Goal: Information Seeking & Learning: Find specific fact

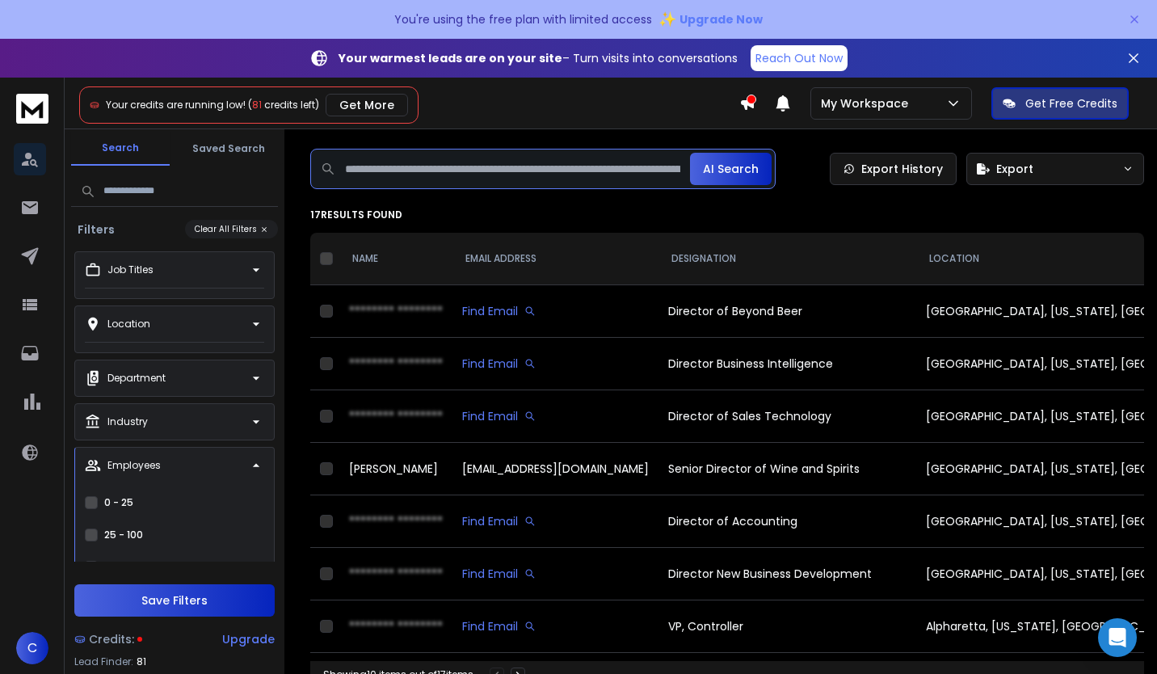
scroll to position [454, 0]
drag, startPoint x: 267, startPoint y: 419, endPoint x: 271, endPoint y: 459, distance: 40.5
click at [271, 459] on div "Job Titles Location Department Industry Employees 0 - 25 25 - 100 100 - 250 250…" at bounding box center [174, 406] width 207 height 310
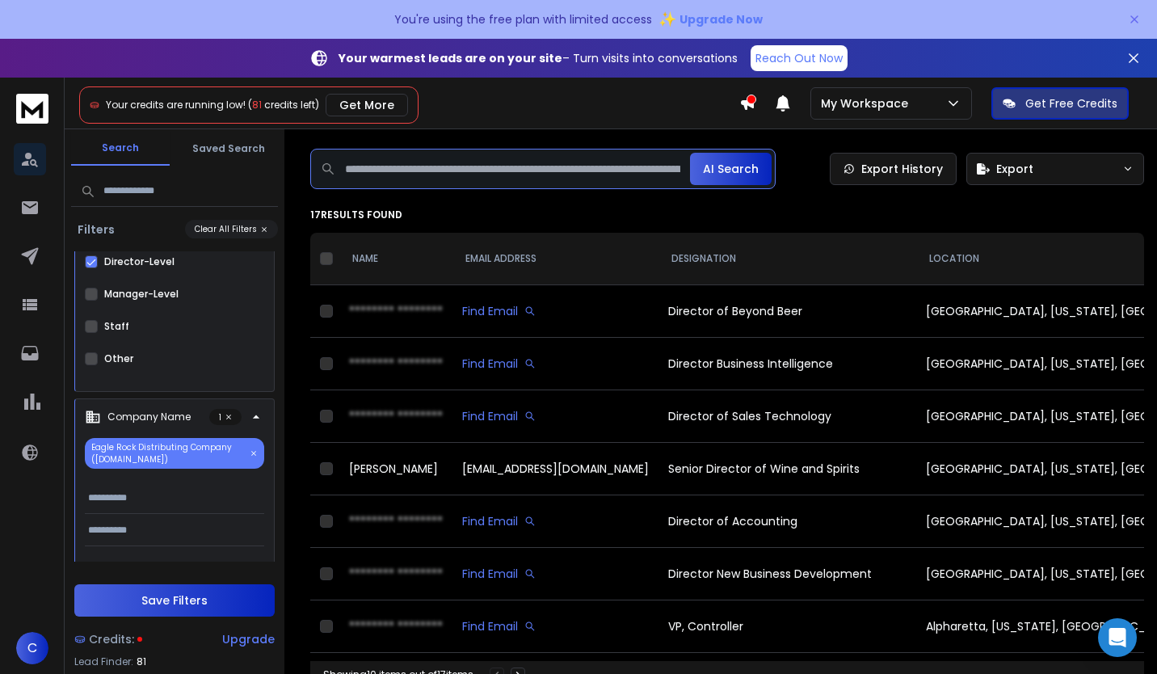
click at [250, 452] on icon at bounding box center [254, 453] width 8 height 8
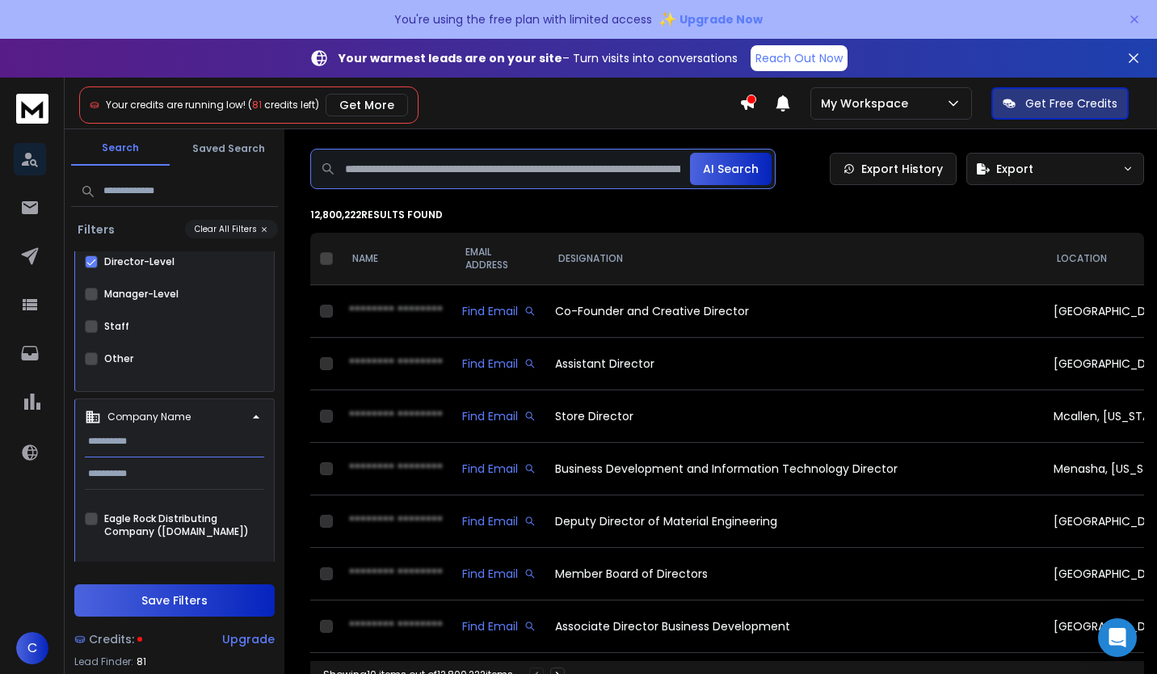
click at [142, 443] on input at bounding box center [174, 441] width 179 height 32
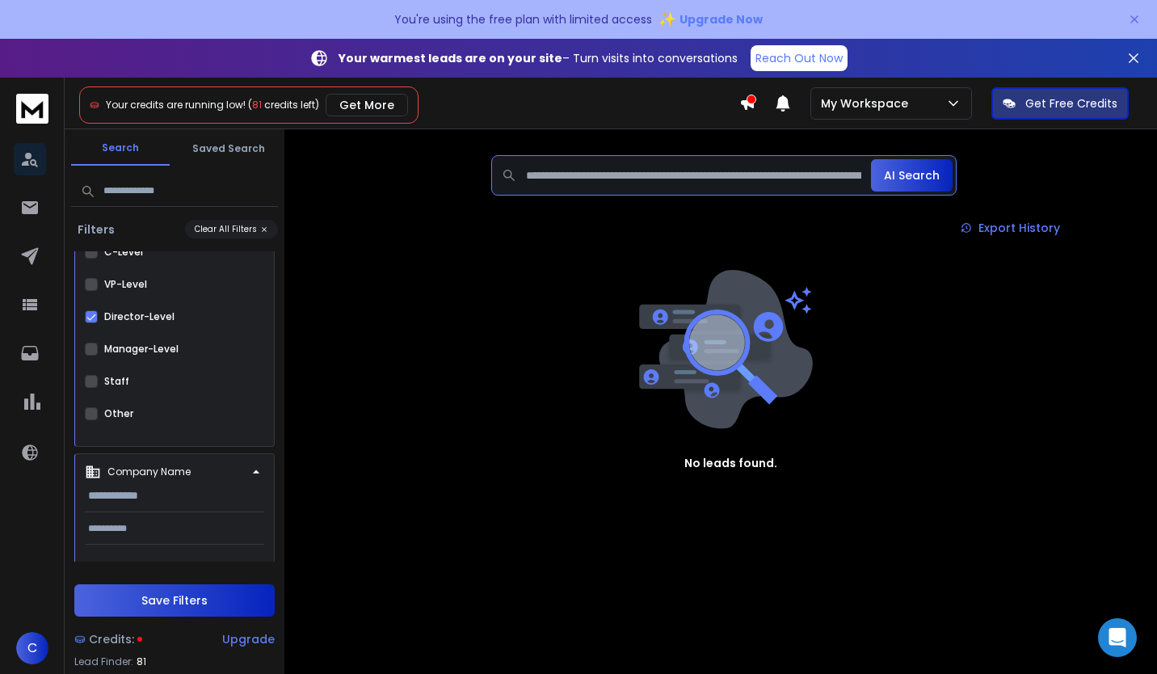
scroll to position [674, 0]
click at [169, 496] on input "**********" at bounding box center [174, 492] width 179 height 32
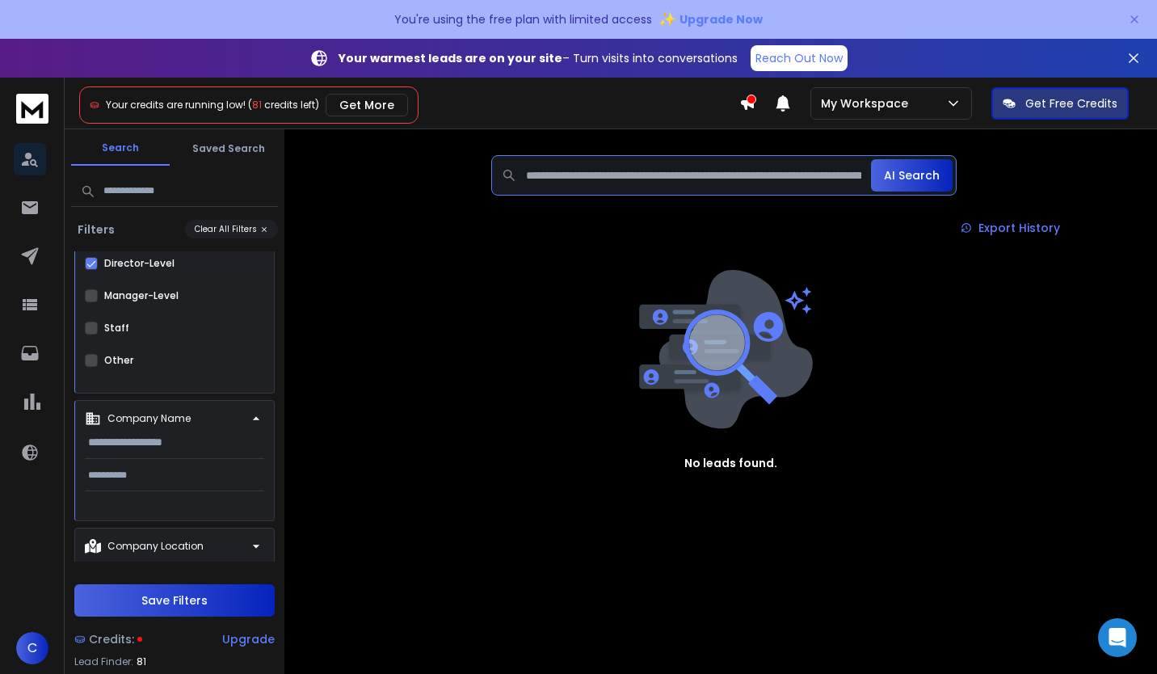
scroll to position [737, 0]
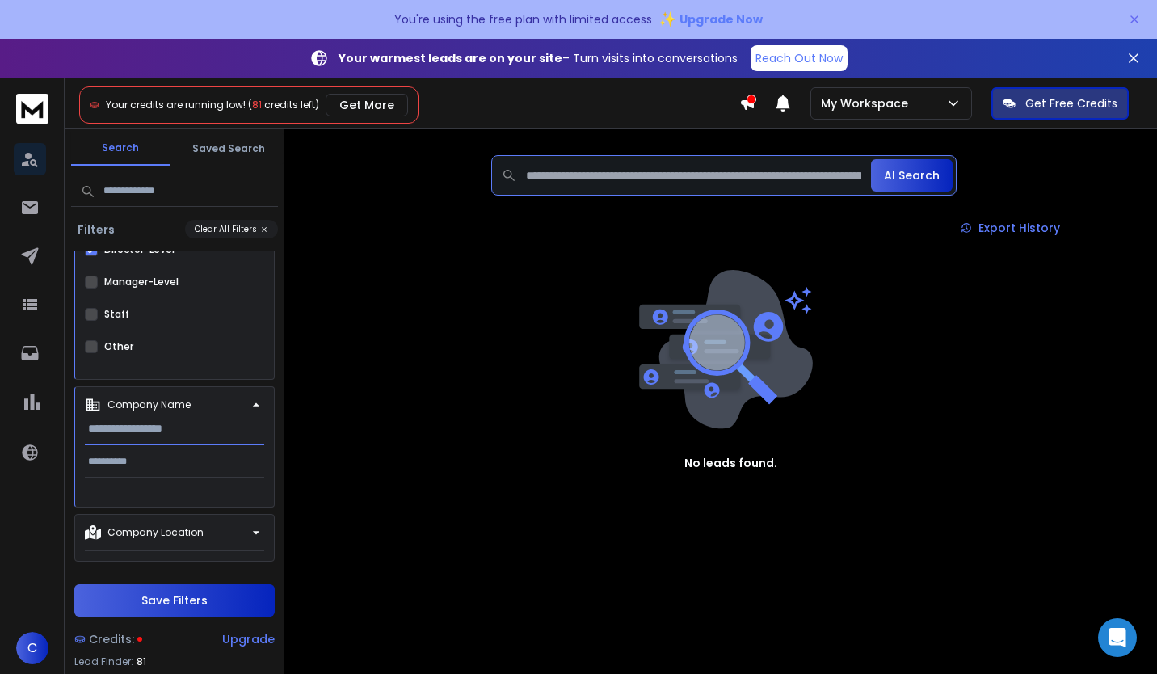
click at [202, 431] on input "**********" at bounding box center [174, 429] width 179 height 32
click at [93, 505] on \(pacificedgeca\ "Pacific Edge Wine & Spirits ([DOMAIN_NAME])" at bounding box center [91, 506] width 13 height 13
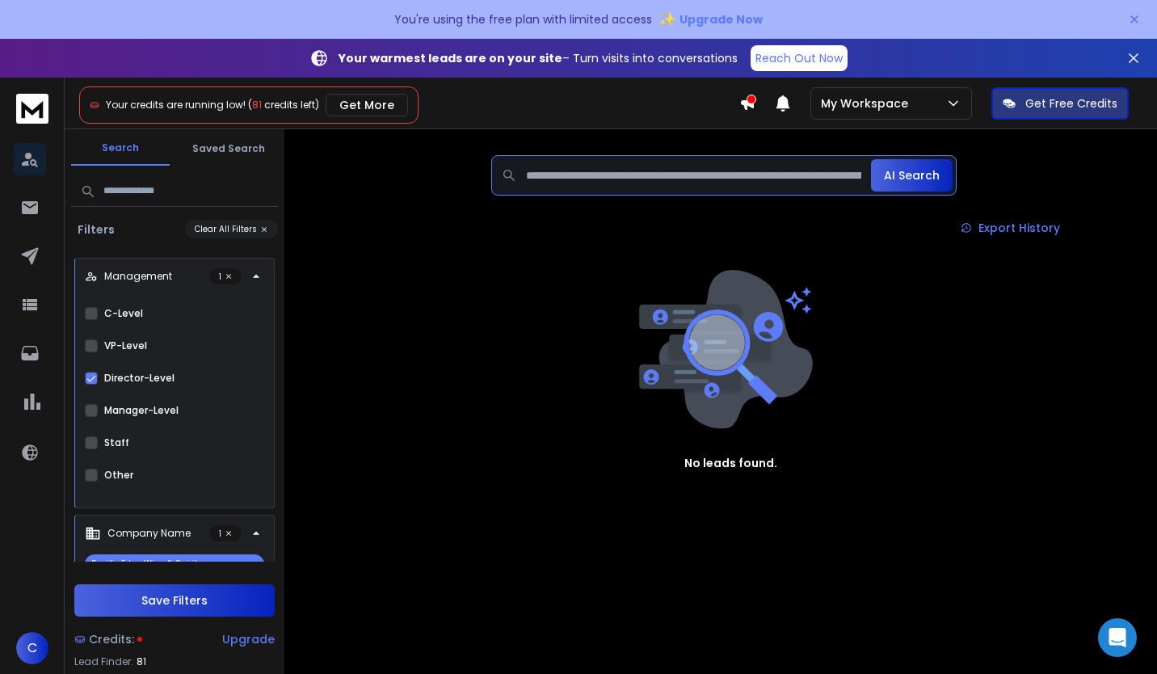
scroll to position [602, 0]
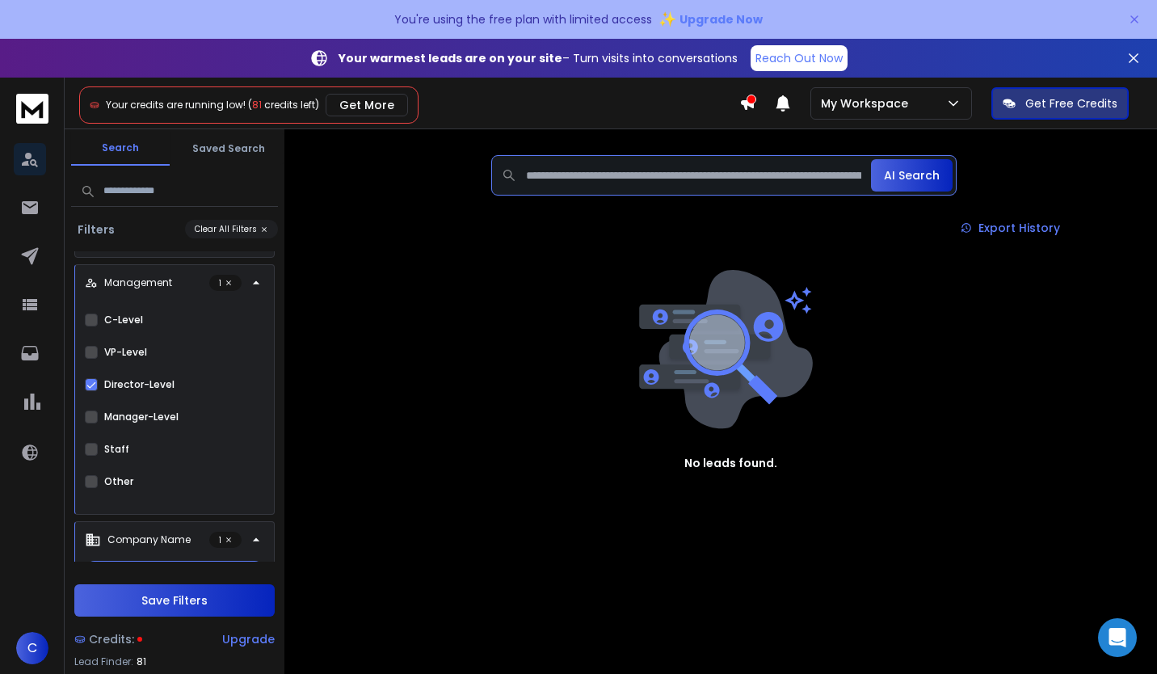
click at [91, 353] on button "VP-Level" at bounding box center [91, 352] width 13 height 13
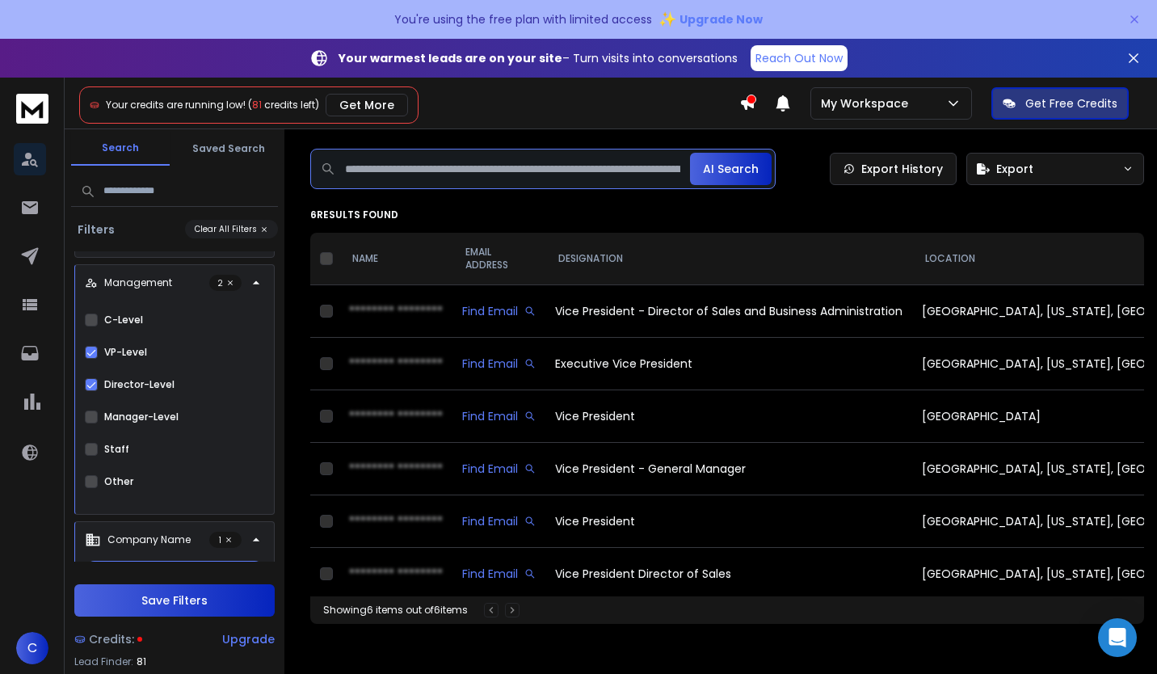
click at [94, 324] on button "C-Level" at bounding box center [91, 320] width 13 height 13
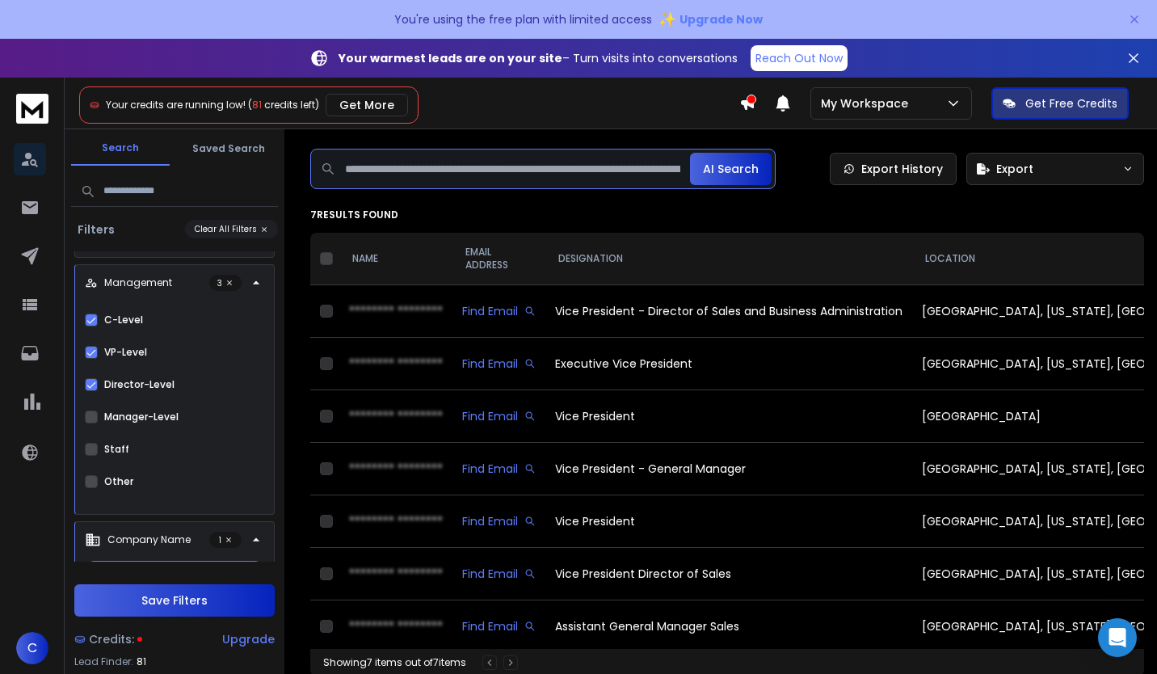
click at [91, 379] on button "Director-Level" at bounding box center [91, 384] width 13 height 13
click at [505, 308] on div "Find Email" at bounding box center [499, 311] width 74 height 16
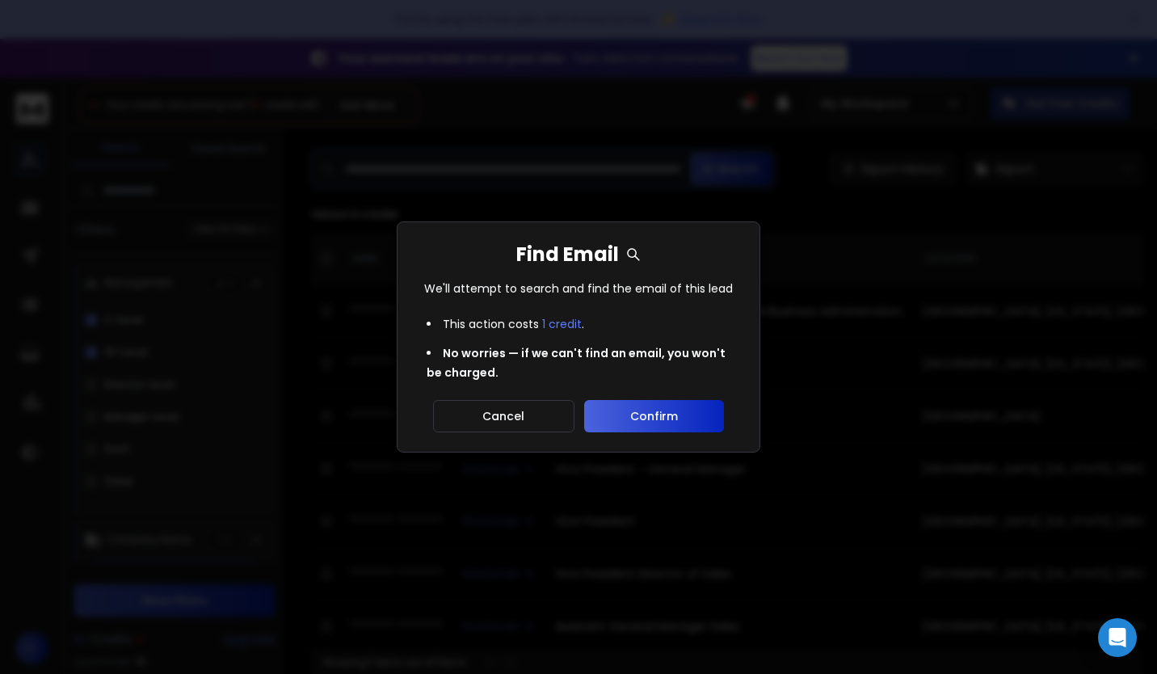
click at [674, 423] on button "Confirm" at bounding box center [654, 416] width 140 height 32
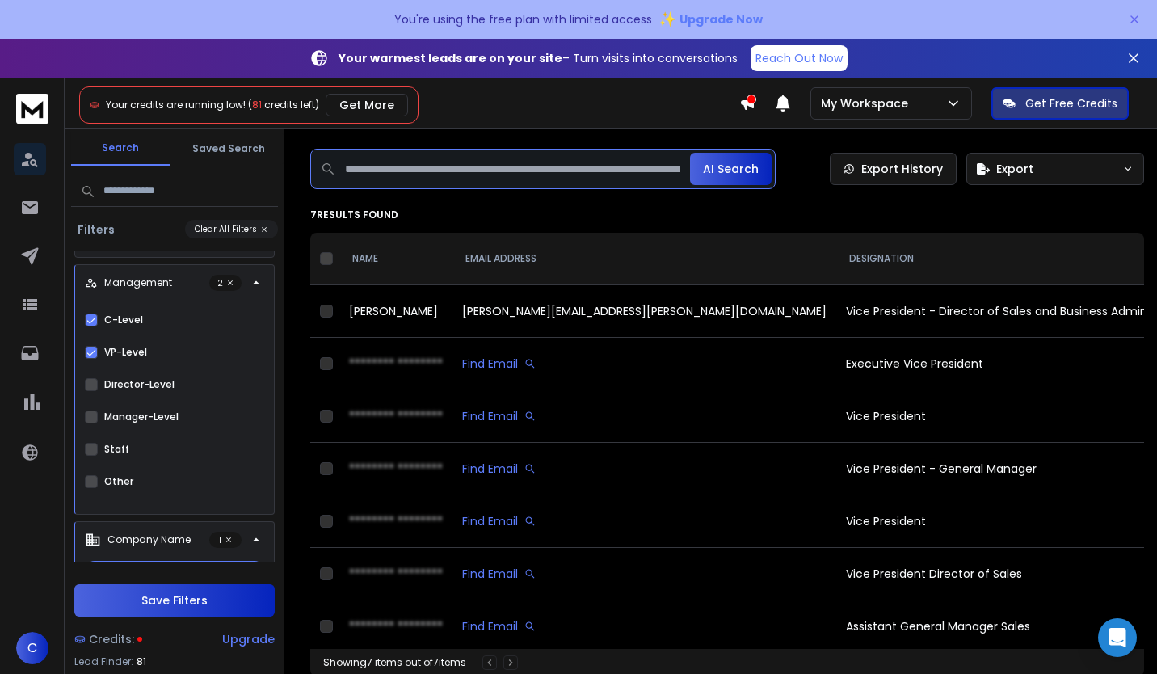
click at [507, 583] on td "Find Email" at bounding box center [645, 574] width 384 height 53
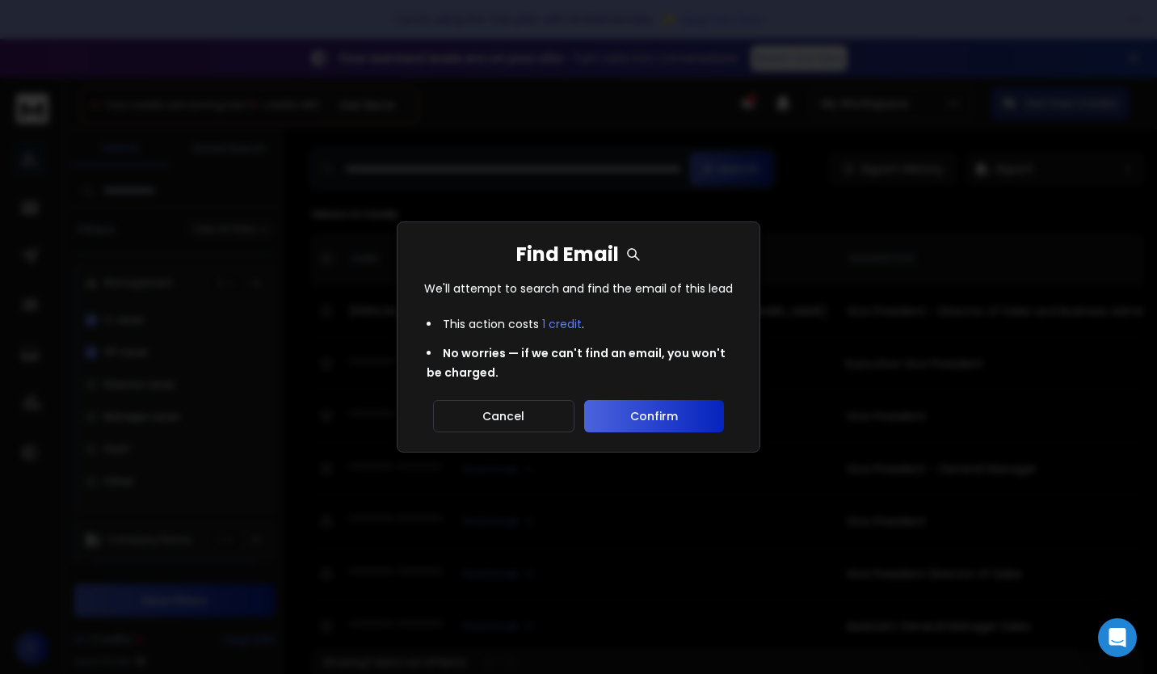
click at [641, 423] on button "Confirm" at bounding box center [654, 416] width 140 height 32
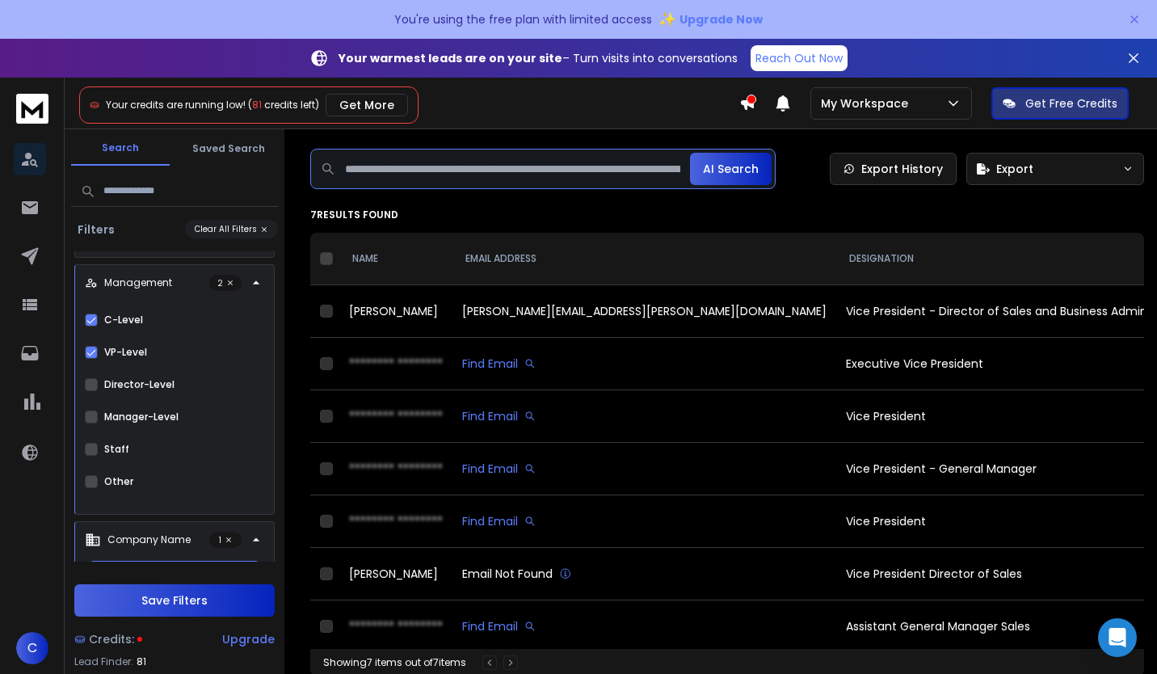
click at [92, 355] on button "VP-Level" at bounding box center [91, 352] width 13 height 13
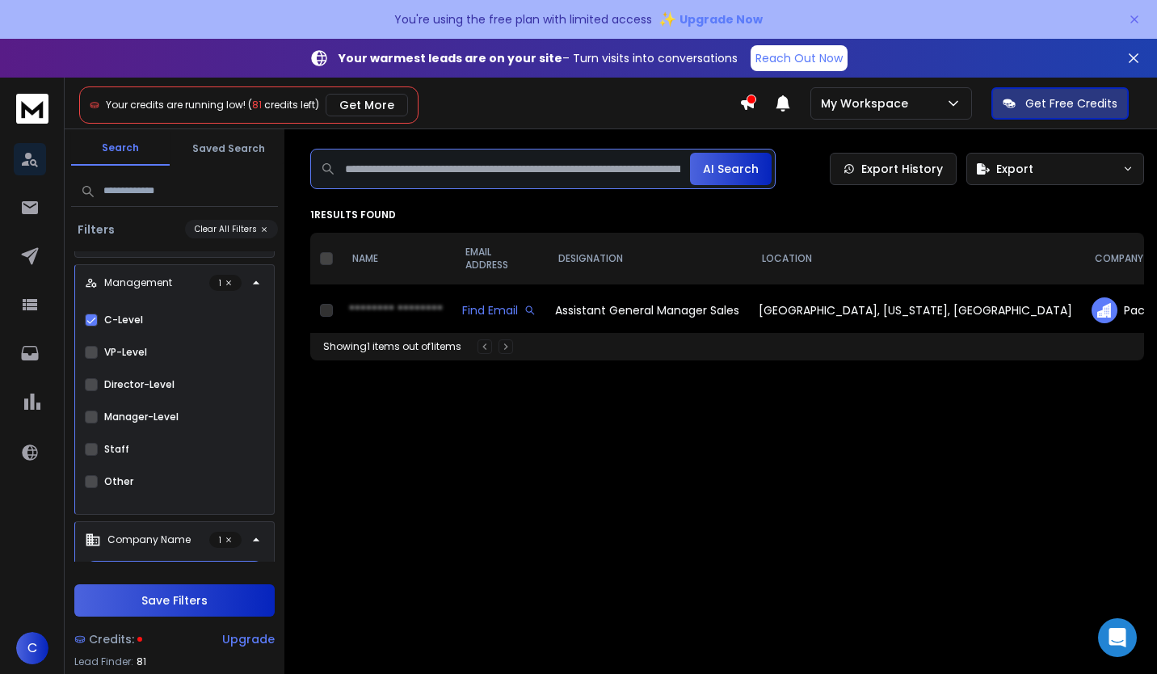
click at [481, 312] on div "Find Email" at bounding box center [499, 310] width 74 height 16
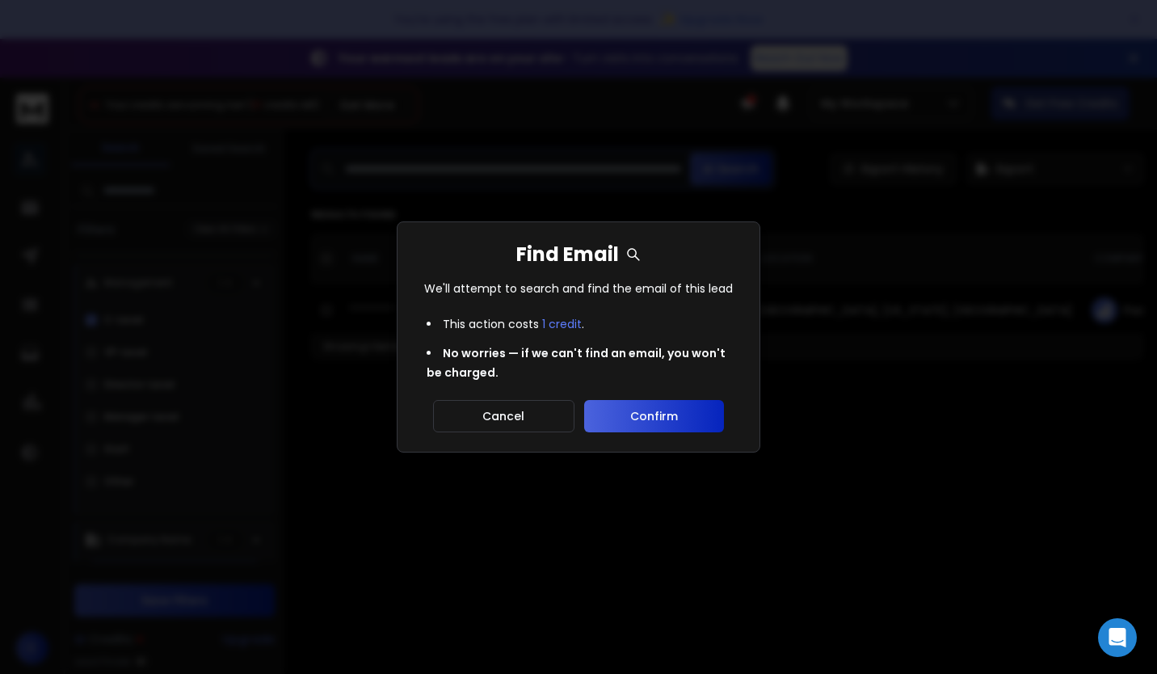
click at [647, 407] on button "Confirm" at bounding box center [654, 416] width 140 height 32
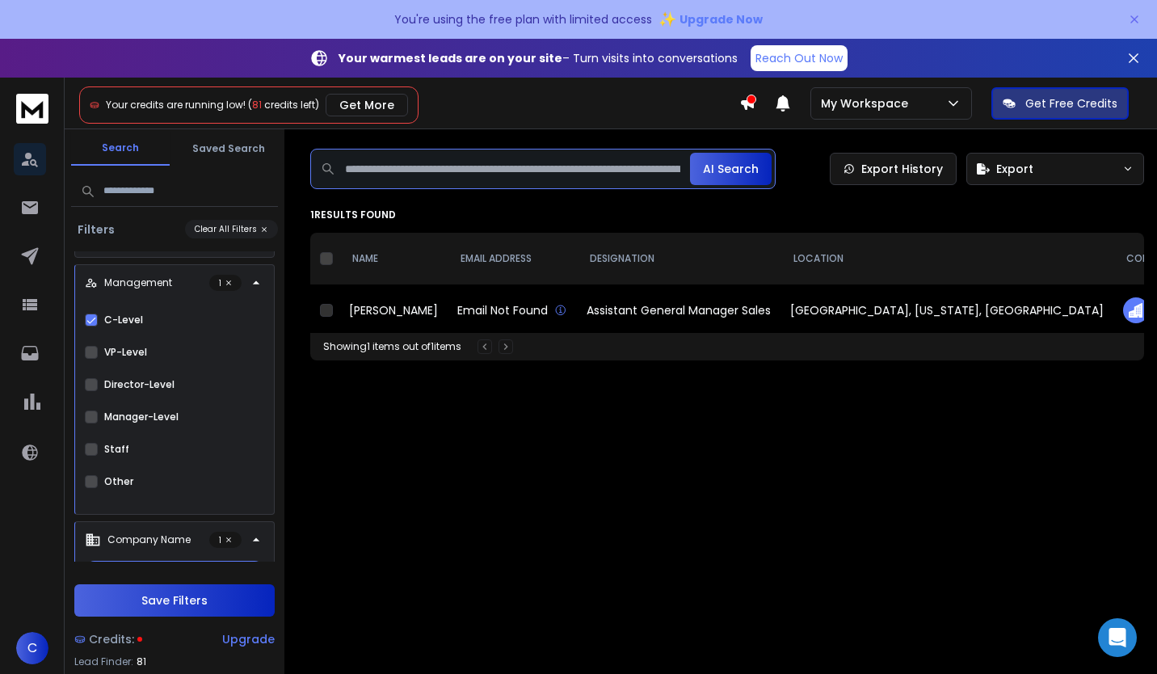
click at [89, 351] on button "VP-Level" at bounding box center [91, 352] width 13 height 13
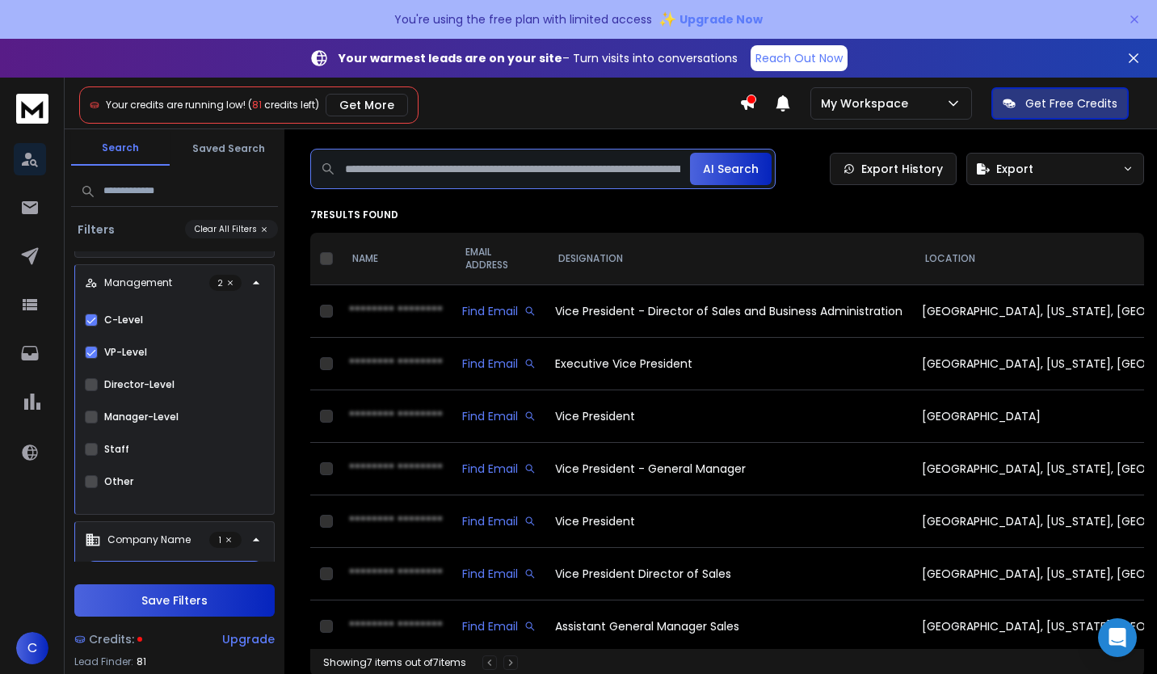
click at [90, 322] on button "C-Level" at bounding box center [91, 320] width 13 height 13
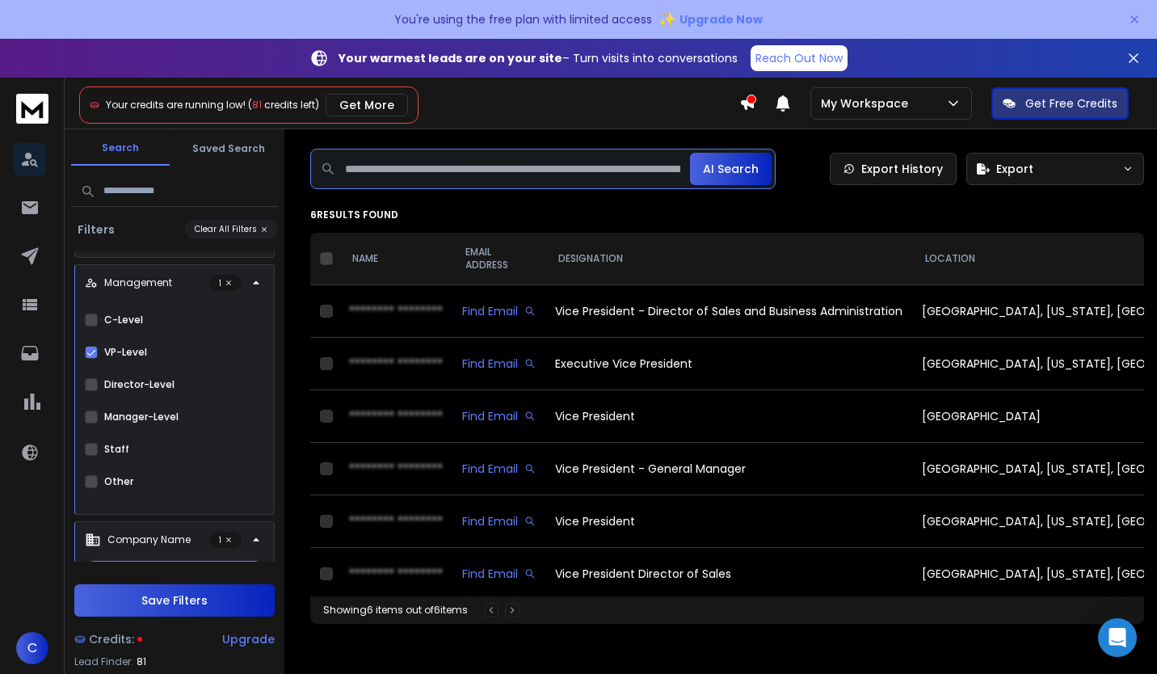
click at [93, 386] on button "Director-Level" at bounding box center [91, 384] width 13 height 13
click at [91, 358] on div "VP-Level" at bounding box center [174, 352] width 179 height 32
click at [91, 353] on button "VP-Level" at bounding box center [91, 352] width 13 height 13
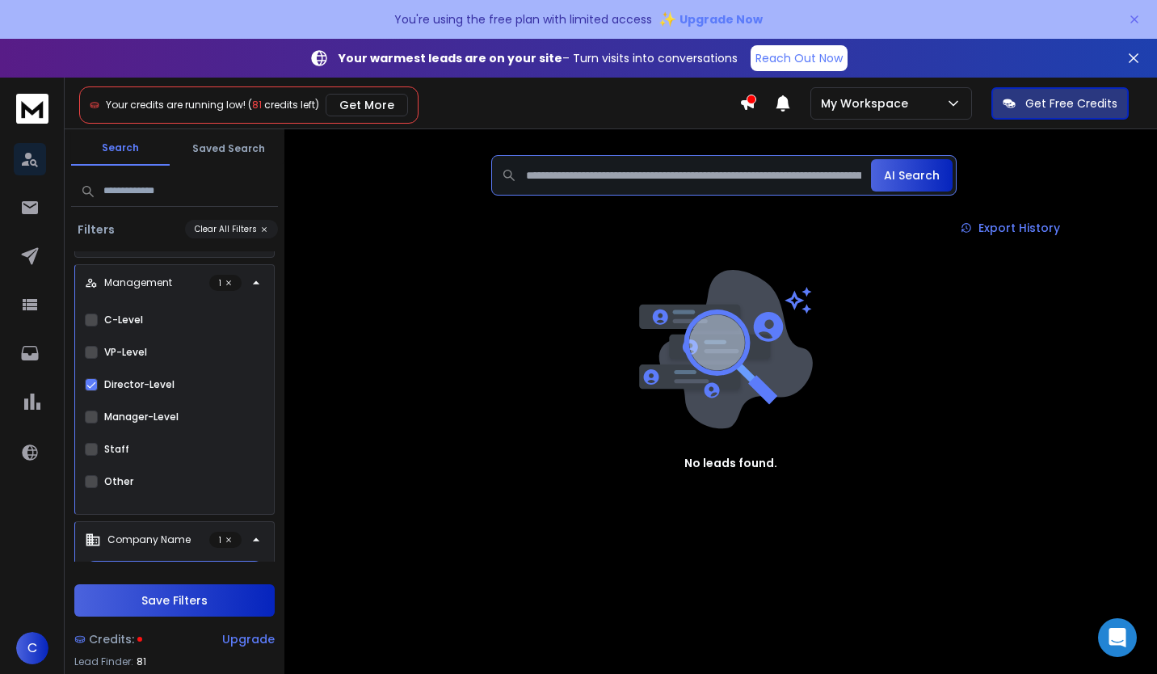
click at [91, 353] on button "VP-Level" at bounding box center [91, 352] width 13 height 13
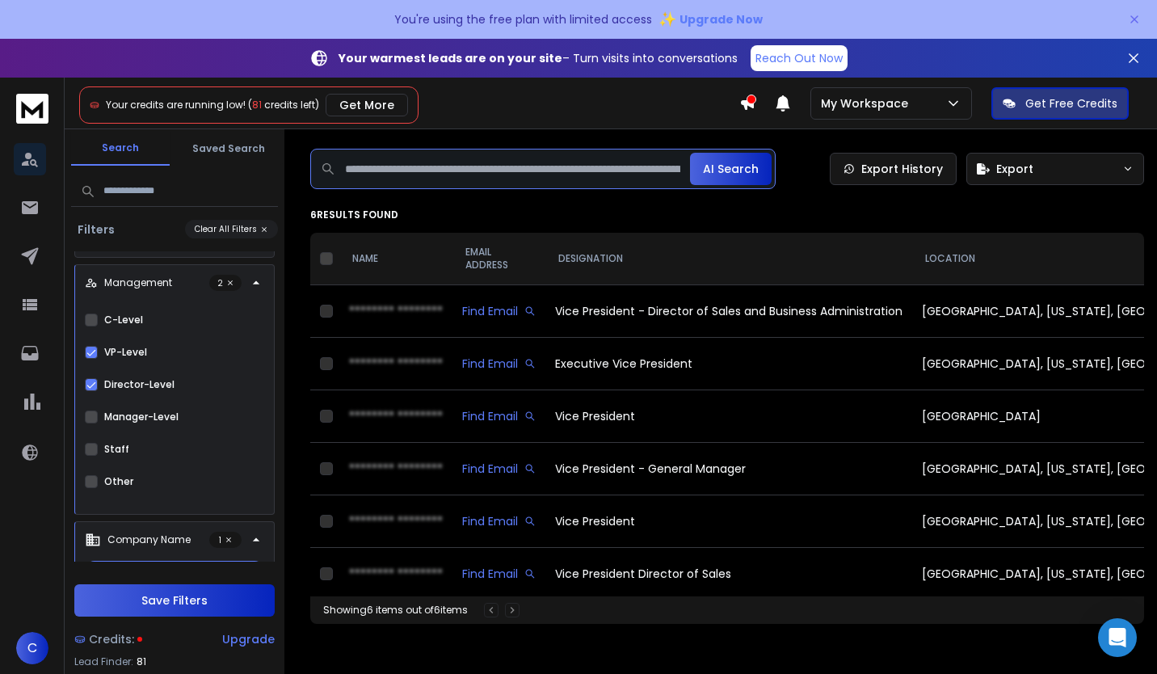
click at [91, 388] on button "Director-Level" at bounding box center [91, 384] width 13 height 13
click at [504, 419] on div "Find Email" at bounding box center [499, 416] width 74 height 16
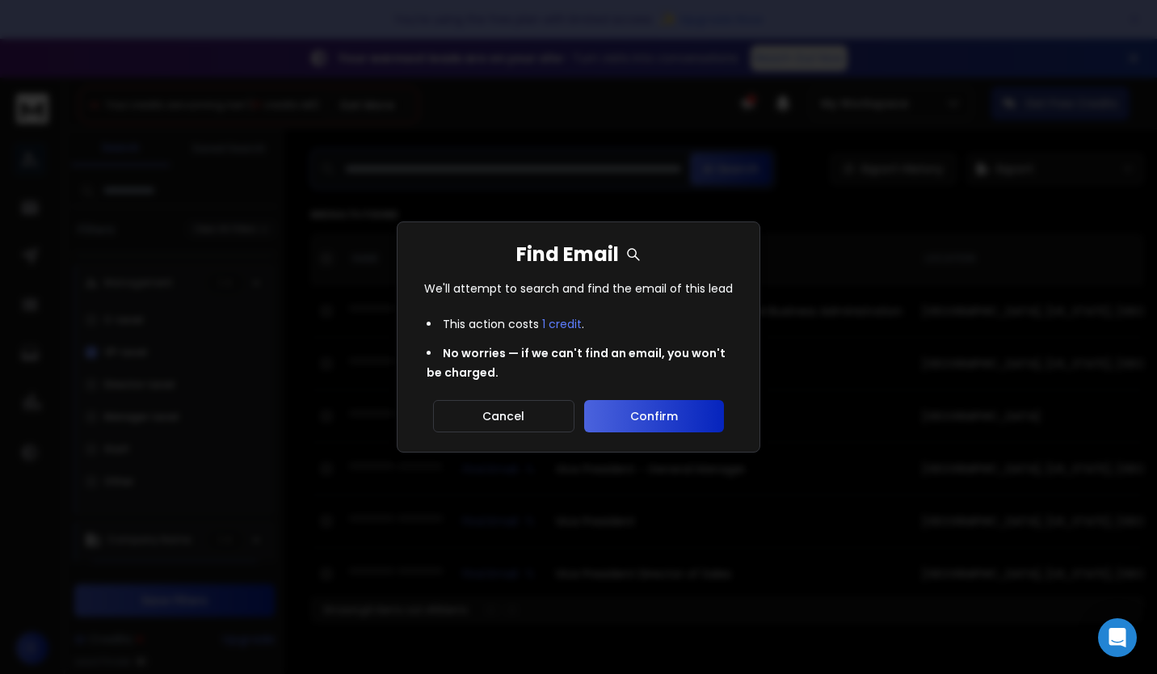
click at [625, 419] on button "Confirm" at bounding box center [654, 416] width 140 height 32
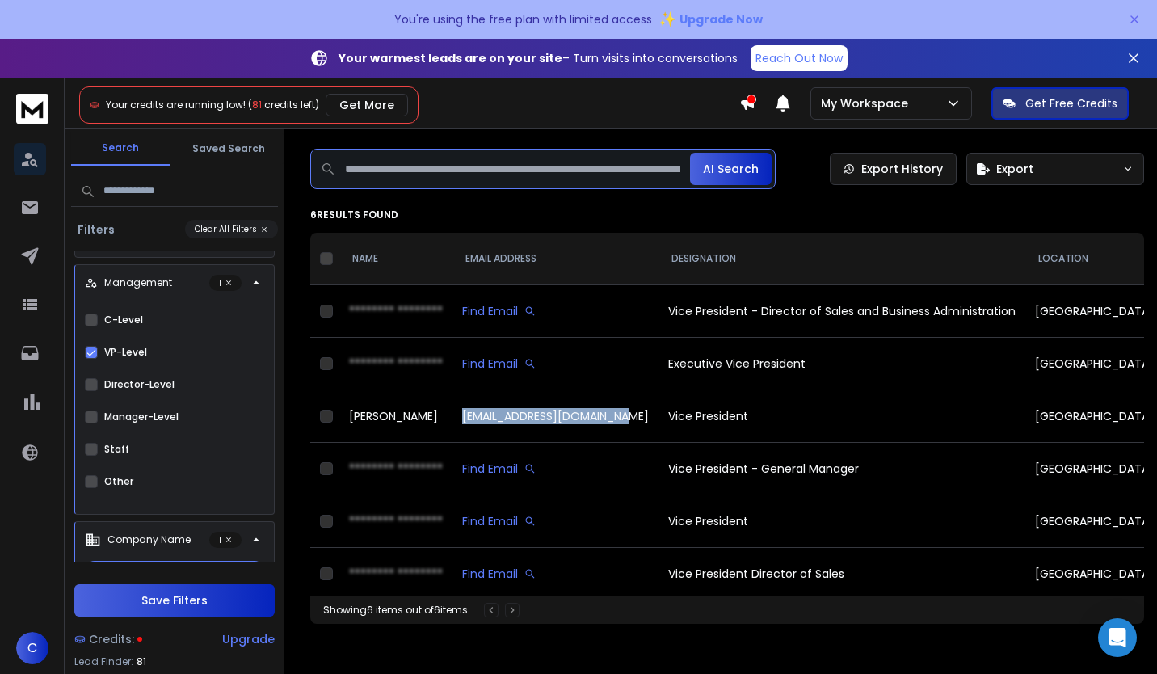
drag, startPoint x: 626, startPoint y: 412, endPoint x: 462, endPoint y: 418, distance: 164.1
click at [462, 418] on td "[EMAIL_ADDRESS][DOMAIN_NAME]" at bounding box center [556, 416] width 206 height 53
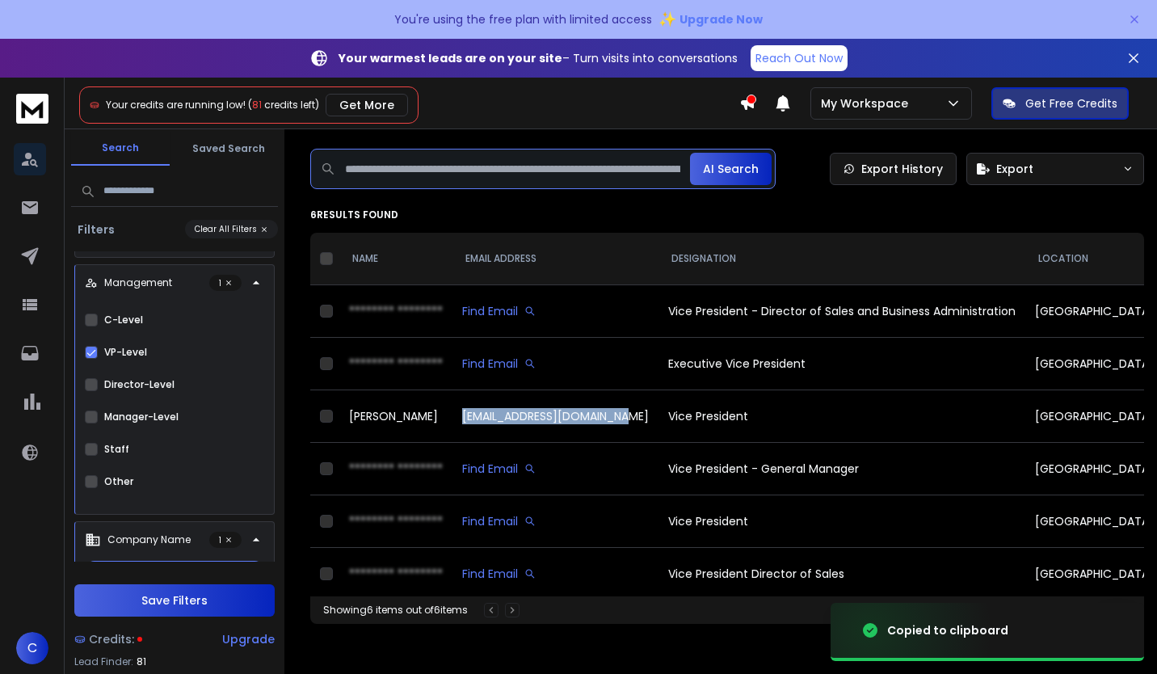
copy div "[EMAIL_ADDRESS][DOMAIN_NAME]"
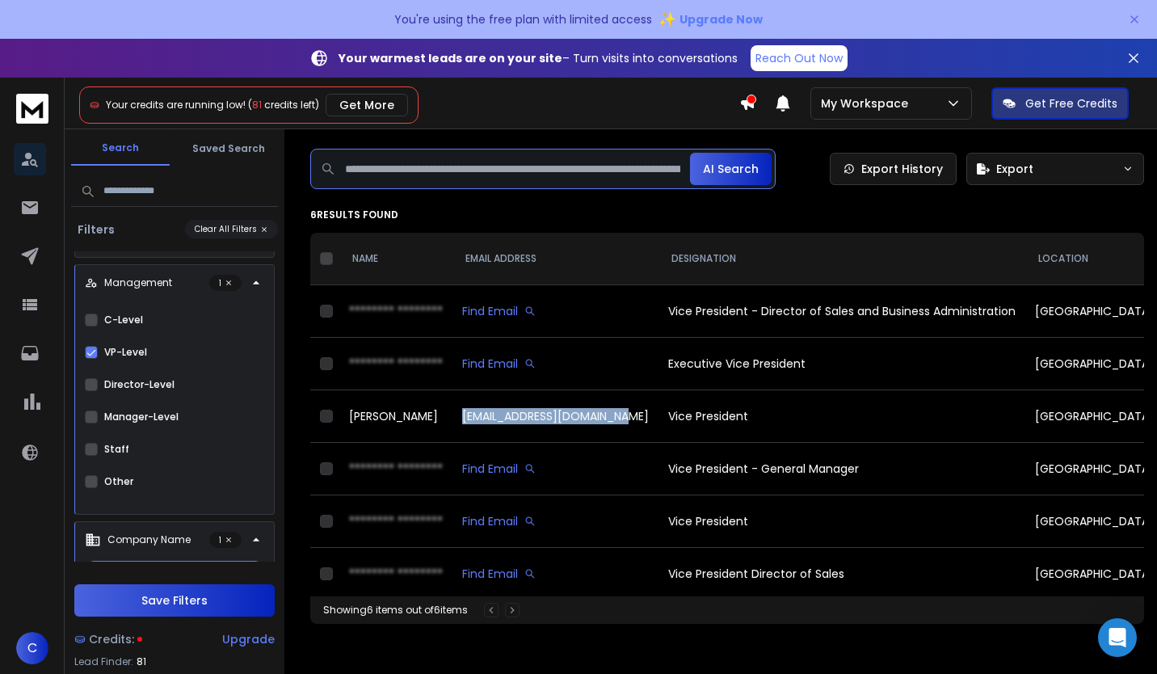
click at [225, 537] on icon at bounding box center [229, 540] width 8 height 8
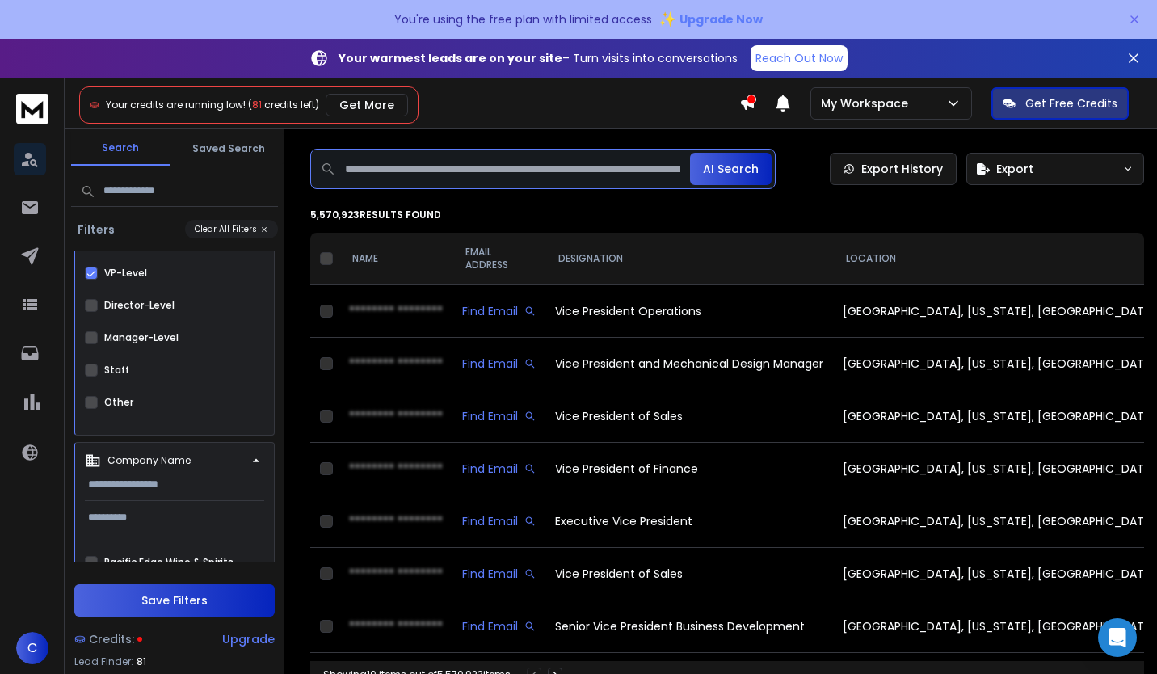
scroll to position [691, 0]
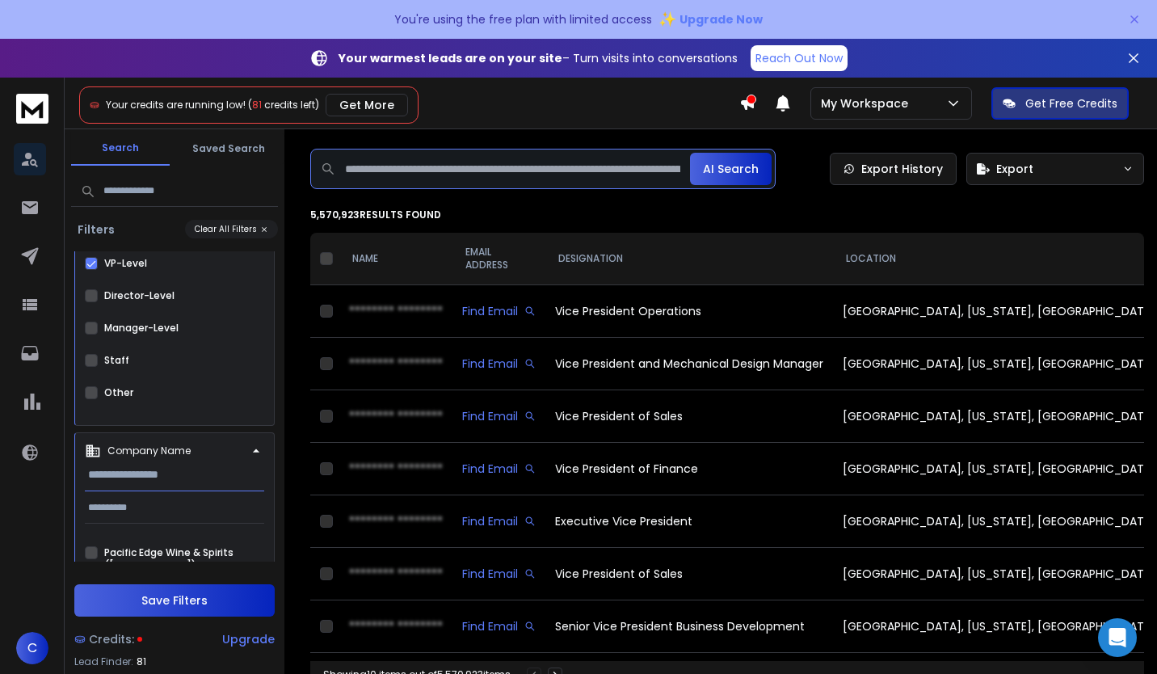
drag, startPoint x: 193, startPoint y: 468, endPoint x: 87, endPoint y: 473, distance: 106.0
click at [87, 473] on input "**********" at bounding box center [174, 475] width 179 height 32
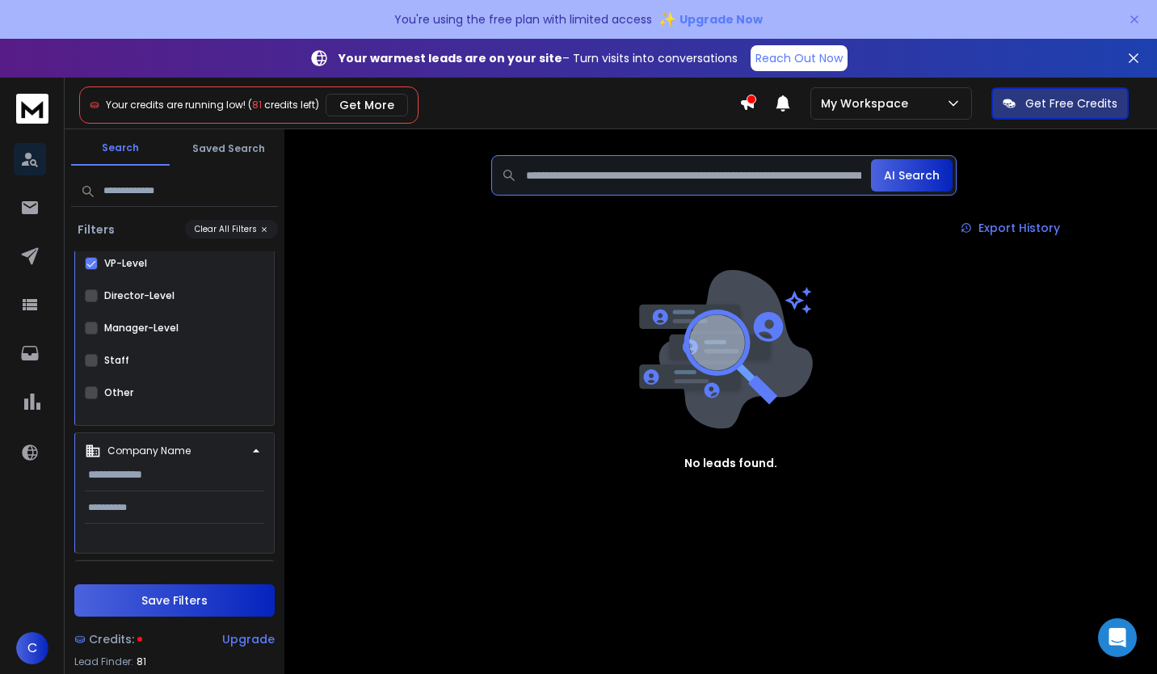
scroll to position [737, 0]
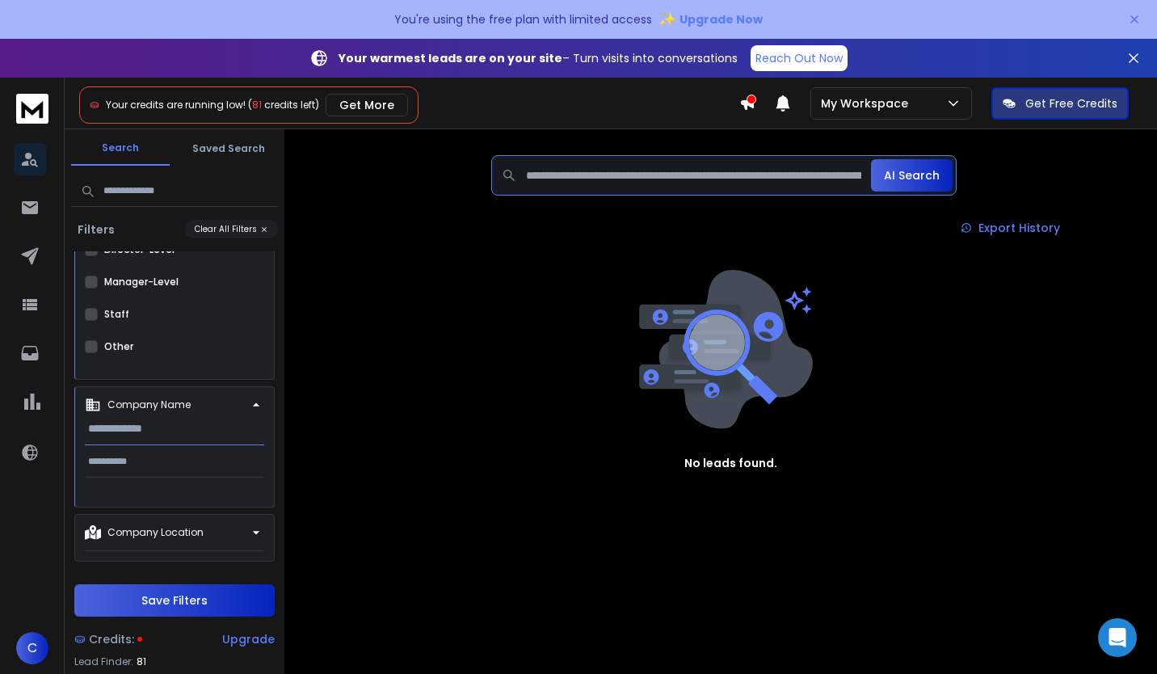
drag, startPoint x: 173, startPoint y: 426, endPoint x: 77, endPoint y: 436, distance: 96.6
click at [77, 436] on div "**********" at bounding box center [174, 446] width 200 height 121
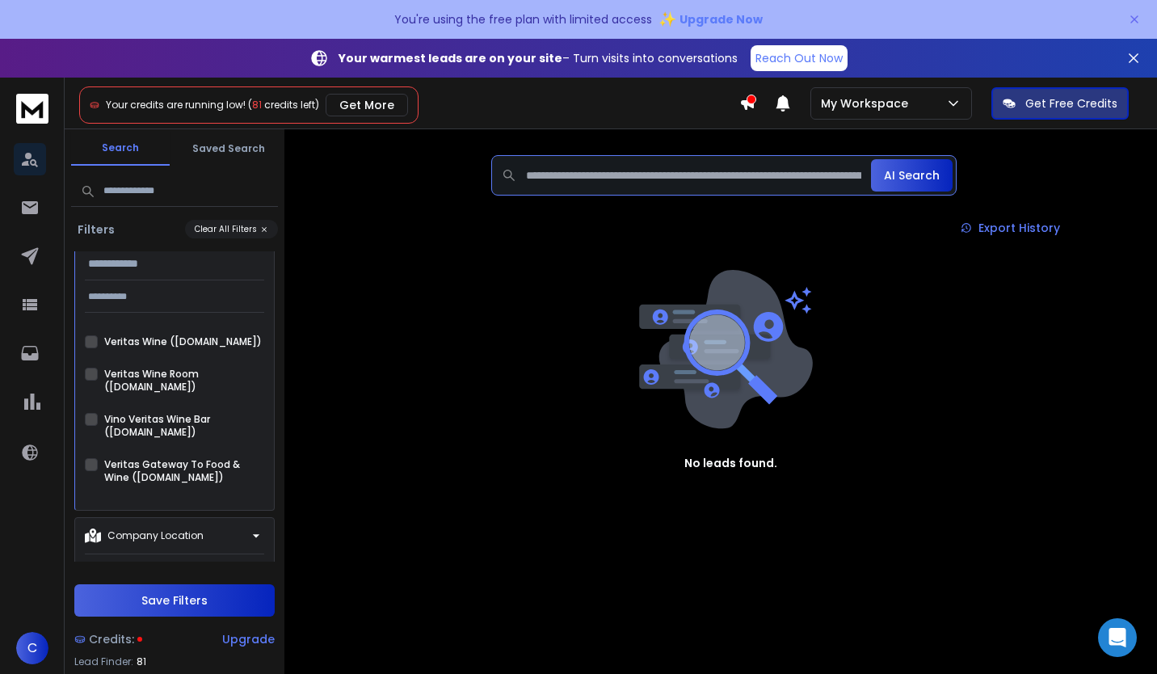
scroll to position [918, 0]
click at [91, 332] on \(veritas-wine\ "Veritas Wine ([DOMAIN_NAME])" at bounding box center [91, 338] width 13 height 13
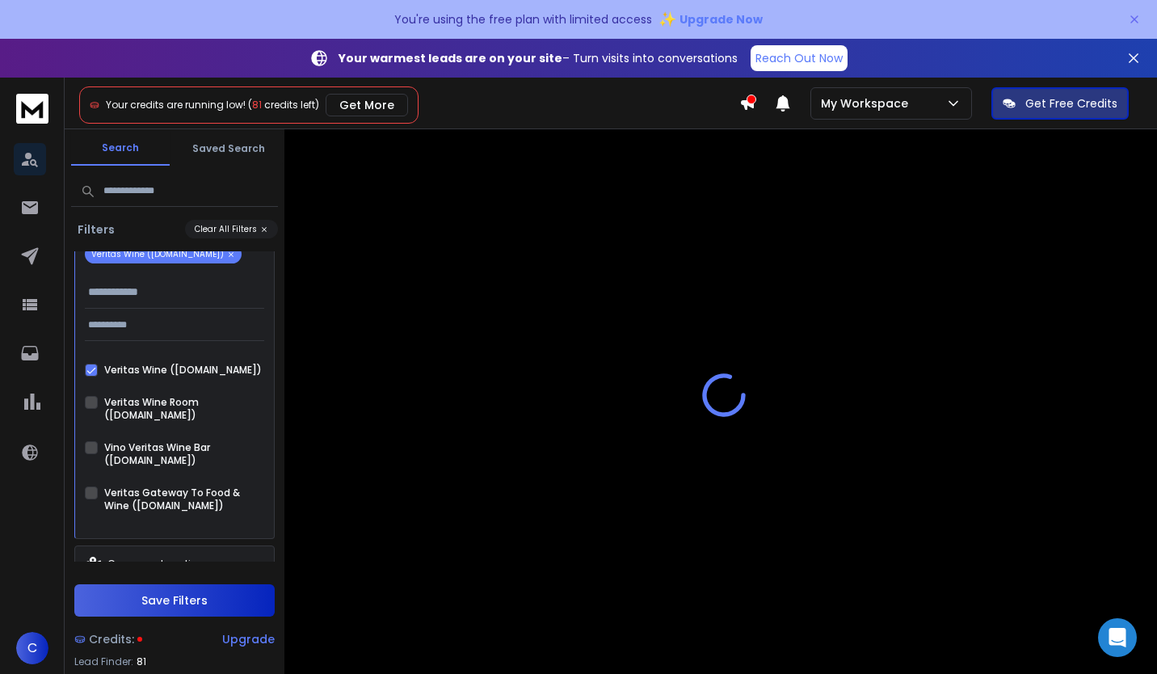
scroll to position [962, 0]
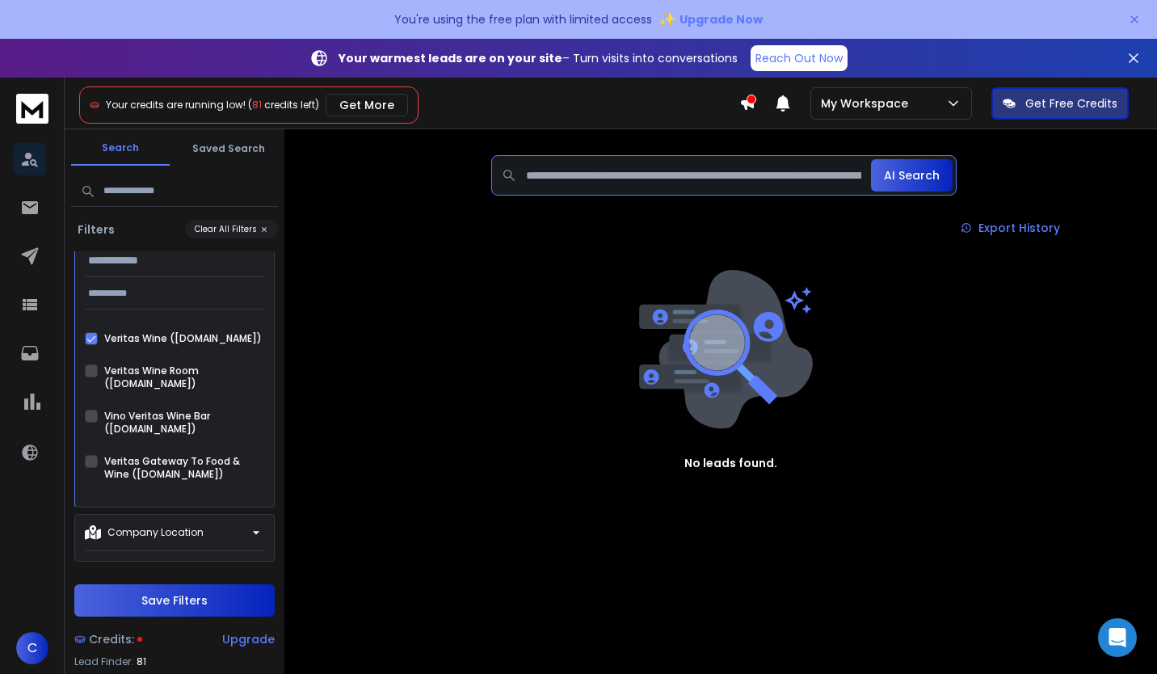
click at [91, 332] on \(veritas-wine\ "Veritas Wine ([DOMAIN_NAME])" at bounding box center [91, 338] width 13 height 13
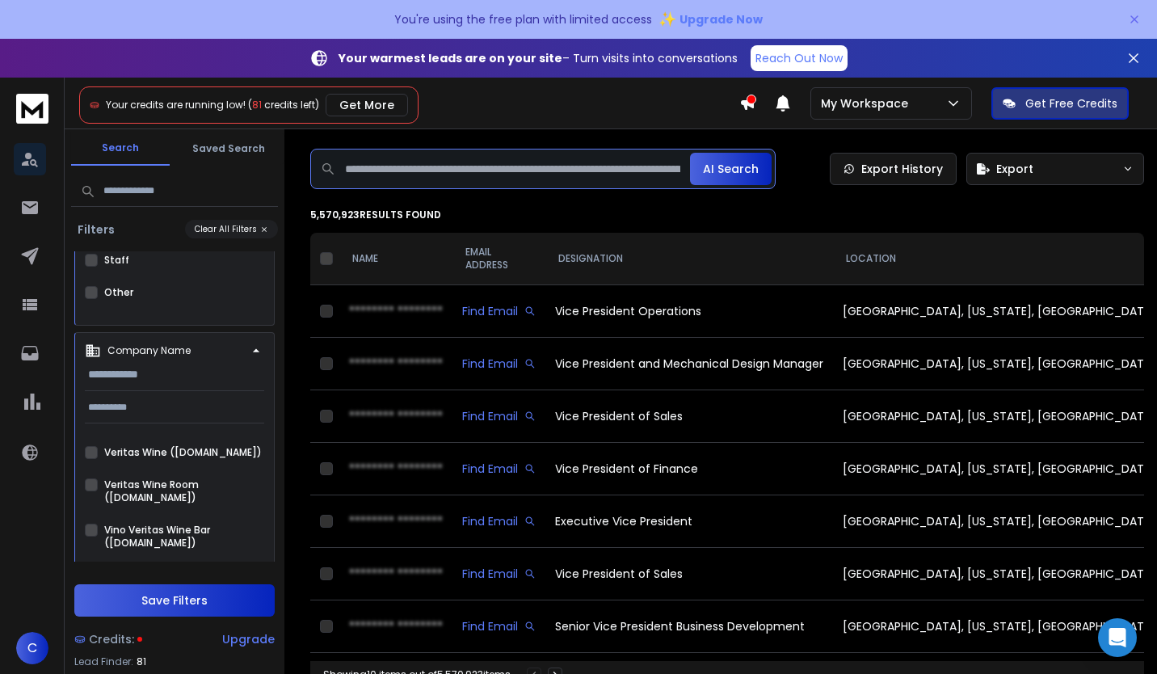
scroll to position [789, 0]
drag, startPoint x: 158, startPoint y: 375, endPoint x: 73, endPoint y: 378, distance: 85.7
click at [73, 378] on div "**********" at bounding box center [174, 406] width 207 height 310
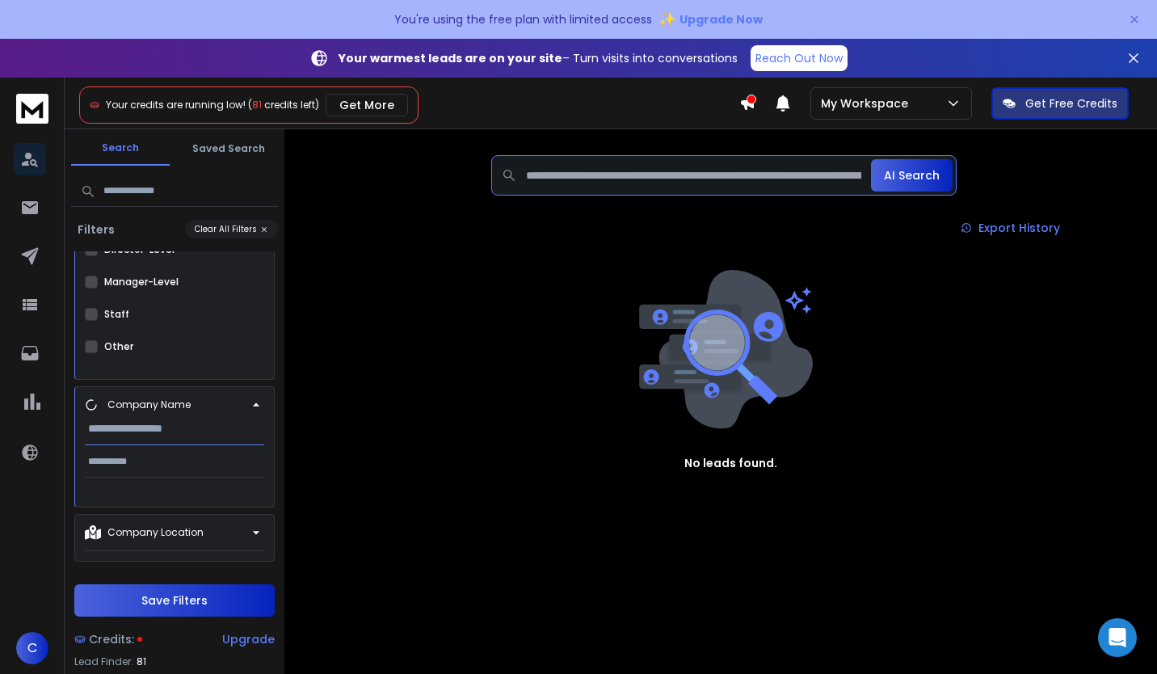
scroll to position [782, 0]
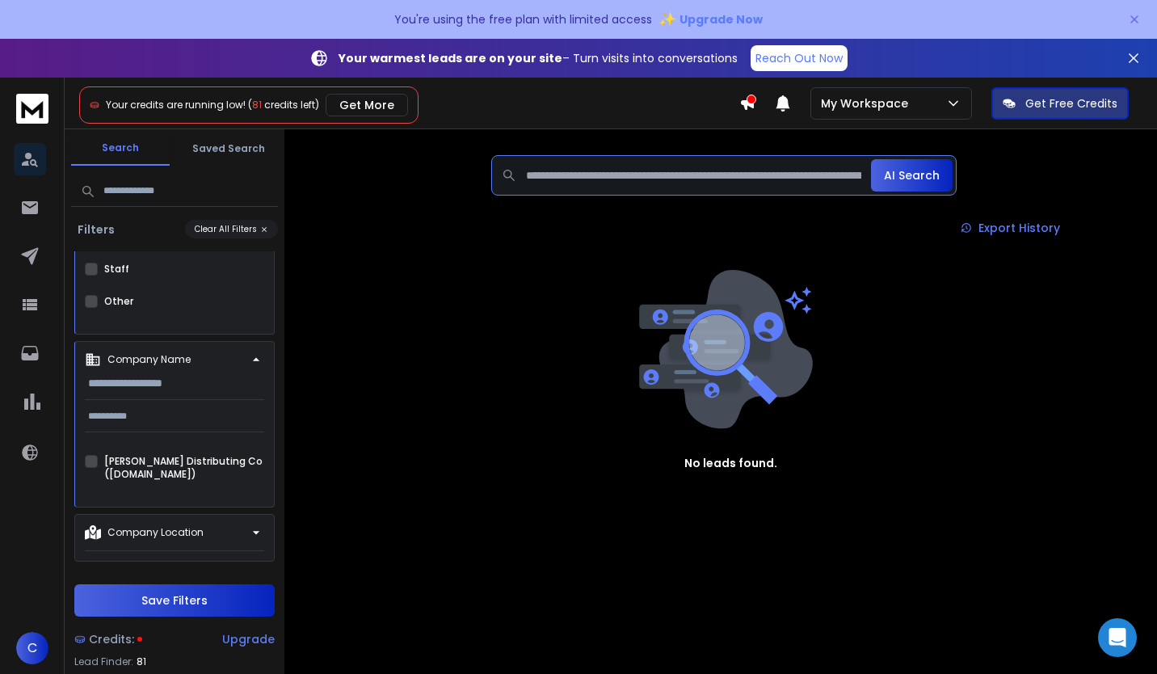
click at [89, 457] on \(burkedist\ "[PERSON_NAME] Distributing Co ([DOMAIN_NAME])" at bounding box center [91, 461] width 13 height 13
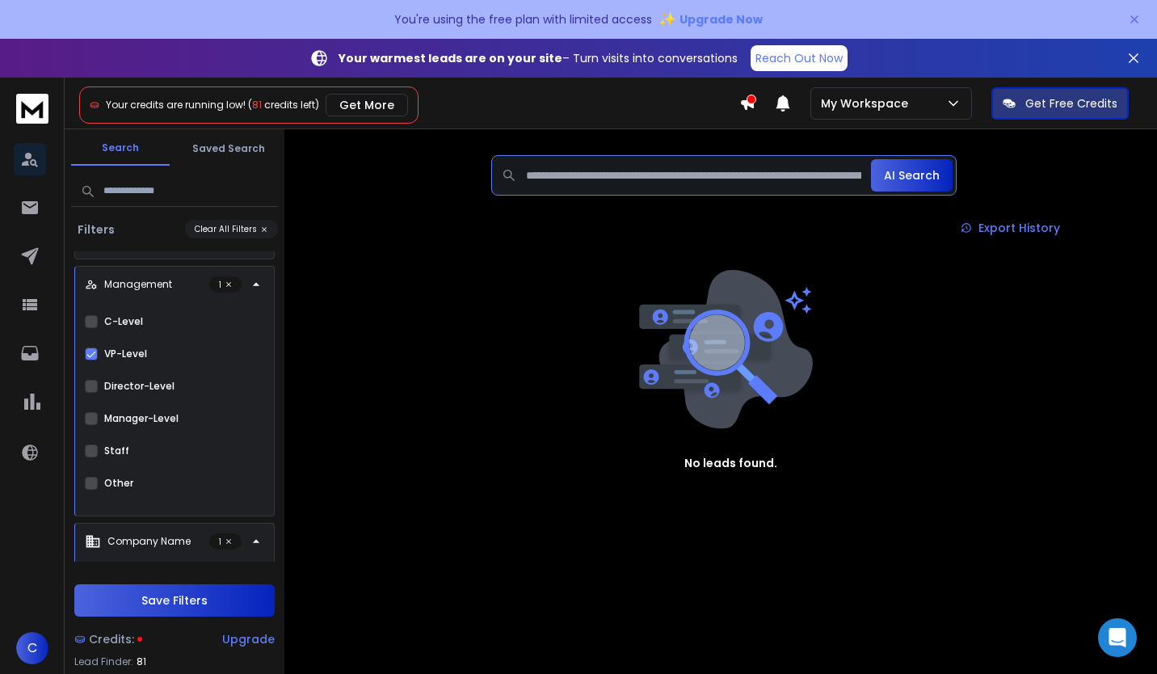
scroll to position [602, 0]
click at [91, 323] on button "C-Level" at bounding box center [91, 320] width 13 height 13
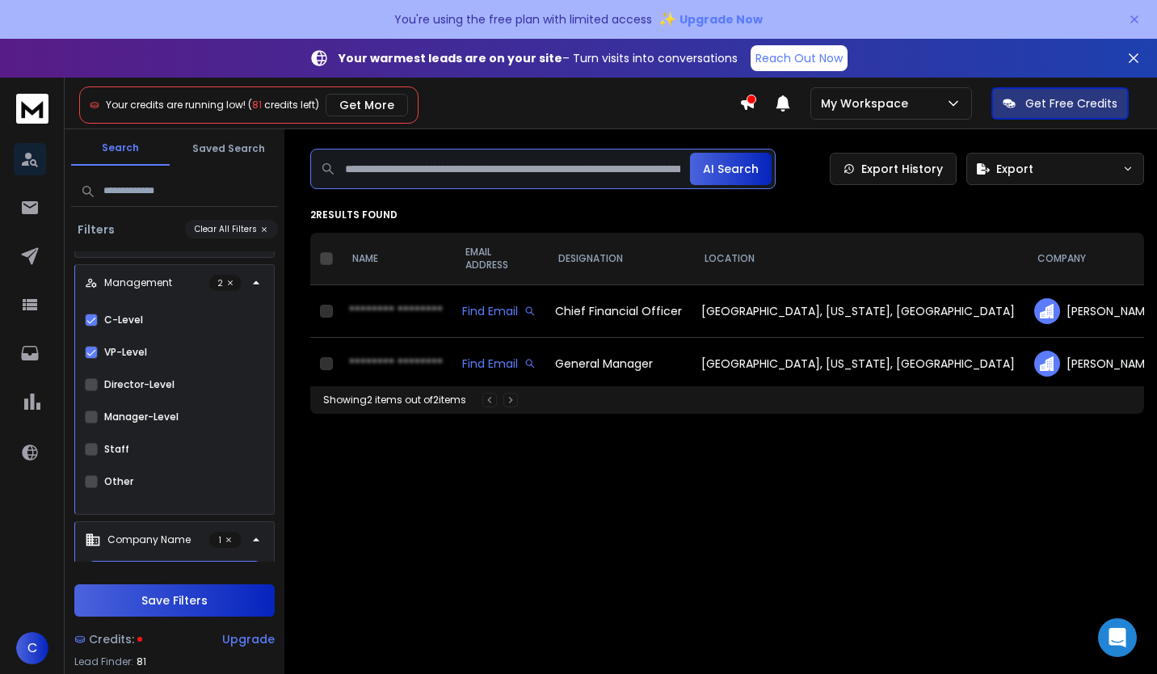
click at [91, 352] on button "VP-Level" at bounding box center [91, 352] width 13 height 13
click at [91, 381] on button "Director-Level" at bounding box center [91, 384] width 13 height 13
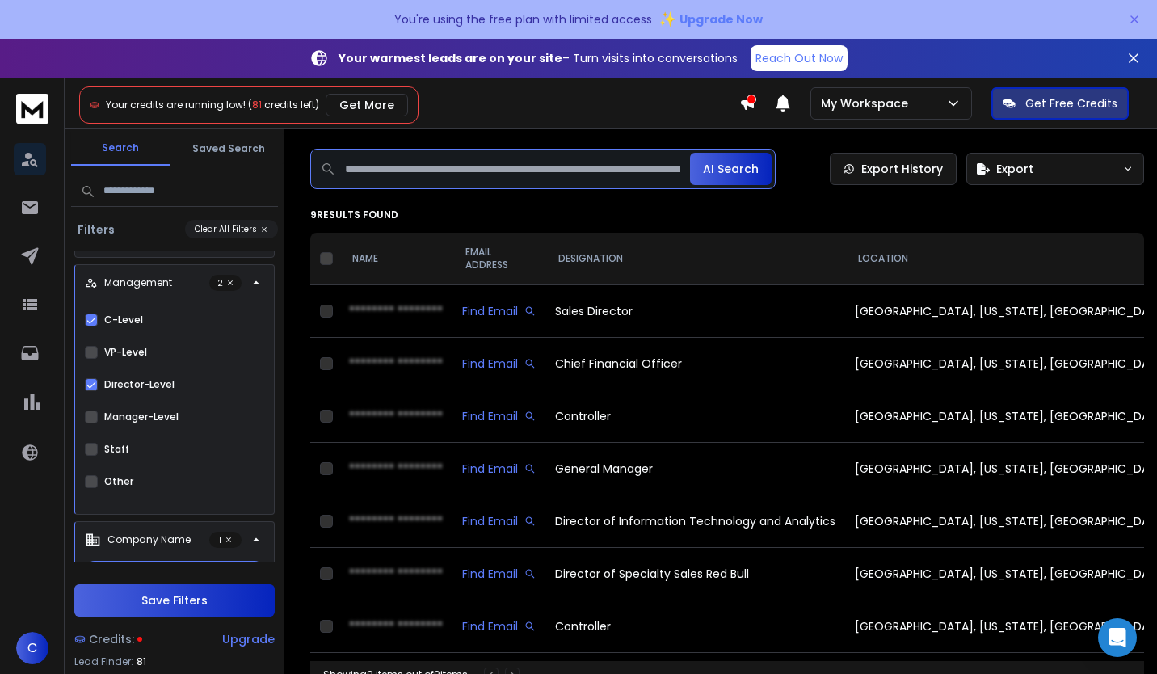
click at [92, 321] on button "C-Level" at bounding box center [91, 320] width 13 height 13
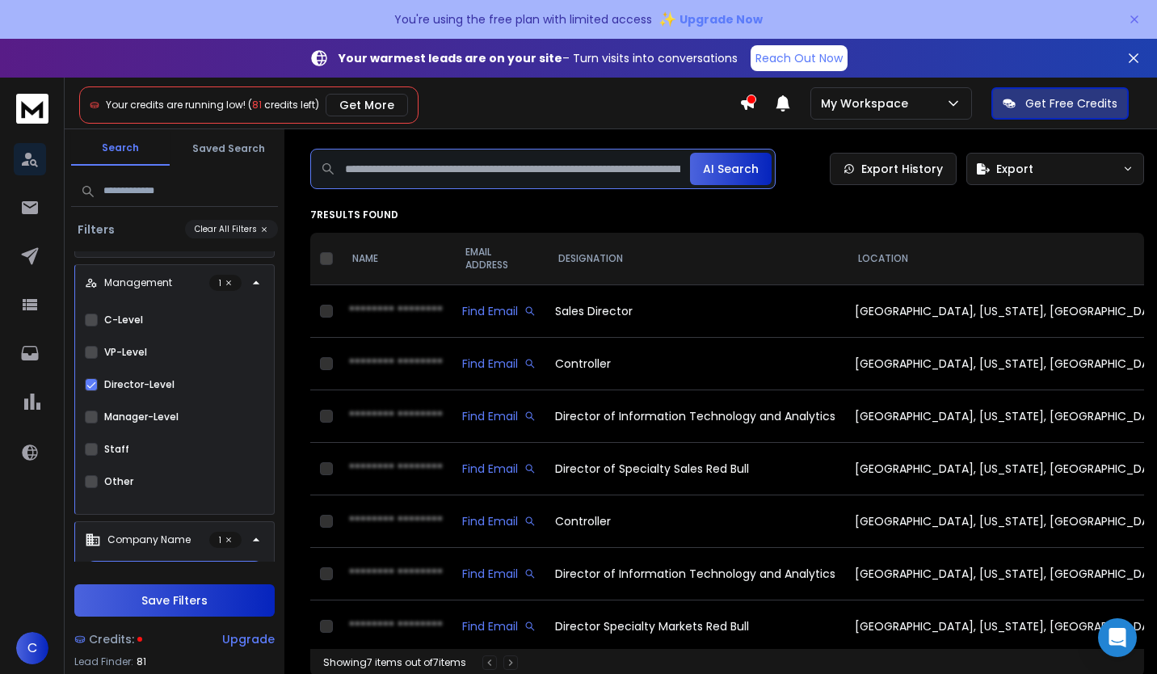
click at [494, 314] on div "Find Email" at bounding box center [499, 311] width 74 height 16
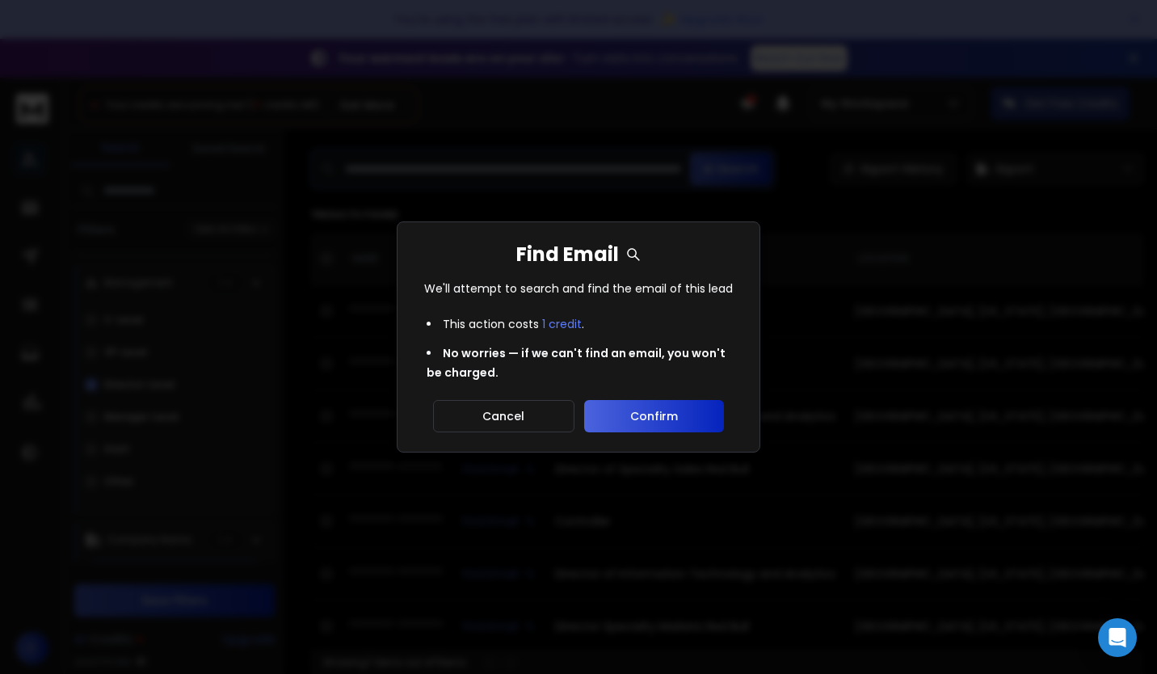
click at [608, 408] on button "Confirm" at bounding box center [654, 416] width 140 height 32
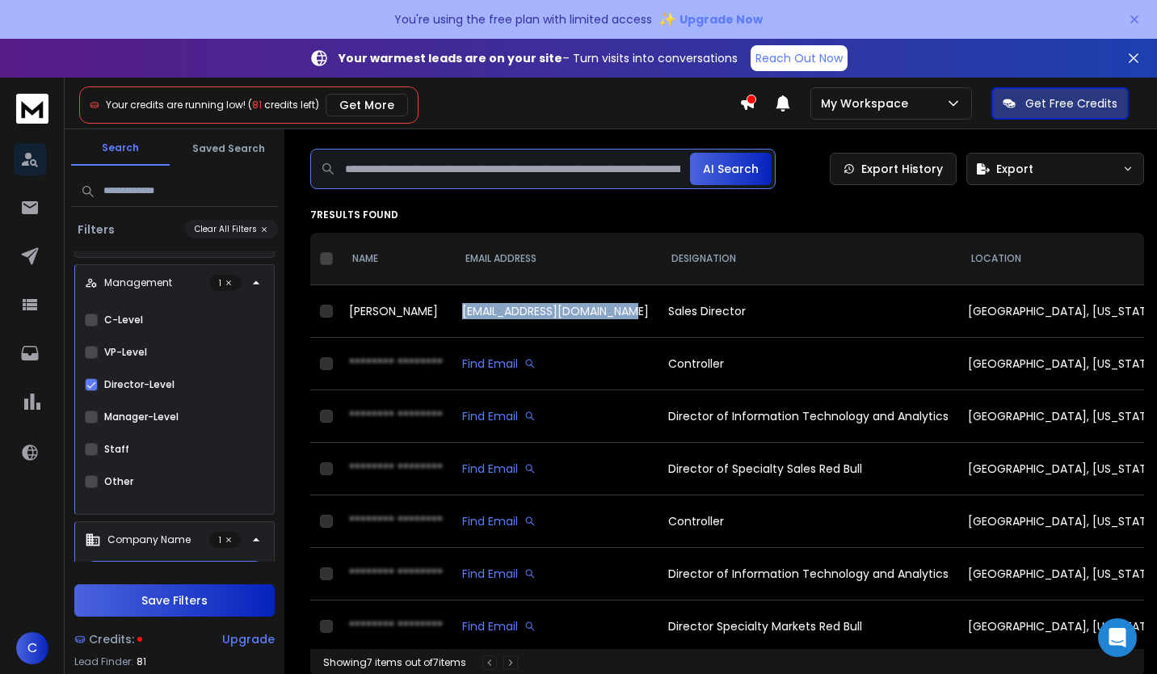
drag, startPoint x: 653, startPoint y: 310, endPoint x: 474, endPoint y: 311, distance: 179.4
click at [474, 311] on td "[EMAIL_ADDRESS][DOMAIN_NAME]" at bounding box center [556, 311] width 206 height 53
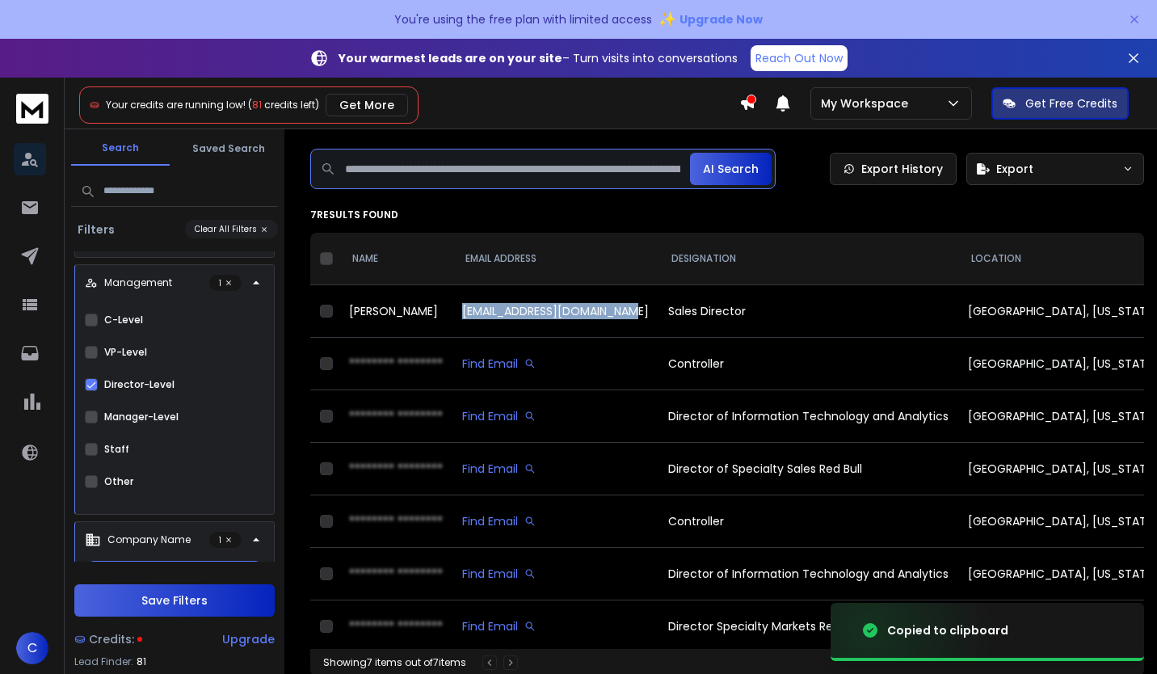
copy div "[EMAIL_ADDRESS][DOMAIN_NAME]"
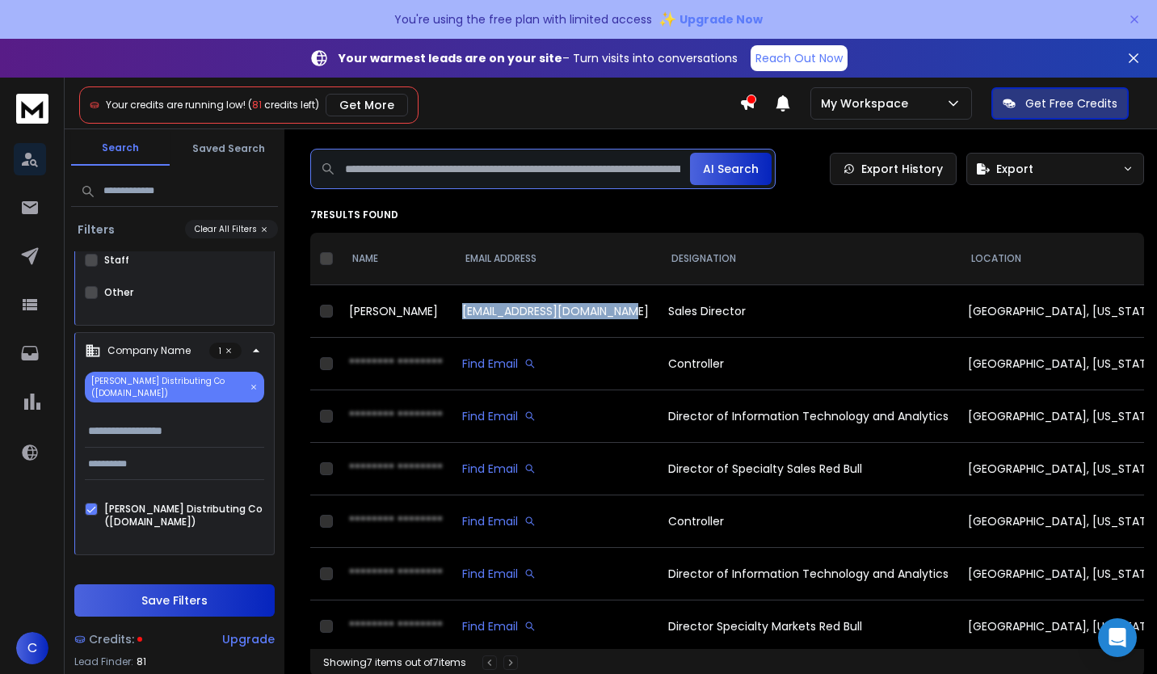
scroll to position [839, 0]
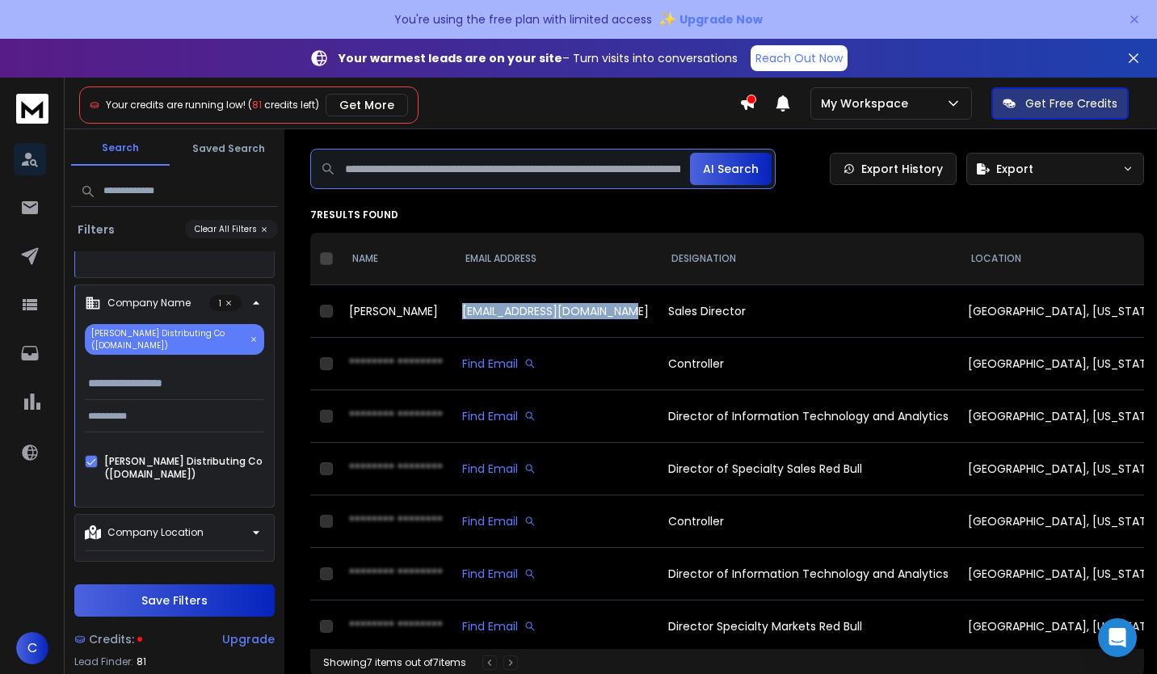
click at [95, 460] on \(burkedist\ "[PERSON_NAME] Distributing Co ([DOMAIN_NAME])" at bounding box center [91, 461] width 13 height 13
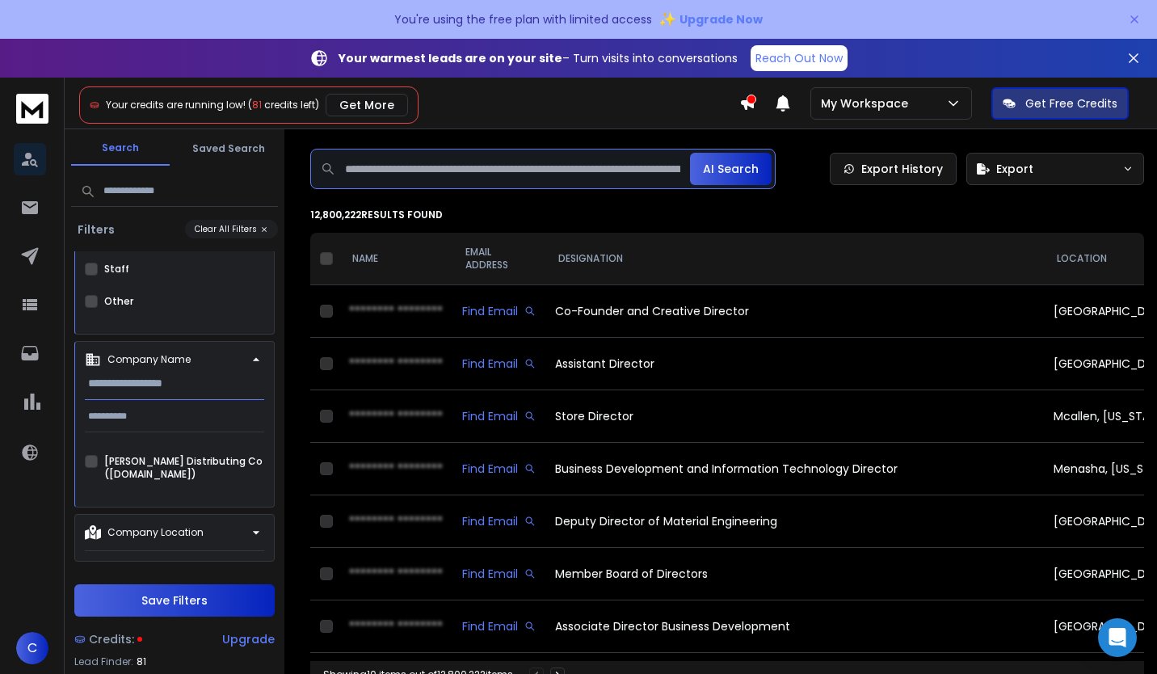
drag, startPoint x: 194, startPoint y: 387, endPoint x: 84, endPoint y: 384, distance: 109.9
click at [84, 384] on div "**********" at bounding box center [174, 424] width 200 height 166
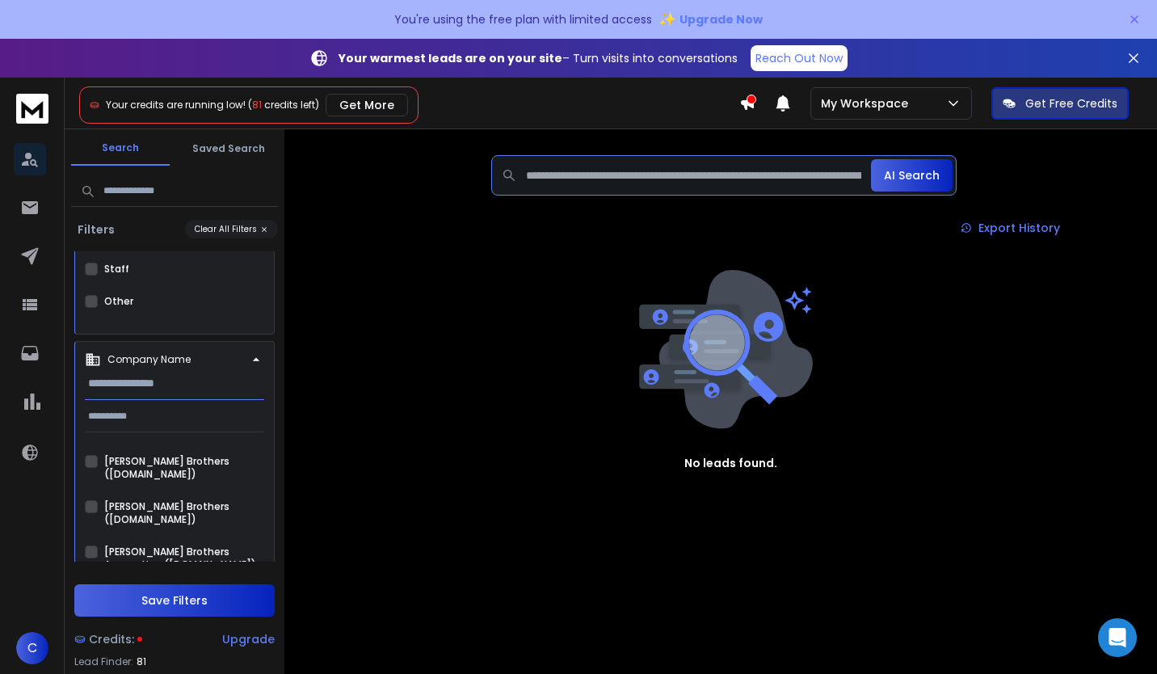
type input "**********"
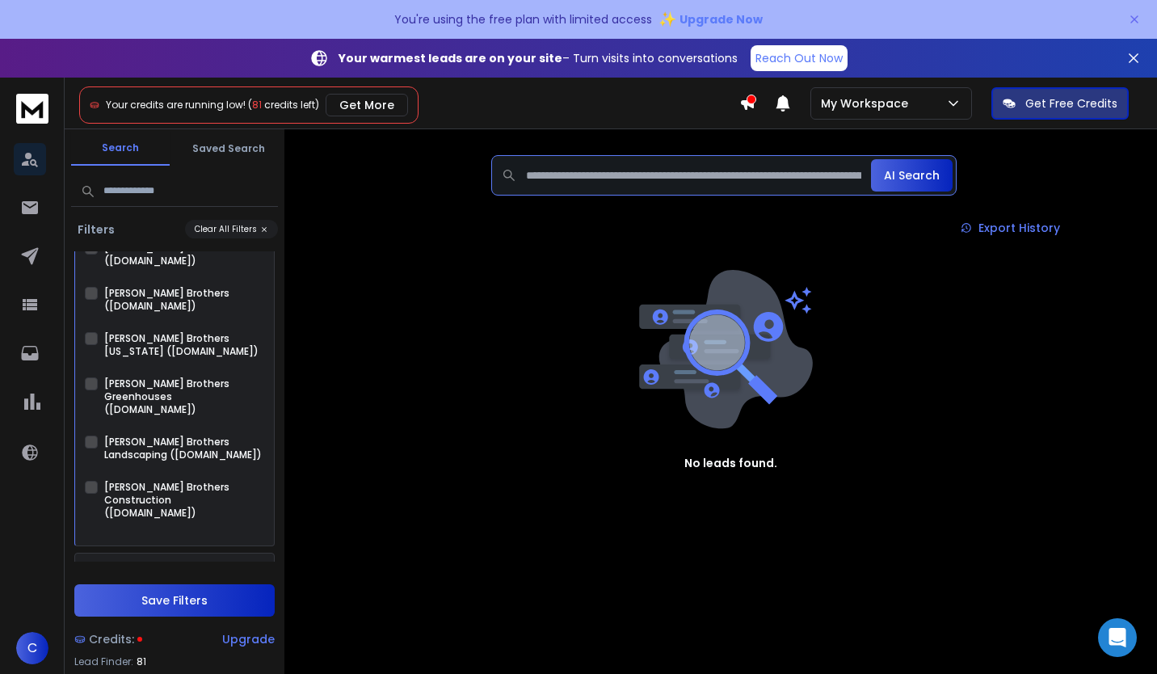
scroll to position [1202, 0]
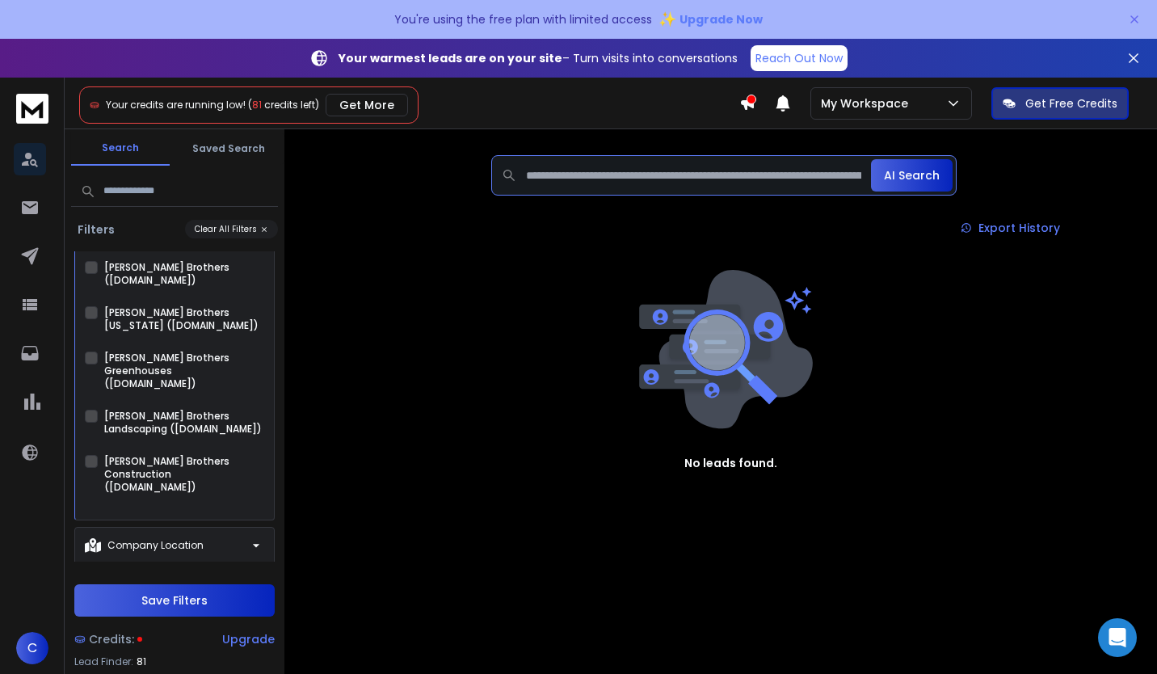
click at [189, 539] on p "Company Location" at bounding box center [155, 545] width 96 height 13
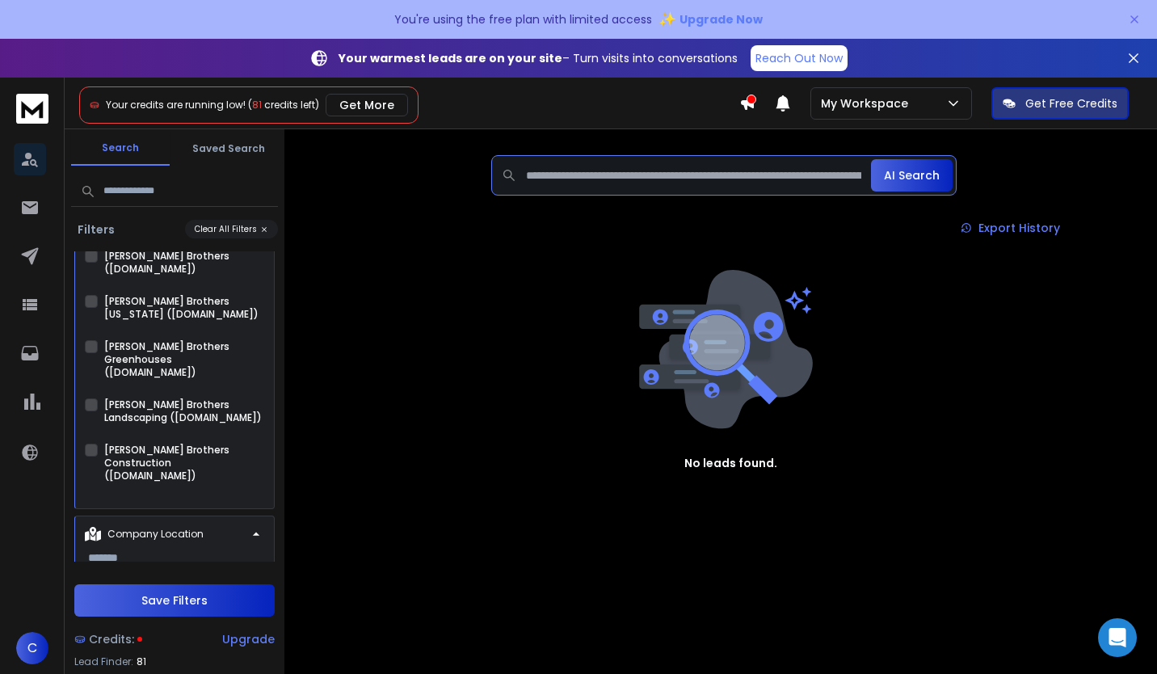
type input "*******"
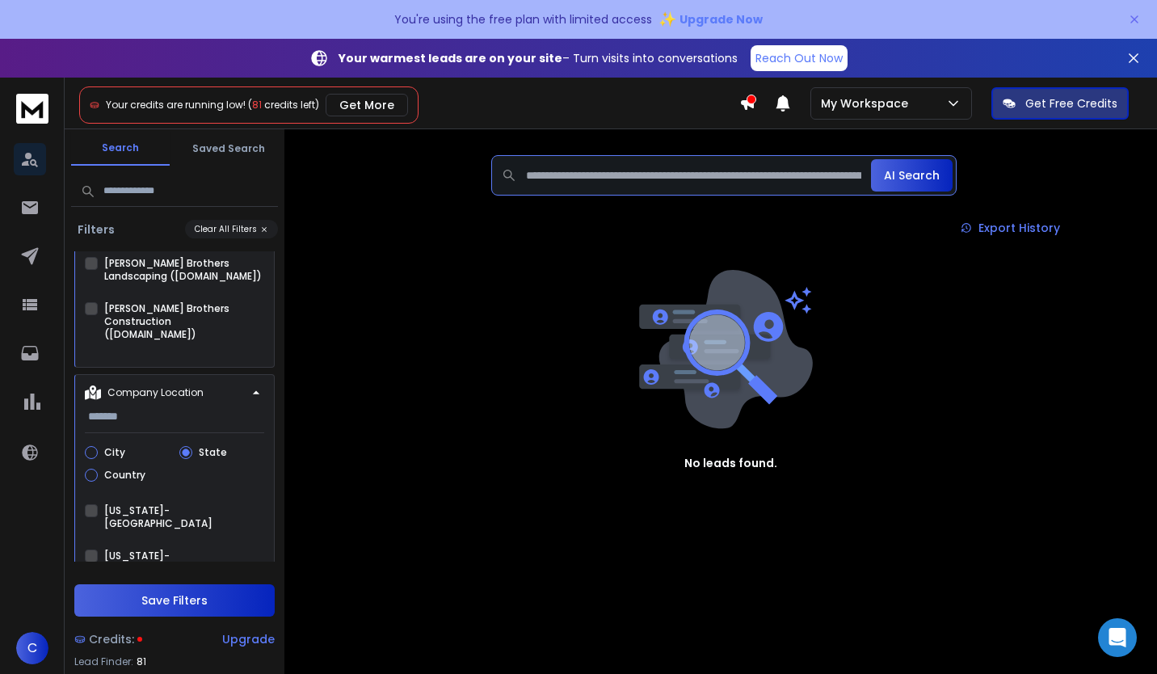
scroll to position [1357, 0]
click at [89, 503] on div "[US_STATE]-[GEOGRAPHIC_DATA]" at bounding box center [174, 515] width 179 height 45
click at [91, 503] on States "[US_STATE]-[GEOGRAPHIC_DATA]" at bounding box center [91, 509] width 13 height 13
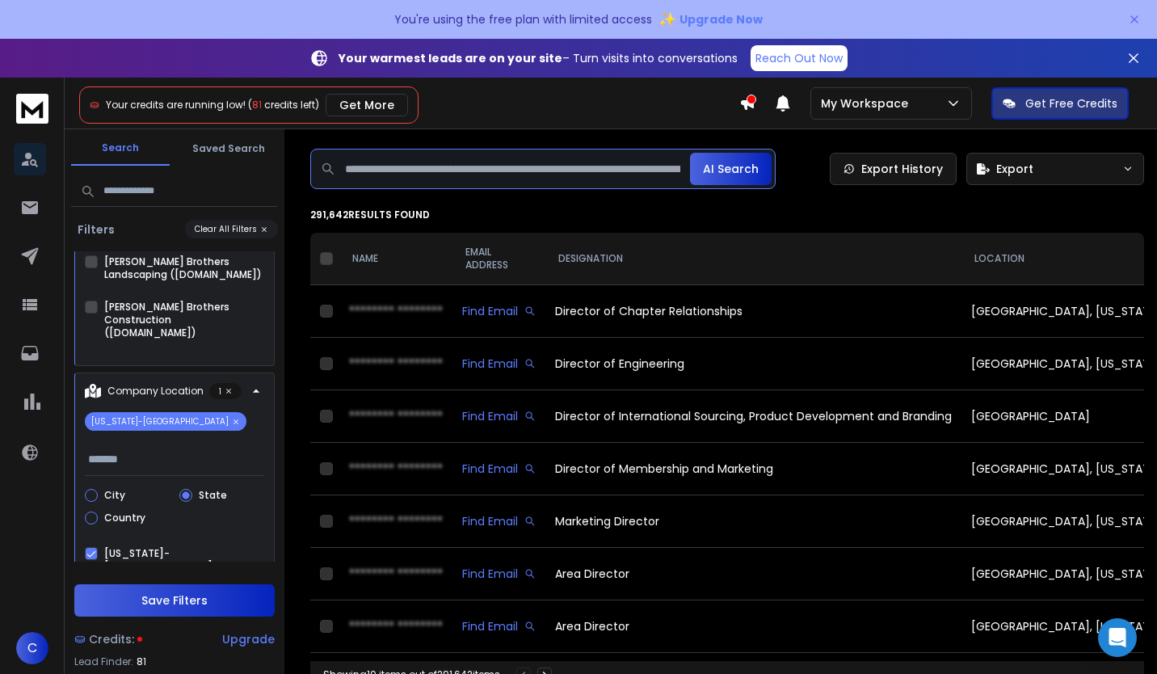
click at [192, 596] on button "Save Filters" at bounding box center [174, 600] width 200 height 32
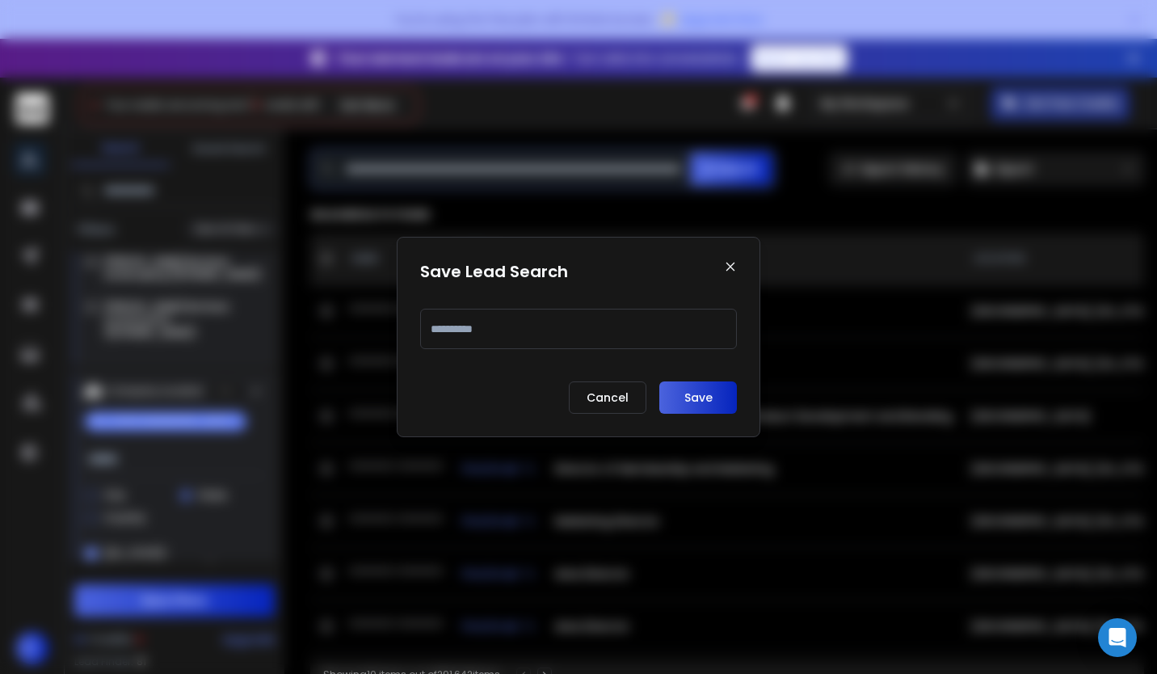
click at [727, 262] on icon at bounding box center [730, 266] width 13 height 13
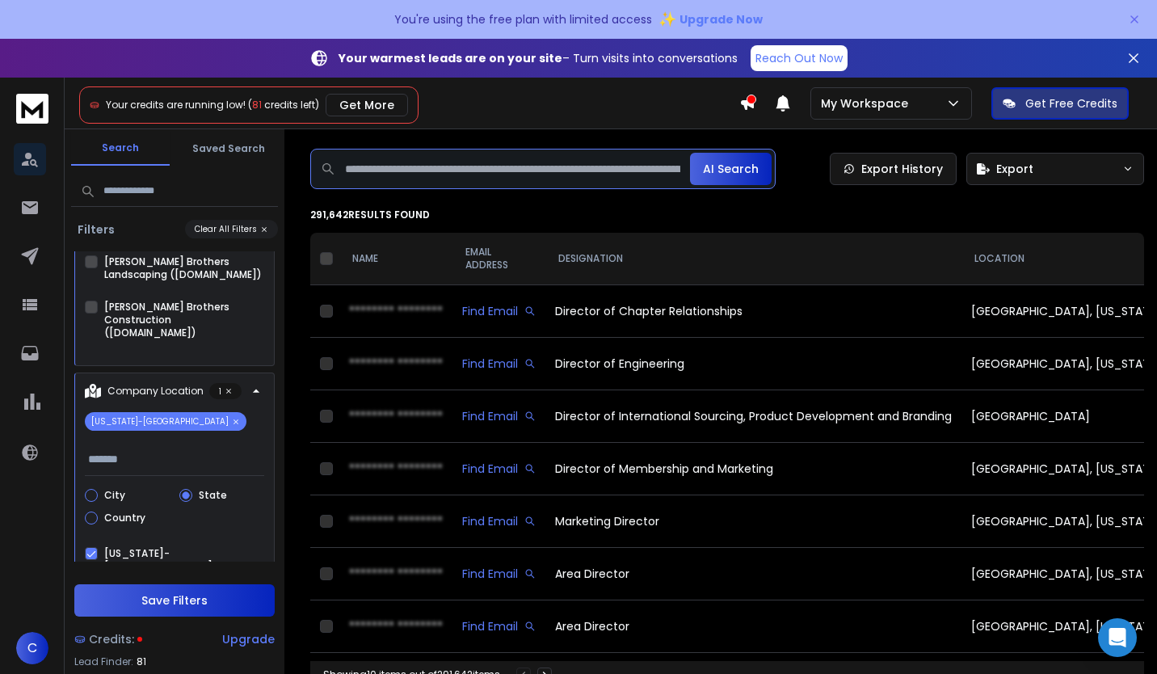
click at [1147, 319] on div "**********" at bounding box center [578, 337] width 1157 height 674
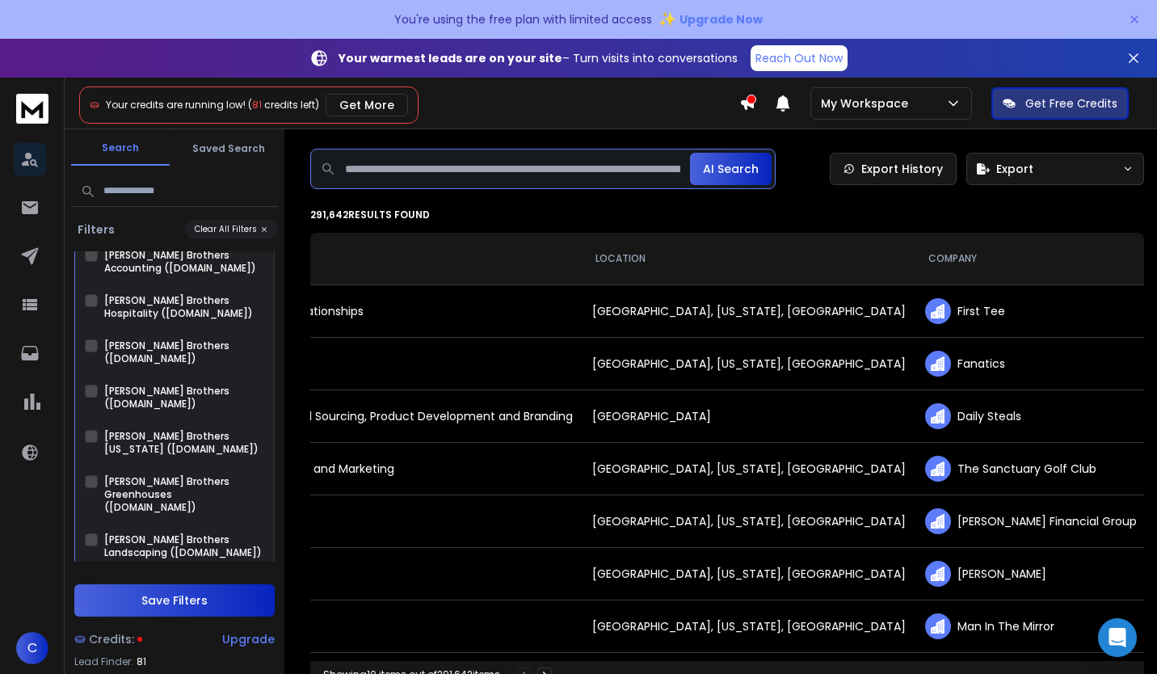
scroll to position [1075, 0]
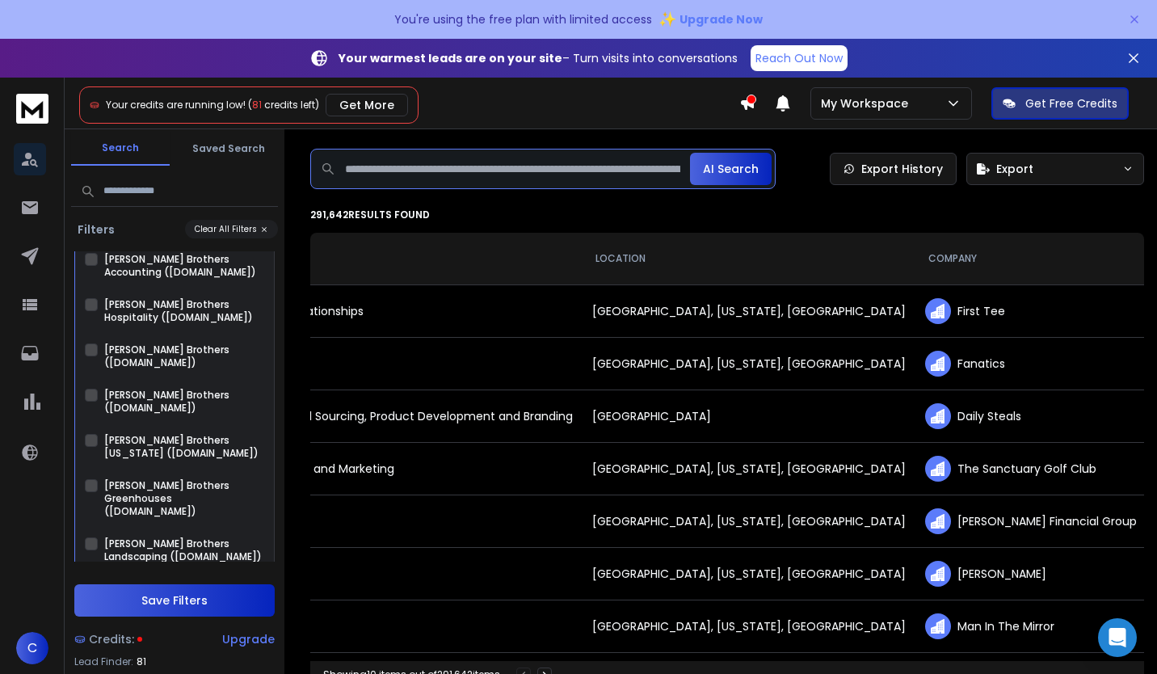
click at [86, 343] on \(johnsonbrothers\ "[PERSON_NAME] Brothers ([DOMAIN_NAME])" at bounding box center [91, 349] width 13 height 13
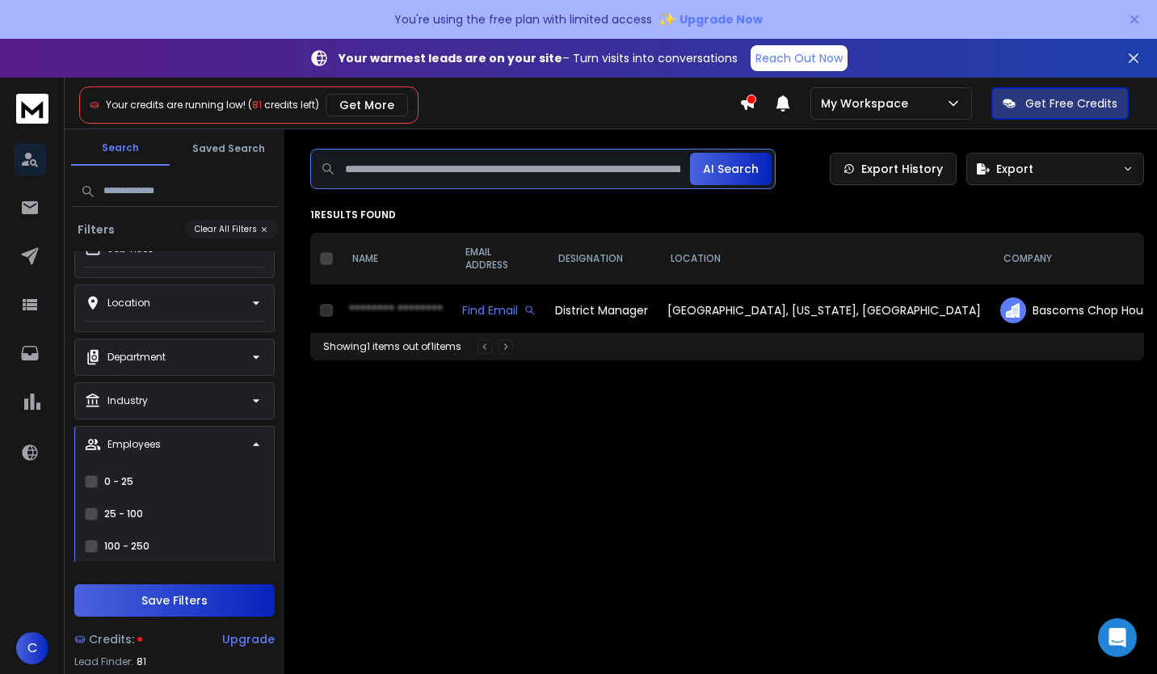
scroll to position [0, 0]
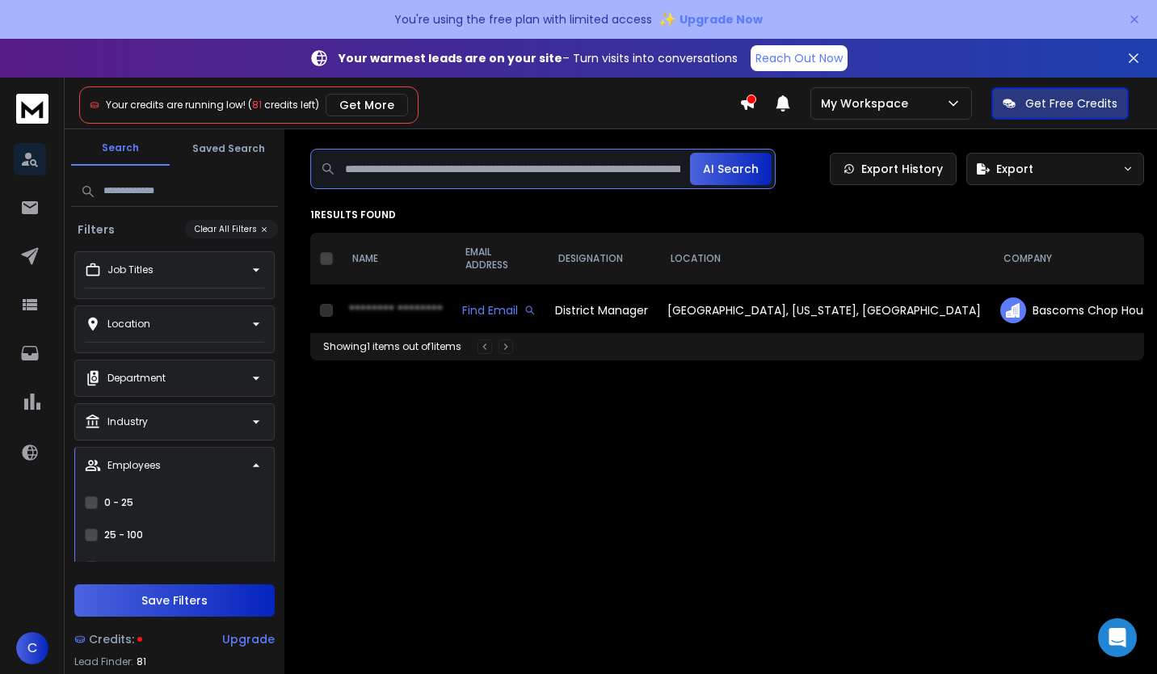
click at [253, 466] on icon at bounding box center [256, 465] width 6 height 3
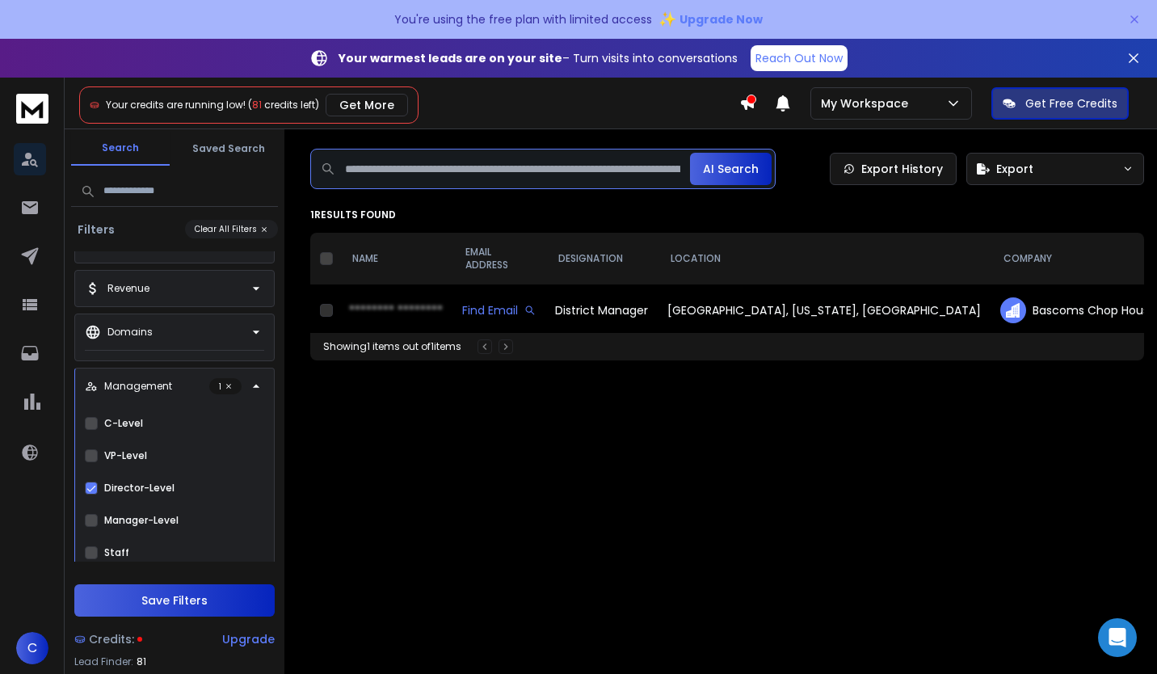
scroll to position [225, 0]
click at [88, 451] on button "VP-Level" at bounding box center [91, 451] width 13 height 13
click at [89, 484] on button "Director-Level" at bounding box center [91, 484] width 13 height 13
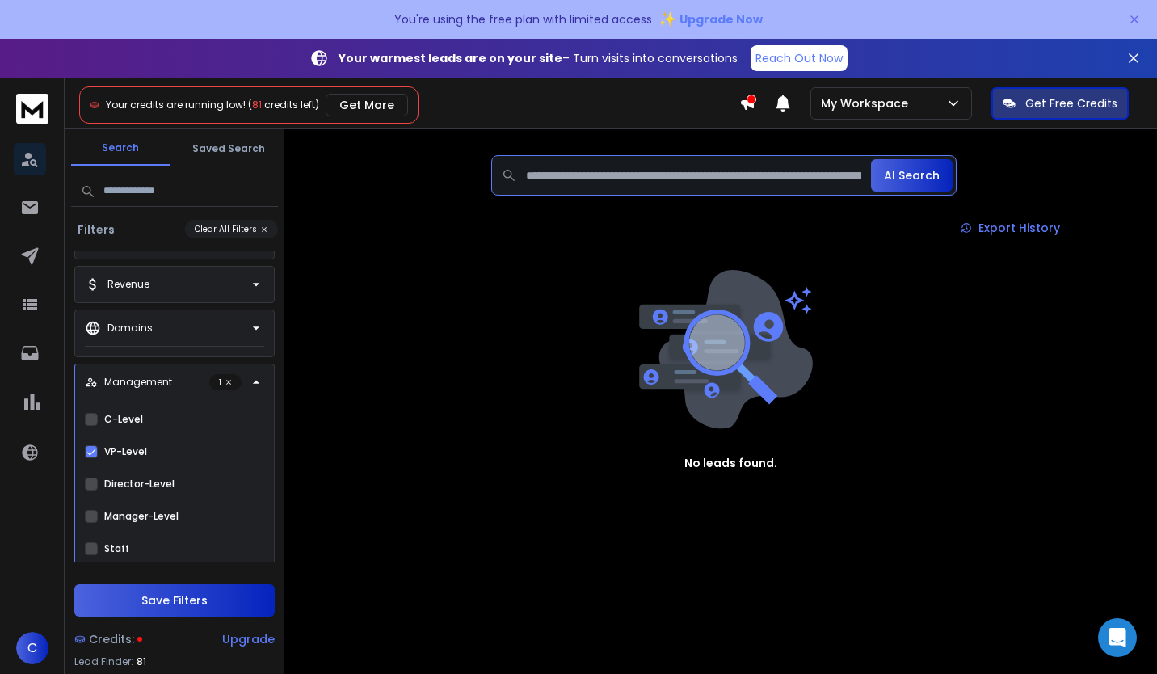
click at [95, 421] on button "C-Level" at bounding box center [91, 419] width 13 height 13
click at [91, 480] on button "Director-Level" at bounding box center [91, 484] width 13 height 13
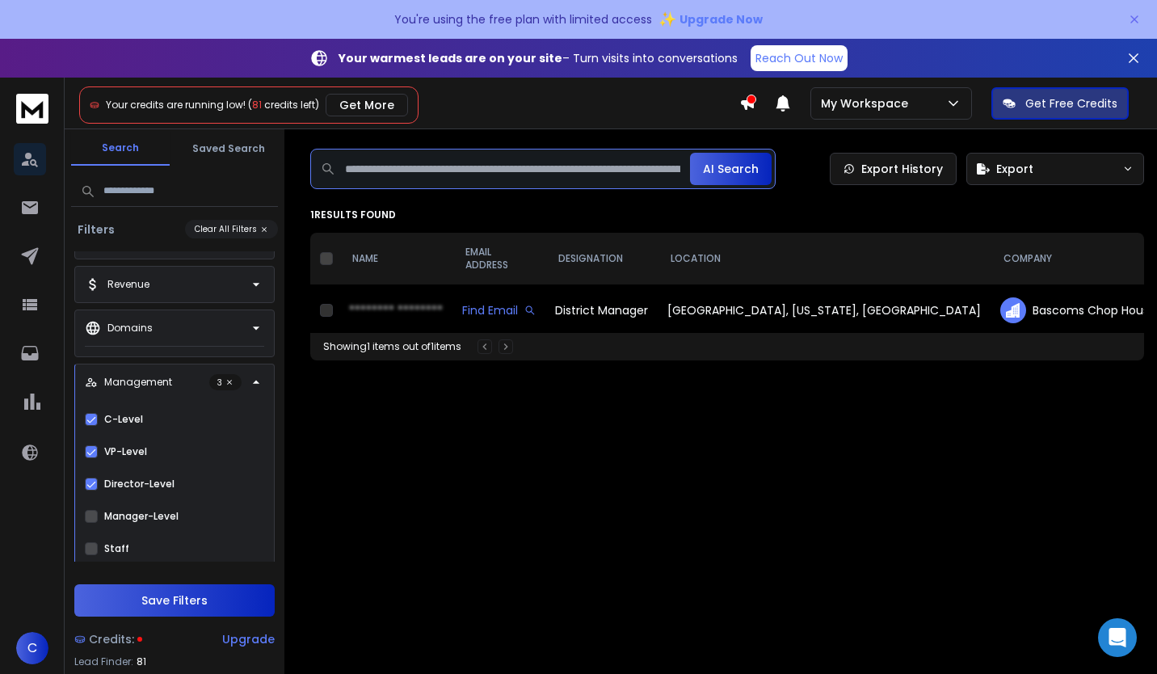
click at [89, 520] on button "Manager-Level" at bounding box center [91, 516] width 13 height 13
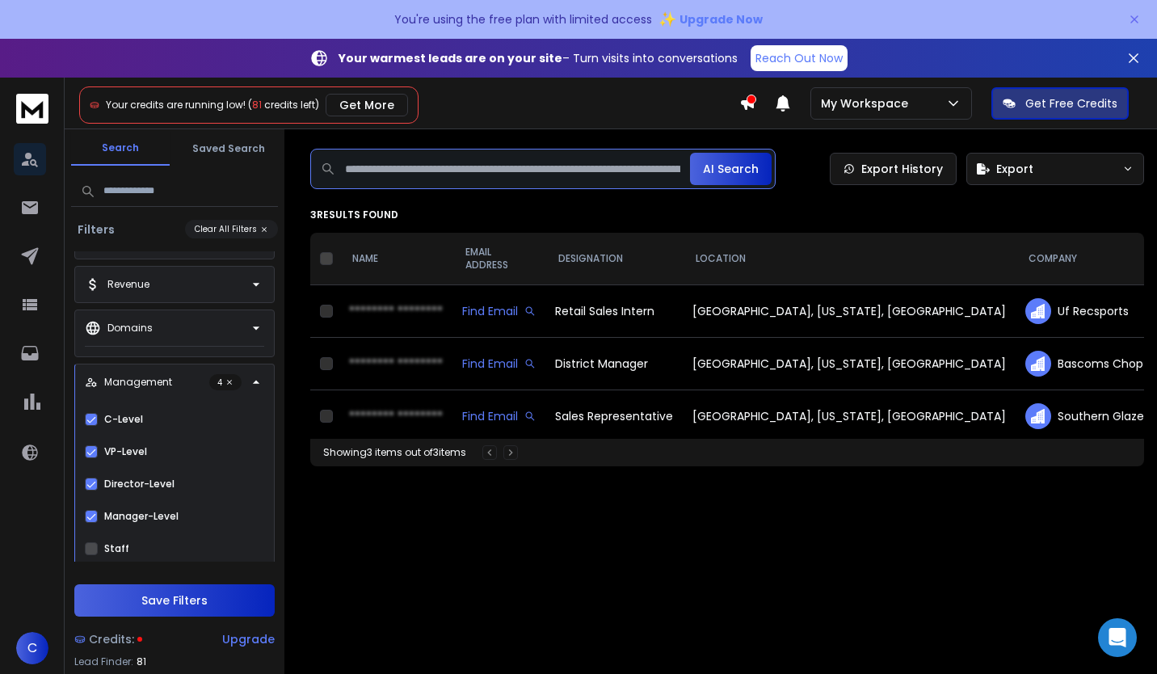
click at [89, 520] on button "Manager-Level" at bounding box center [91, 516] width 13 height 13
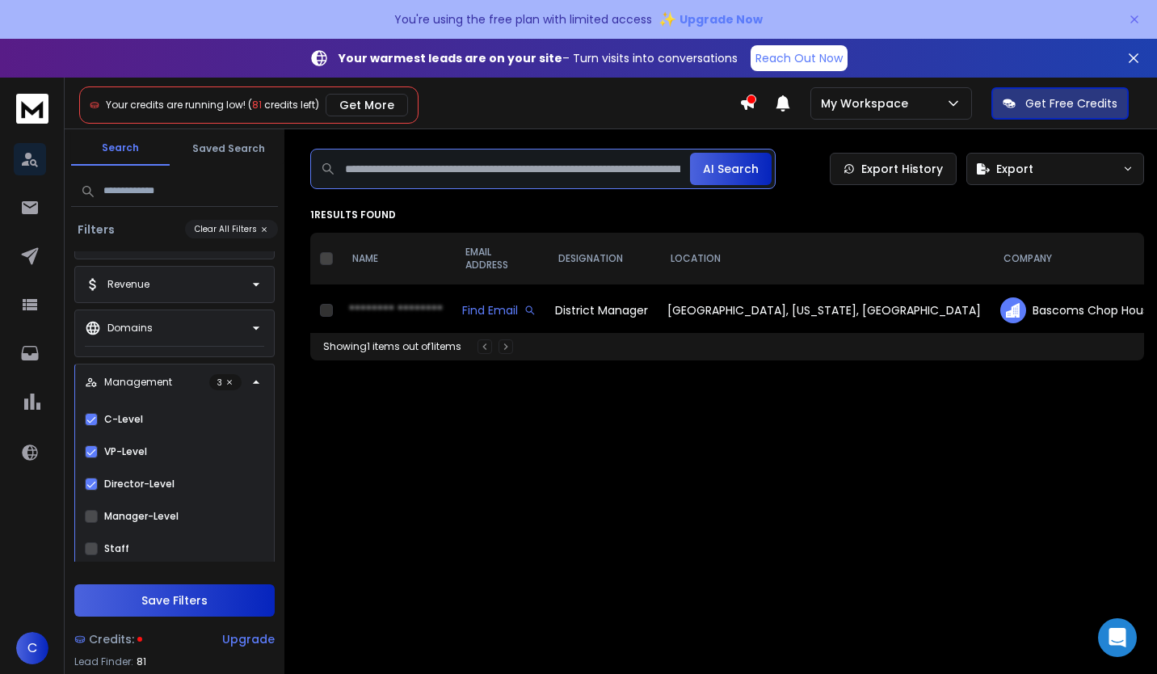
click at [91, 487] on button "Director-Level" at bounding box center [91, 484] width 13 height 13
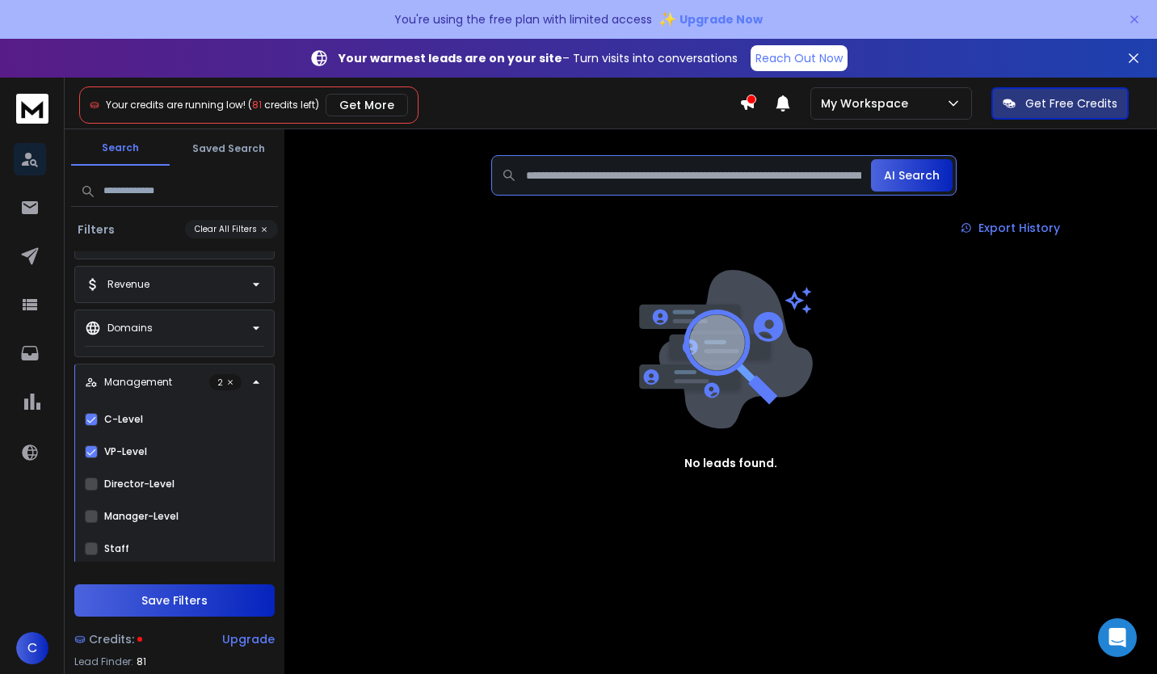
click at [91, 456] on button "VP-Level" at bounding box center [91, 451] width 13 height 13
click at [91, 420] on button "C-Level" at bounding box center [91, 419] width 13 height 13
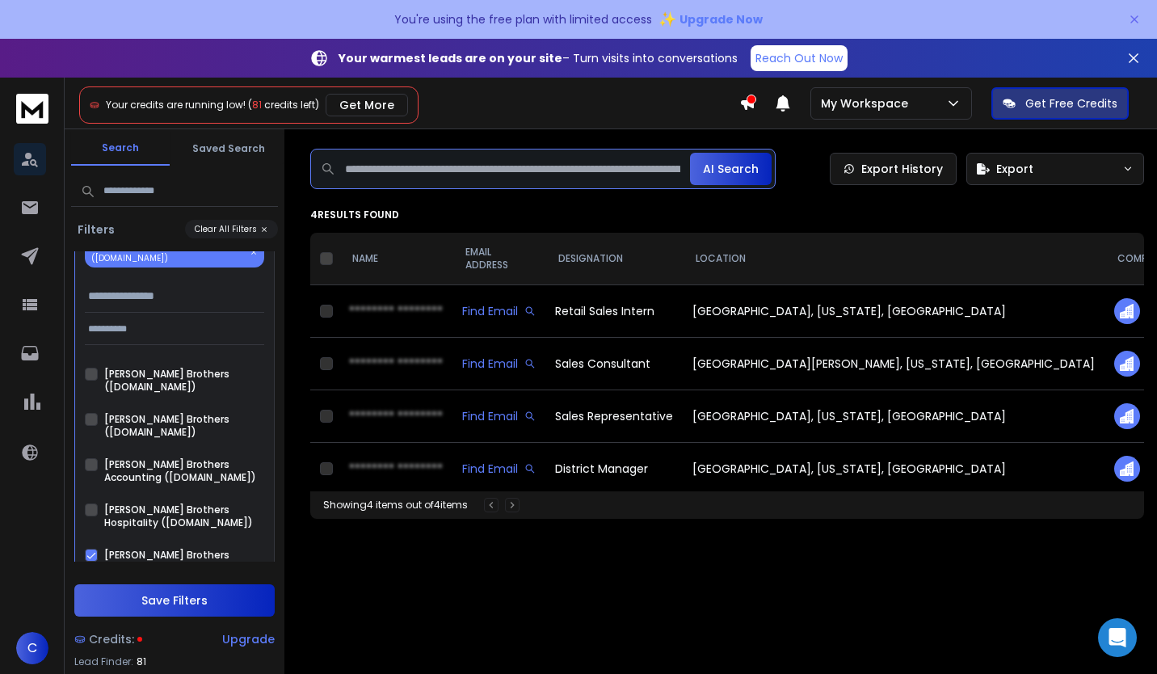
scroll to position [656, 0]
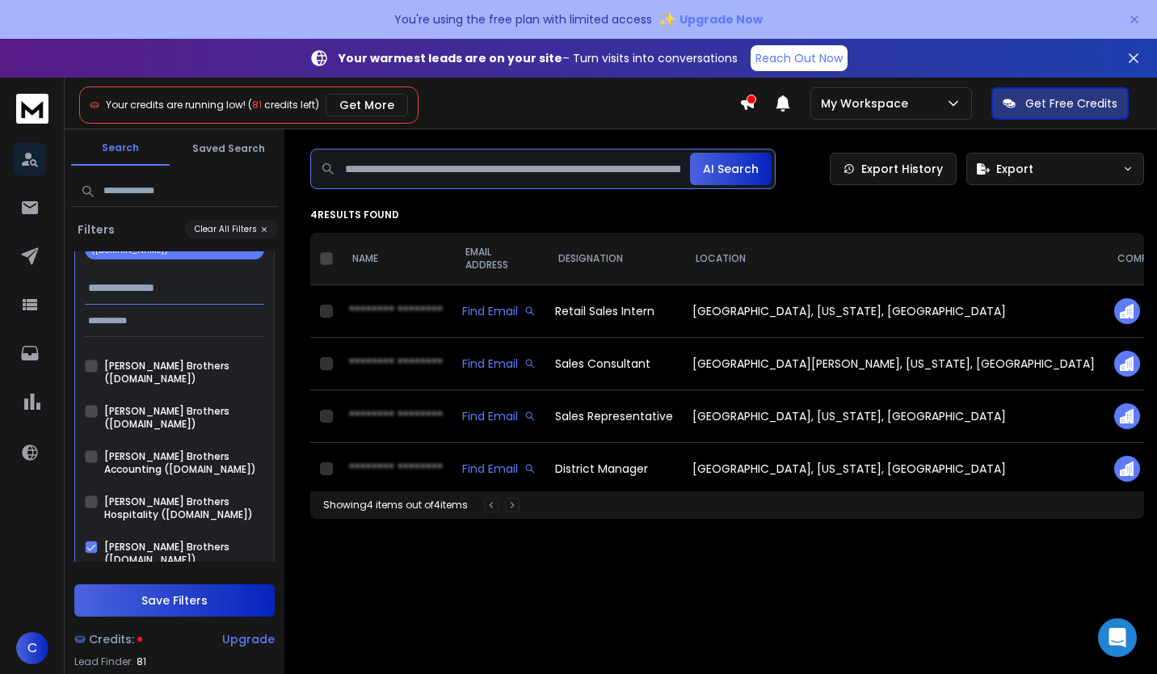
drag, startPoint x: 212, startPoint y: 293, endPoint x: 87, endPoint y: 288, distance: 124.6
click at [87, 288] on input "**********" at bounding box center [174, 288] width 179 height 32
type input "*"
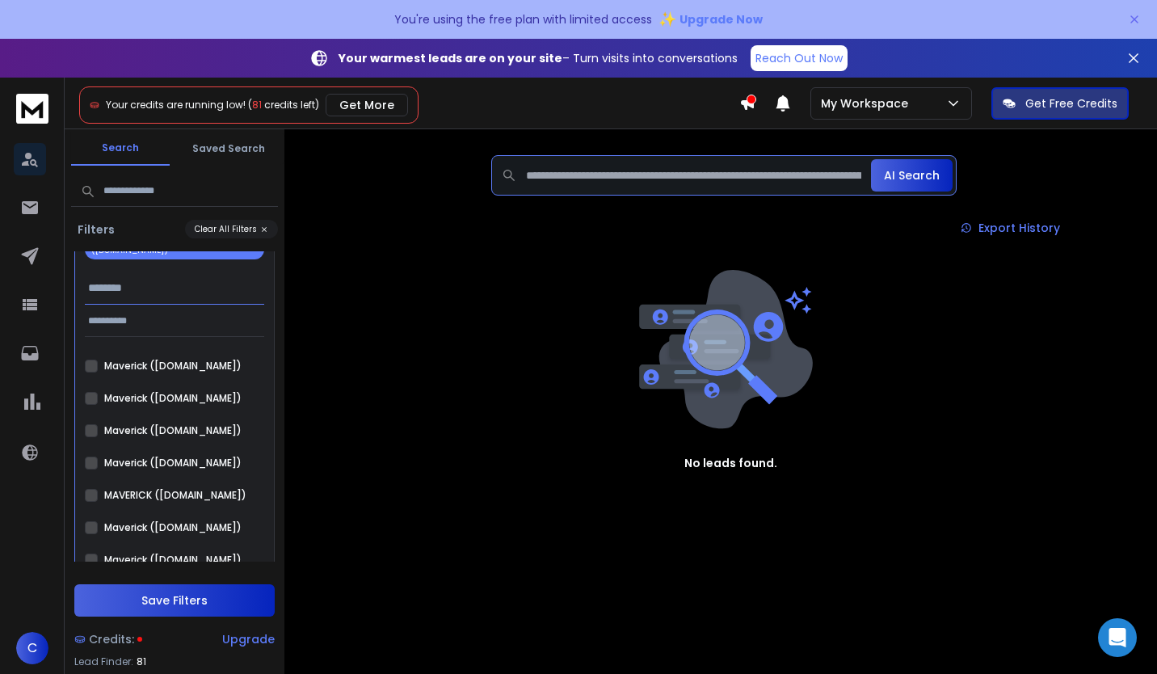
type input "********"
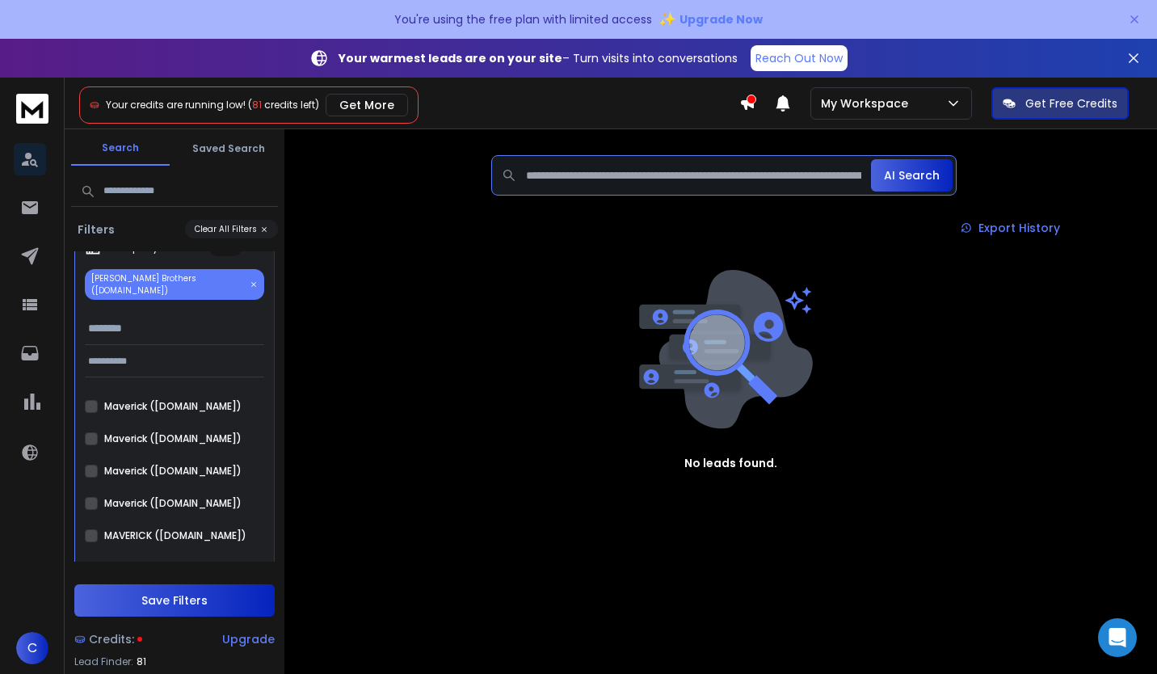
scroll to position [607, 0]
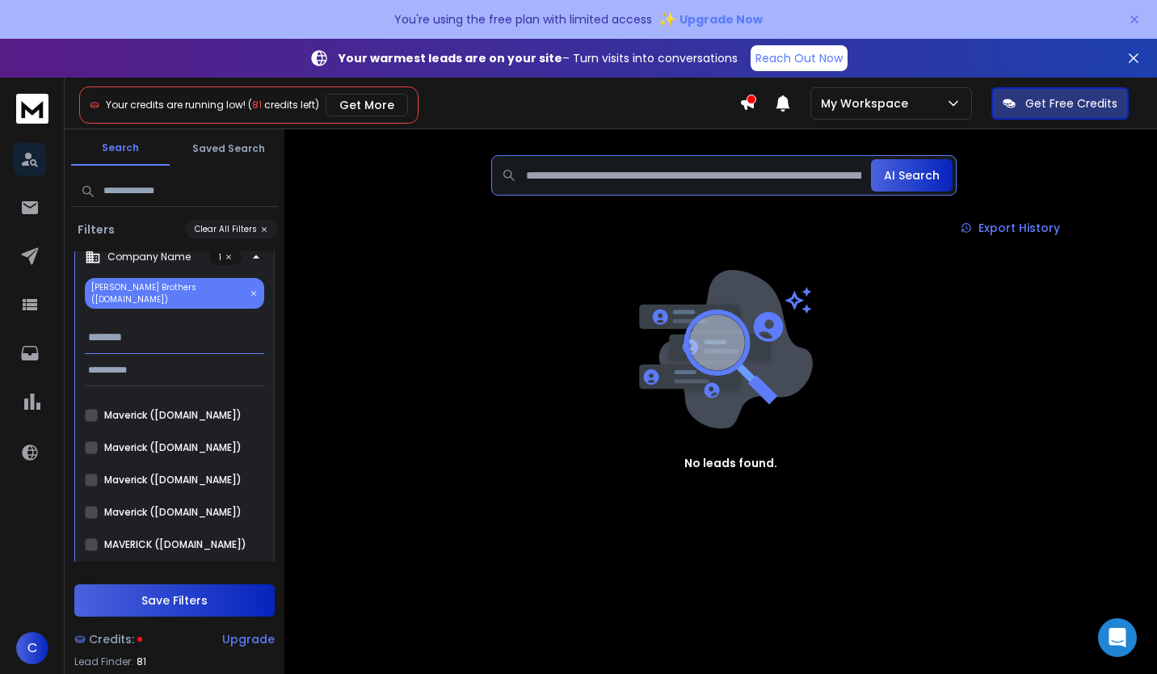
drag, startPoint x: 156, startPoint y: 341, endPoint x: 69, endPoint y: 334, distance: 86.8
click at [69, 334] on div "Filters Clear All Filters Job Titles Location Department Industry Employees Rev…" at bounding box center [175, 374] width 220 height 406
paste input "**********"
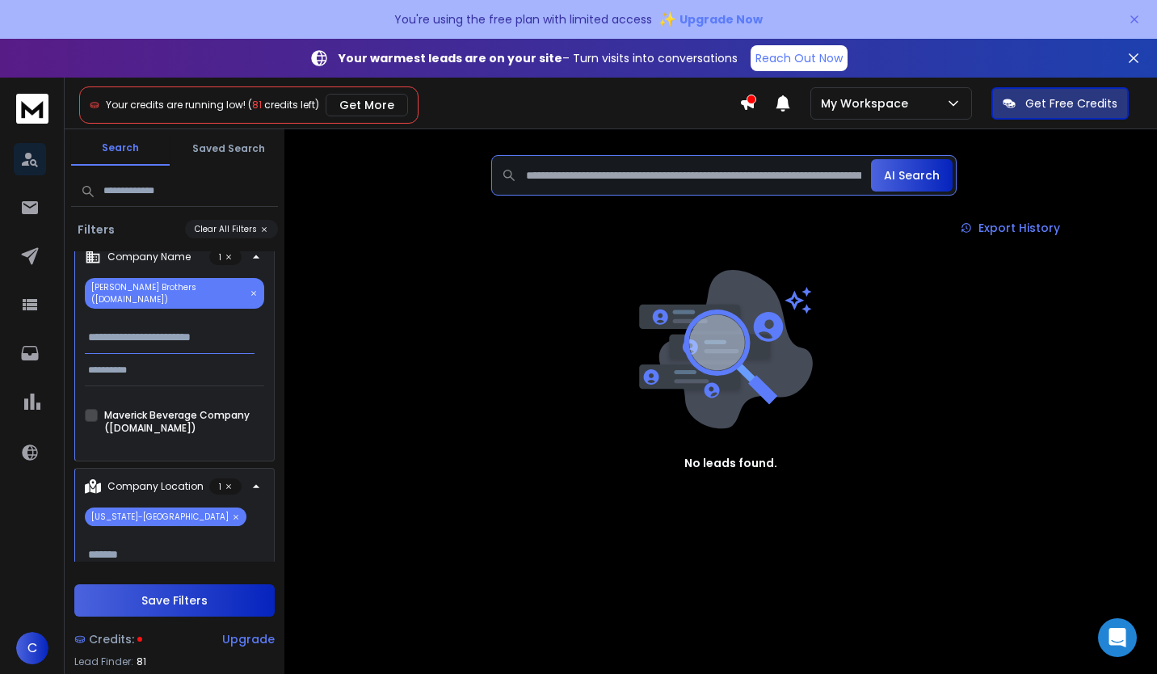
type input "**********"
click at [100, 414] on div "Maverick Beverage Company ([DOMAIN_NAME])" at bounding box center [174, 422] width 179 height 26
click at [94, 414] on \(maverickbev\ "Maverick Beverage Company ([DOMAIN_NAME])" at bounding box center [91, 415] width 13 height 13
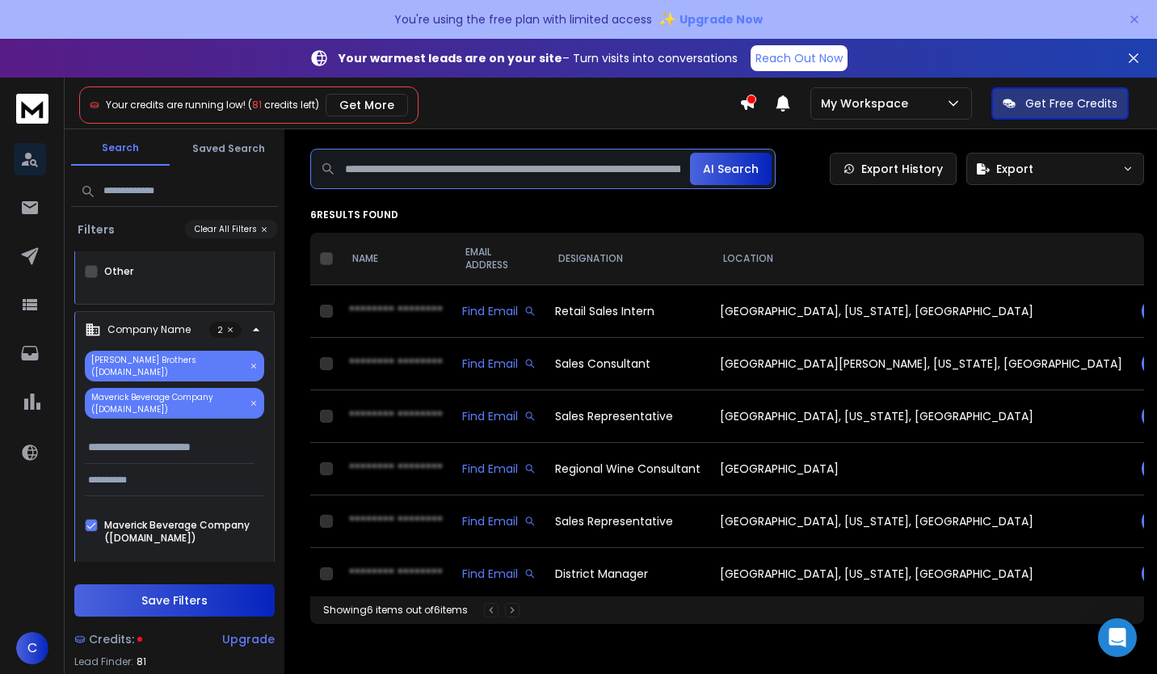
scroll to position [533, 0]
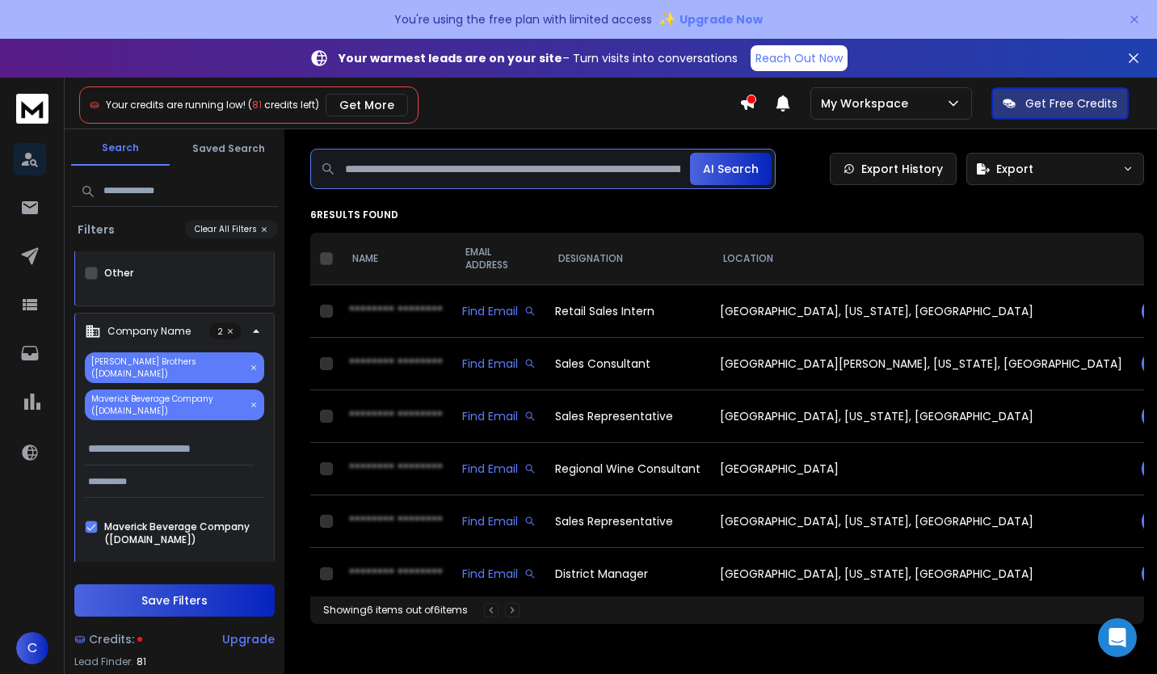
click at [251, 368] on icon at bounding box center [253, 367] width 5 height 5
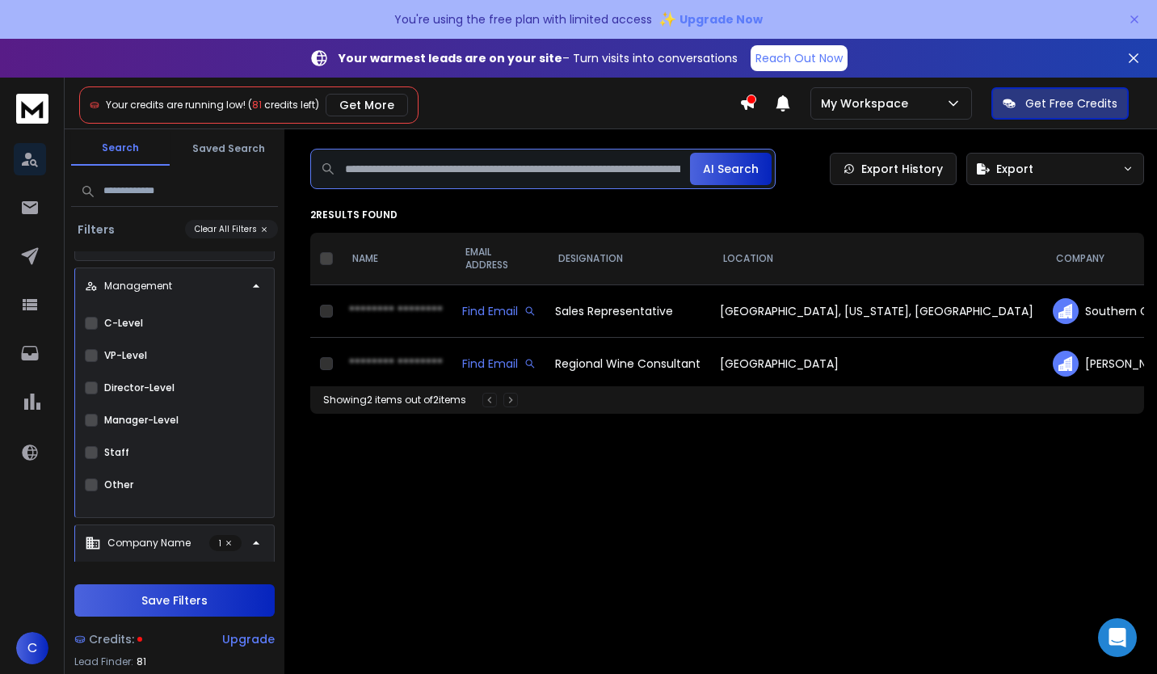
scroll to position [311, 0]
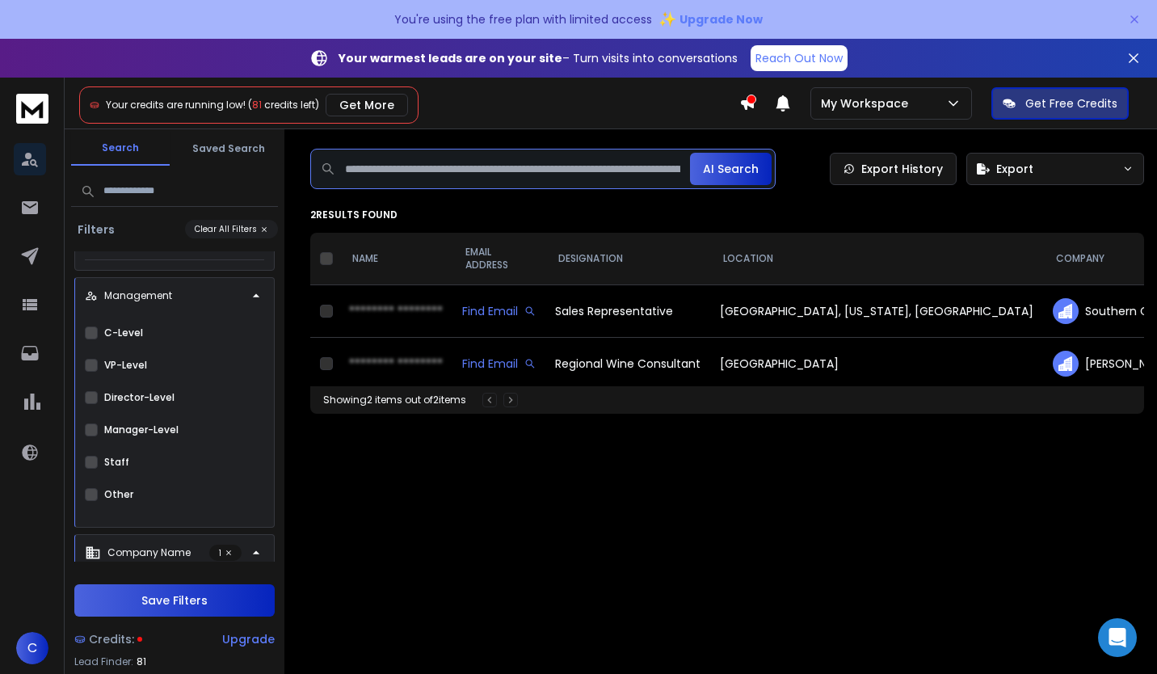
click at [91, 365] on button "VP-Level" at bounding box center [91, 365] width 13 height 13
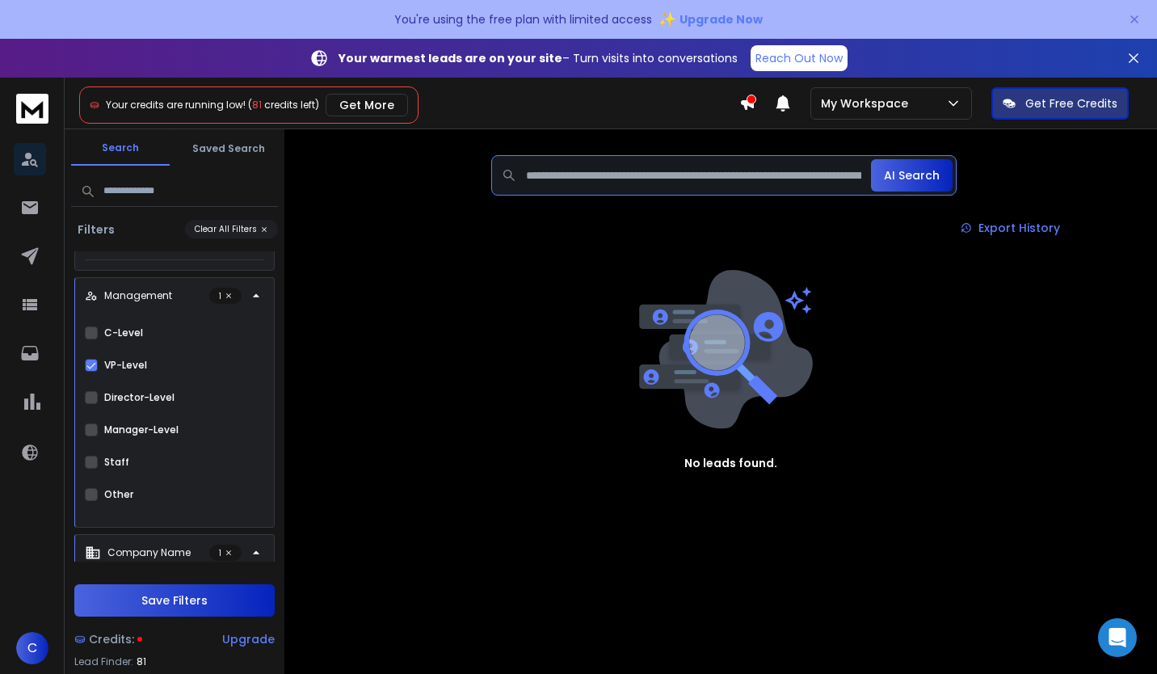
click at [91, 330] on button "C-Level" at bounding box center [91, 332] width 13 height 13
click at [91, 395] on button "Director-Level" at bounding box center [91, 397] width 13 height 13
click at [90, 423] on div "Manager-Level" at bounding box center [174, 430] width 179 height 32
click at [90, 434] on button "Manager-Level" at bounding box center [91, 429] width 13 height 13
click at [92, 460] on button "Staff" at bounding box center [91, 462] width 13 height 13
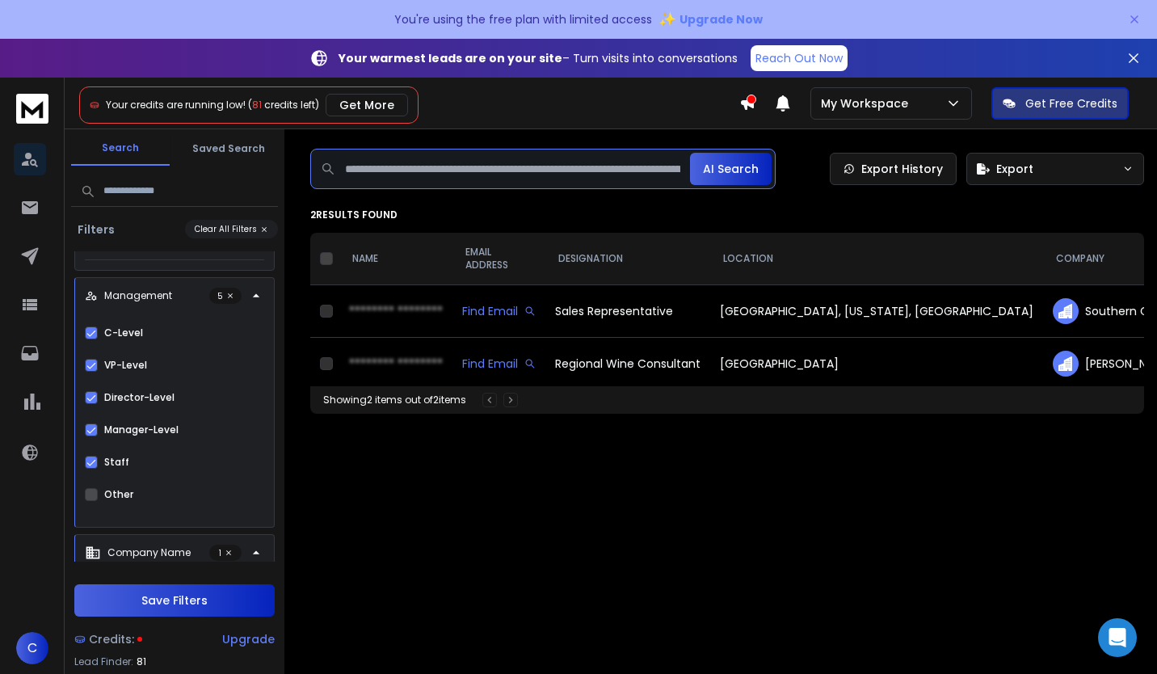
click at [92, 497] on button "Other" at bounding box center [91, 494] width 13 height 13
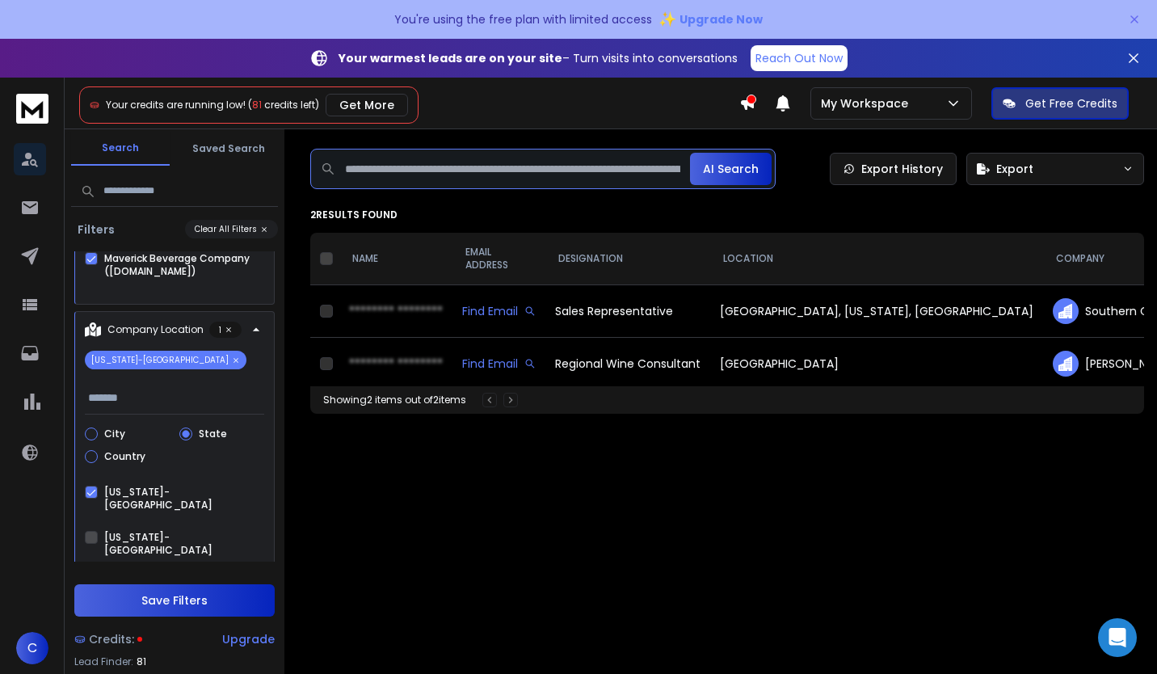
scroll to position [769, 0]
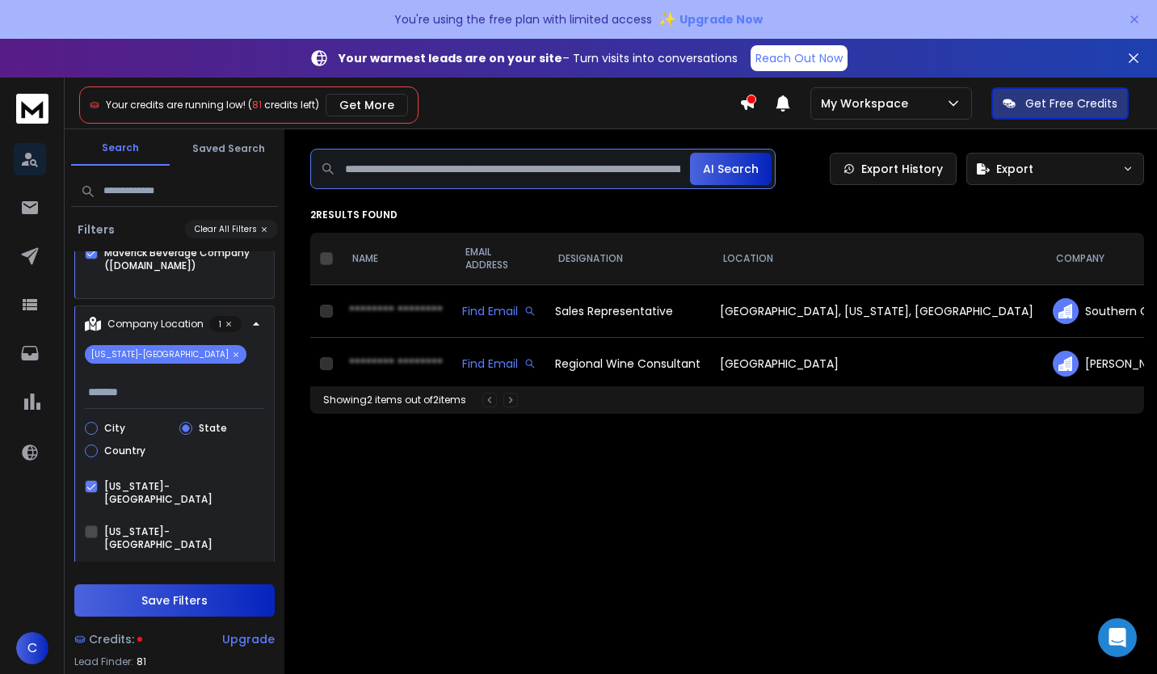
click at [86, 502] on div "[US_STATE]-[GEOGRAPHIC_DATA]" at bounding box center [174, 493] width 179 height 26
click at [89, 493] on States "[US_STATE]-[GEOGRAPHIC_DATA]" at bounding box center [91, 486] width 13 height 13
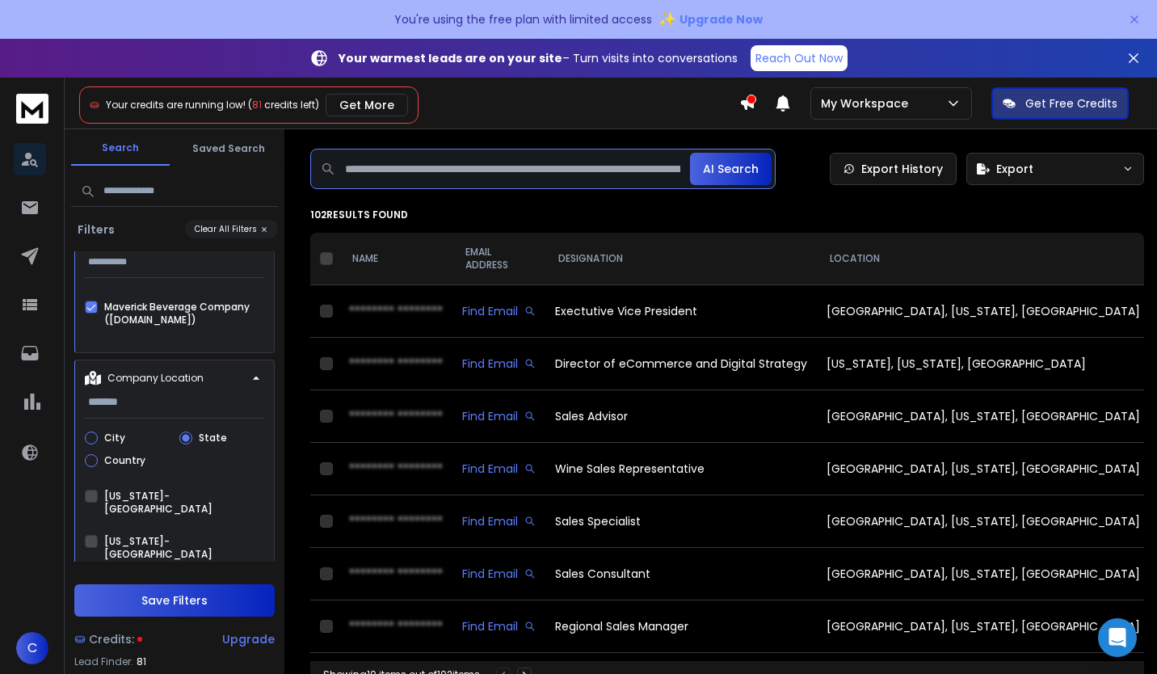
click at [497, 314] on div "Find Email" at bounding box center [499, 311] width 74 height 16
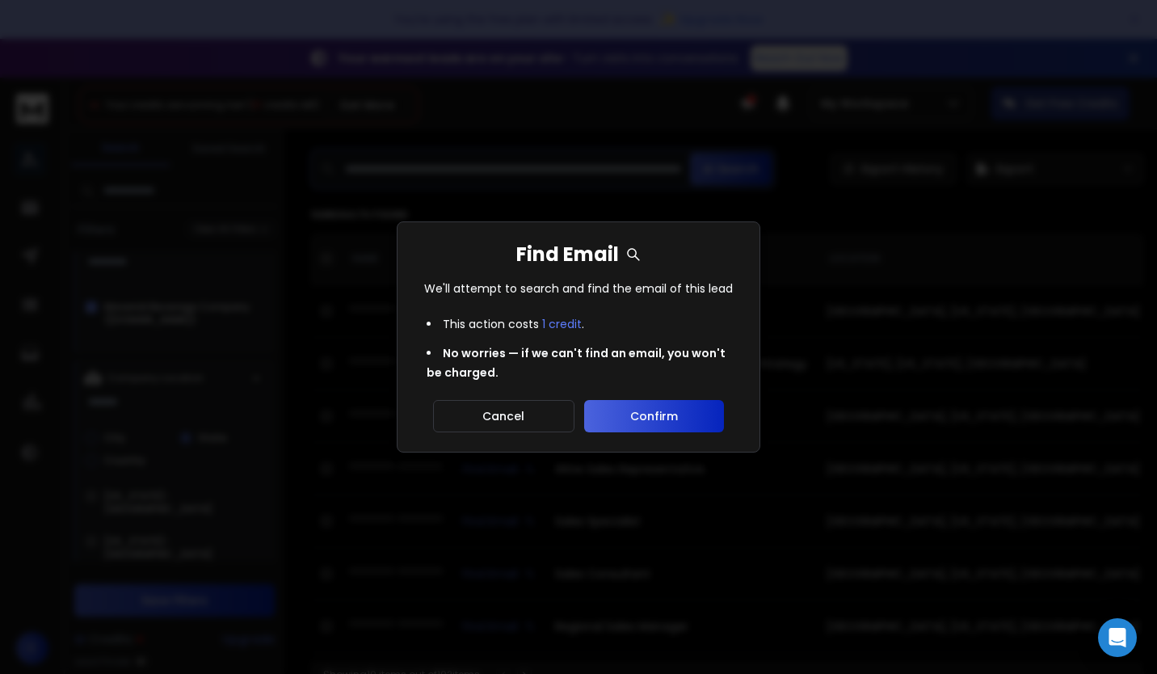
click at [638, 412] on button "Confirm" at bounding box center [654, 416] width 140 height 32
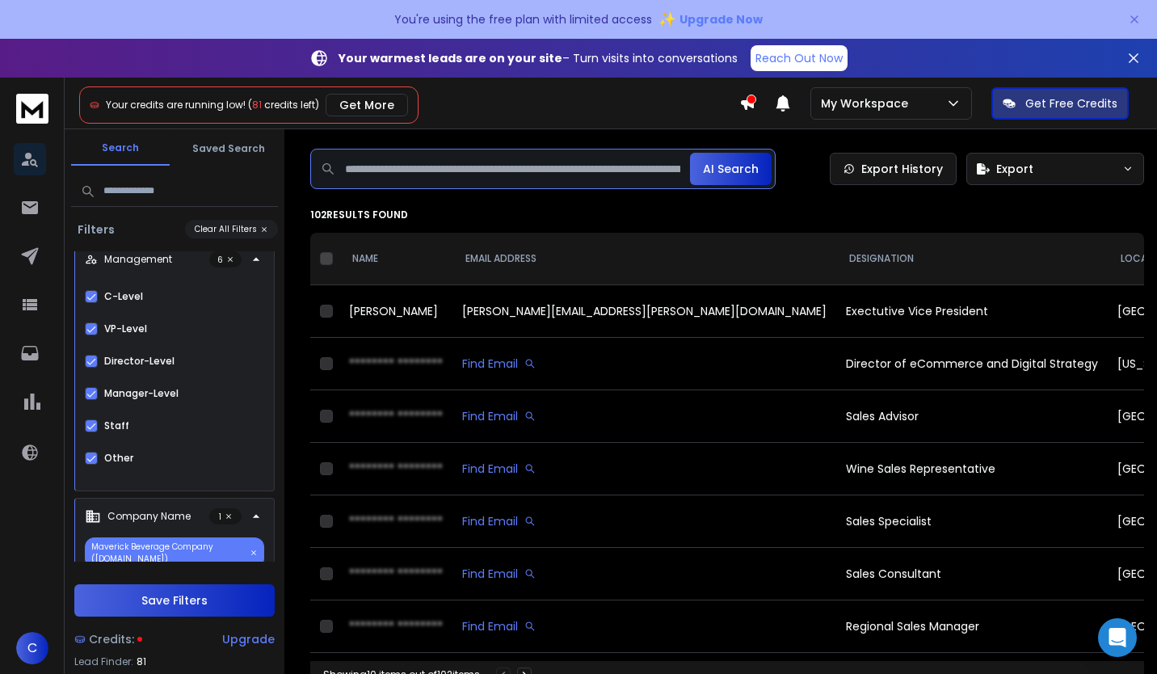
scroll to position [345, 0]
click at [95, 461] on button "Other" at bounding box center [91, 460] width 13 height 13
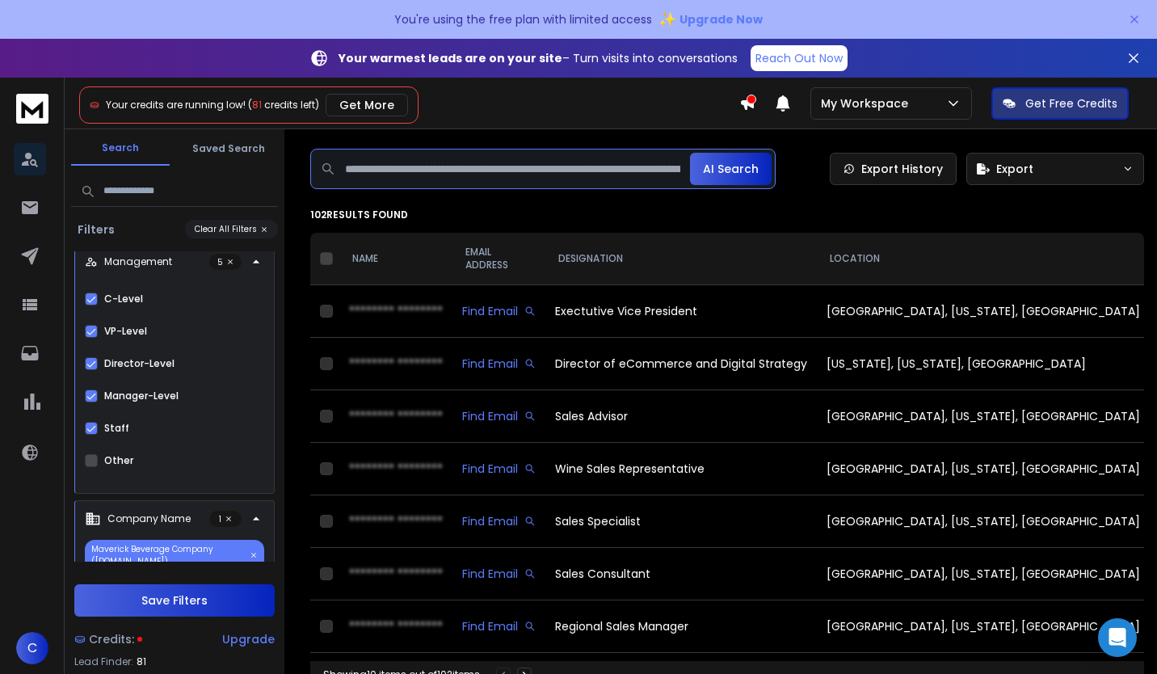
click at [92, 432] on button "Staff" at bounding box center [91, 428] width 13 height 13
click at [94, 398] on button "Manager-Level" at bounding box center [91, 395] width 13 height 13
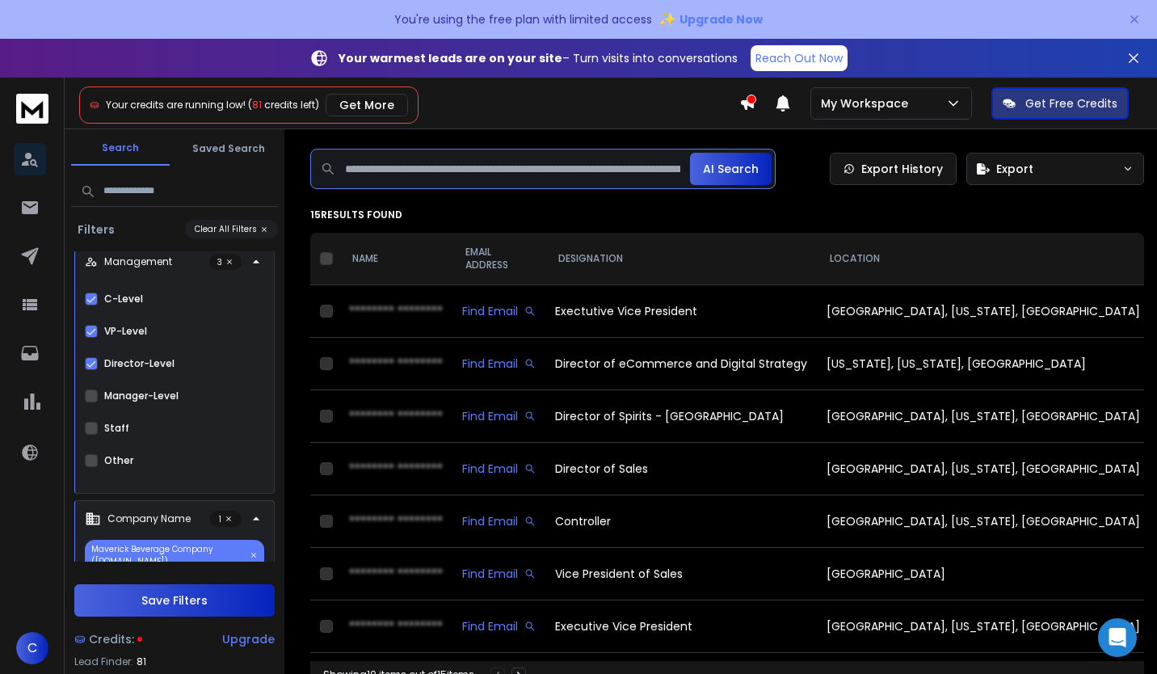
click at [479, 410] on div "Find Email" at bounding box center [499, 416] width 74 height 16
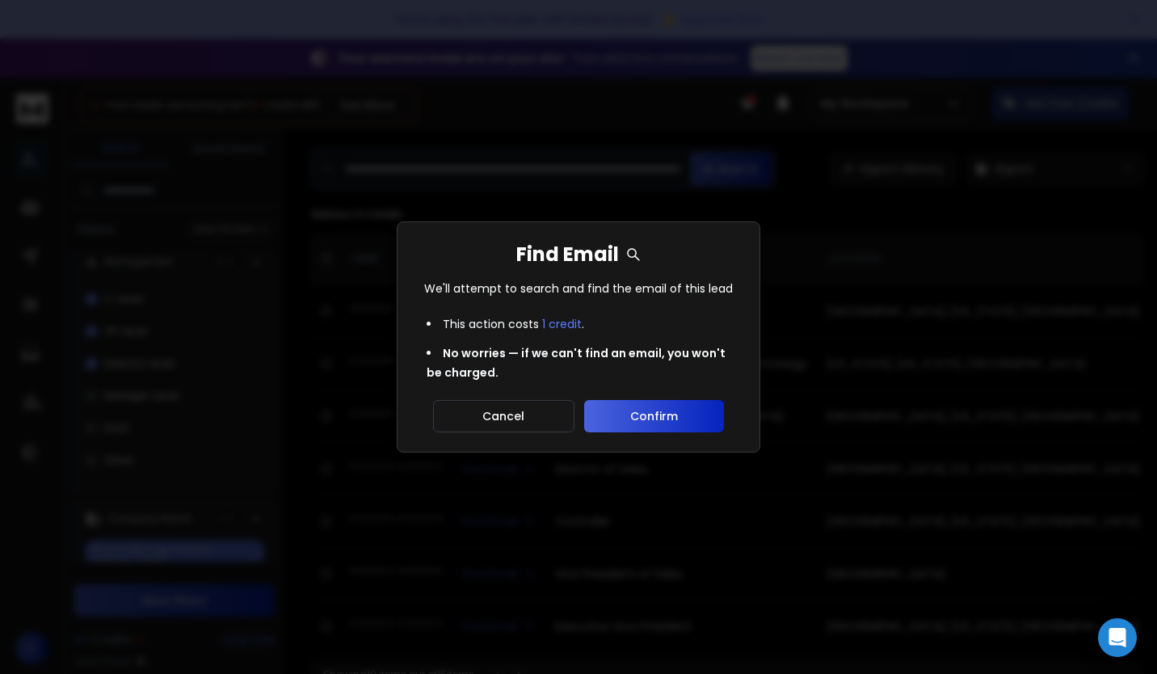
click at [634, 427] on button "Confirm" at bounding box center [654, 416] width 140 height 32
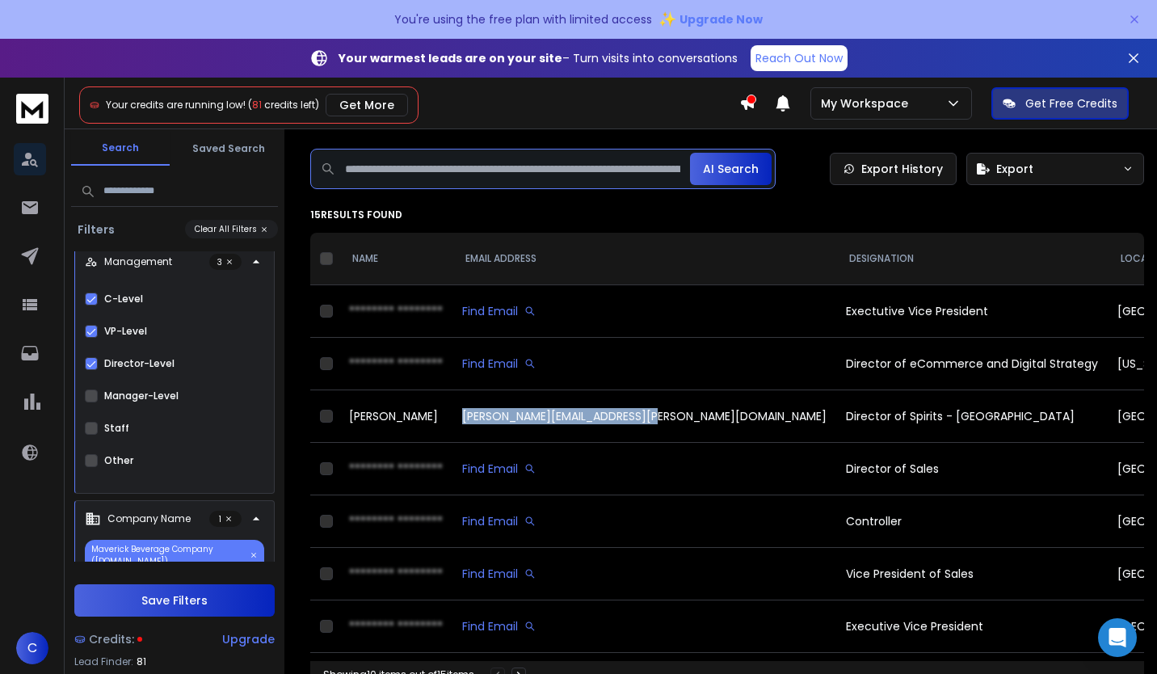
drag, startPoint x: 655, startPoint y: 416, endPoint x: 462, endPoint y: 413, distance: 192.3
click at [462, 413] on td "[PERSON_NAME][EMAIL_ADDRESS][PERSON_NAME][DOMAIN_NAME]" at bounding box center [645, 416] width 384 height 53
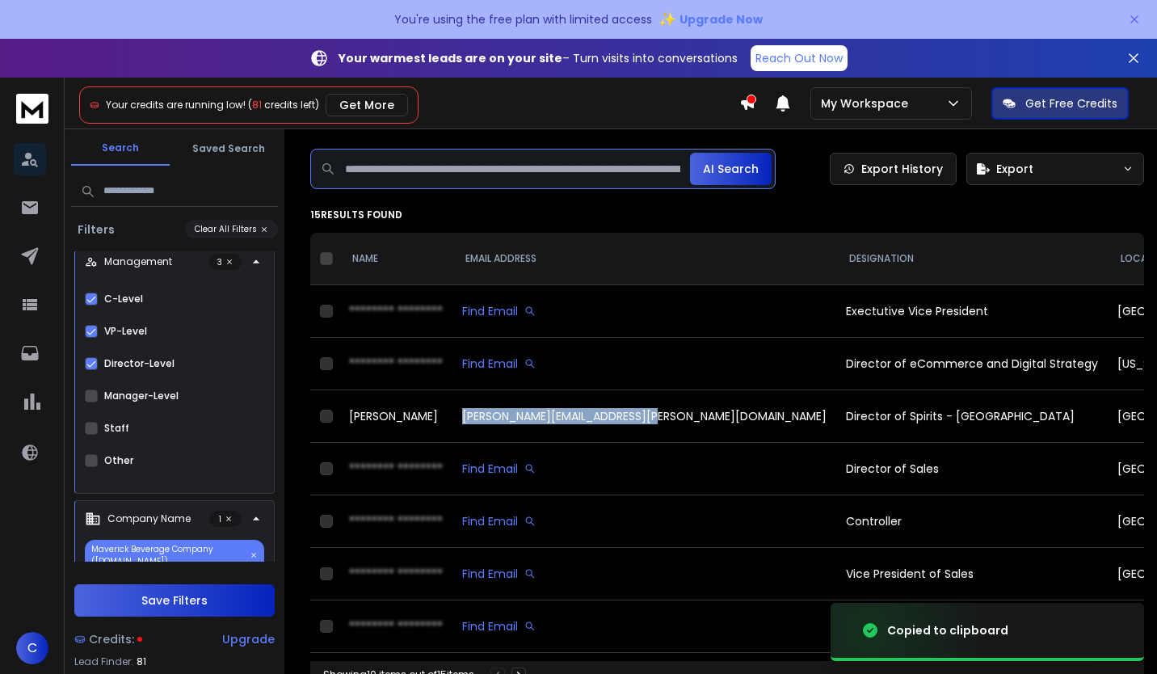
copy div "[PERSON_NAME][EMAIL_ADDRESS][PERSON_NAME][DOMAIN_NAME]"
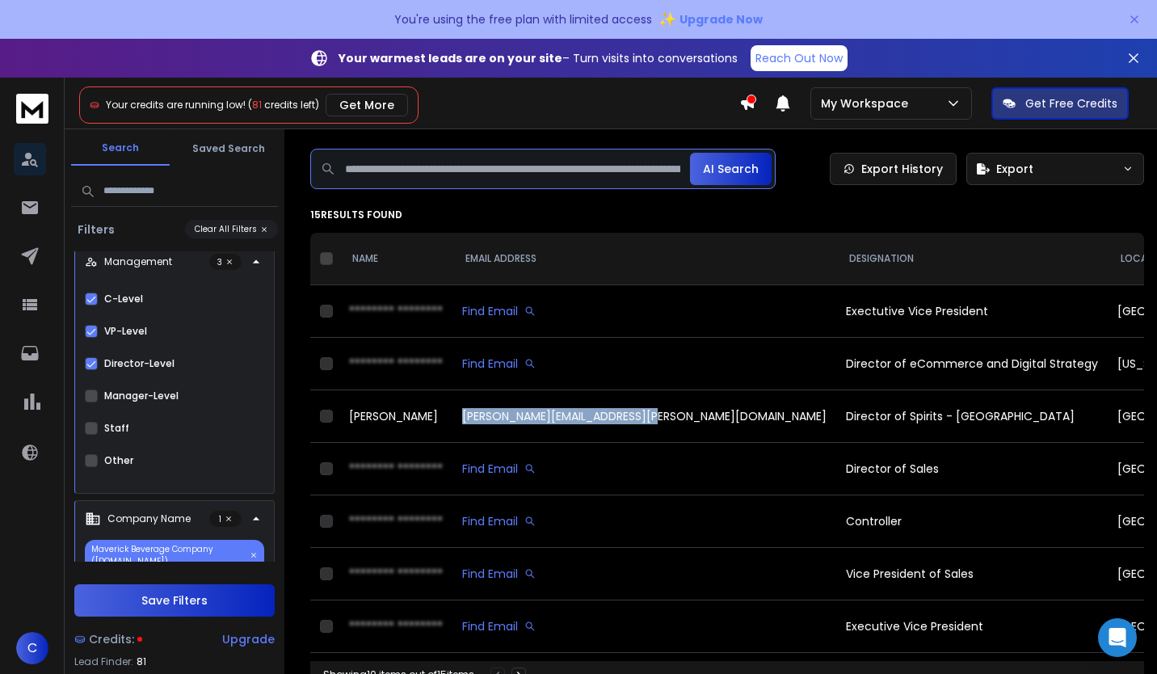
scroll to position [0, 0]
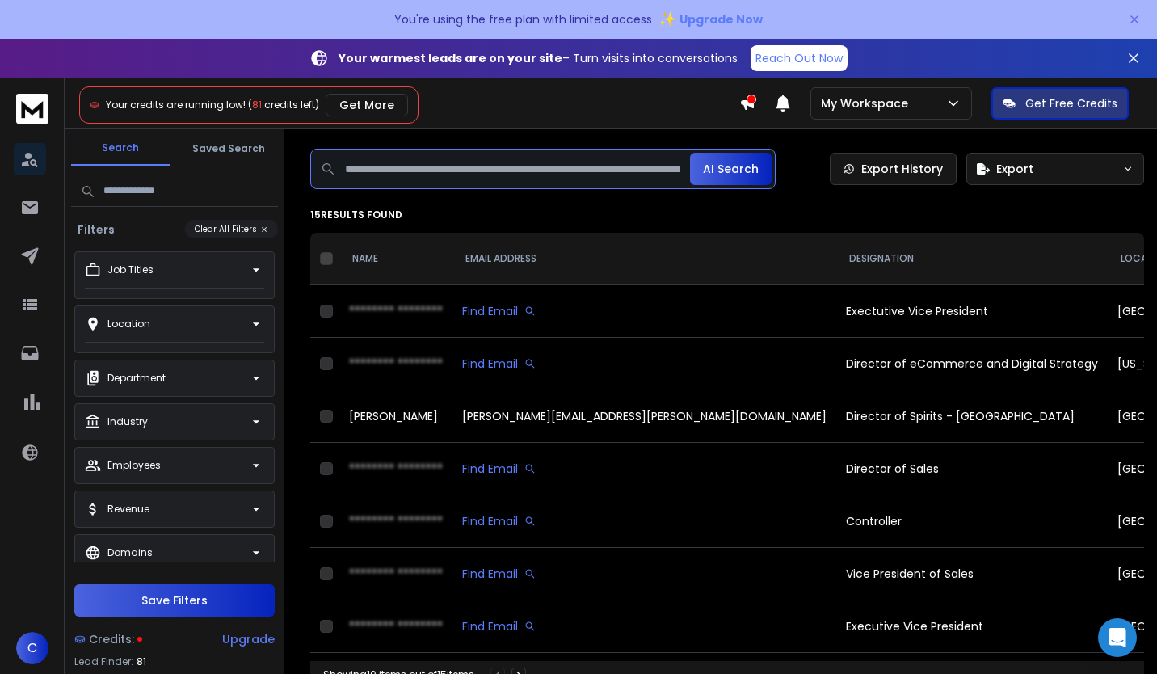
click at [170, 191] on input at bounding box center [174, 191] width 207 height 32
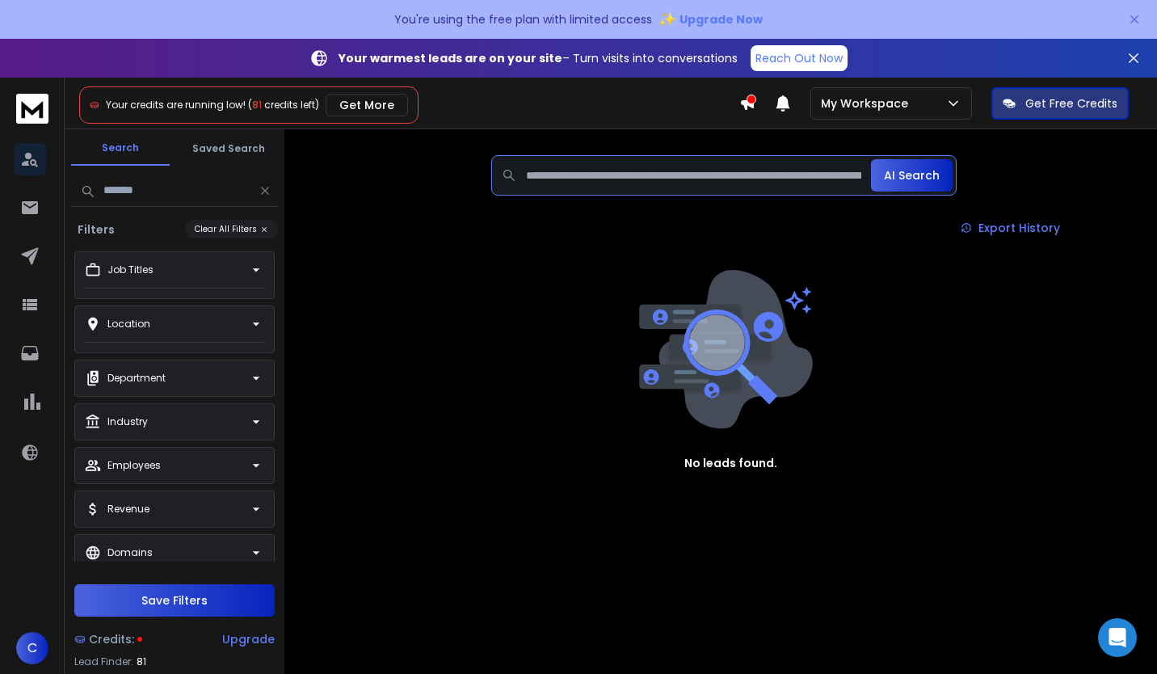
type input "*******"
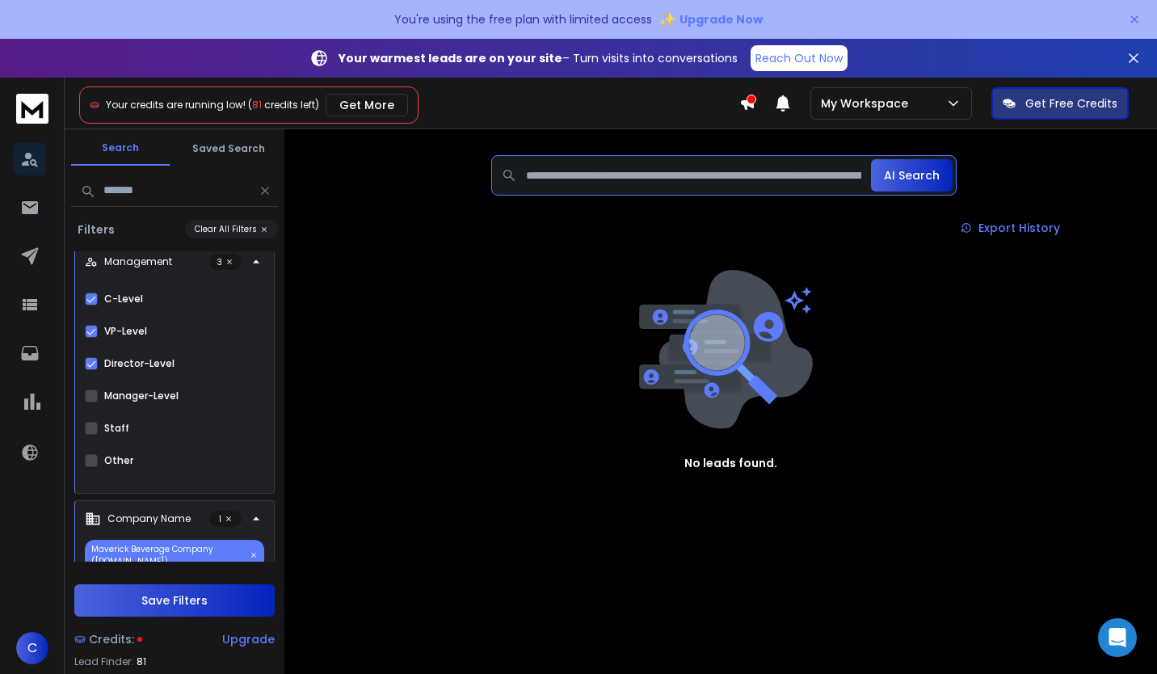
scroll to position [346, 0]
click at [93, 391] on button "Manager-Level" at bounding box center [91, 395] width 13 height 13
click at [89, 361] on button "Director-Level" at bounding box center [91, 362] width 13 height 13
click at [89, 335] on button "VP-Level" at bounding box center [91, 330] width 13 height 13
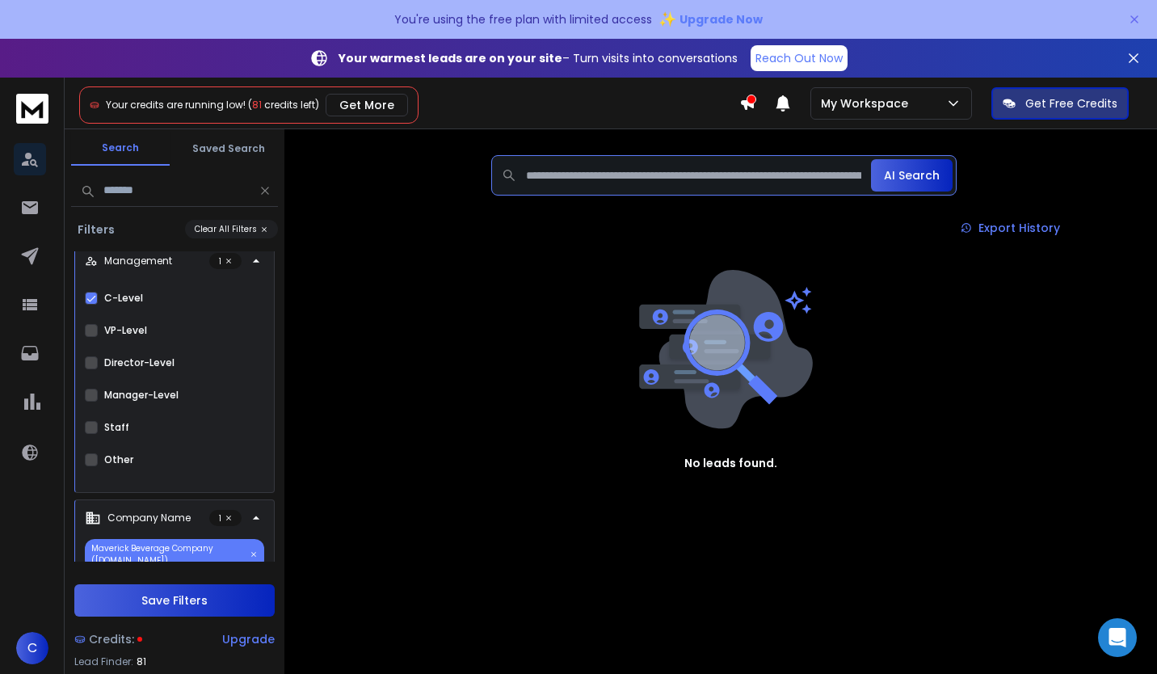
click at [95, 294] on button "C-Level" at bounding box center [91, 298] width 13 height 13
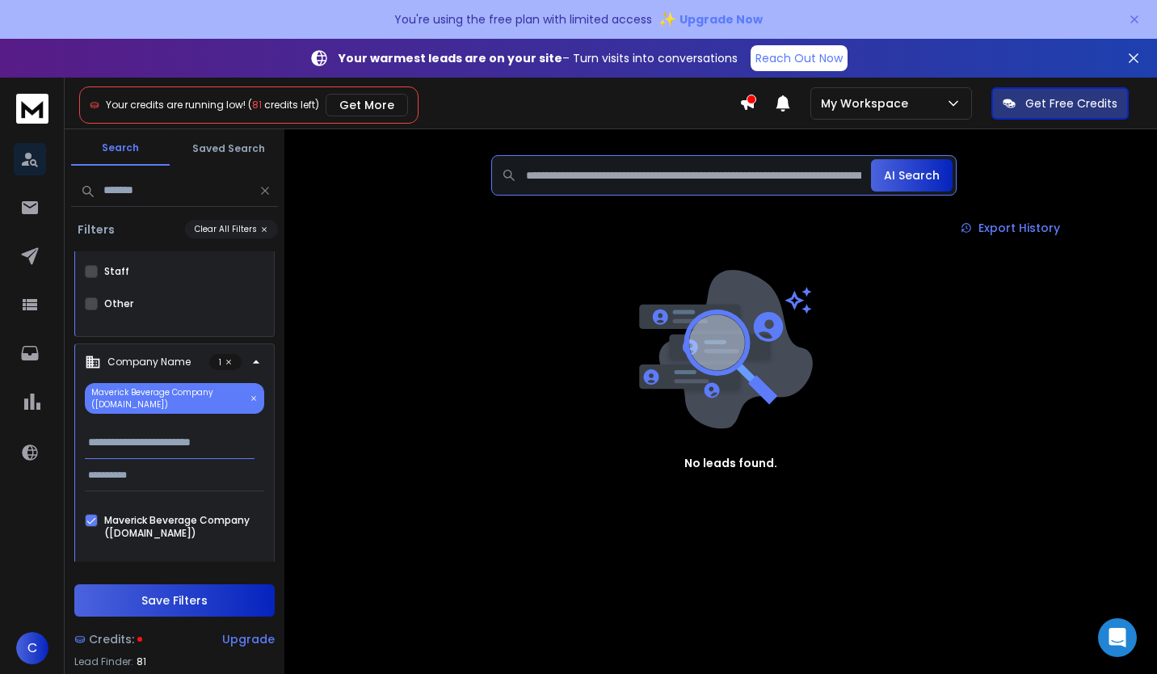
scroll to position [0, 3]
drag, startPoint x: 92, startPoint y: 440, endPoint x: 323, endPoint y: 452, distance: 231.4
click at [323, 452] on div "**********" at bounding box center [611, 309] width 1093 height 361
click at [195, 448] on input "**********" at bounding box center [170, 443] width 170 height 32
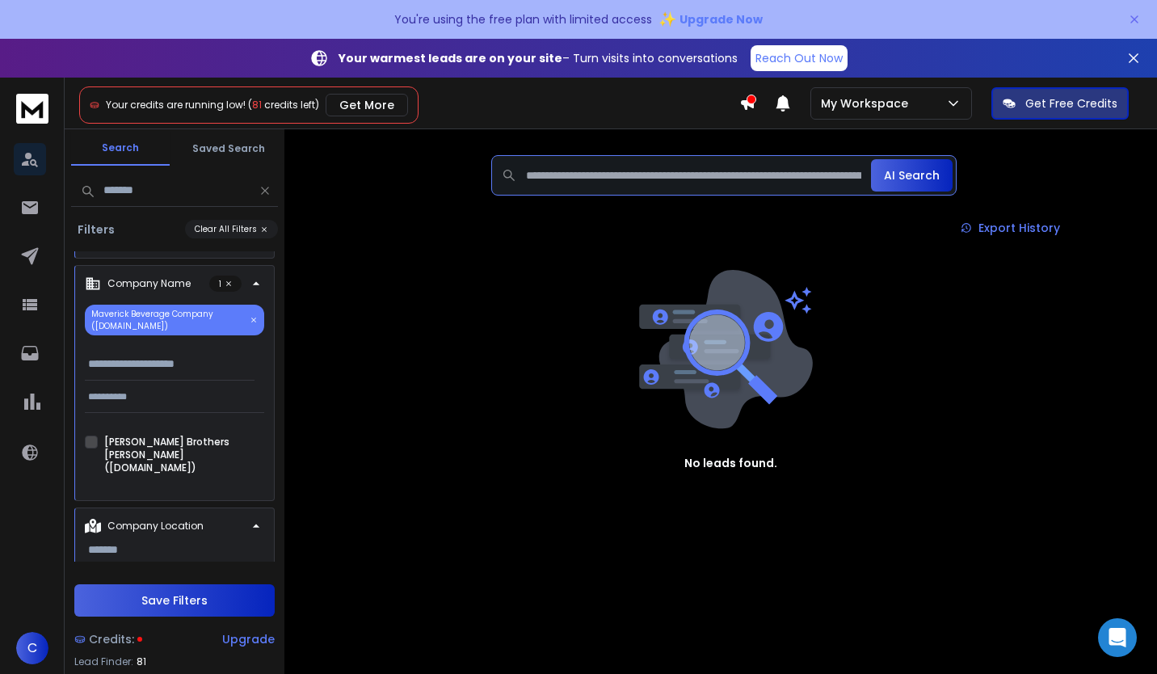
scroll to position [587, 0]
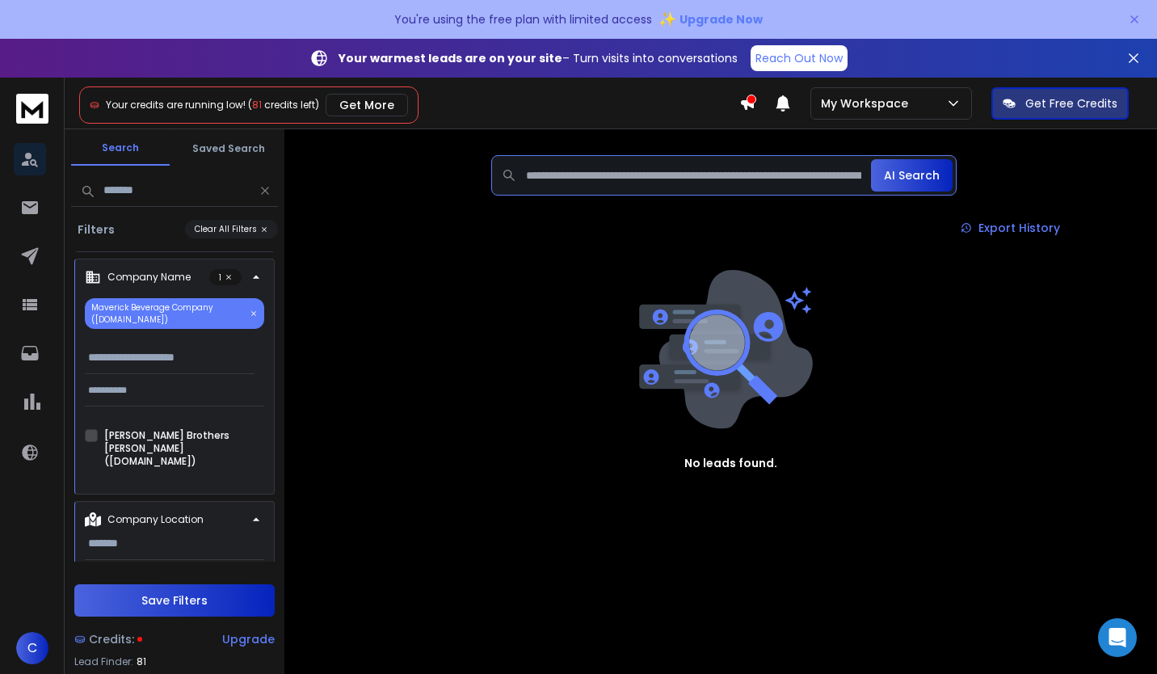
click at [89, 436] on \(johnsonbrothersofnc\ "[PERSON_NAME] Brothers [PERSON_NAME] ([DOMAIN_NAME])" at bounding box center [91, 435] width 13 height 13
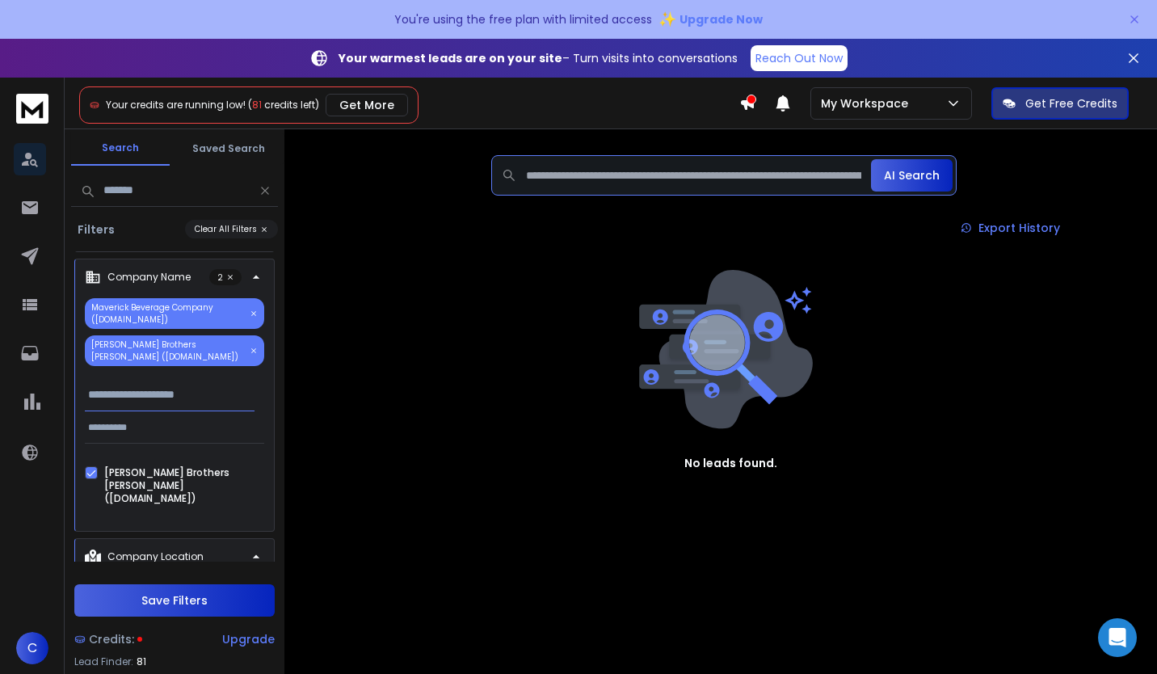
click at [224, 392] on input "**********" at bounding box center [170, 395] width 170 height 32
type input "*"
type input "**********"
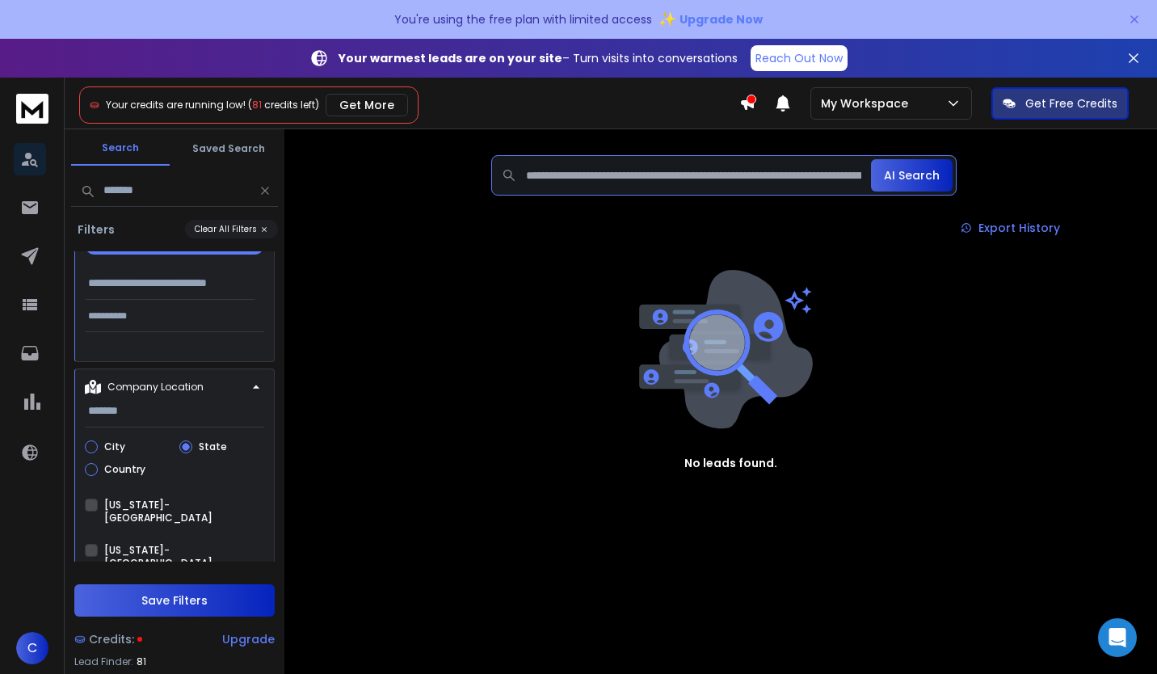
scroll to position [707, 0]
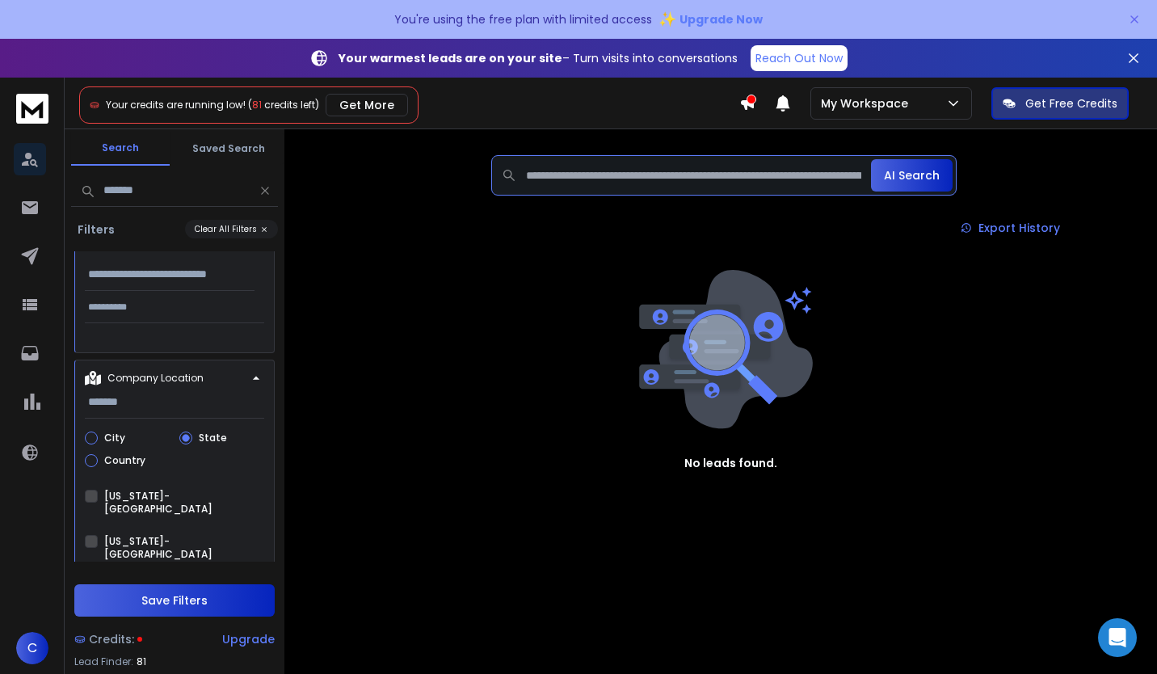
click at [182, 434] on icon "button" at bounding box center [186, 438] width 8 height 8
click at [252, 225] on button "Clear All Filters" at bounding box center [231, 229] width 93 height 19
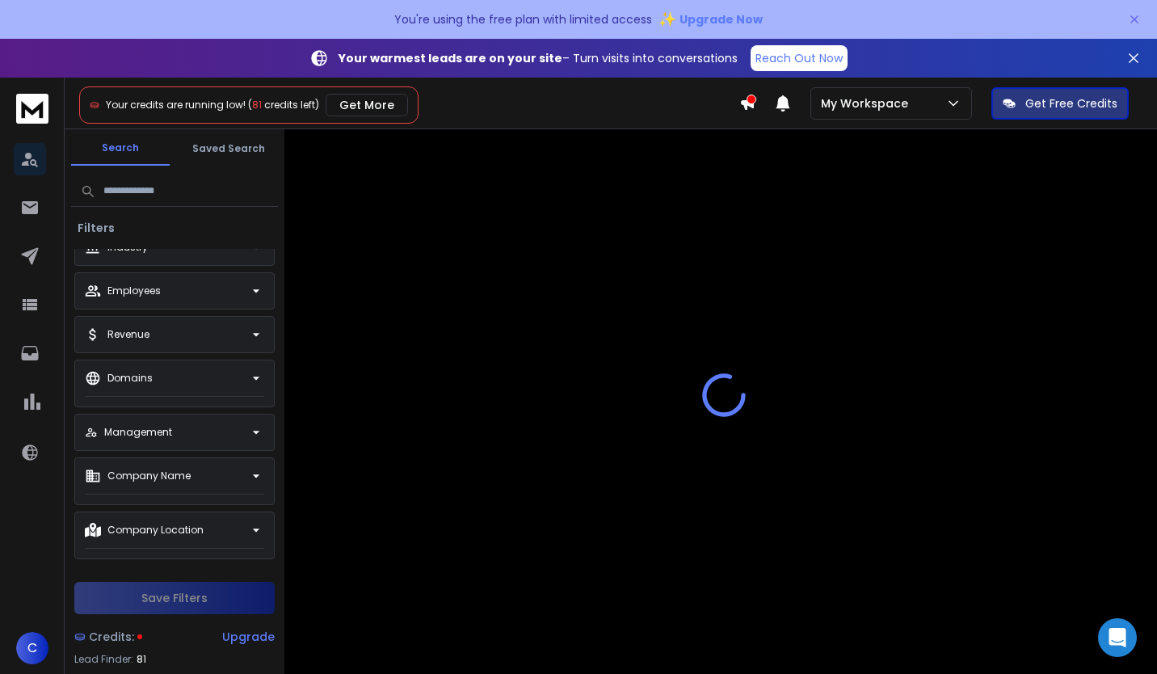
scroll to position [172, 0]
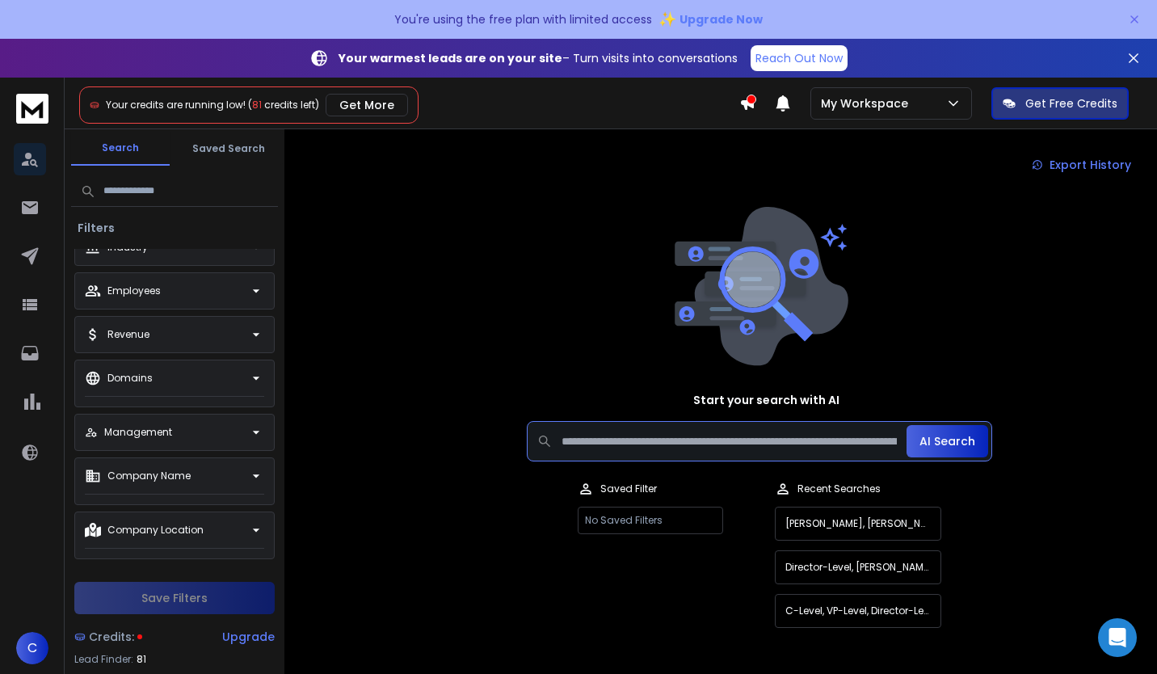
click at [183, 474] on p "Company Name" at bounding box center [148, 475] width 83 height 13
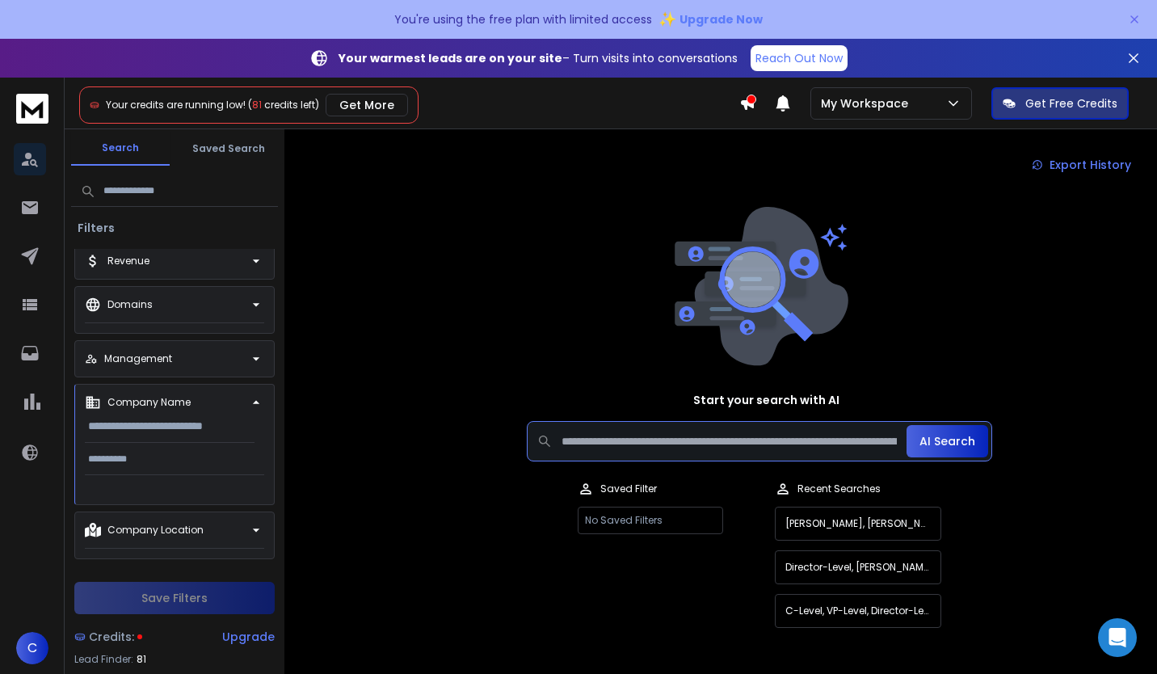
scroll to position [0, 0]
type input "**********"
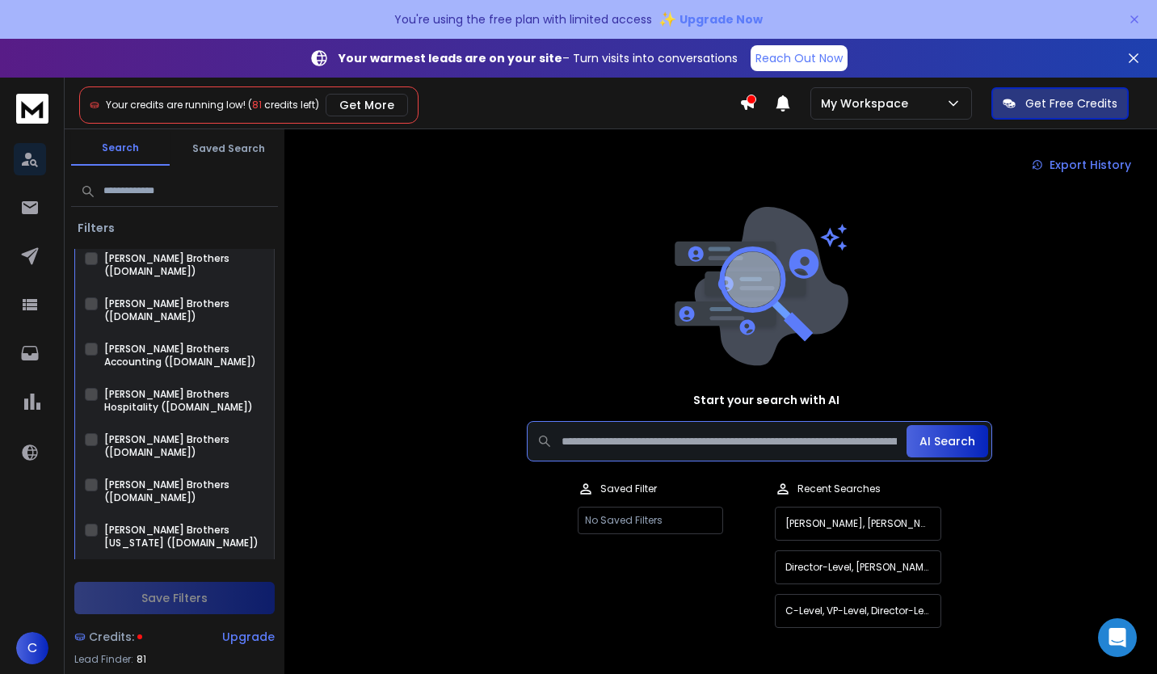
scroll to position [495, 0]
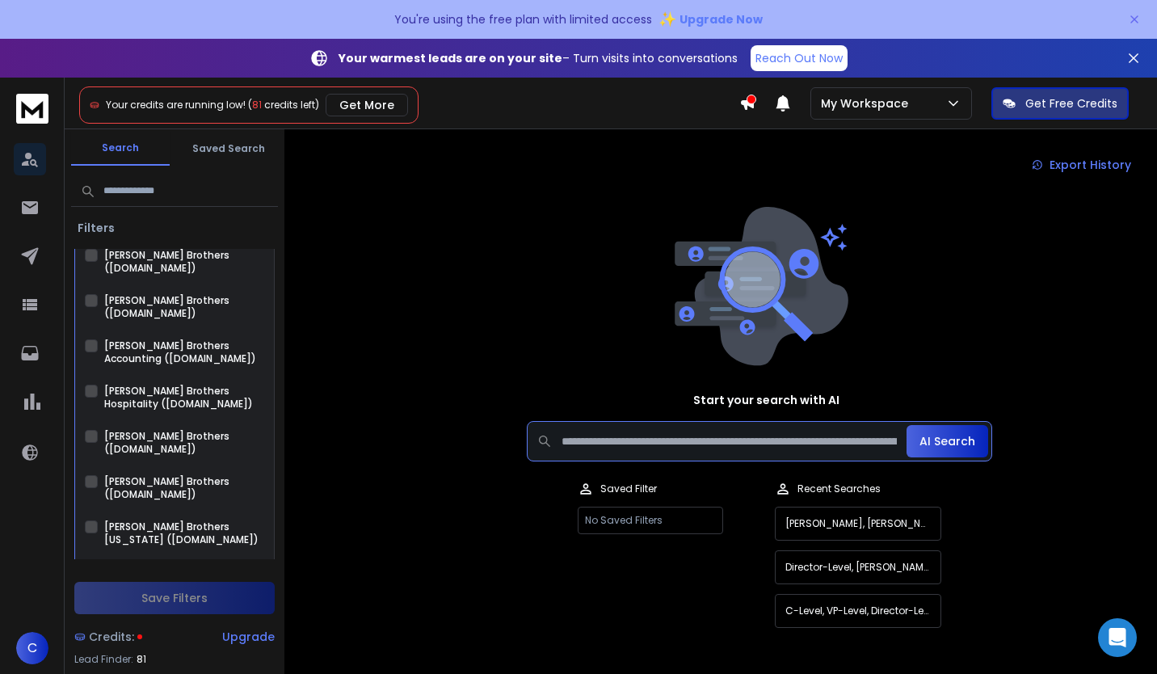
click at [91, 430] on \(johnsonbrothers\ "[PERSON_NAME] Brothers ([DOMAIN_NAME])" at bounding box center [91, 436] width 13 height 13
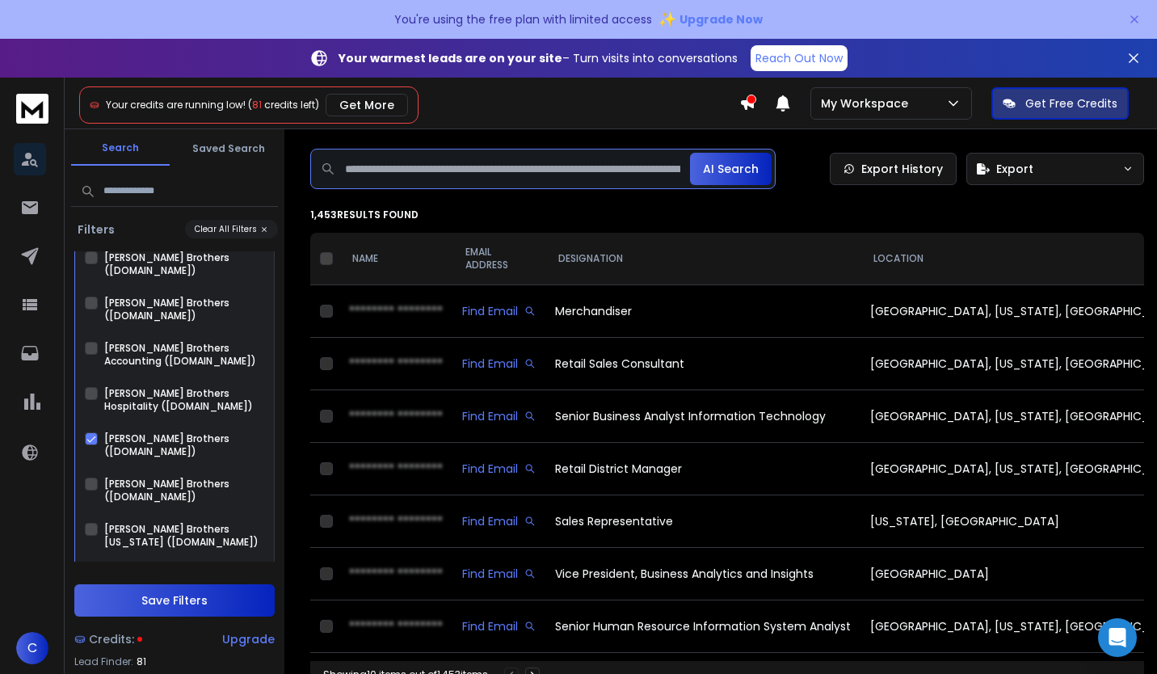
scroll to position [0, 0]
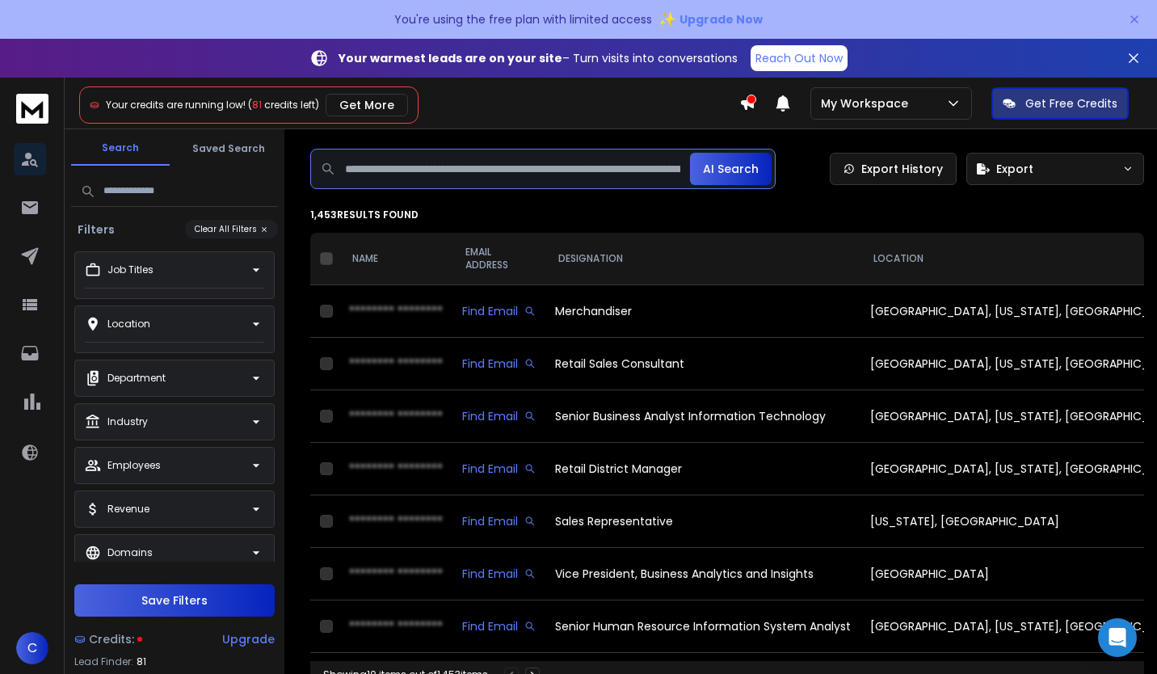
click at [139, 191] on input at bounding box center [174, 191] width 207 height 32
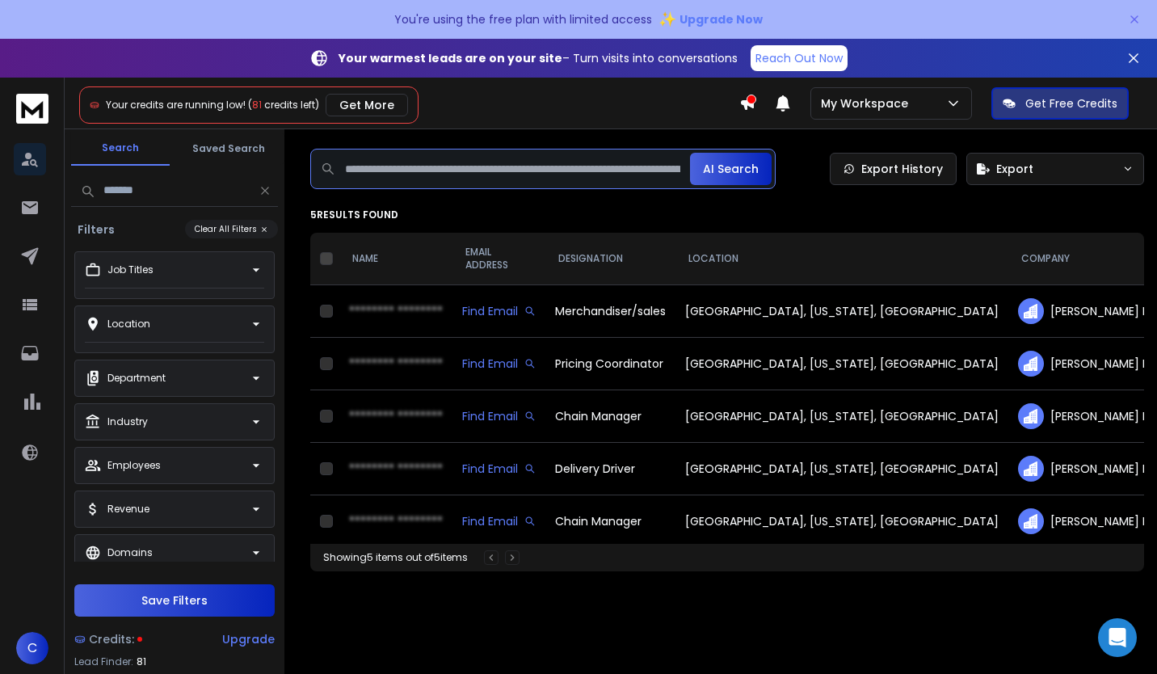
click at [500, 366] on div "Find Email" at bounding box center [499, 364] width 74 height 16
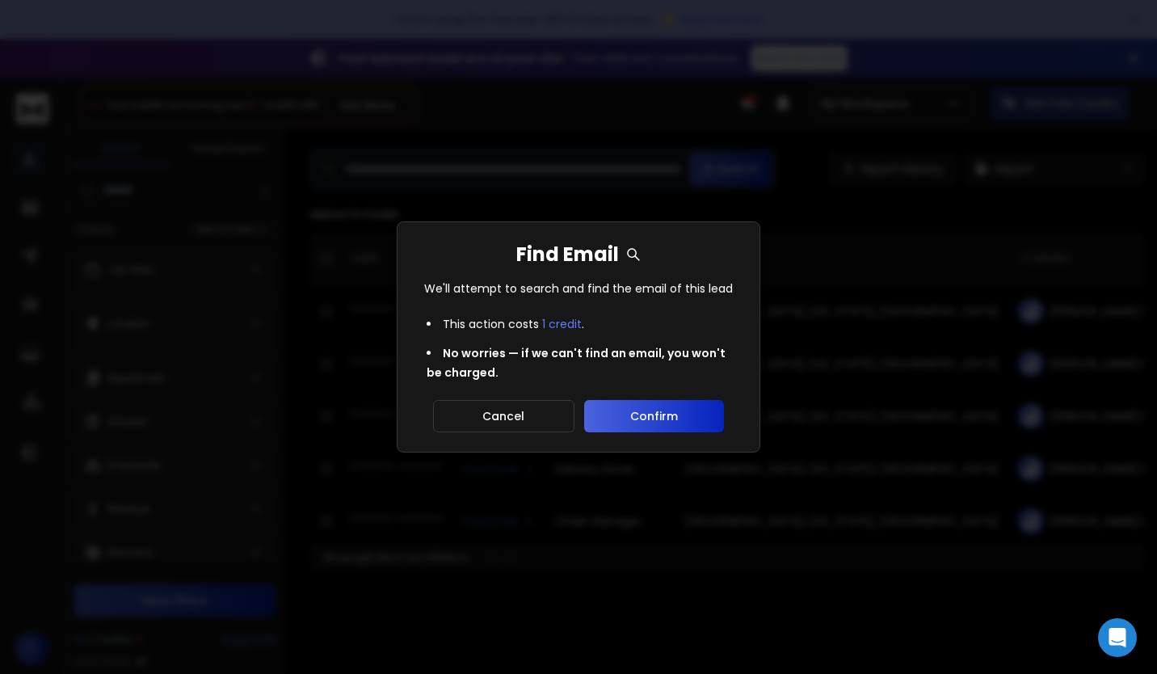
click at [659, 421] on button "Confirm" at bounding box center [654, 416] width 140 height 32
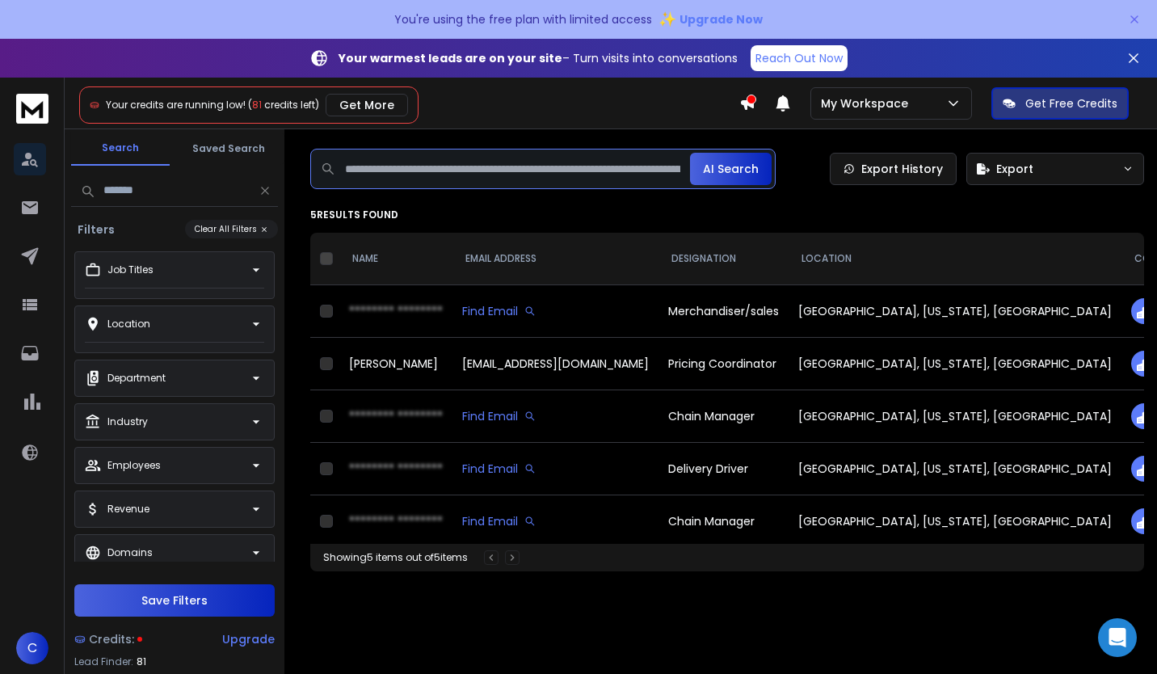
click at [499, 309] on div "Find Email" at bounding box center [555, 311] width 187 height 16
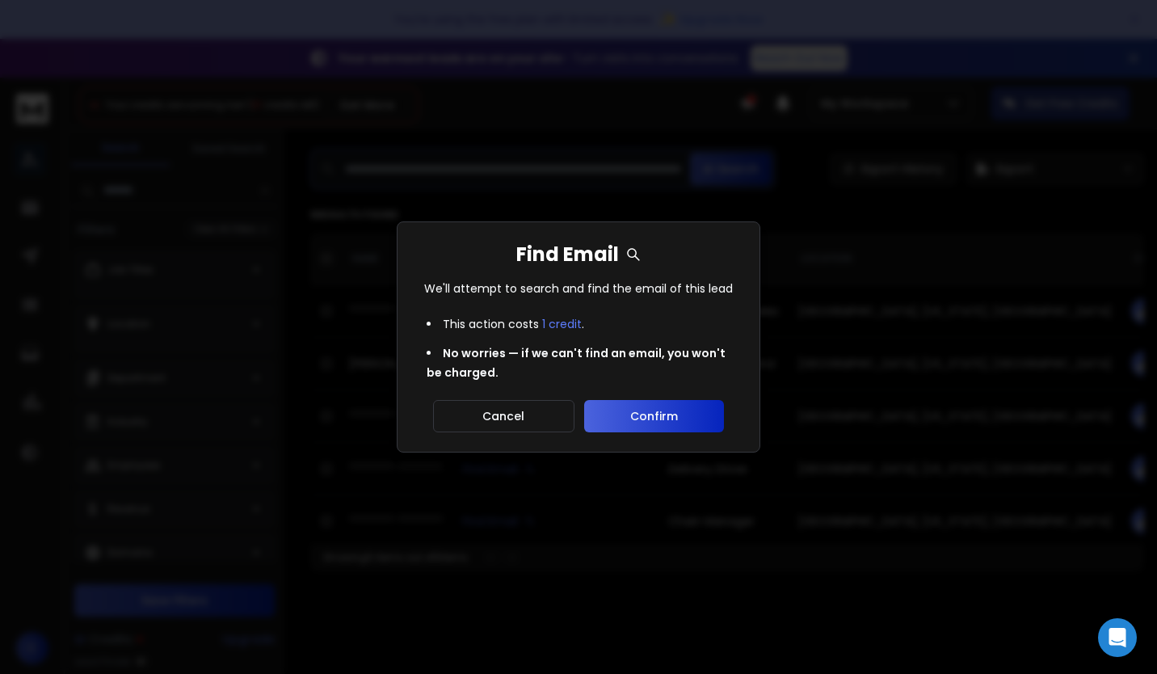
click at [638, 415] on button "Confirm" at bounding box center [654, 416] width 140 height 32
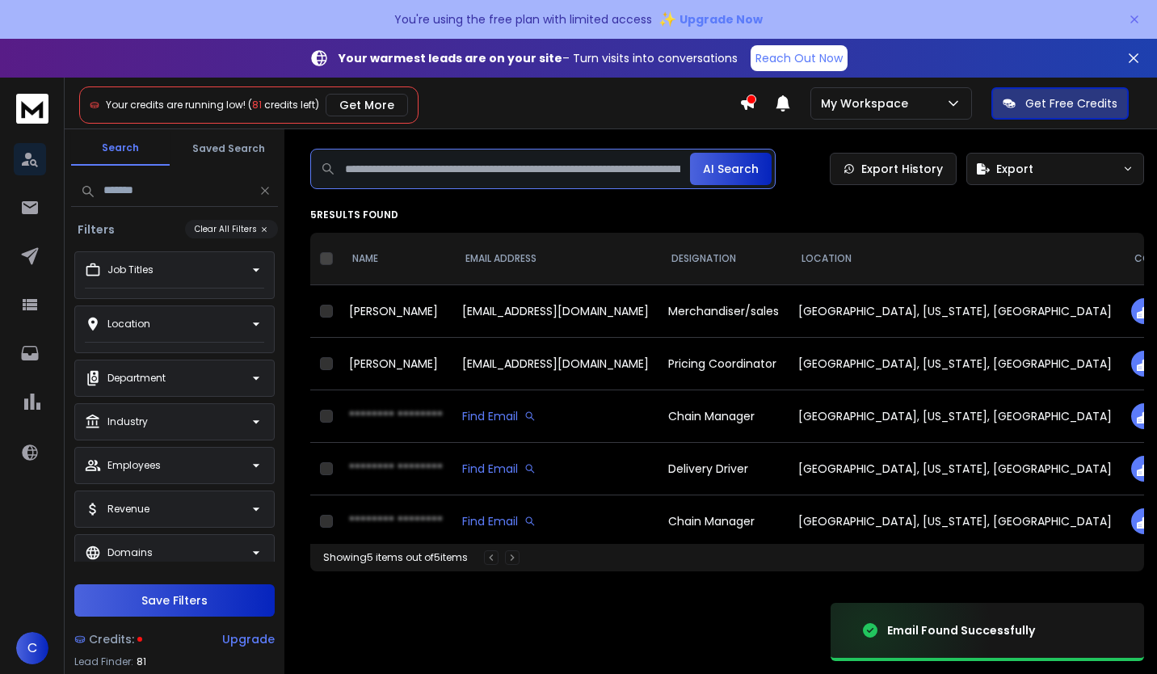
click at [479, 420] on div "Find Email" at bounding box center [555, 416] width 187 height 16
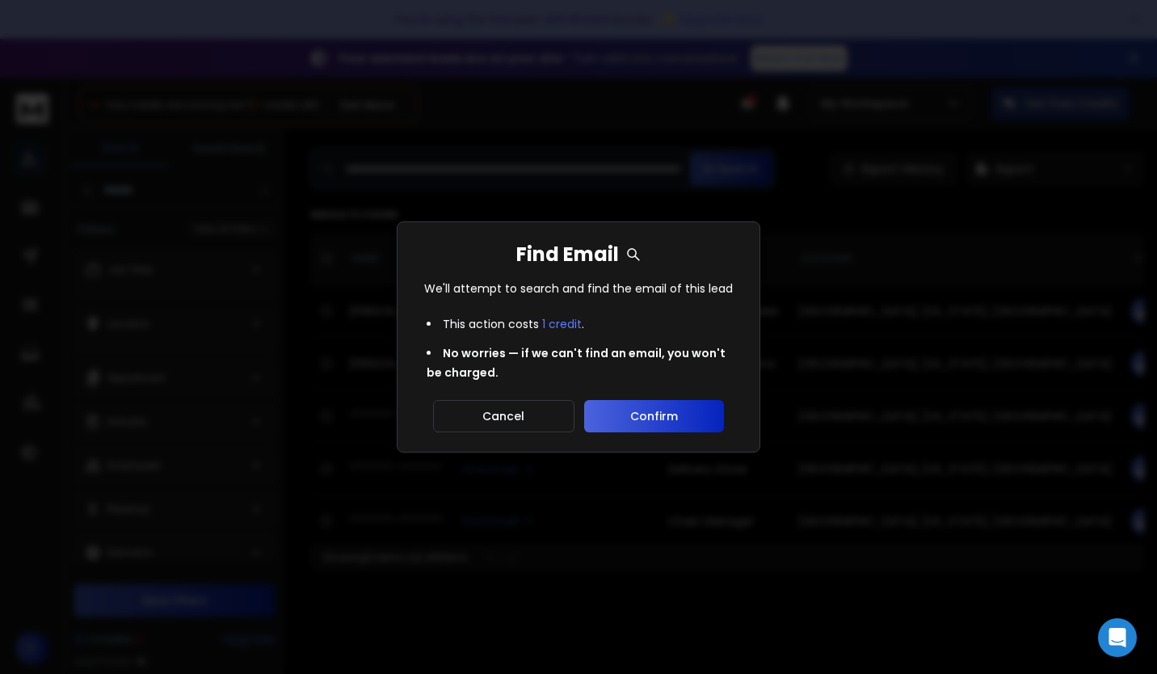
click at [604, 417] on button "Confirm" at bounding box center [654, 416] width 140 height 32
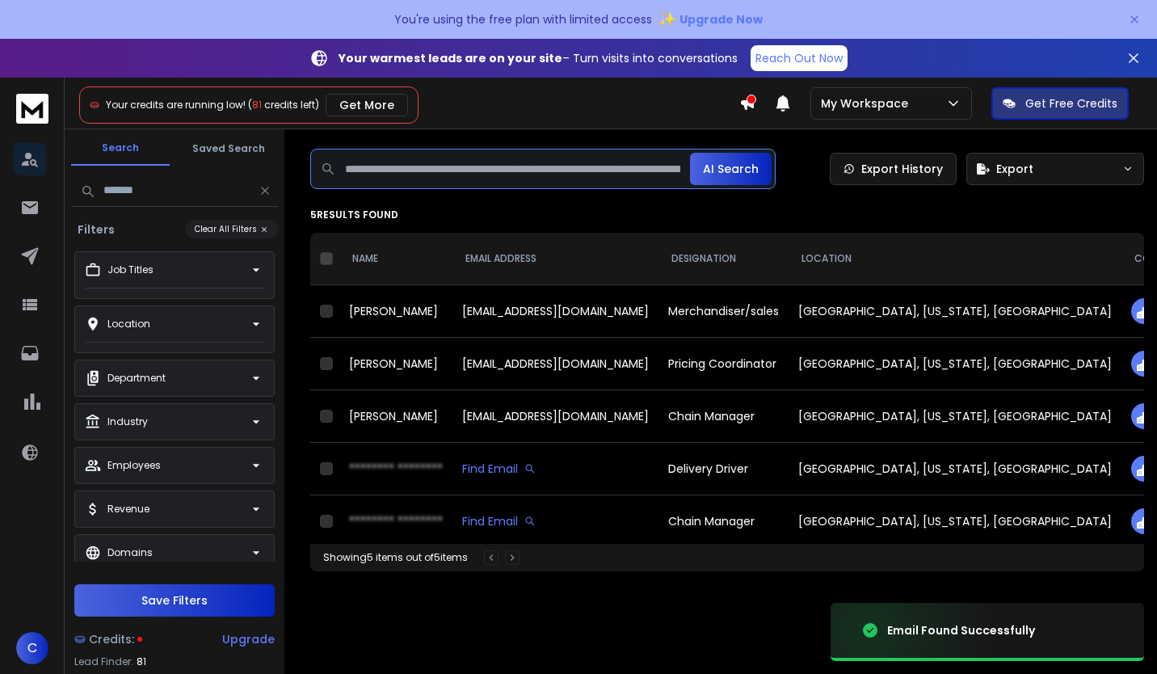
click at [500, 469] on div "Find Email" at bounding box center [555, 469] width 187 height 16
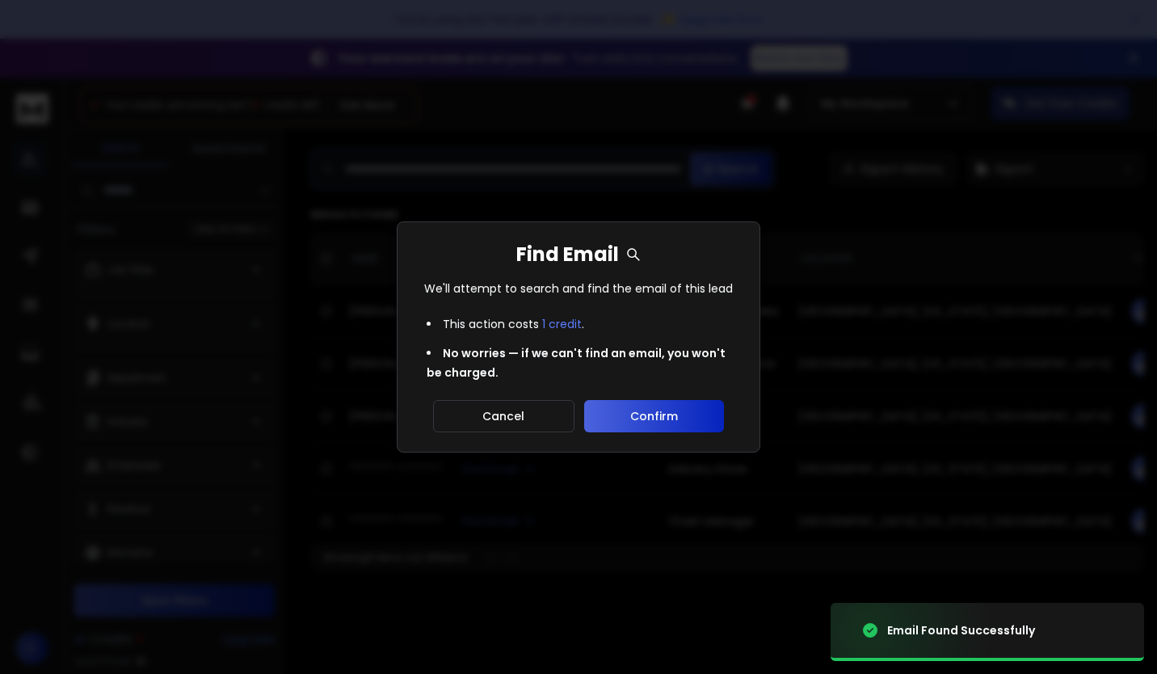
click at [621, 415] on button "Confirm" at bounding box center [654, 416] width 140 height 32
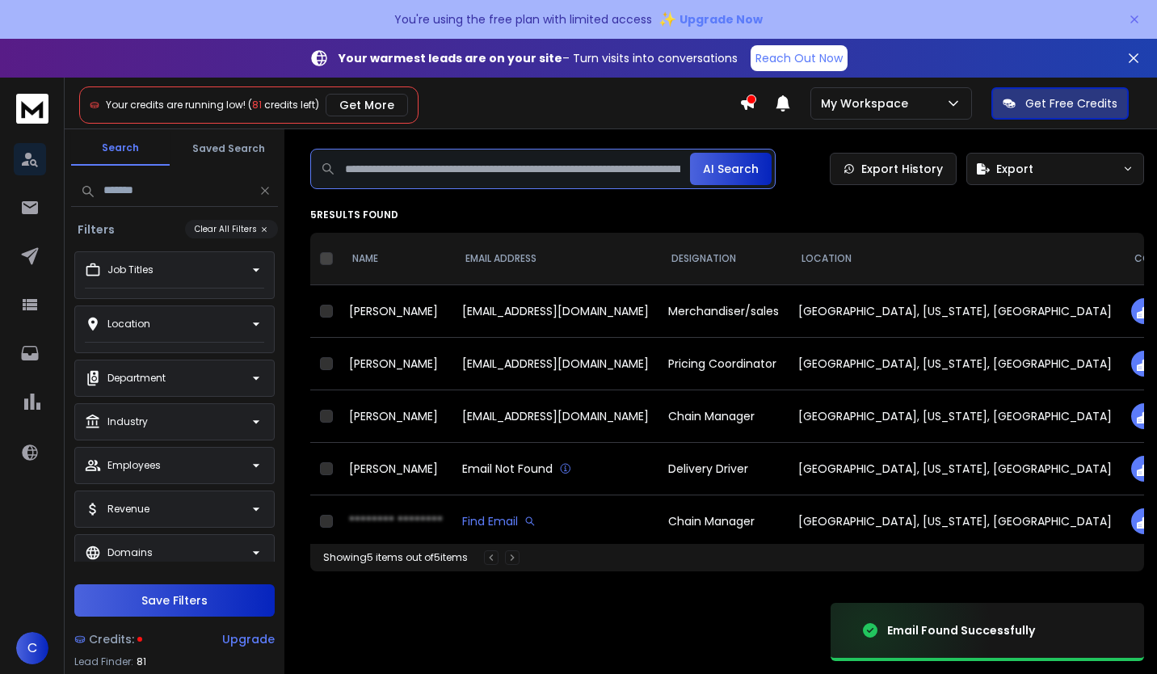
click at [501, 522] on div "Find Email" at bounding box center [555, 521] width 187 height 16
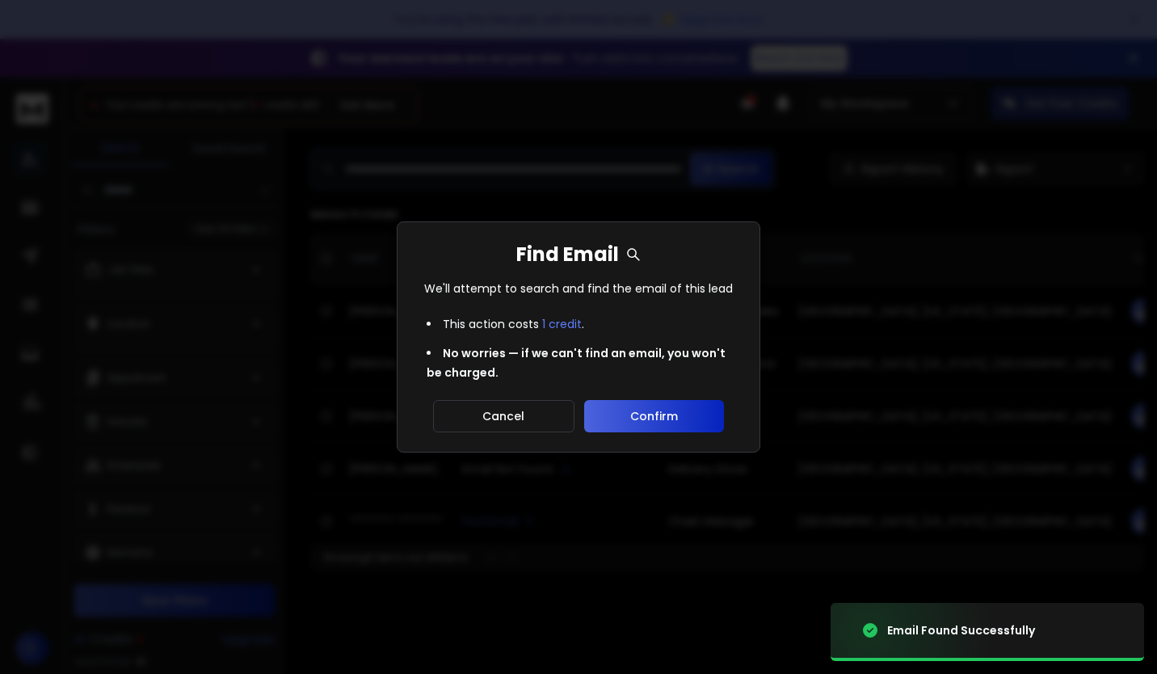
click at [624, 427] on button "Confirm" at bounding box center [654, 416] width 140 height 32
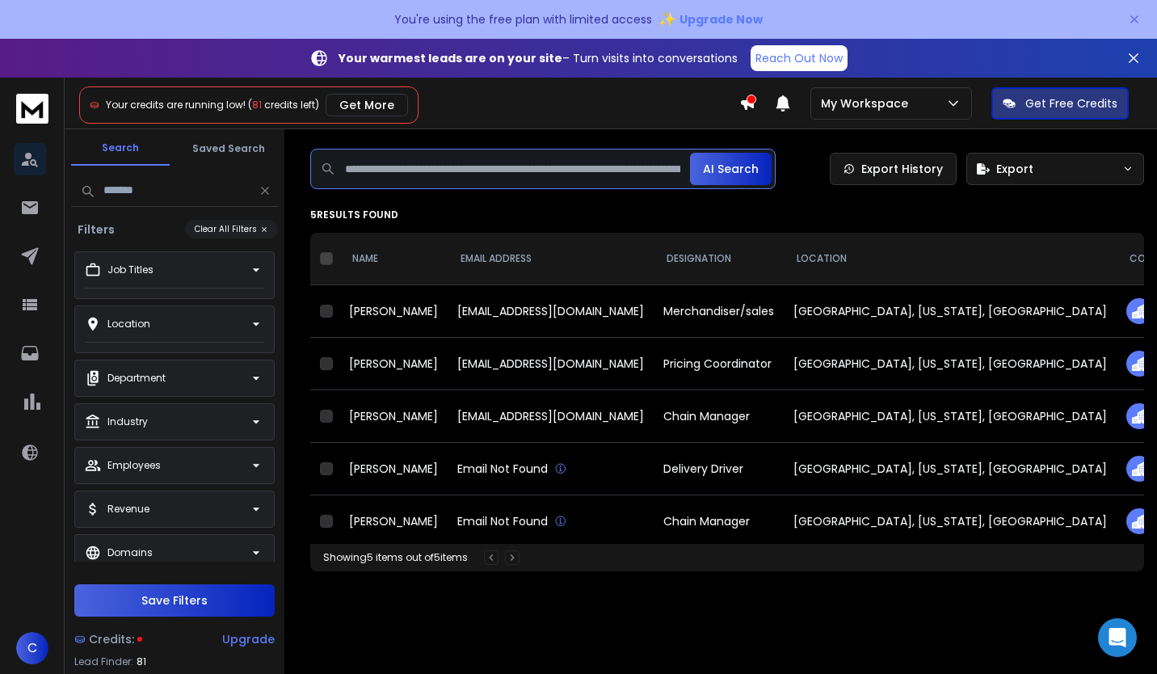
click at [159, 194] on input "*******" at bounding box center [174, 191] width 207 height 32
type input "*"
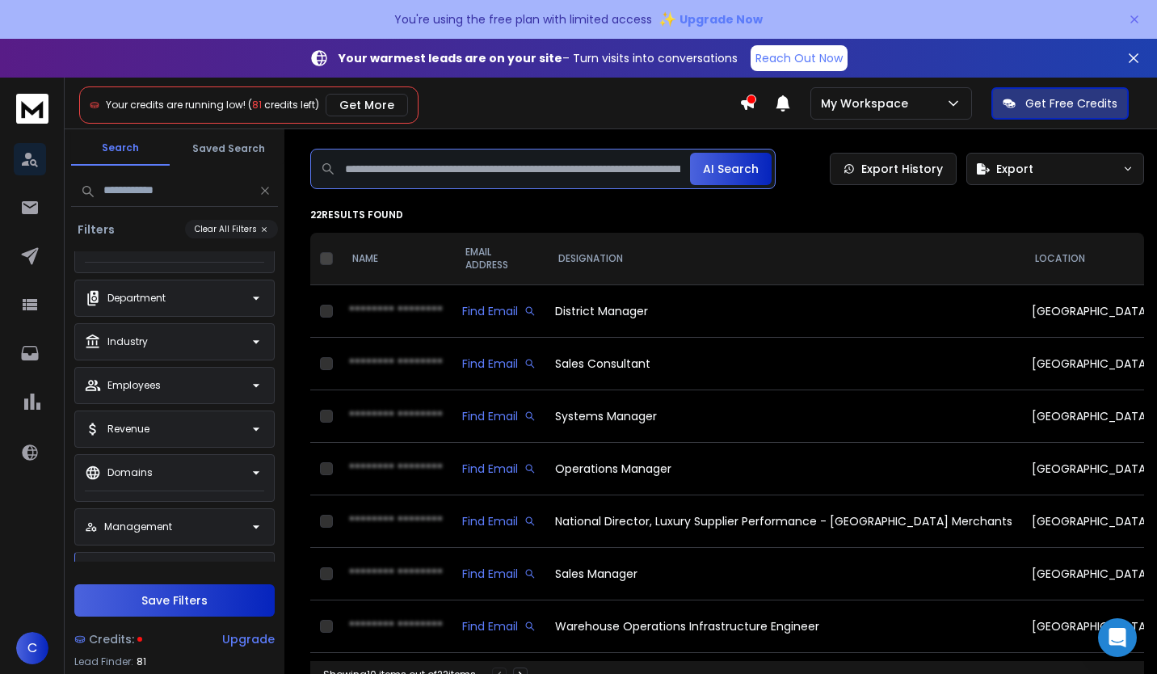
scroll to position [77, 0]
click at [161, 293] on div "Department" at bounding box center [125, 301] width 81 height 16
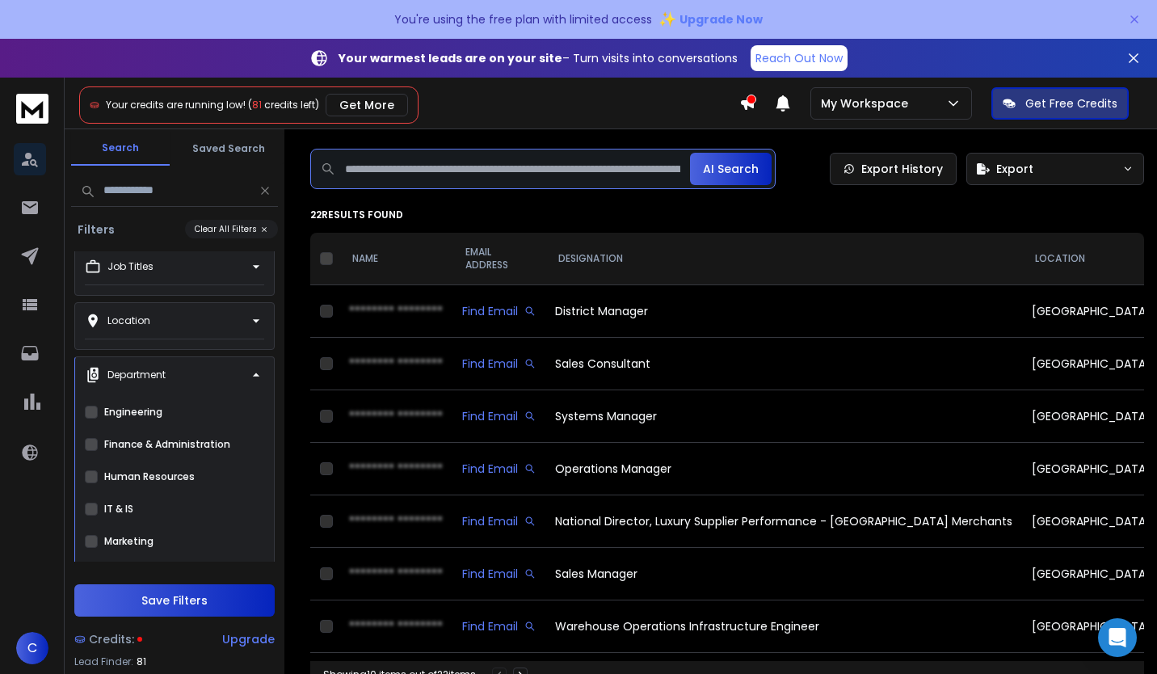
scroll to position [0, 0]
click at [130, 377] on p "Department" at bounding box center [136, 378] width 58 height 13
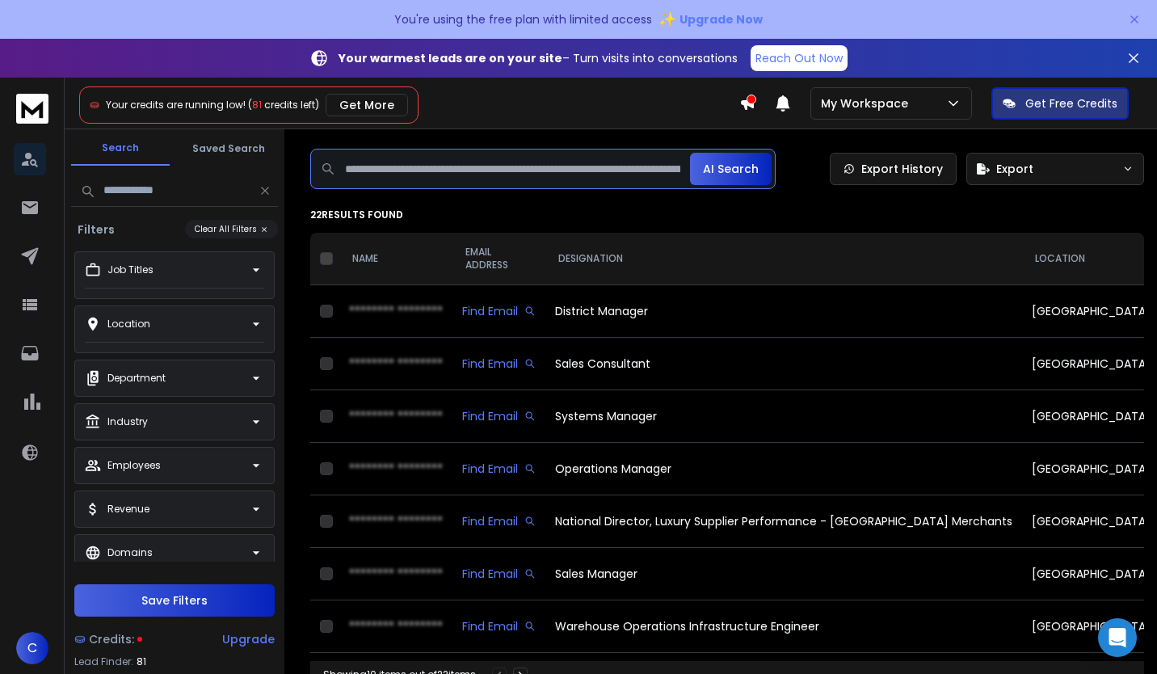
click at [151, 264] on p "Job Titles" at bounding box center [130, 269] width 46 height 13
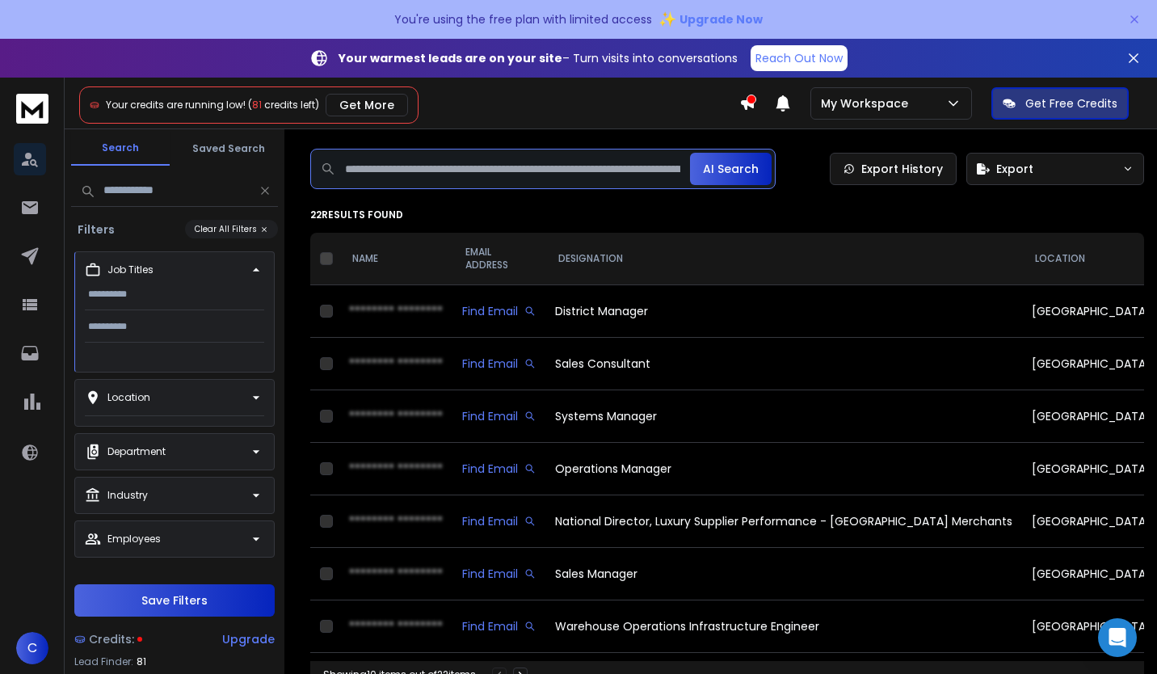
click at [143, 272] on p "Job Titles" at bounding box center [130, 269] width 46 height 13
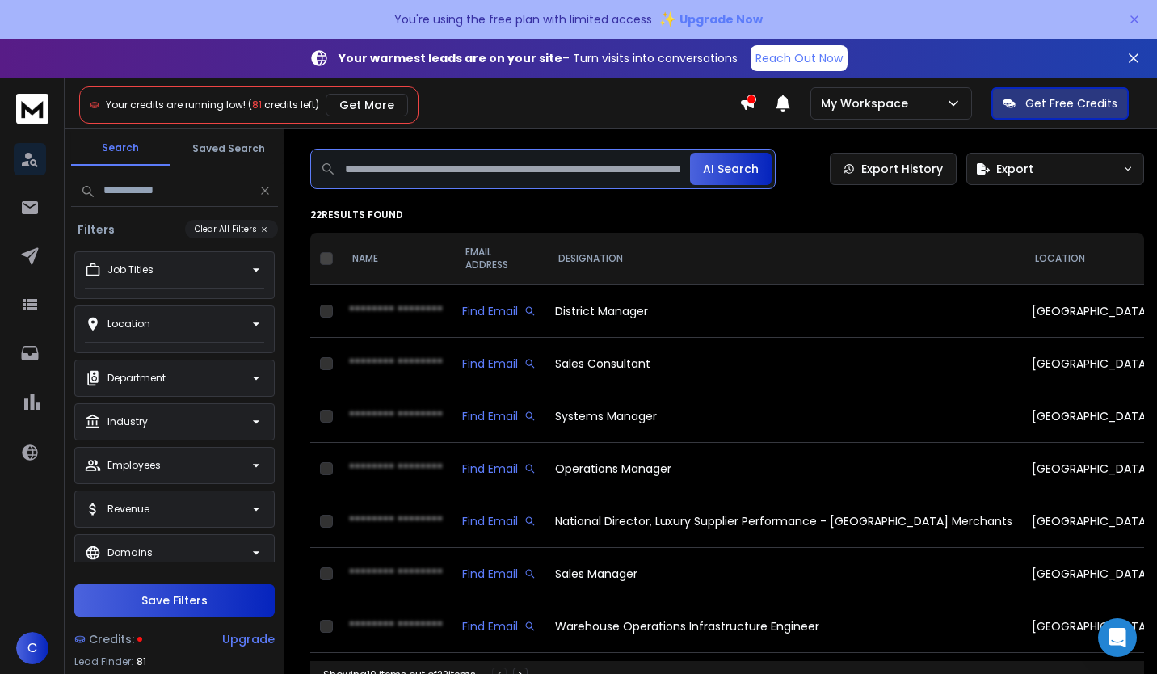
click at [120, 419] on p "Industry" at bounding box center [127, 421] width 40 height 13
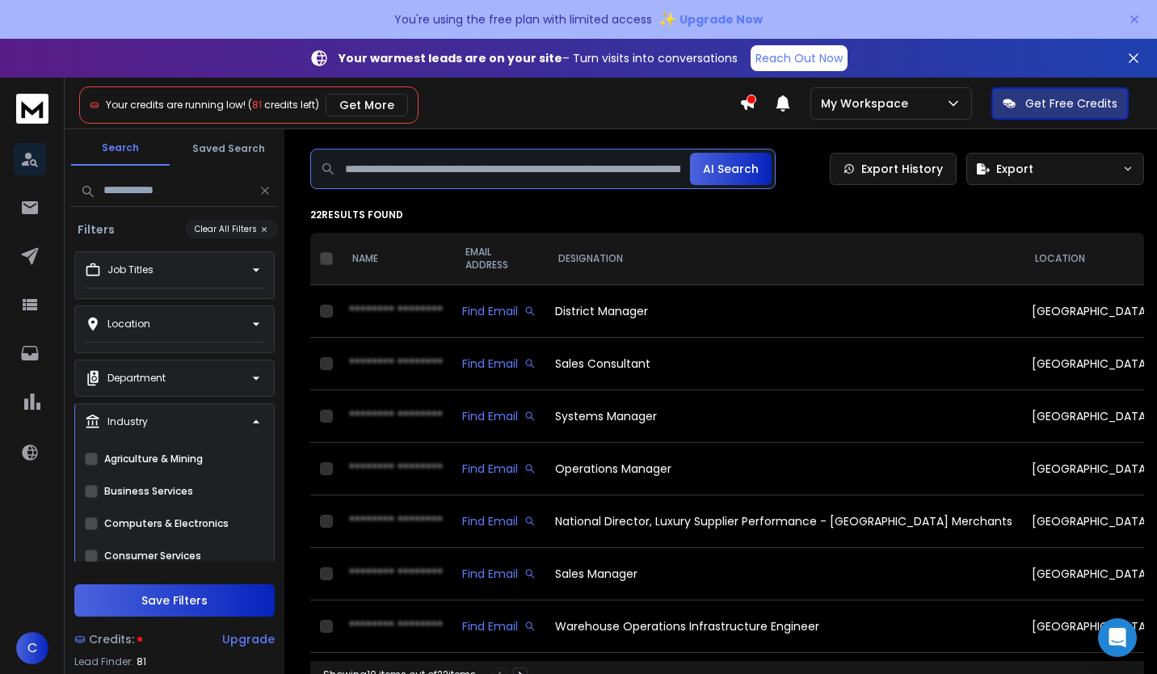
click at [120, 419] on p "Industry" at bounding box center [127, 421] width 40 height 13
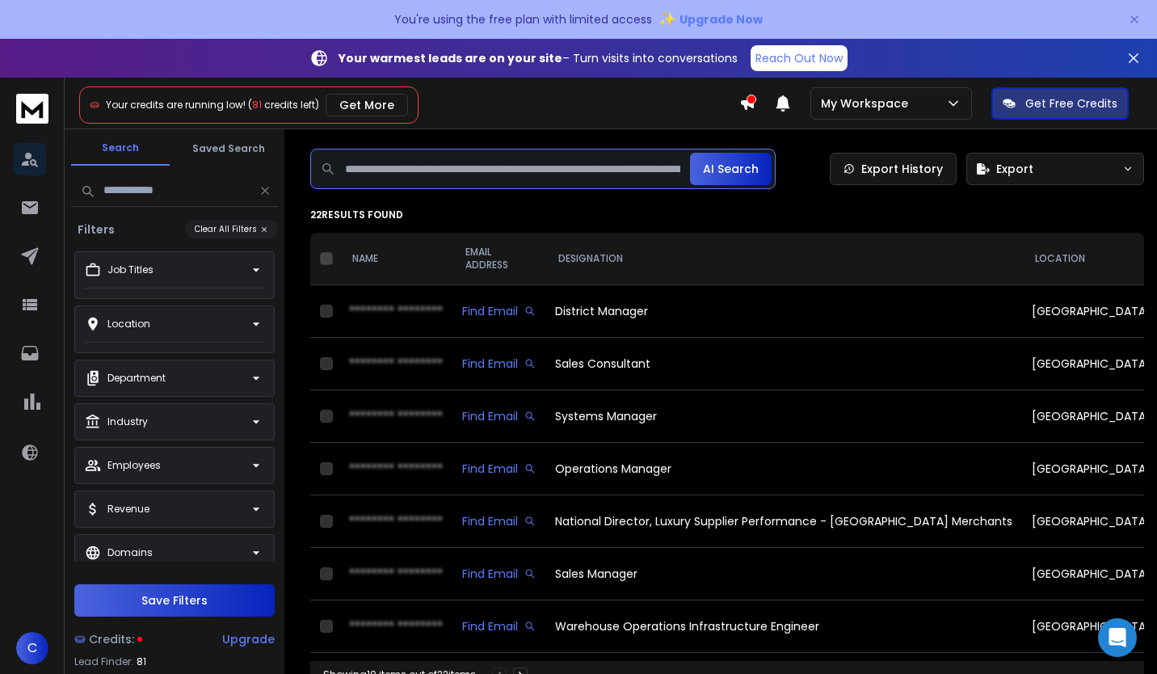
click at [121, 458] on div "Employees" at bounding box center [123, 465] width 76 height 16
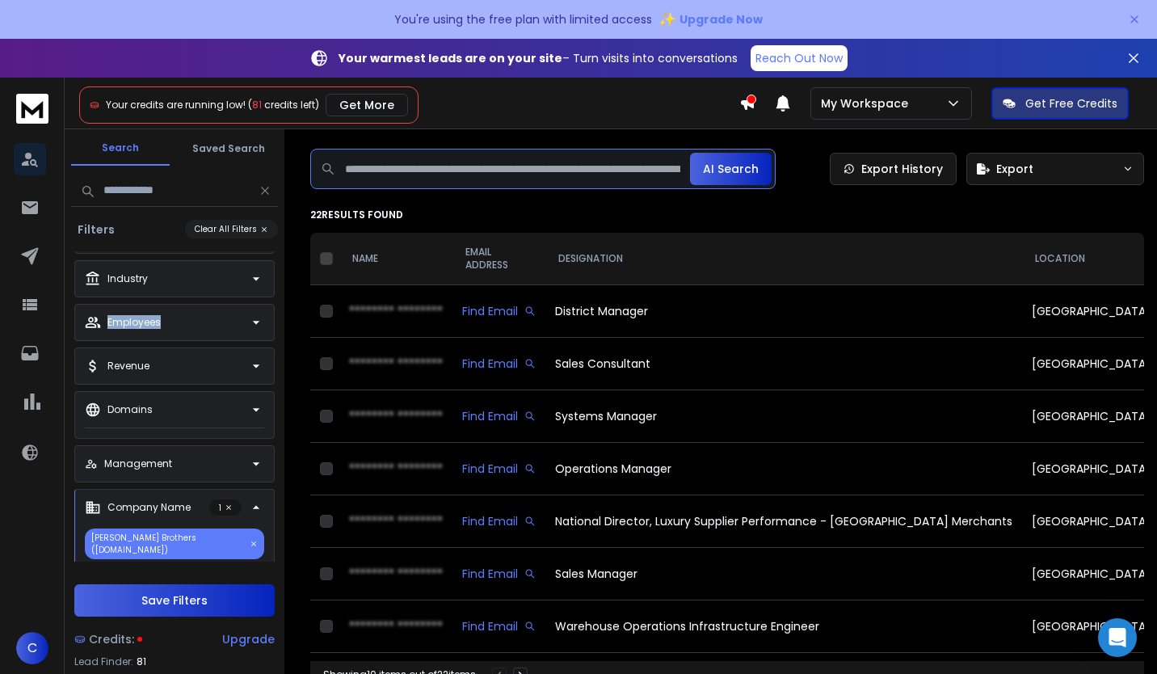
scroll to position [149, 0]
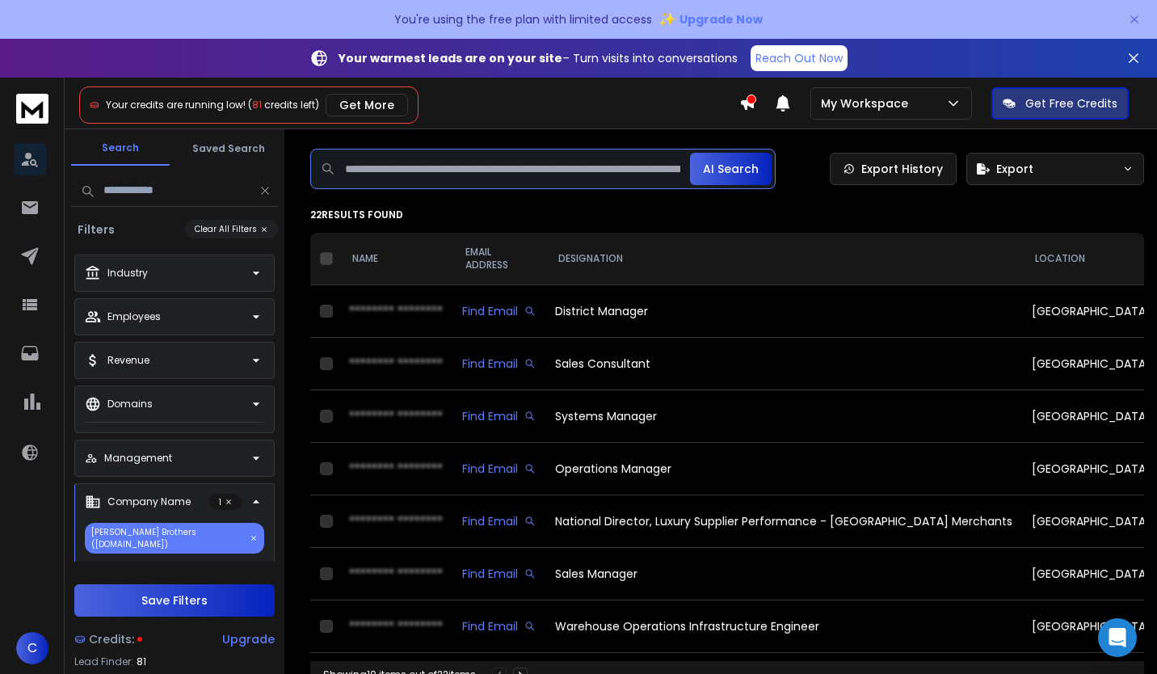
click at [137, 457] on p "Management" at bounding box center [138, 458] width 68 height 13
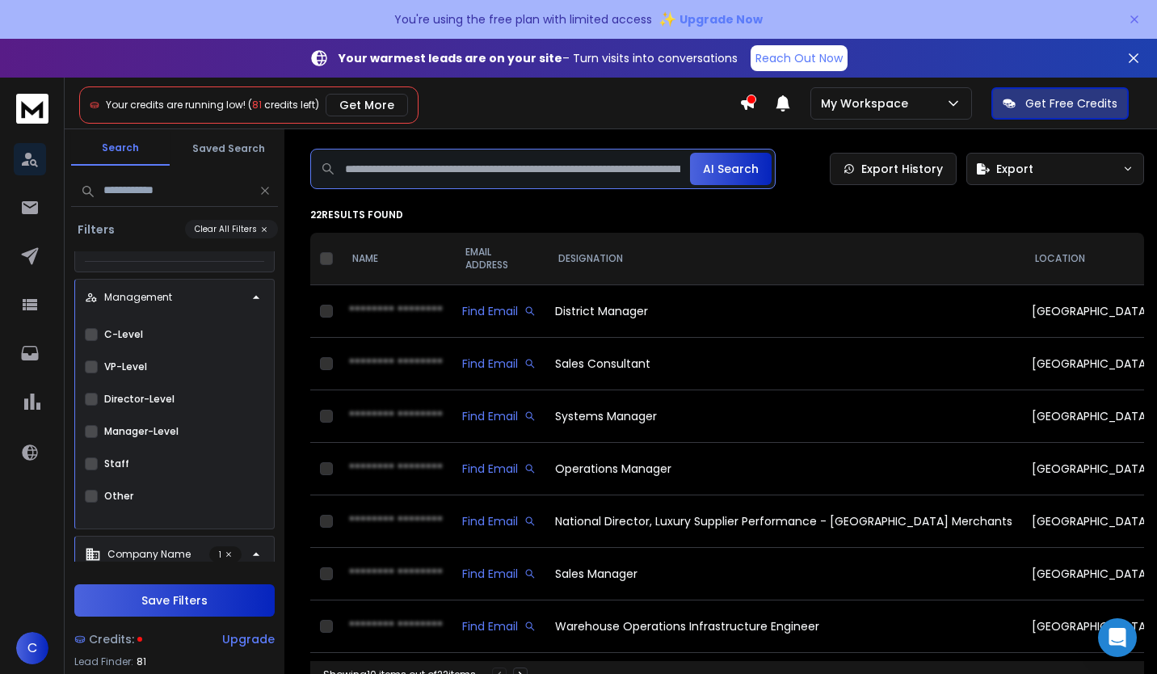
scroll to position [367, 0]
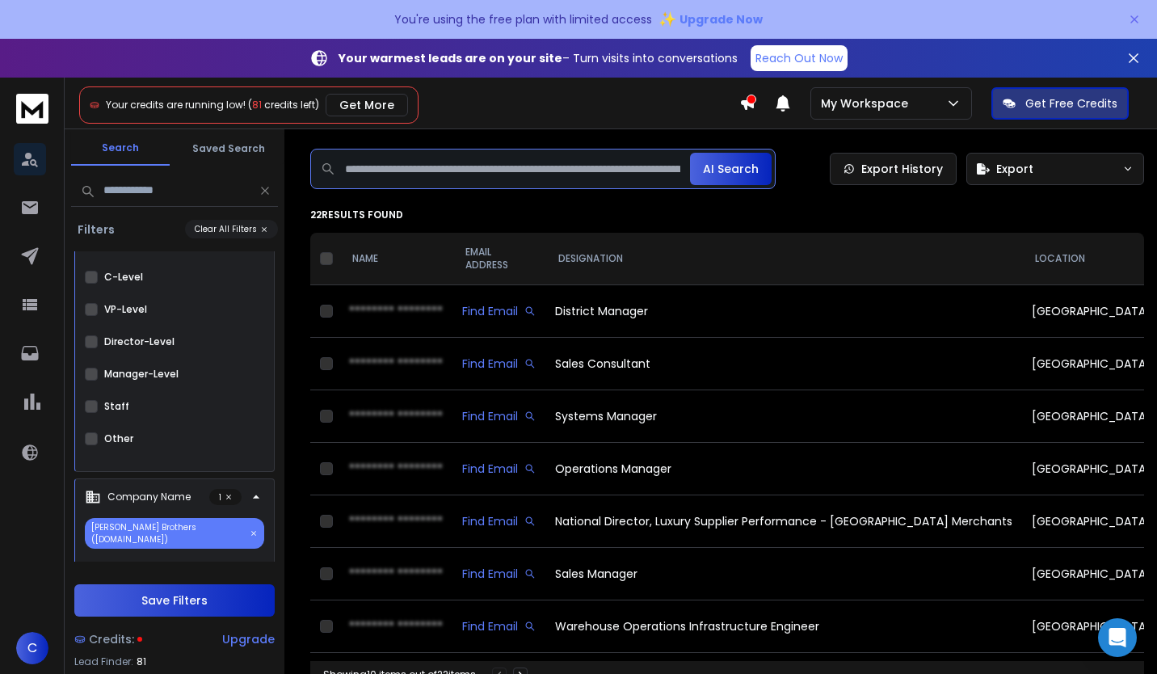
click at [89, 274] on button "C-Level" at bounding box center [91, 277] width 13 height 13
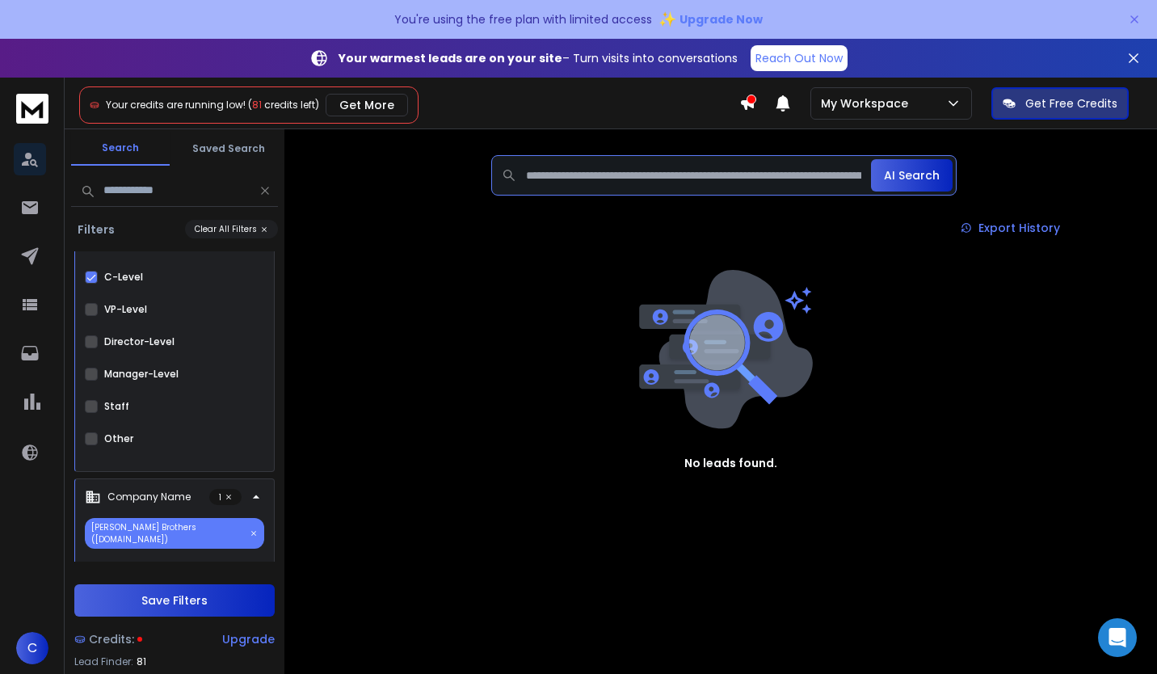
click at [90, 308] on button "VP-Level" at bounding box center [91, 309] width 13 height 13
click at [93, 339] on button "Director-Level" at bounding box center [91, 341] width 13 height 13
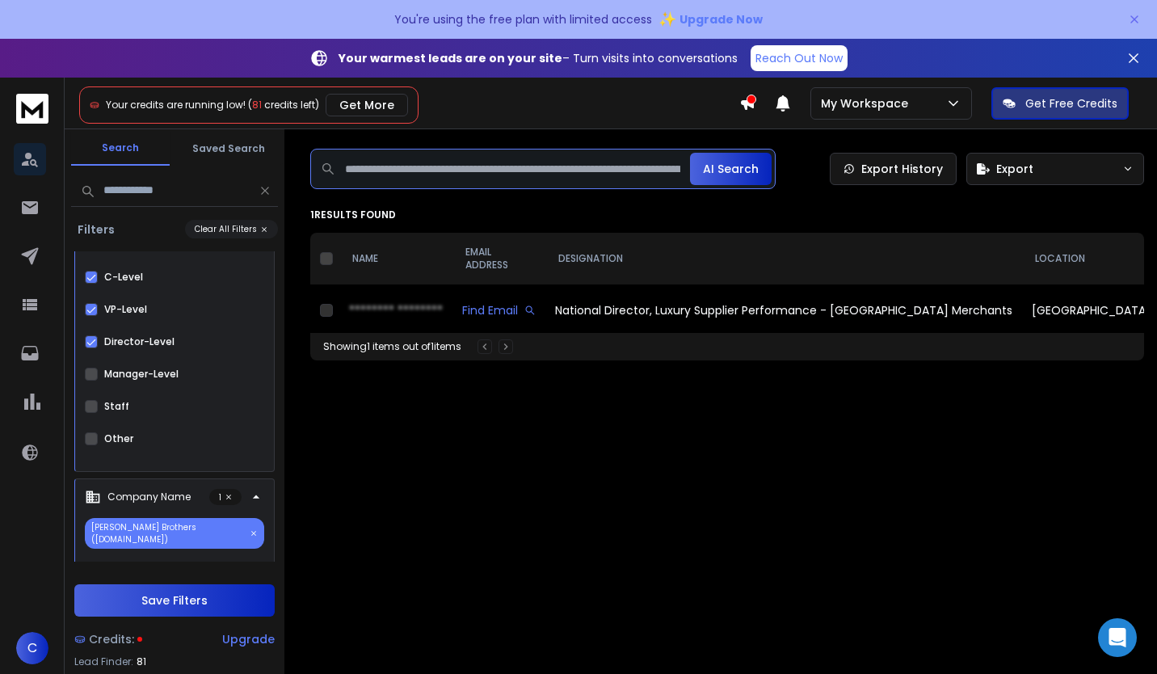
click at [479, 305] on div "Find Email" at bounding box center [499, 310] width 74 height 16
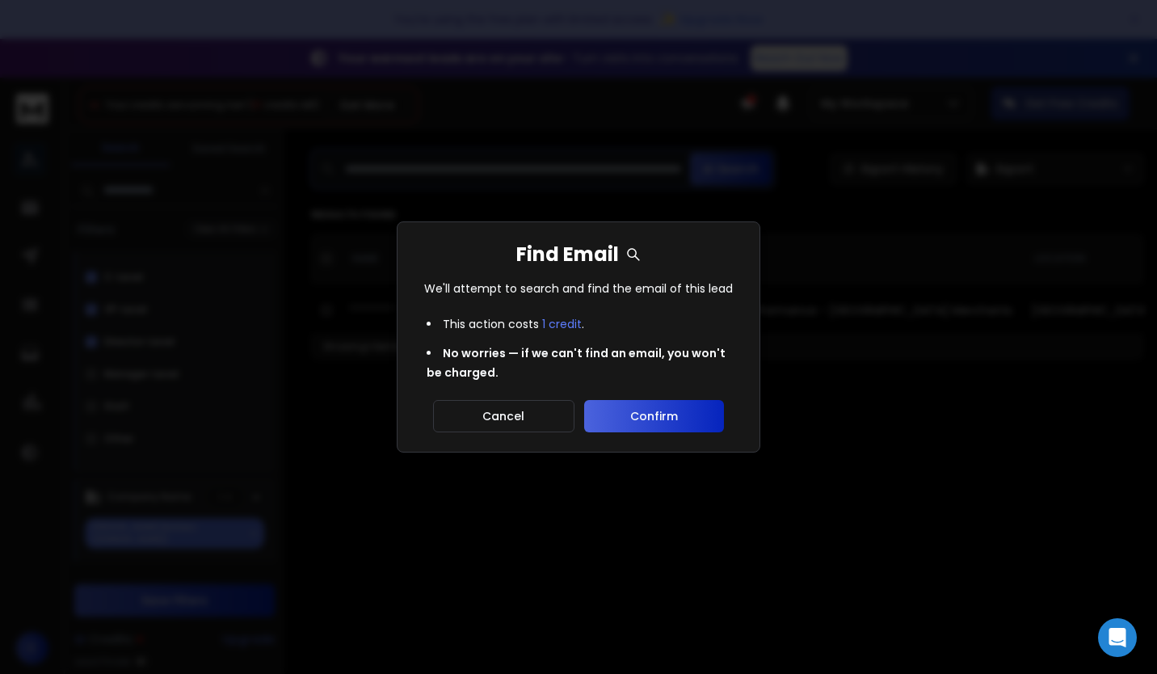
click at [635, 413] on button "Confirm" at bounding box center [654, 416] width 140 height 32
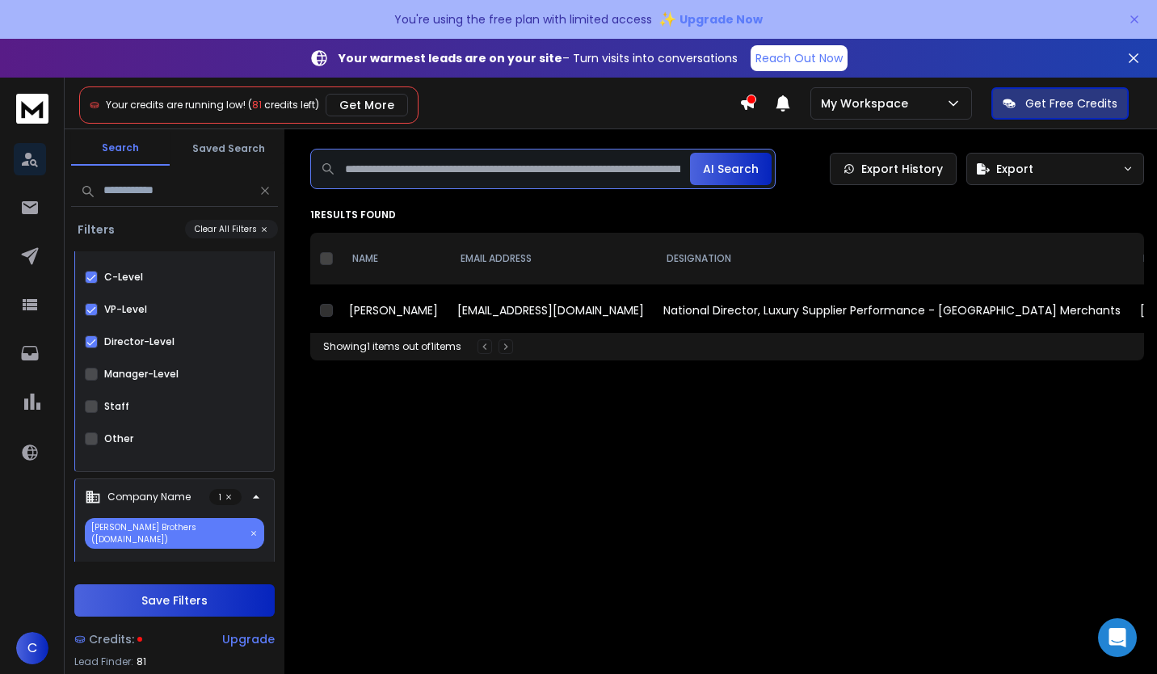
click at [93, 379] on button "Manager-Level" at bounding box center [91, 374] width 13 height 13
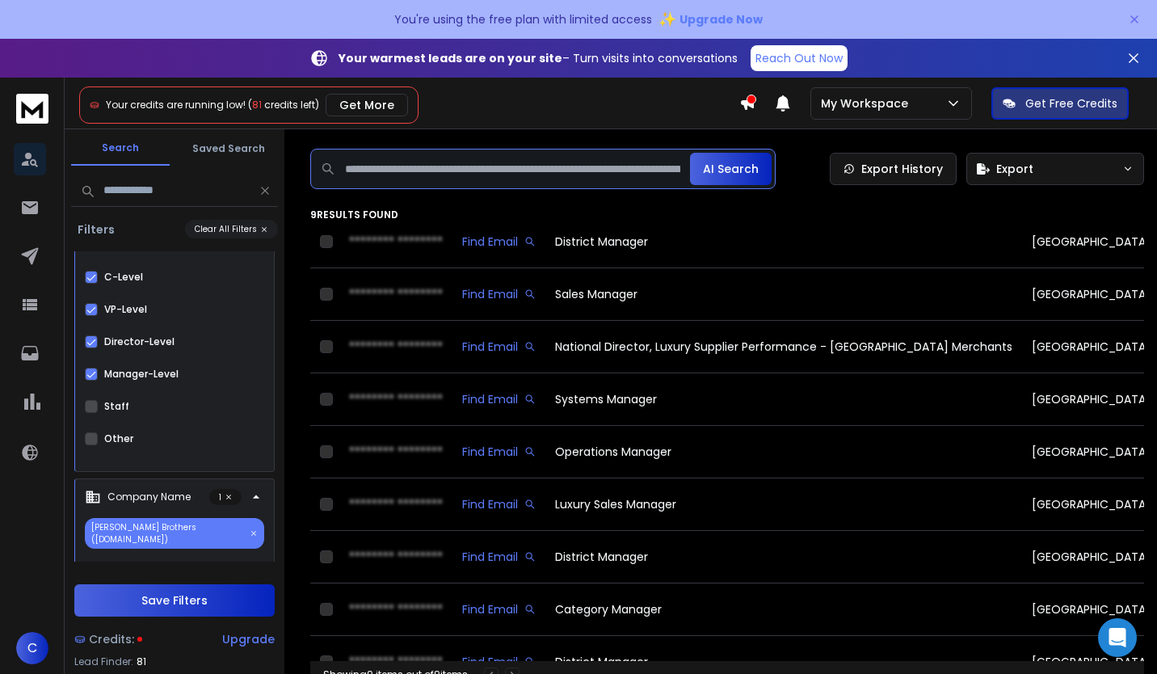
scroll to position [105, 0]
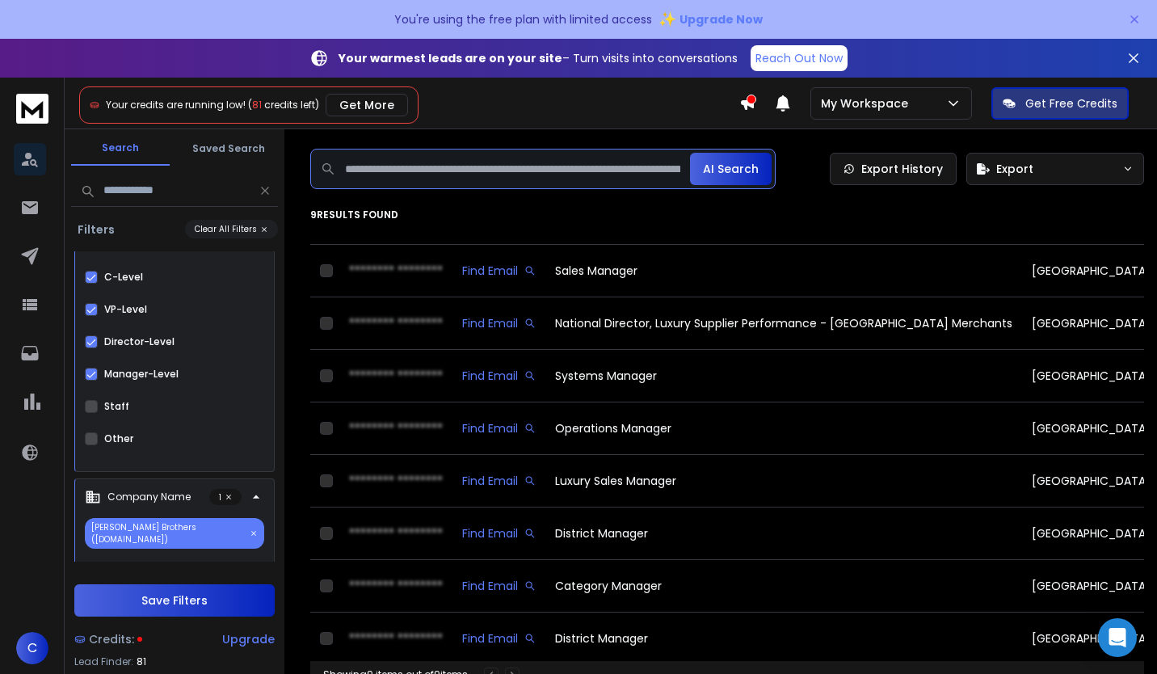
click at [483, 579] on div "Find Email" at bounding box center [499, 586] width 74 height 16
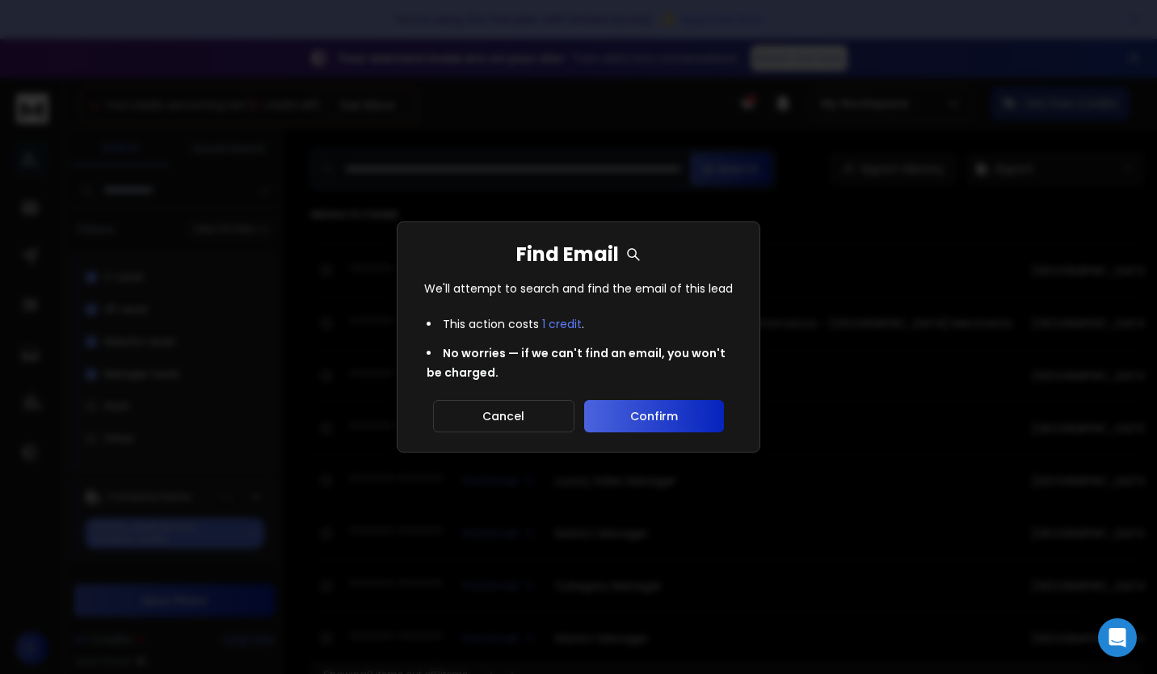
click at [691, 413] on button "Confirm" at bounding box center [654, 416] width 140 height 32
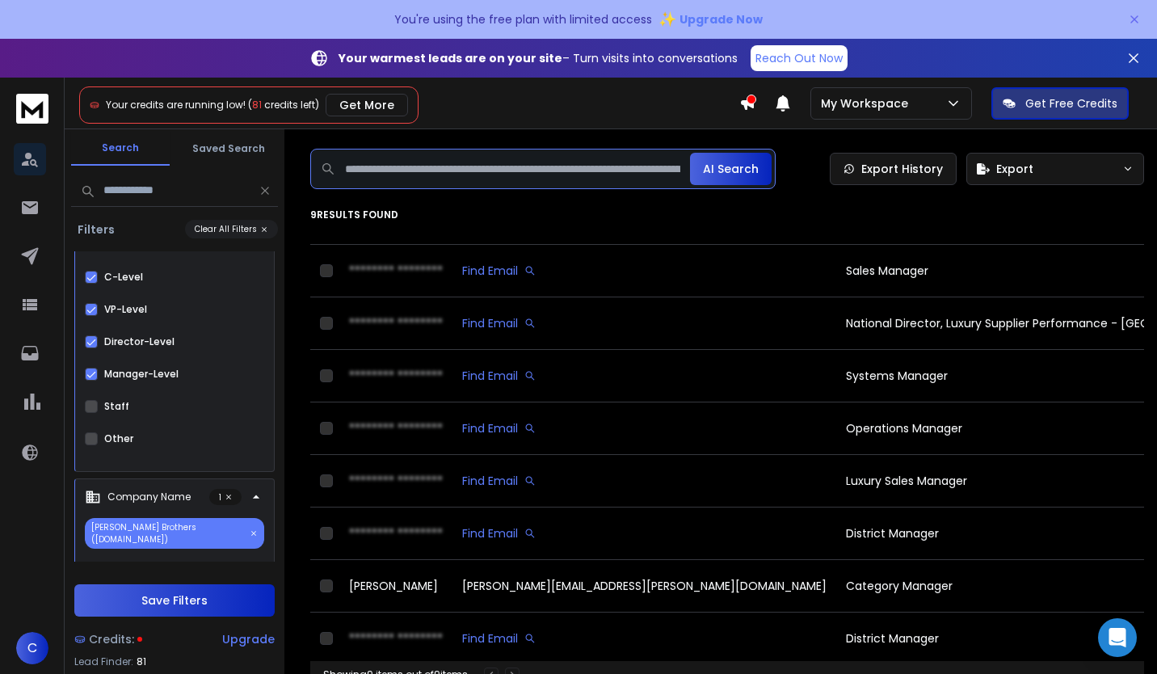
click at [490, 525] on div "Find Email" at bounding box center [644, 533] width 364 height 16
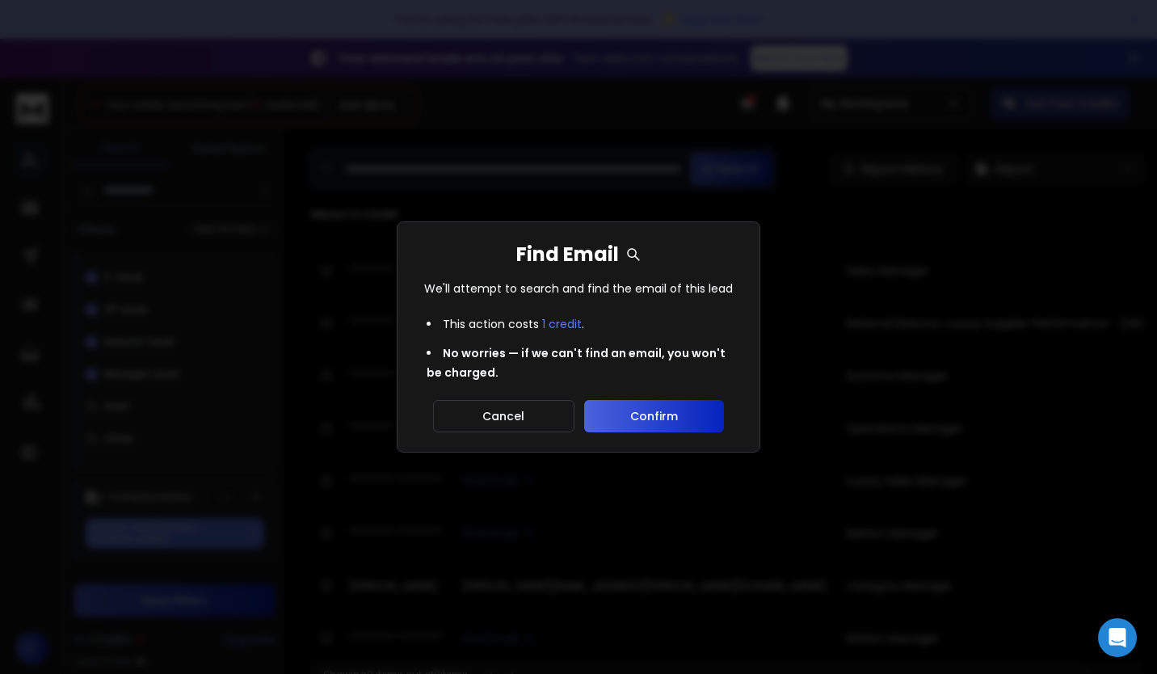
click at [633, 419] on button "Confirm" at bounding box center [654, 416] width 140 height 32
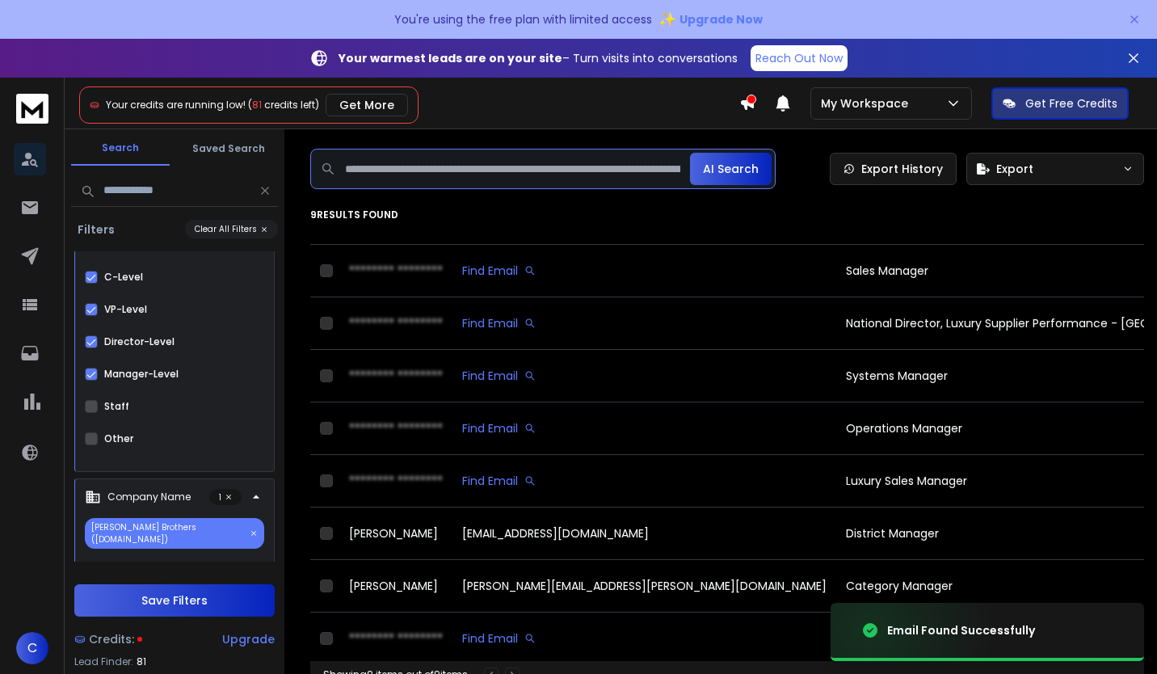
click at [501, 473] on div "Find Email" at bounding box center [644, 481] width 364 height 16
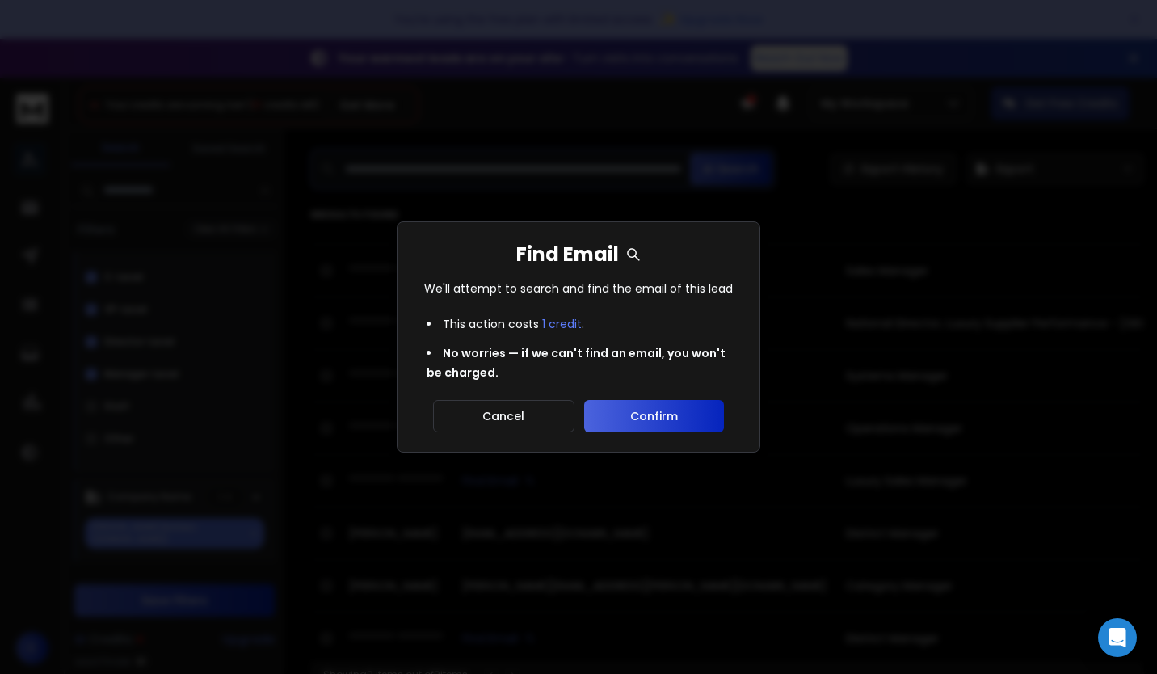
click at [623, 406] on button "Confirm" at bounding box center [654, 416] width 140 height 32
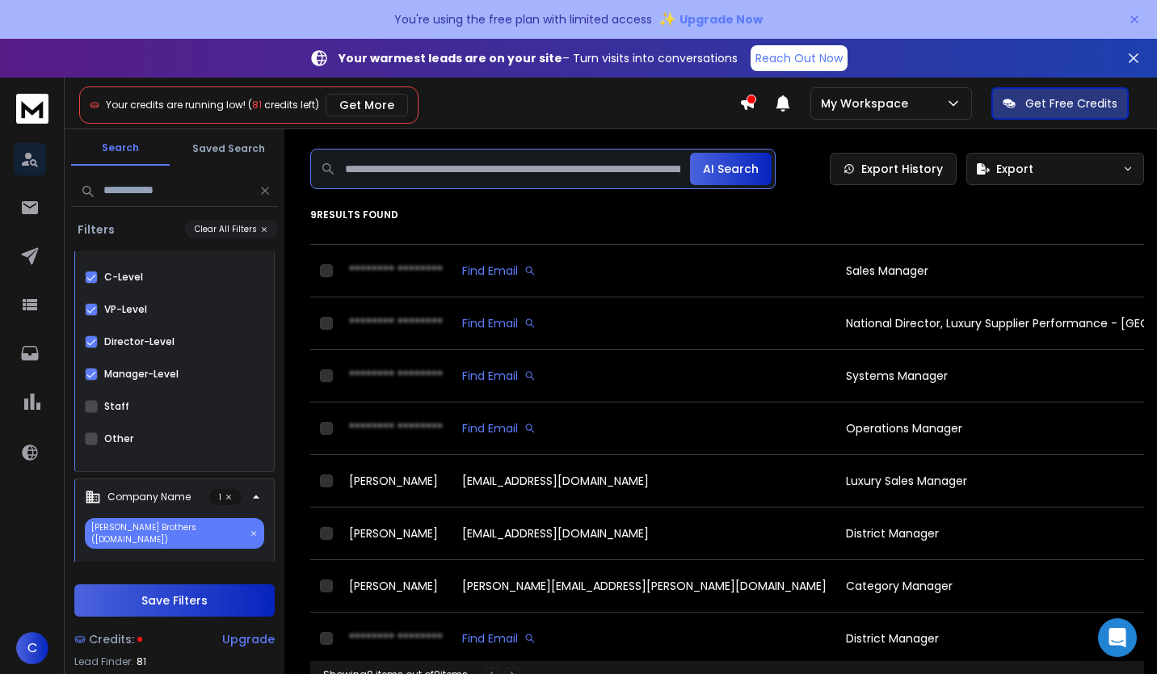
click at [488, 263] on div "Find Email" at bounding box center [644, 271] width 364 height 16
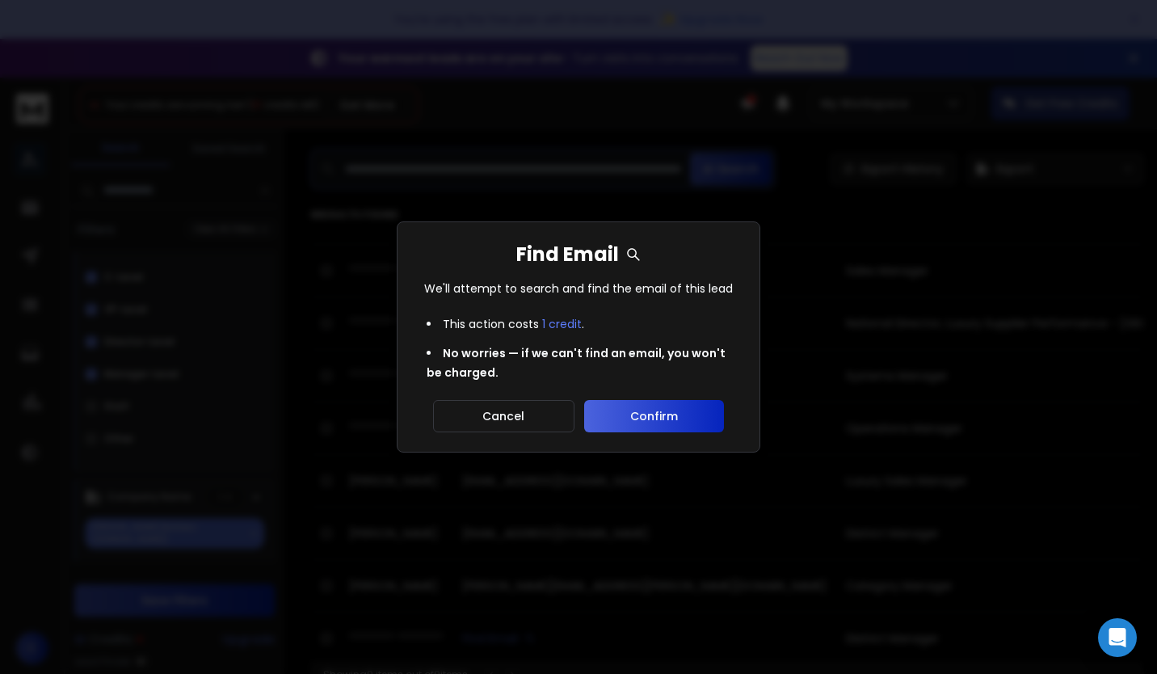
click at [629, 413] on button "Confirm" at bounding box center [654, 416] width 140 height 32
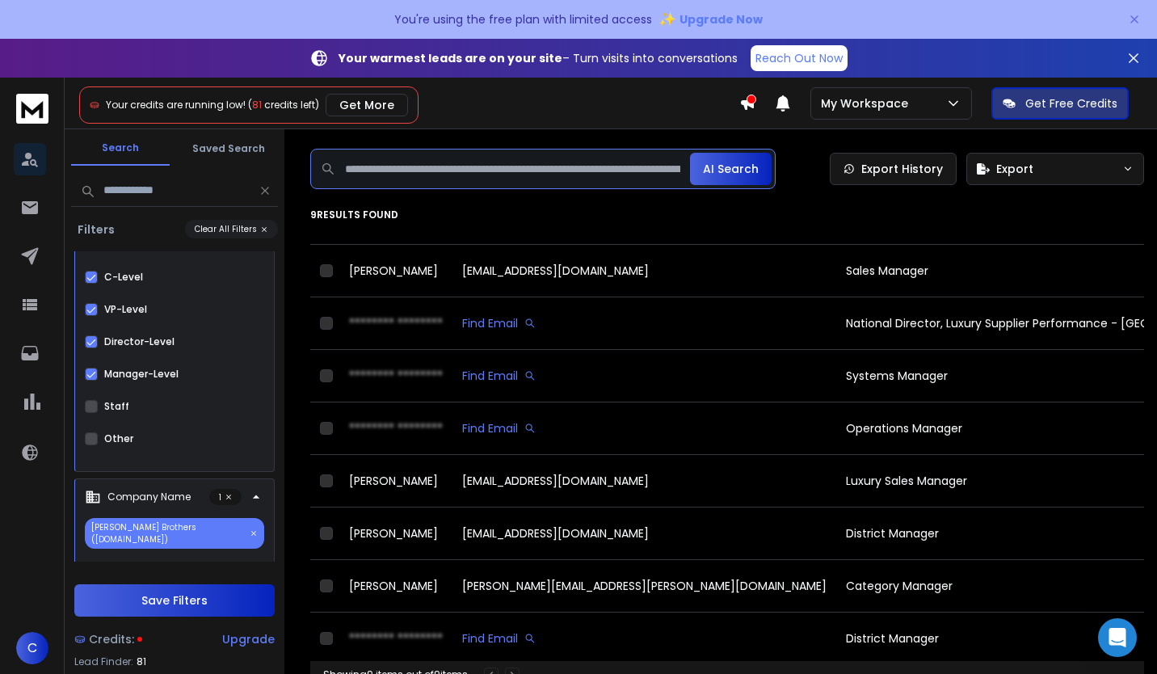
click at [213, 196] on input "**********" at bounding box center [174, 191] width 207 height 32
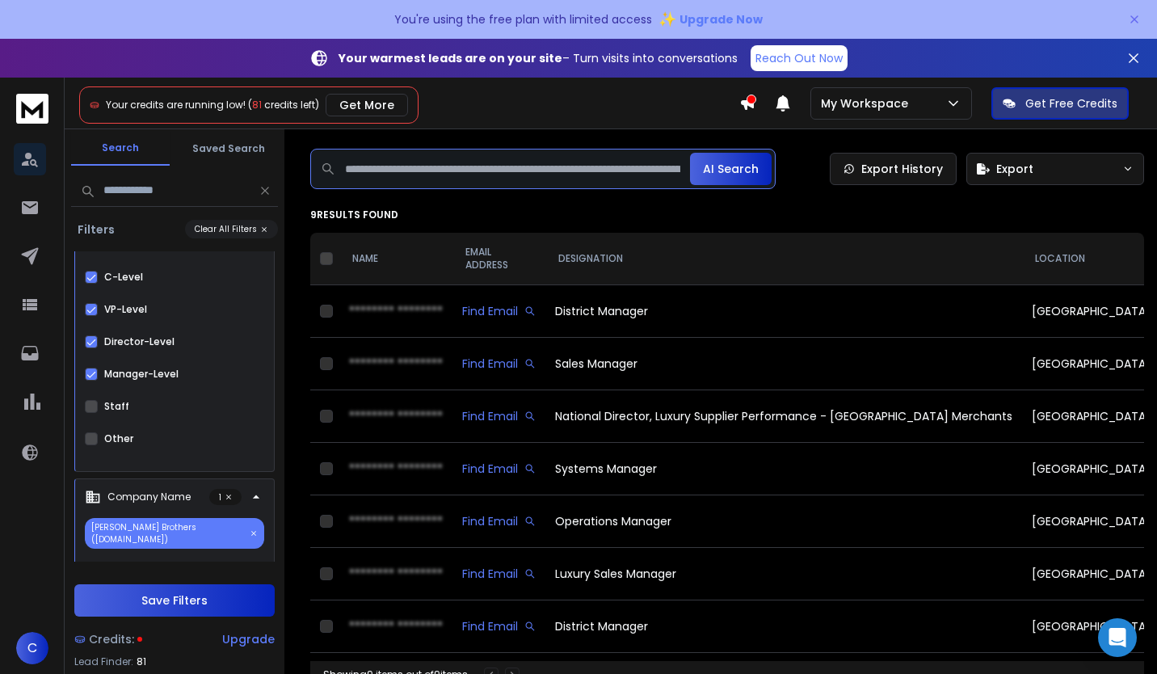
click at [474, 307] on div "Find Email" at bounding box center [499, 311] width 74 height 16
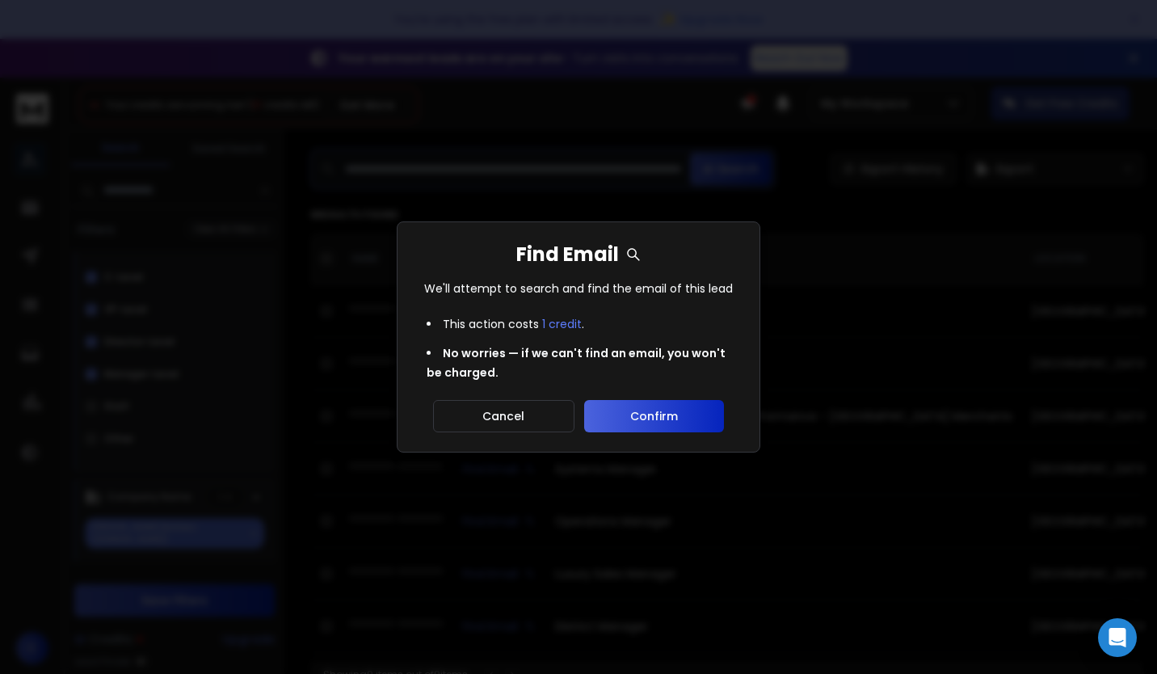
click at [683, 419] on button "Confirm" at bounding box center [654, 416] width 140 height 32
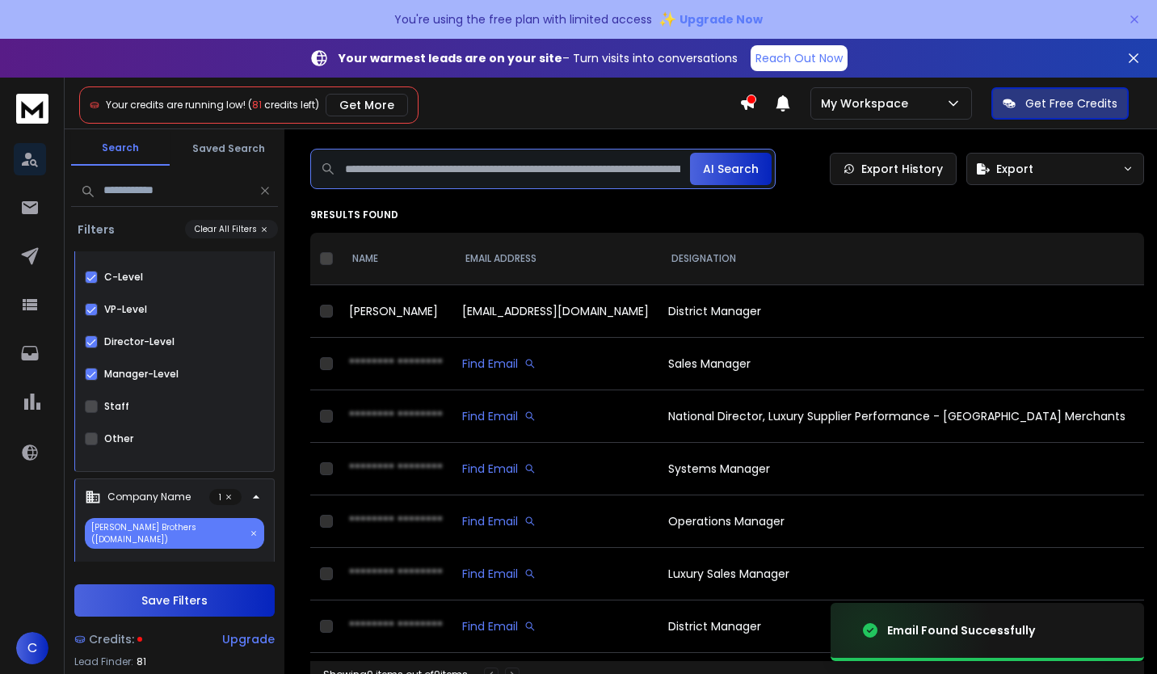
click at [498, 360] on div "Find Email" at bounding box center [555, 364] width 187 height 16
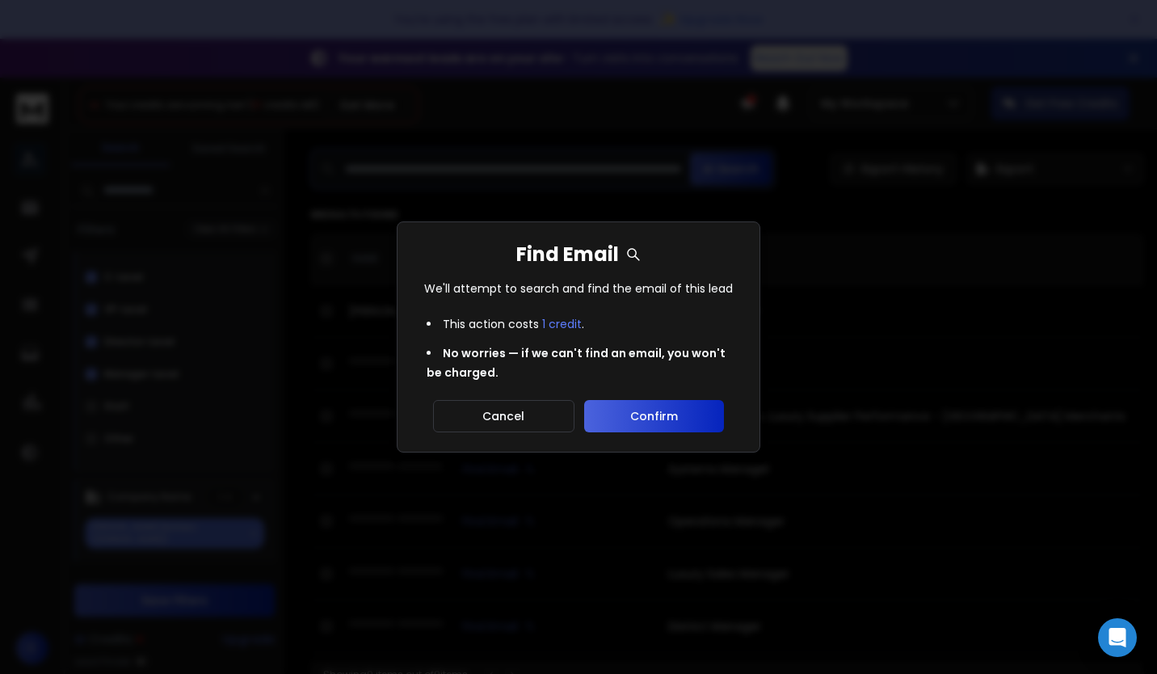
click at [626, 406] on button "Confirm" at bounding box center [654, 416] width 140 height 32
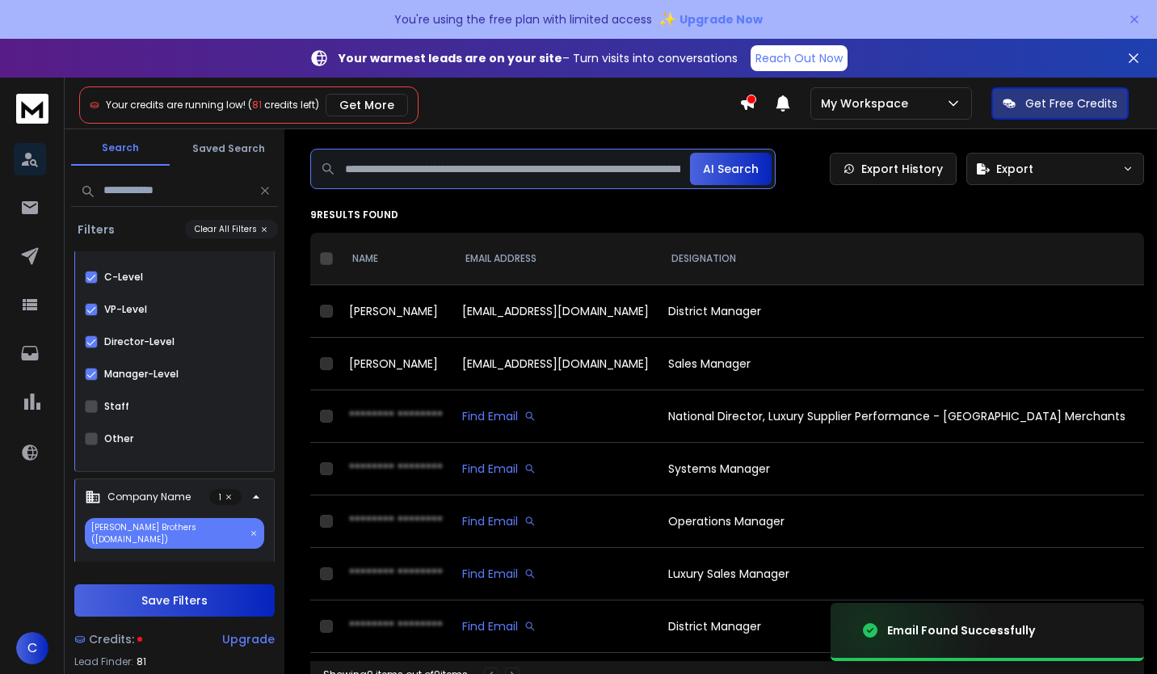
click at [500, 413] on div "Find Email" at bounding box center [555, 416] width 187 height 16
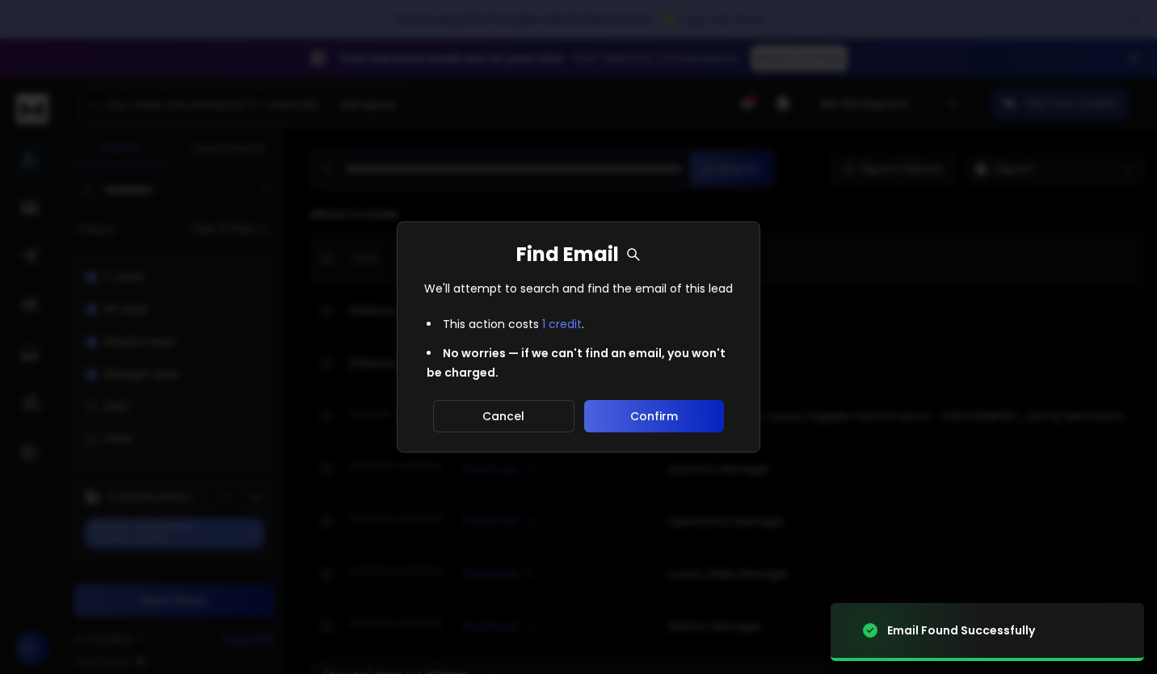
click at [645, 426] on button "Confirm" at bounding box center [654, 416] width 140 height 32
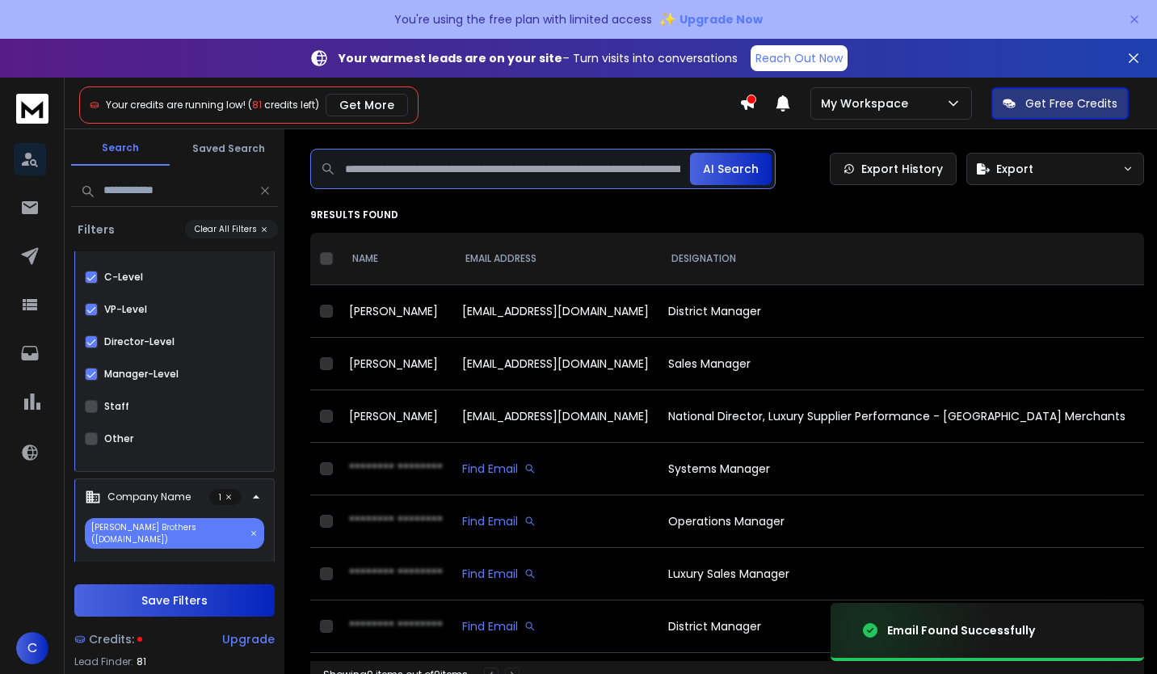
click at [497, 464] on div "Find Email" at bounding box center [555, 469] width 187 height 16
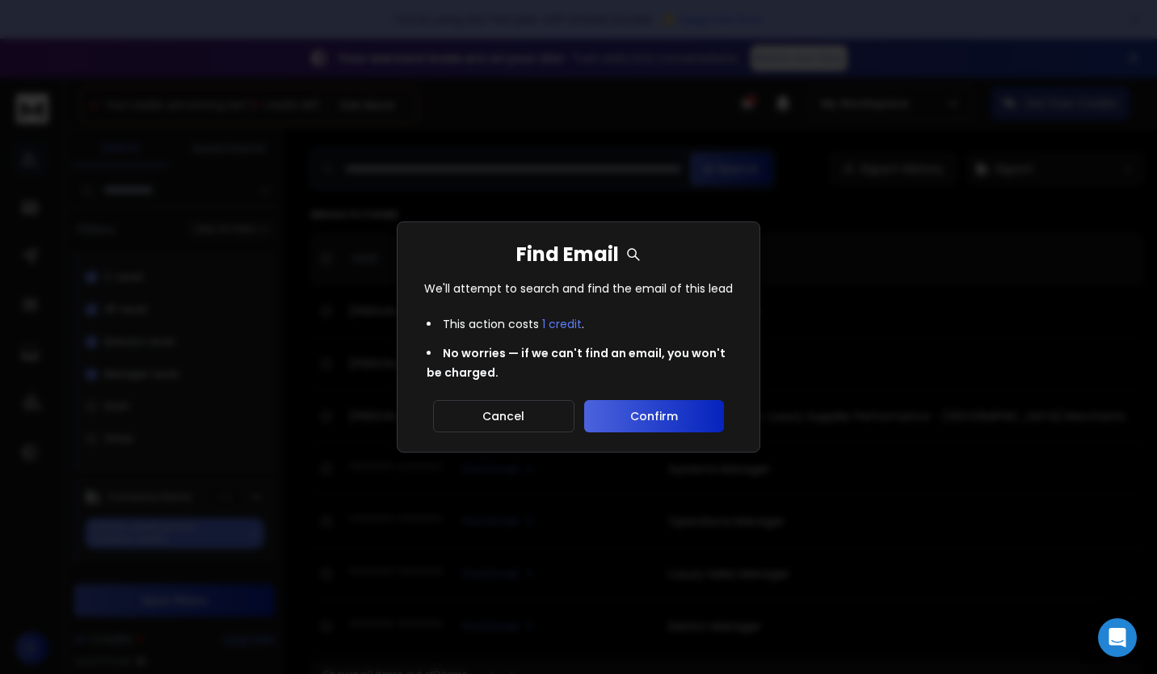
click at [507, 402] on button "Cancel" at bounding box center [503, 416] width 141 height 32
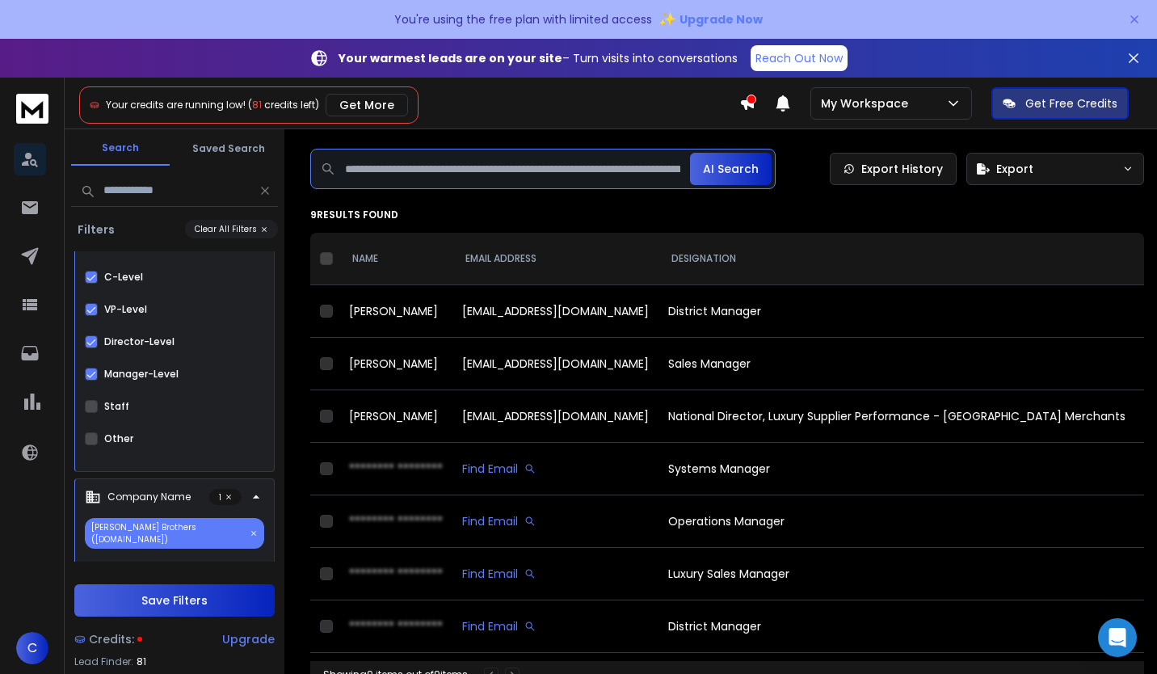
click at [499, 570] on div "Find Email" at bounding box center [555, 574] width 187 height 16
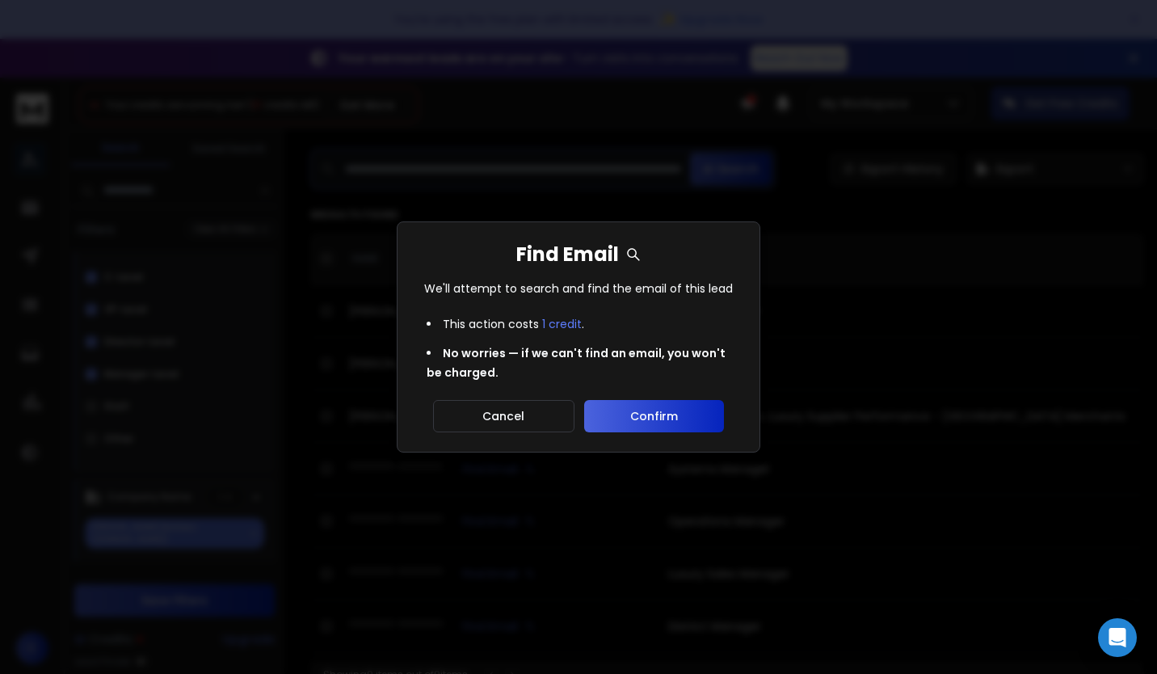
click at [622, 428] on button "Confirm" at bounding box center [654, 416] width 140 height 32
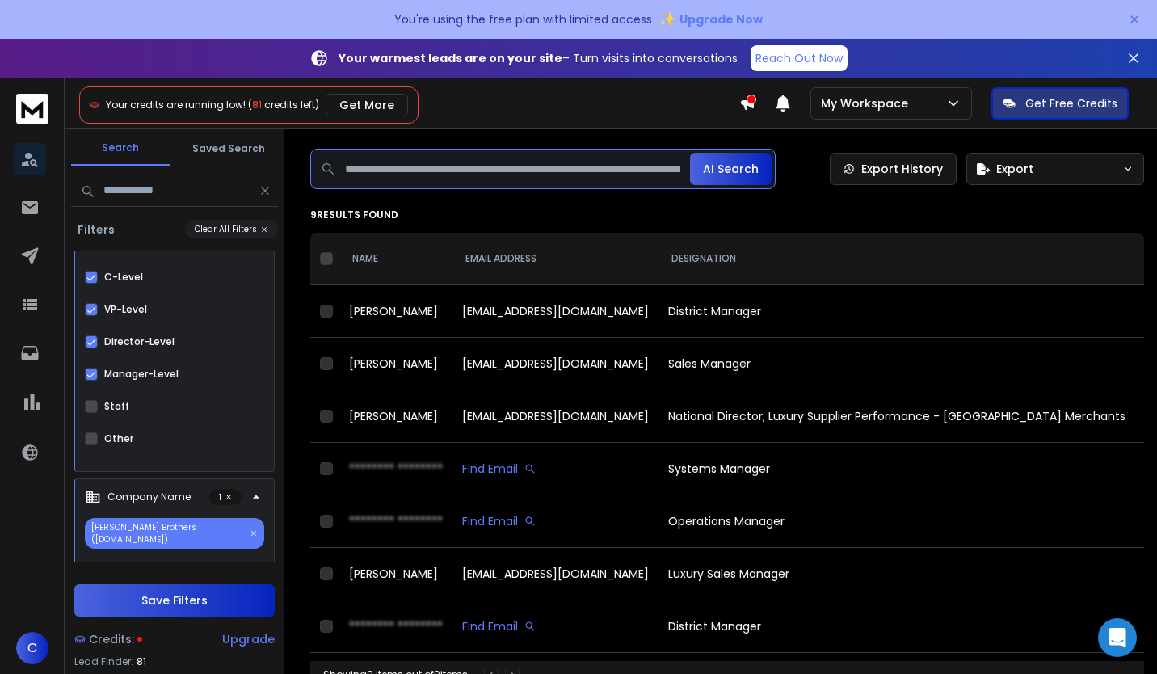
click at [130, 192] on input "**********" at bounding box center [174, 191] width 207 height 32
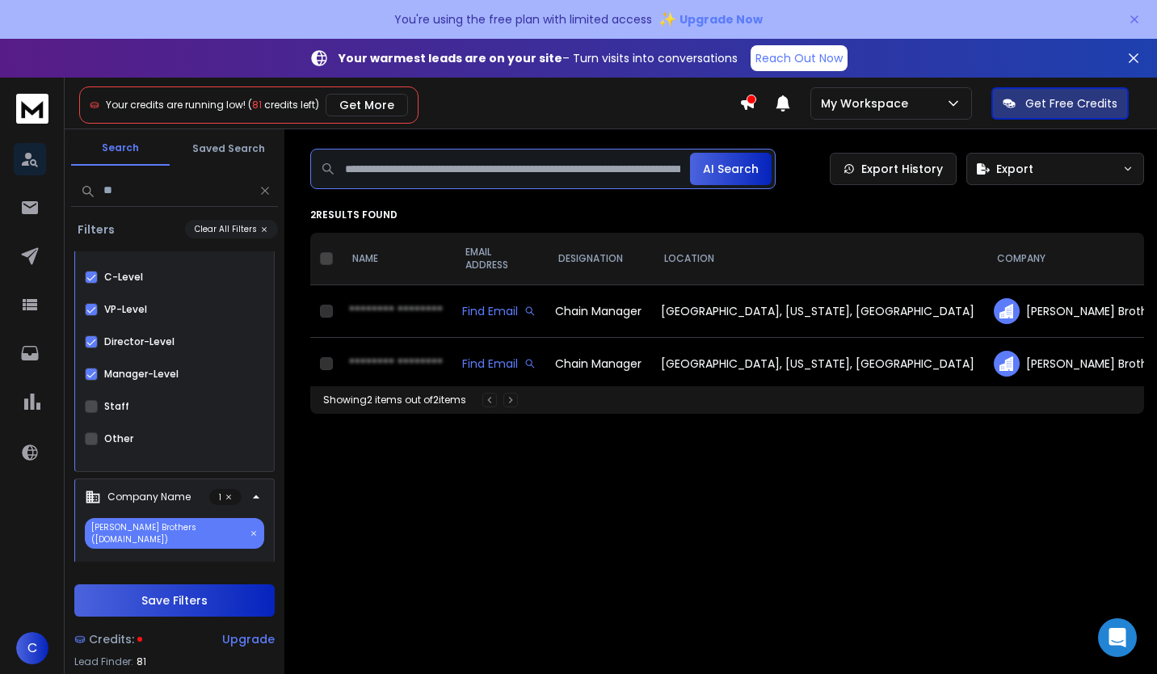
type input "*"
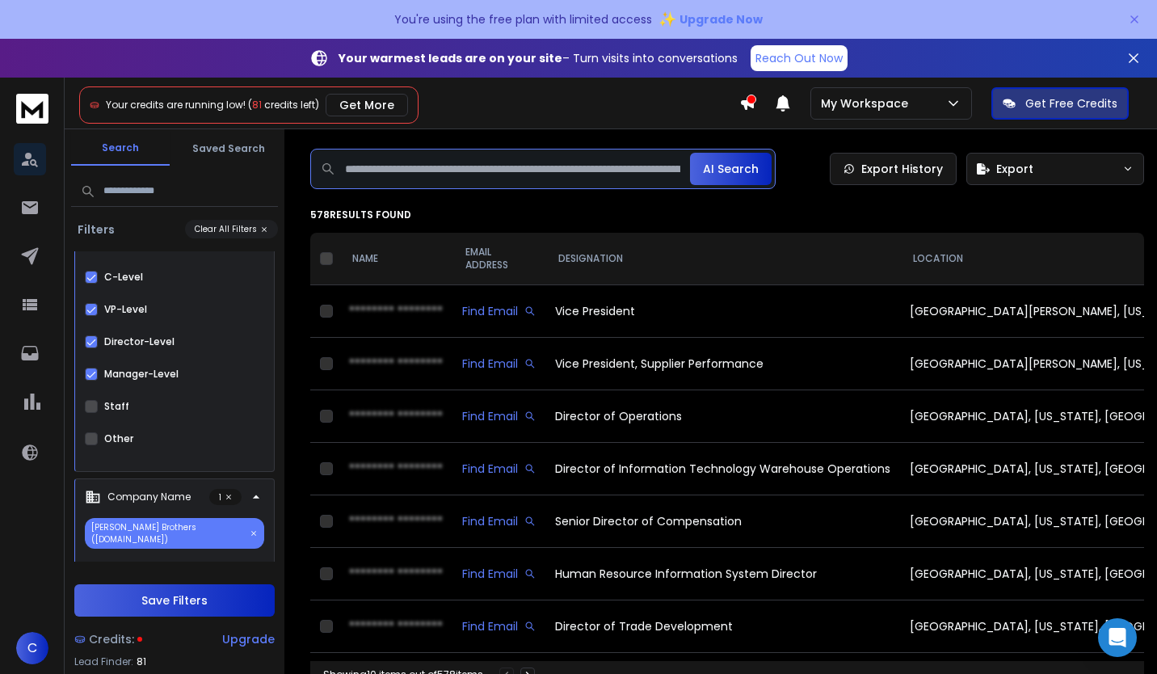
click at [91, 312] on button "VP-Level" at bounding box center [91, 309] width 13 height 13
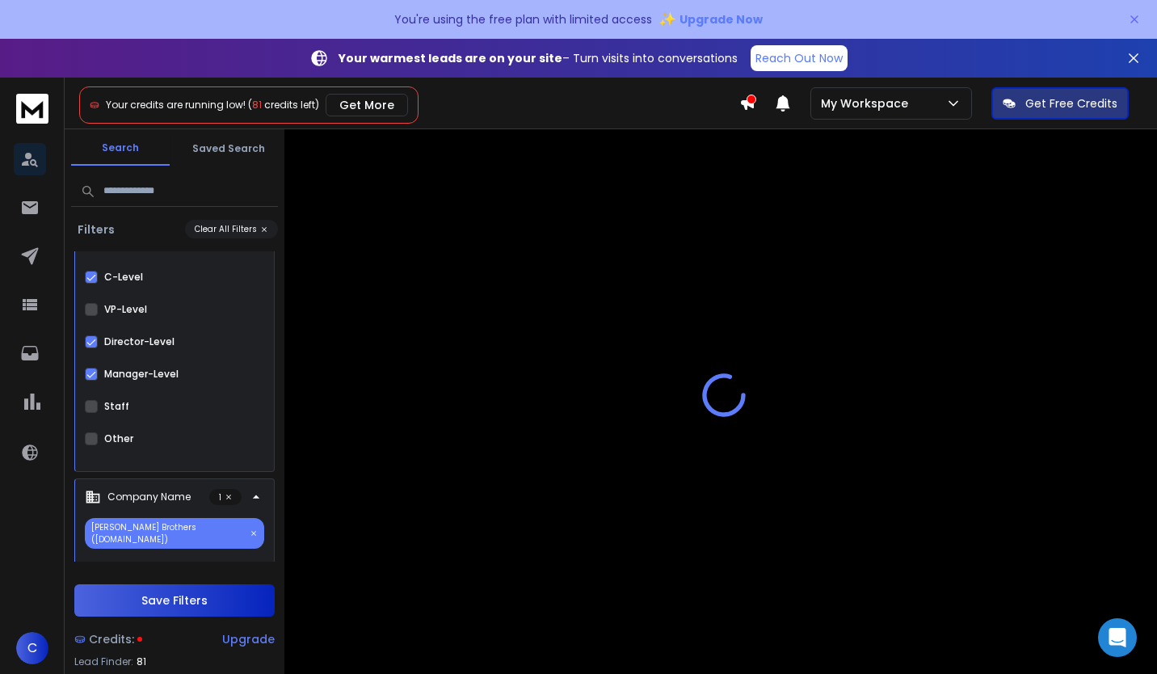
click at [89, 339] on button "Director-Level" at bounding box center [91, 341] width 13 height 13
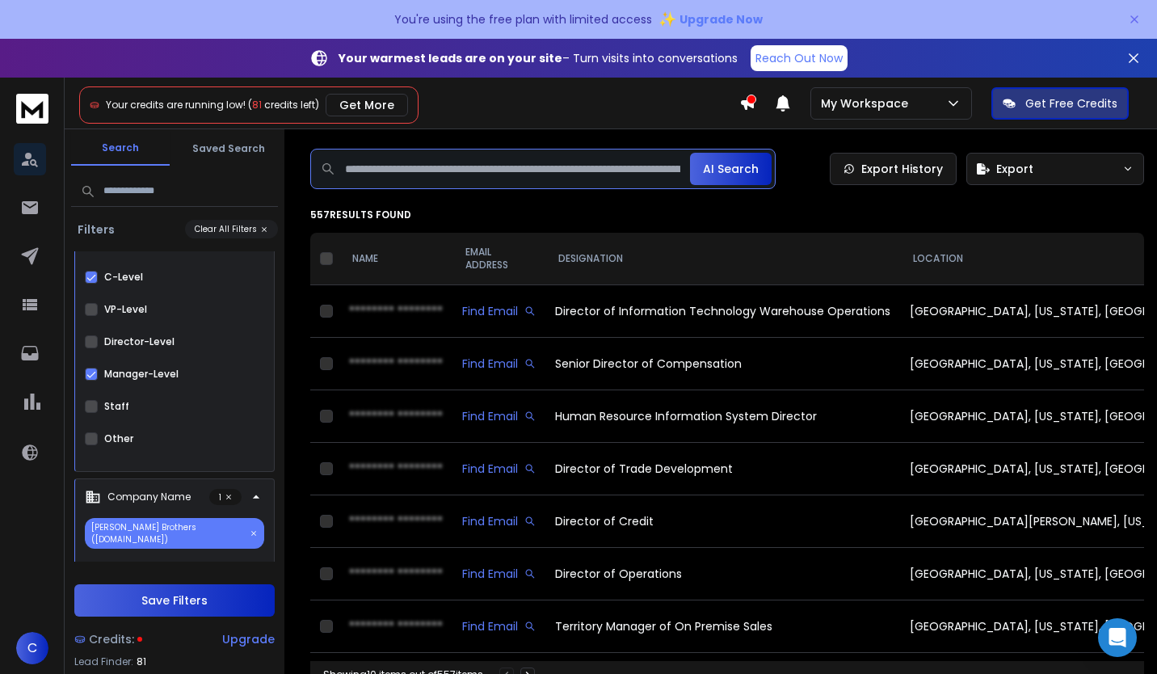
click at [86, 377] on button "Manager-Level" at bounding box center [91, 374] width 13 height 13
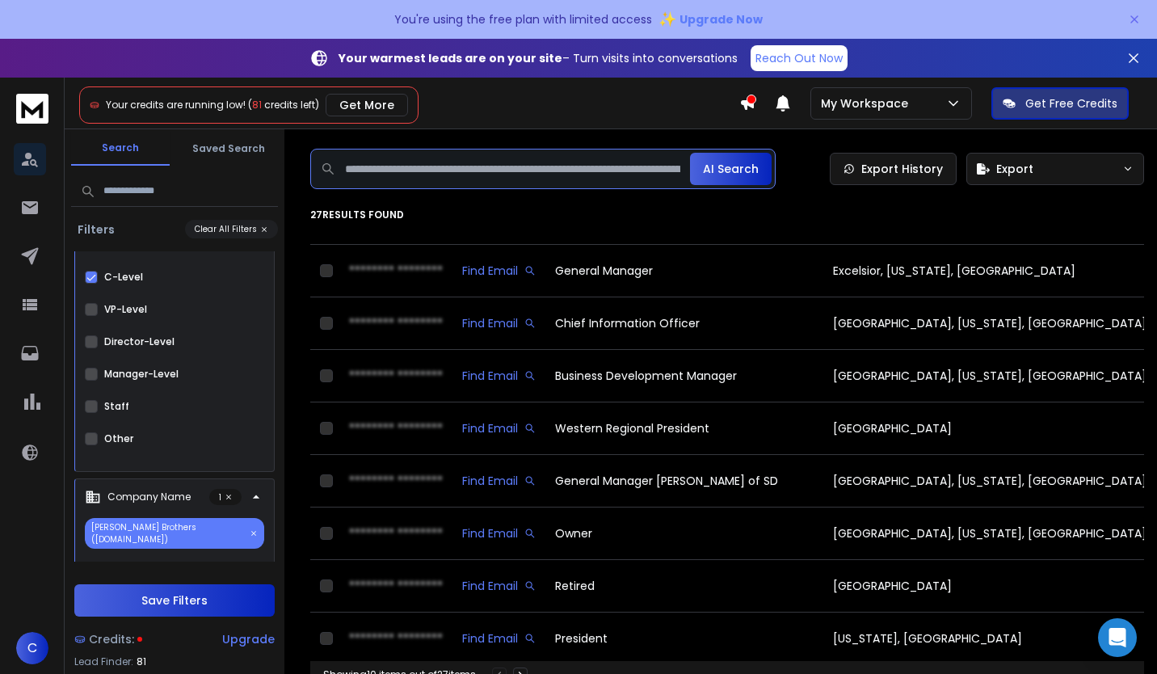
scroll to position [158, 0]
click at [89, 278] on button "C-Level" at bounding box center [91, 277] width 13 height 13
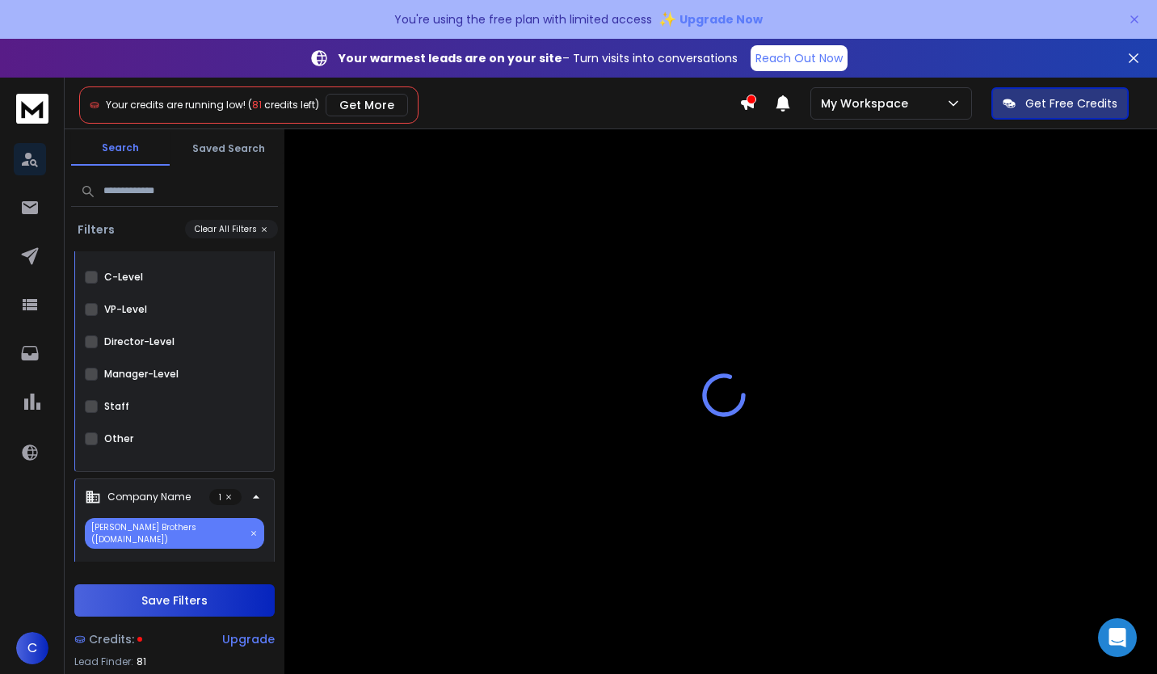
click at [89, 307] on button "VP-Level" at bounding box center [91, 309] width 13 height 13
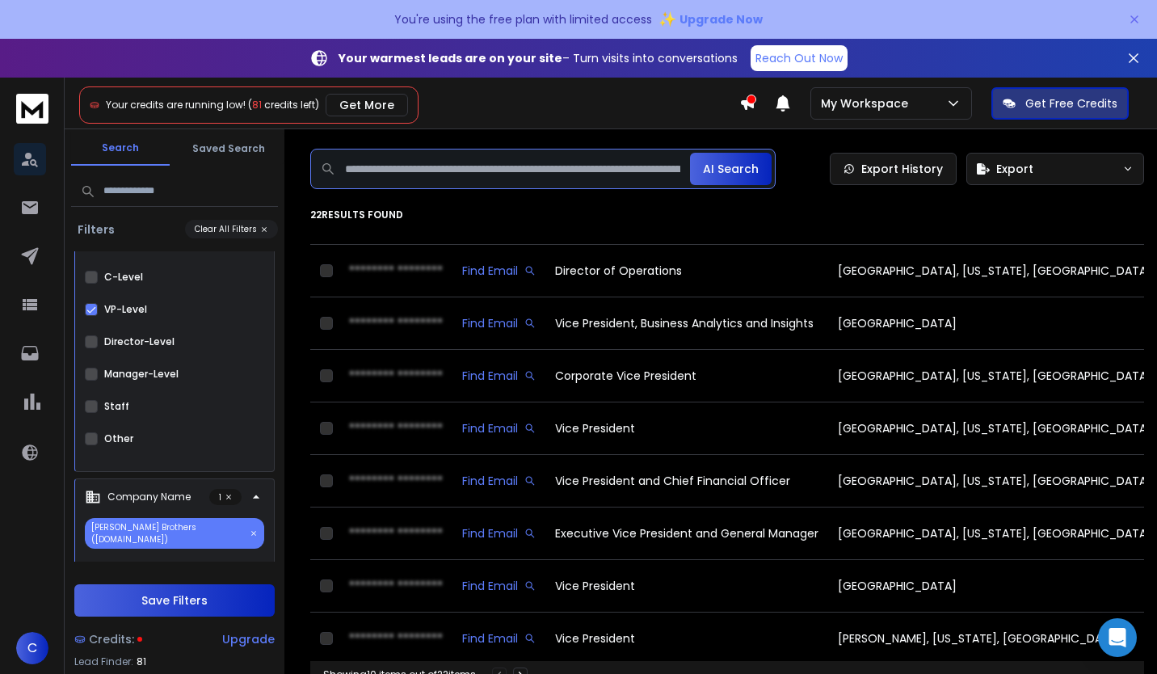
click at [481, 578] on div "Find Email" at bounding box center [499, 586] width 74 height 16
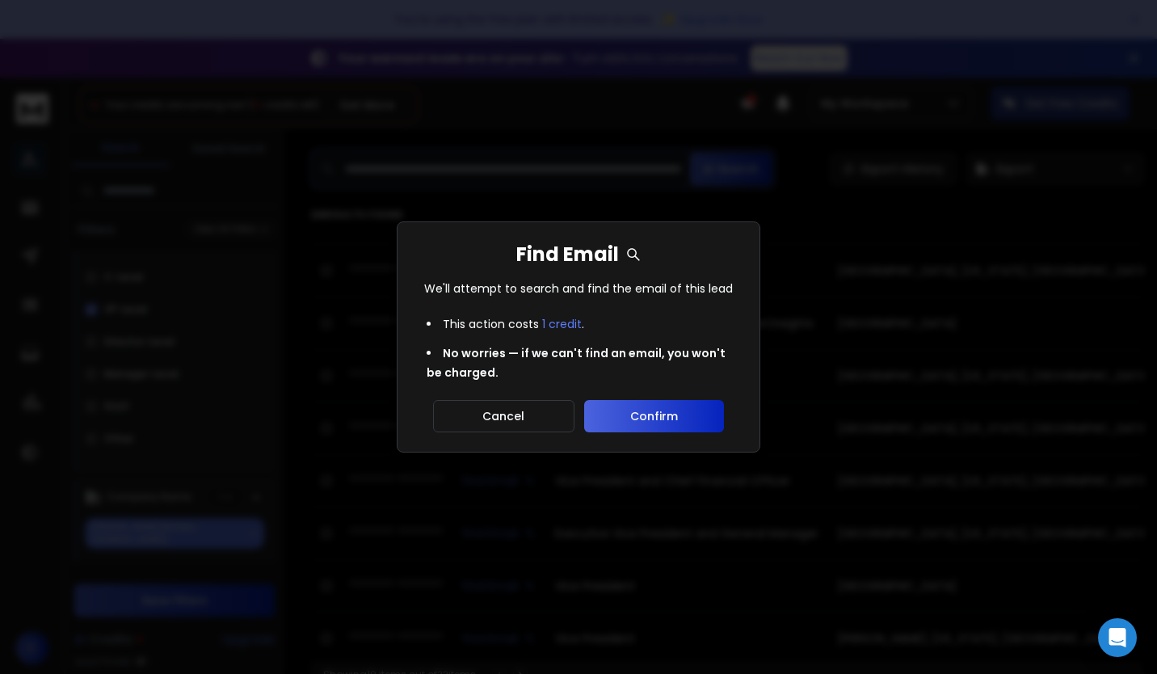
click at [665, 415] on button "Confirm" at bounding box center [654, 416] width 140 height 32
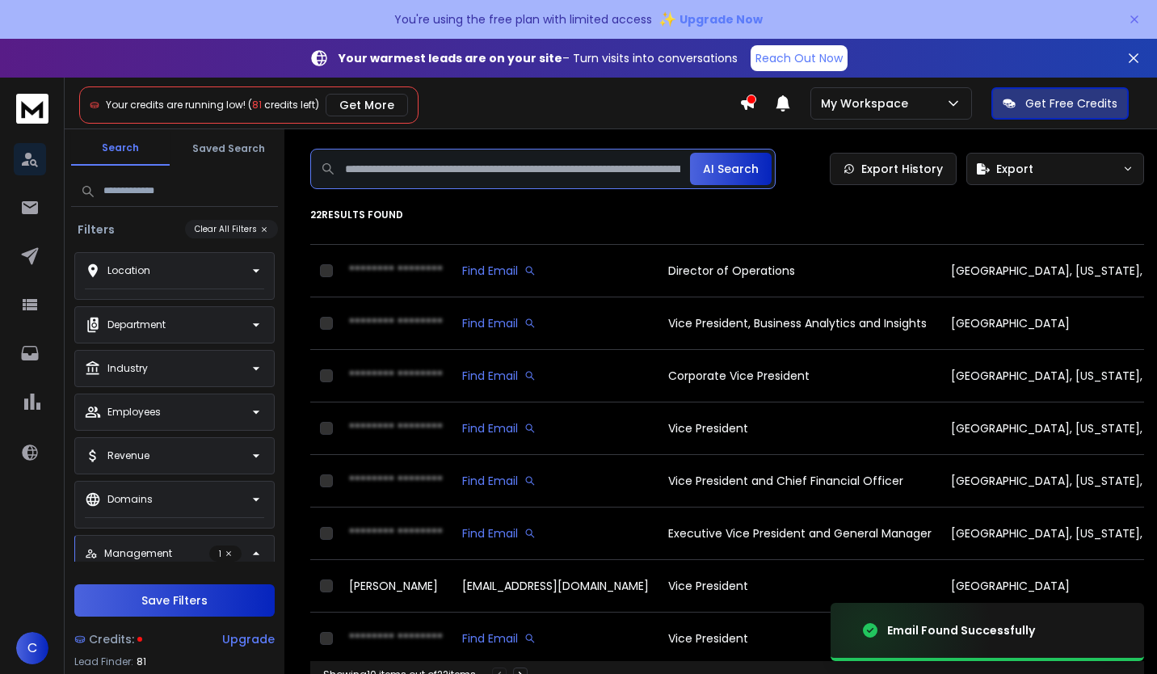
scroll to position [0, 0]
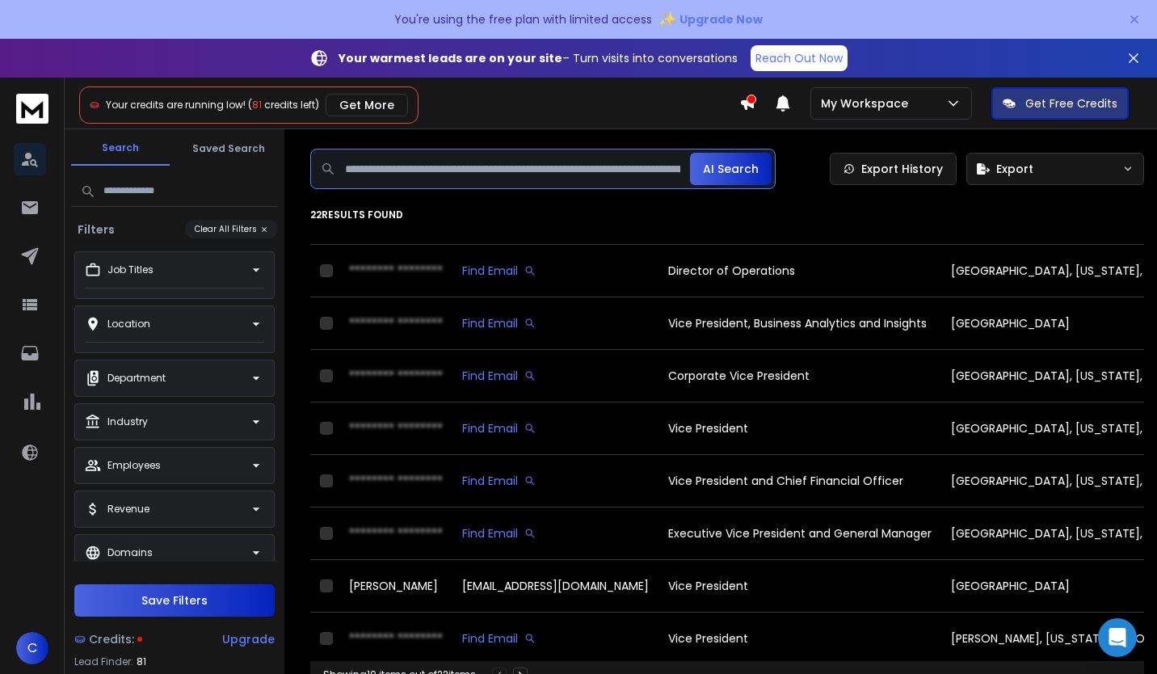
click at [184, 189] on input at bounding box center [174, 191] width 207 height 32
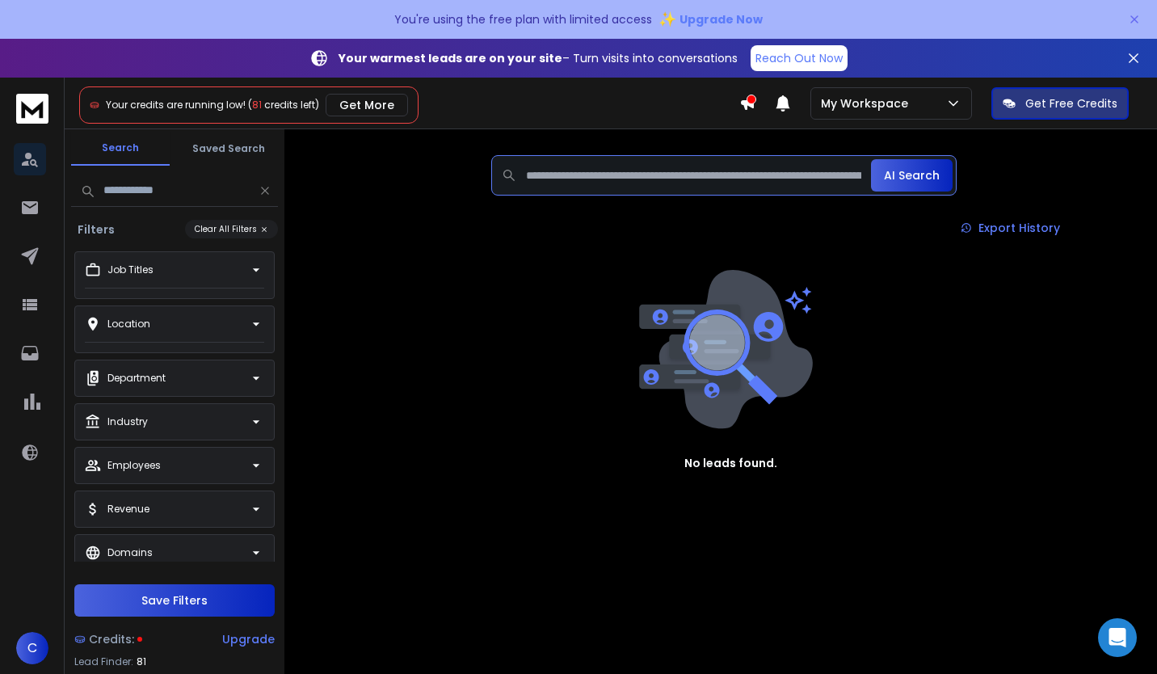
type input "**********"
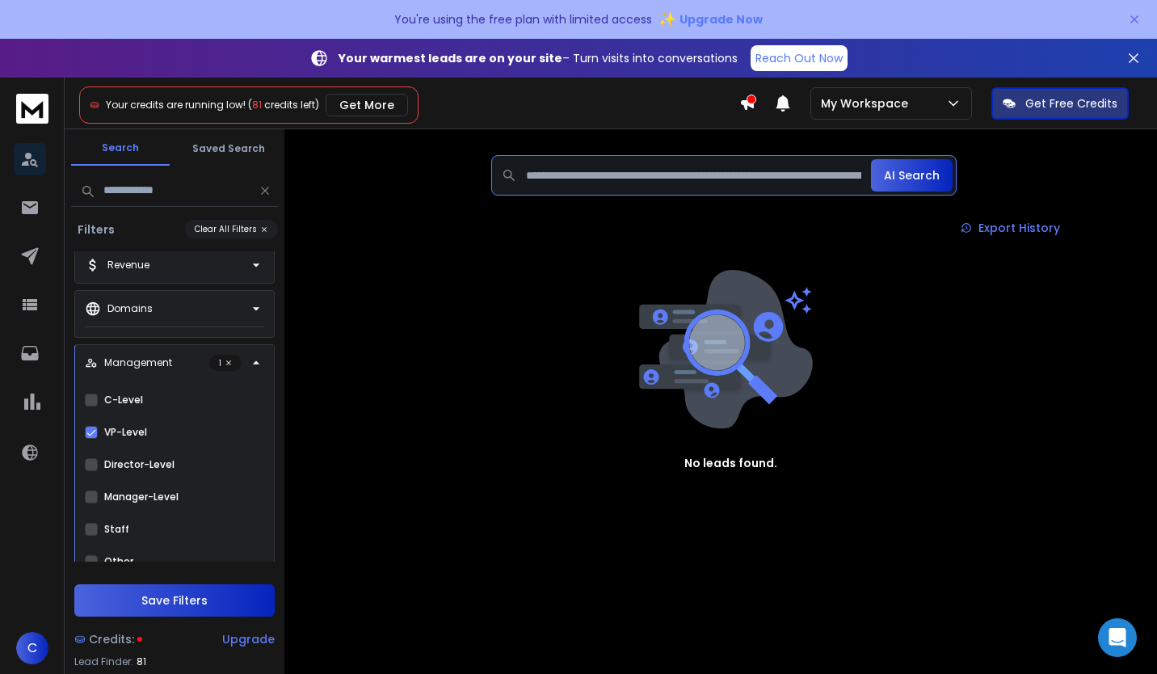
scroll to position [269, 0]
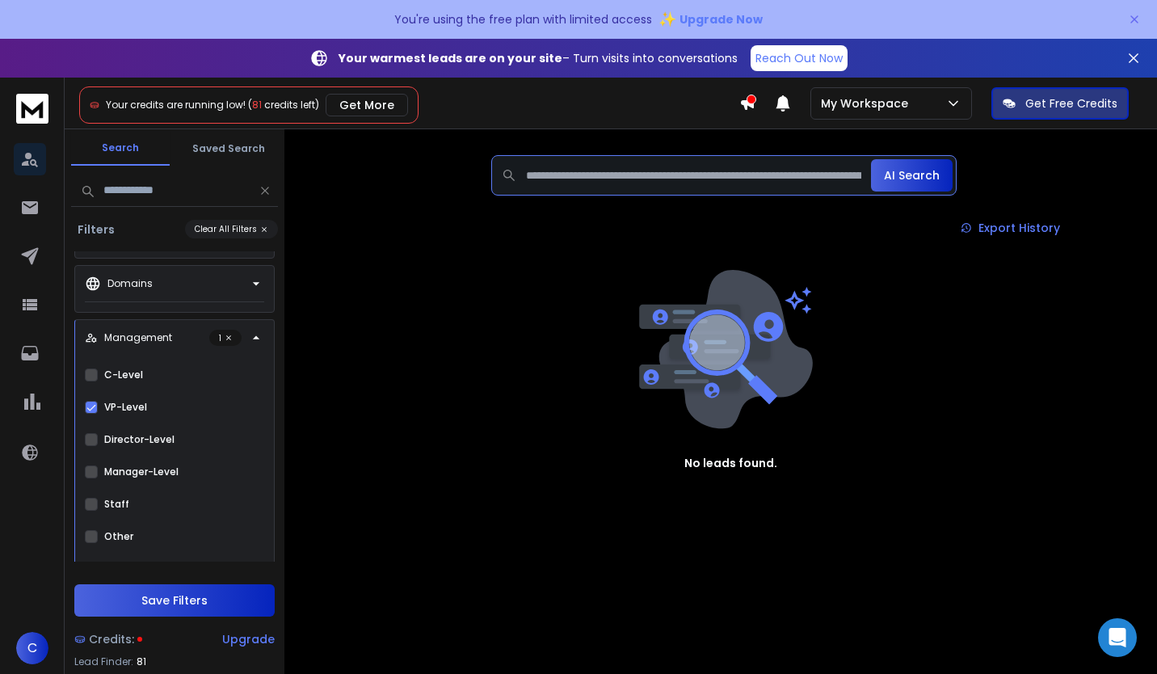
click at [92, 406] on button "VP-Level" at bounding box center [91, 407] width 13 height 13
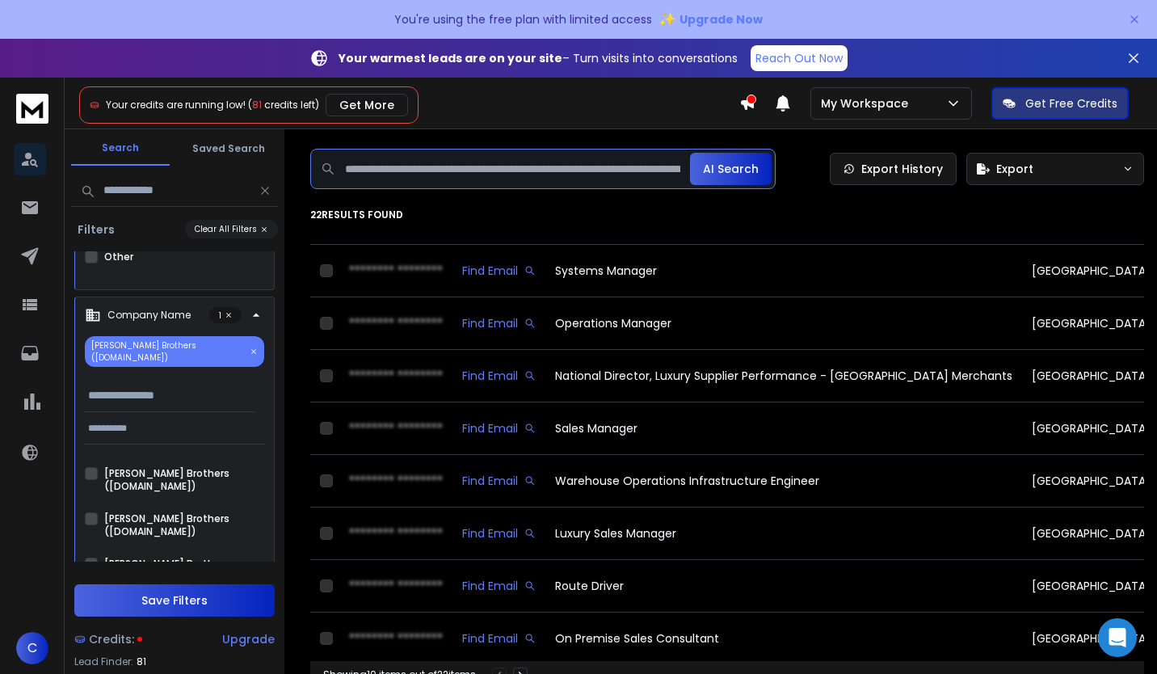
scroll to position [550, 0]
drag, startPoint x: 205, startPoint y: 397, endPoint x: 80, endPoint y: 394, distance: 125.3
click at [80, 394] on div "**********" at bounding box center [174, 623] width 200 height 656
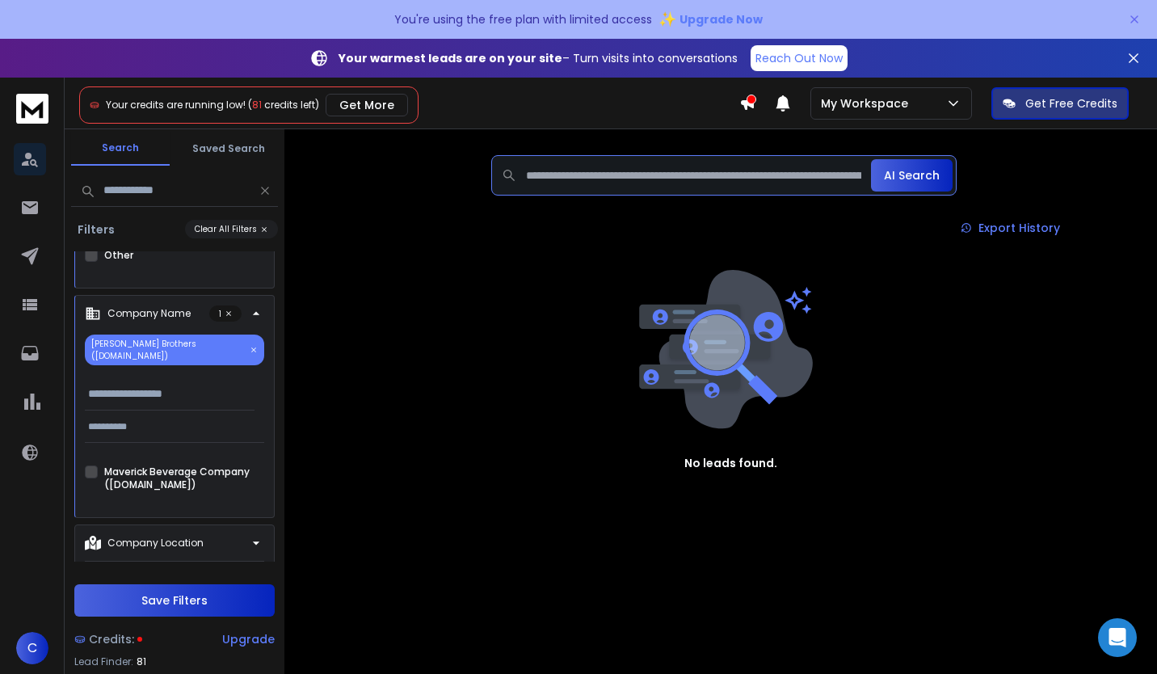
click at [88, 470] on \(maverickbev\ "Maverick Beverage Company ([DOMAIN_NAME])" at bounding box center [91, 471] width 13 height 13
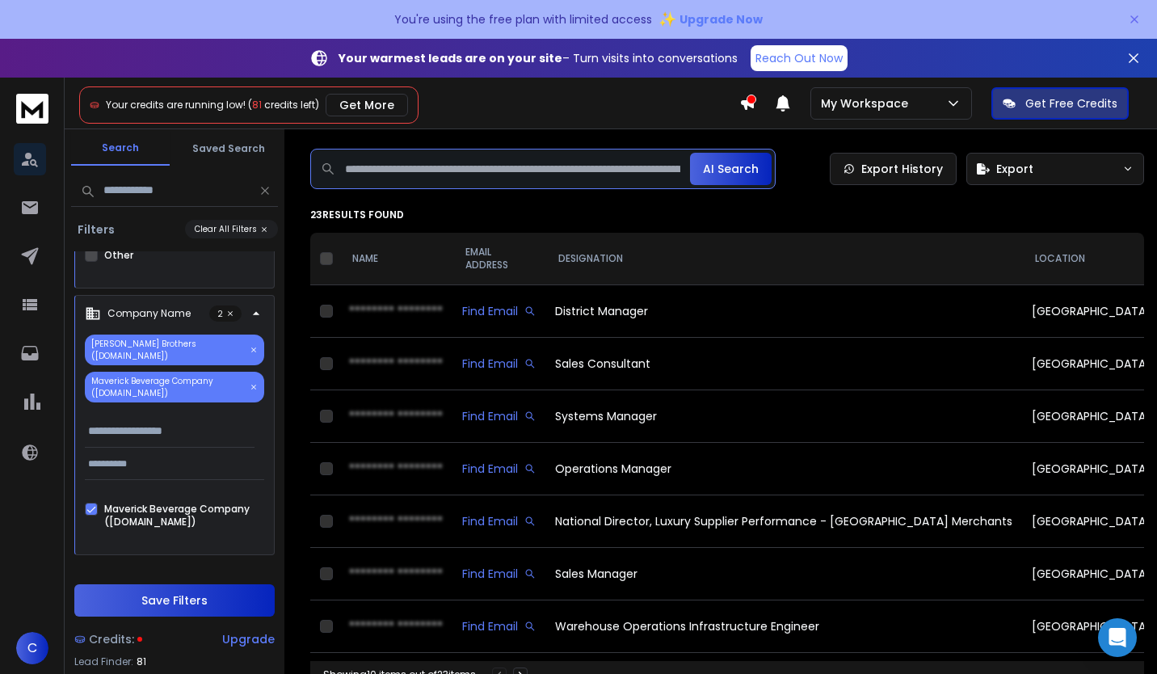
scroll to position [0, 0]
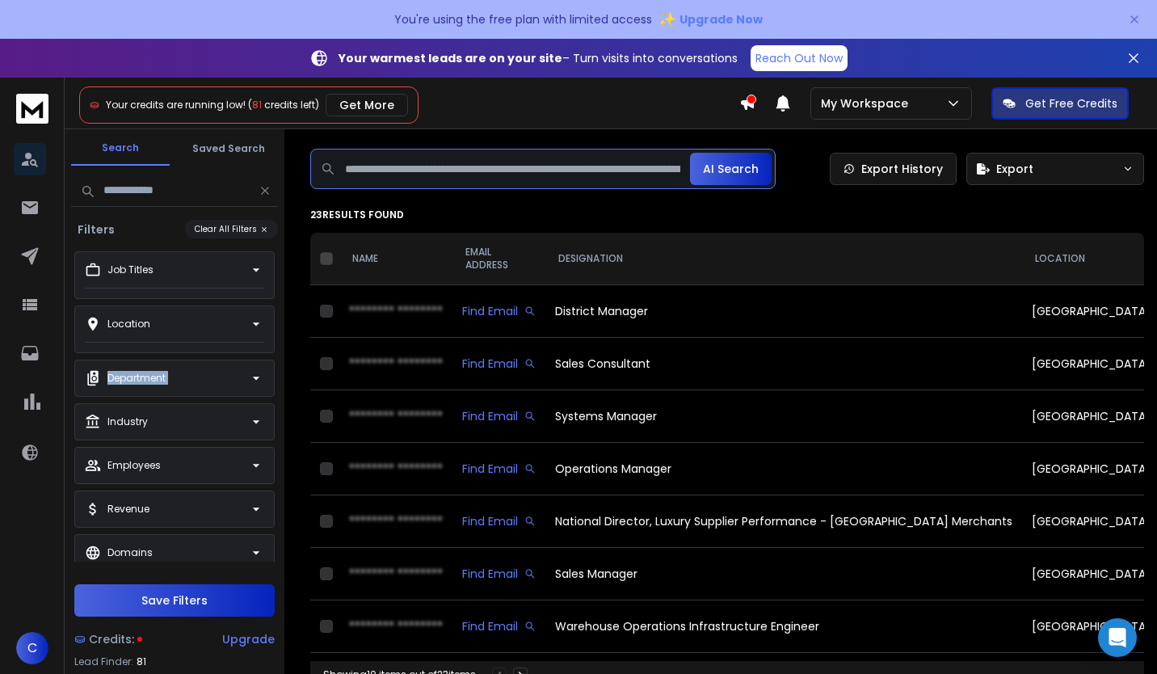
drag, startPoint x: 267, startPoint y: 337, endPoint x: 276, endPoint y: 385, distance: 48.4
click at [276, 385] on div "**********" at bounding box center [175, 374] width 220 height 406
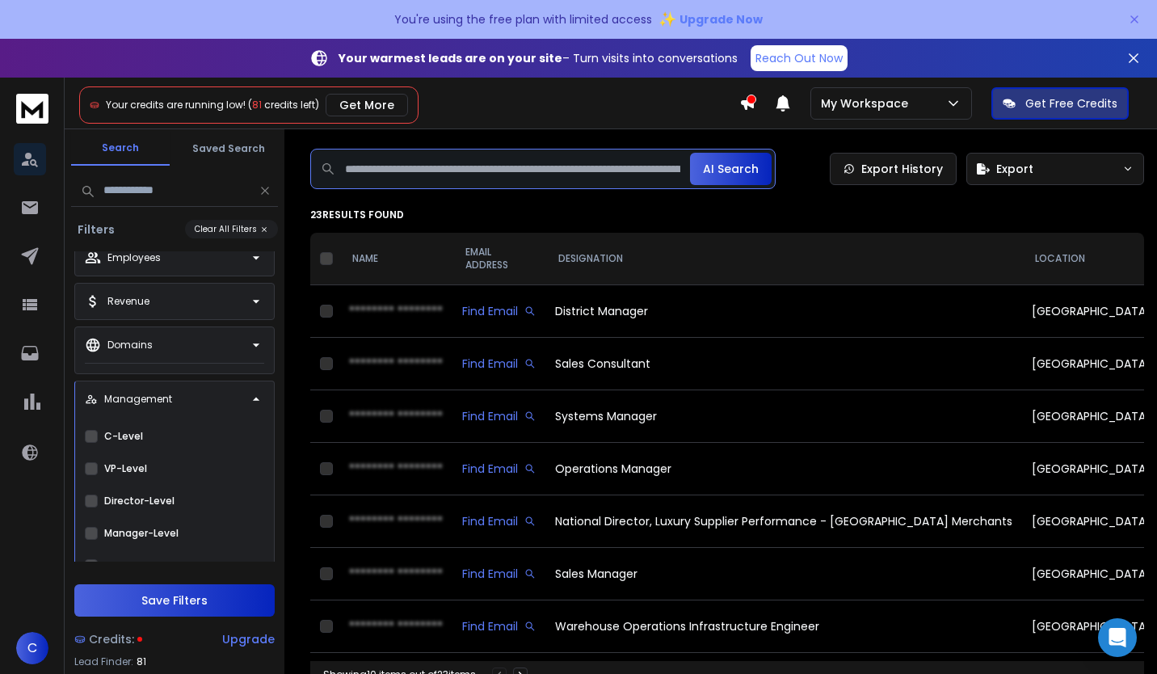
scroll to position [228, 0]
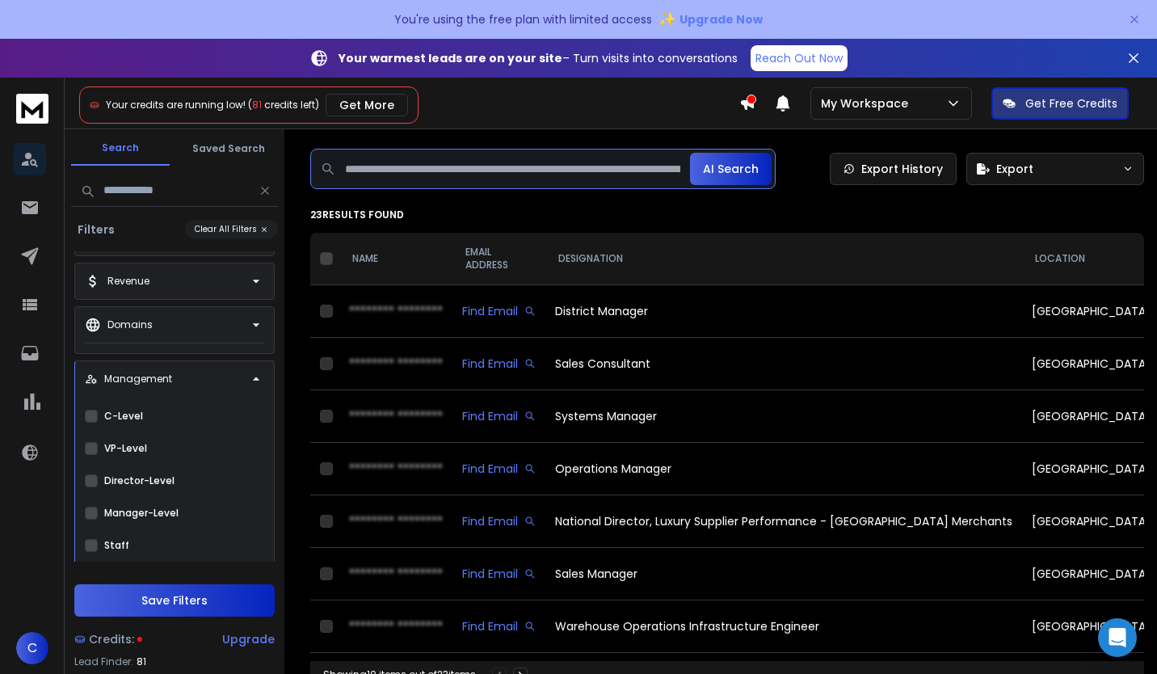
click at [93, 415] on button "C-Level" at bounding box center [91, 416] width 13 height 13
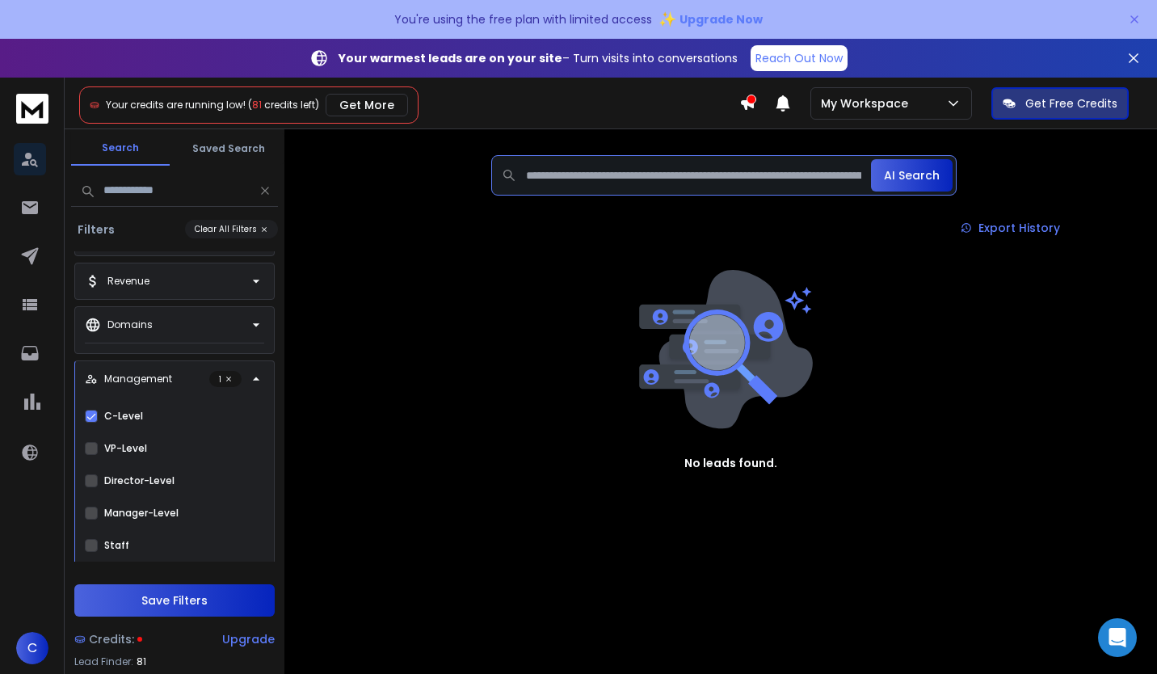
click at [93, 444] on button "VP-Level" at bounding box center [91, 448] width 13 height 13
click at [88, 418] on button "C-Level" at bounding box center [91, 416] width 13 height 13
click at [88, 479] on button "Director-Level" at bounding box center [91, 480] width 13 height 13
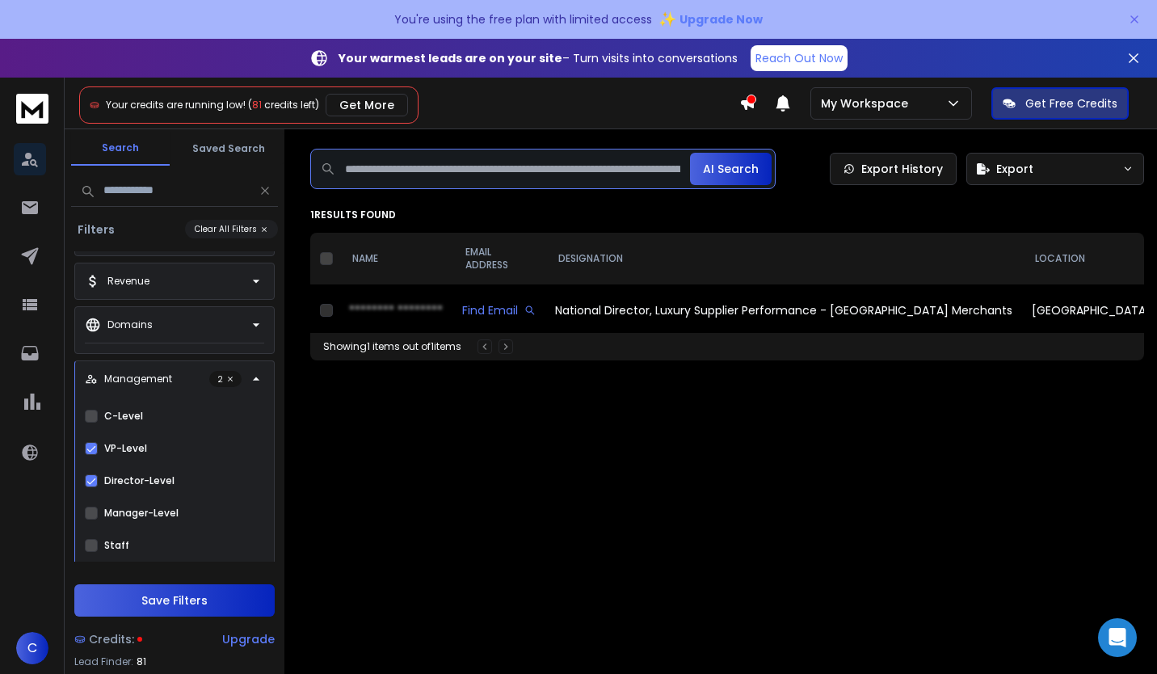
click at [87, 450] on button "VP-Level" at bounding box center [91, 448] width 13 height 13
click at [89, 513] on button "Manager-Level" at bounding box center [91, 513] width 13 height 13
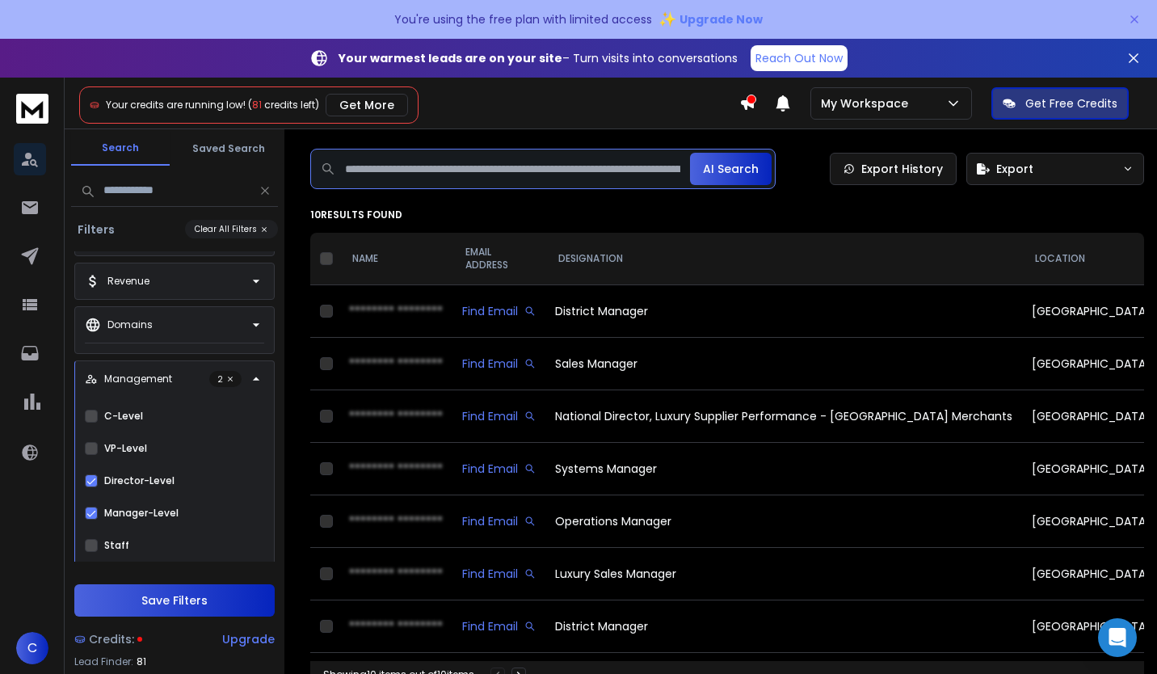
click at [90, 485] on button "Director-Level" at bounding box center [91, 480] width 13 height 13
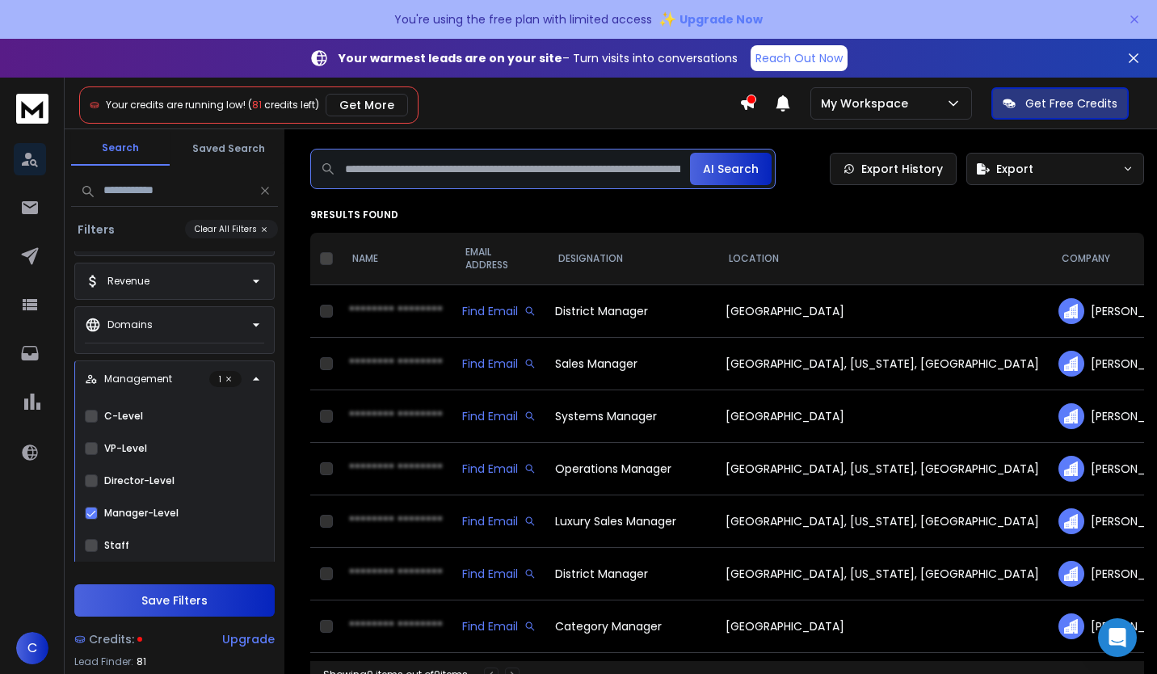
click at [495, 466] on div "Find Email" at bounding box center [499, 469] width 74 height 16
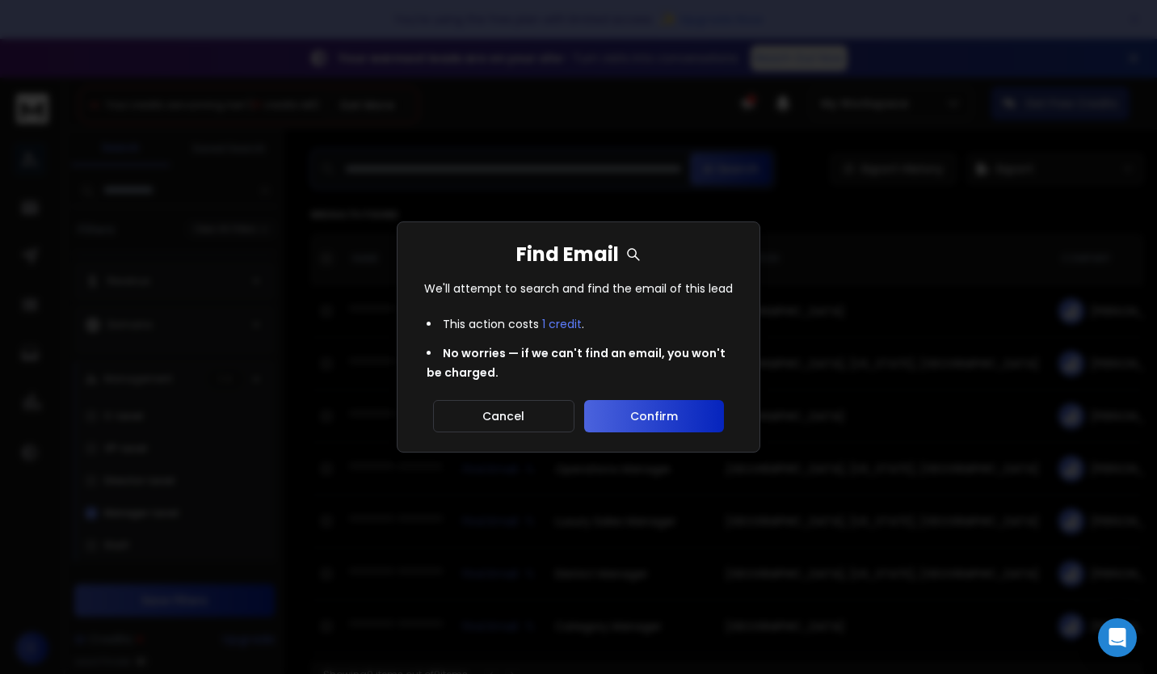
click at [635, 422] on button "Confirm" at bounding box center [654, 416] width 140 height 32
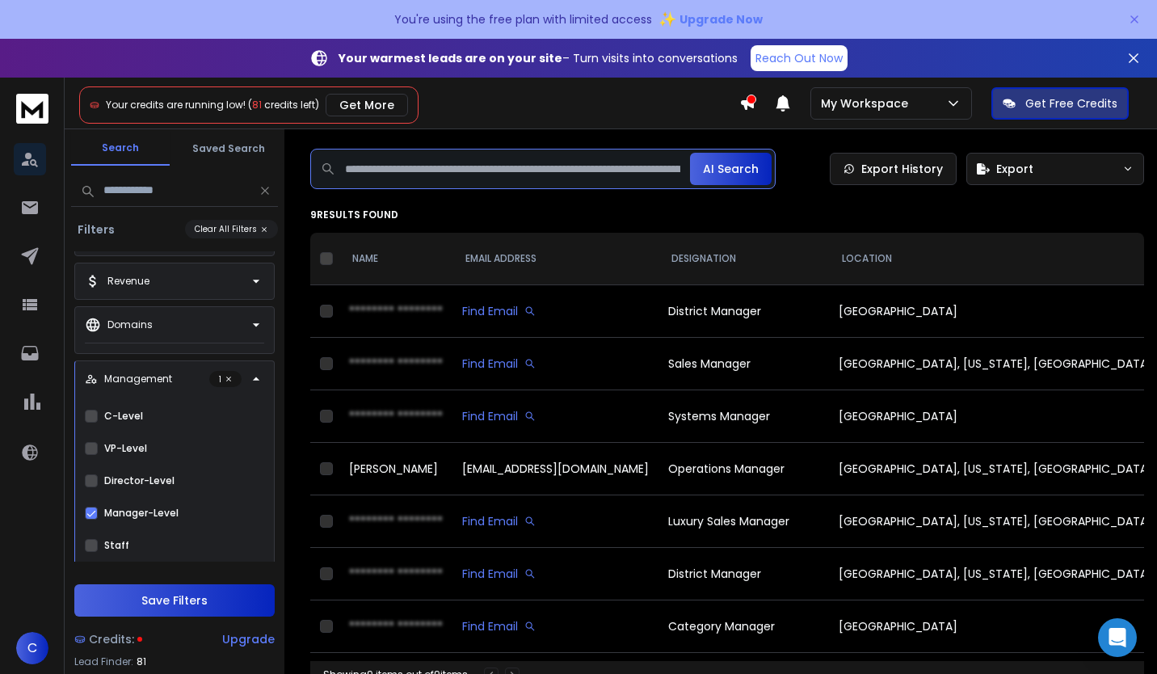
click at [495, 314] on div "Find Email" at bounding box center [555, 311] width 187 height 16
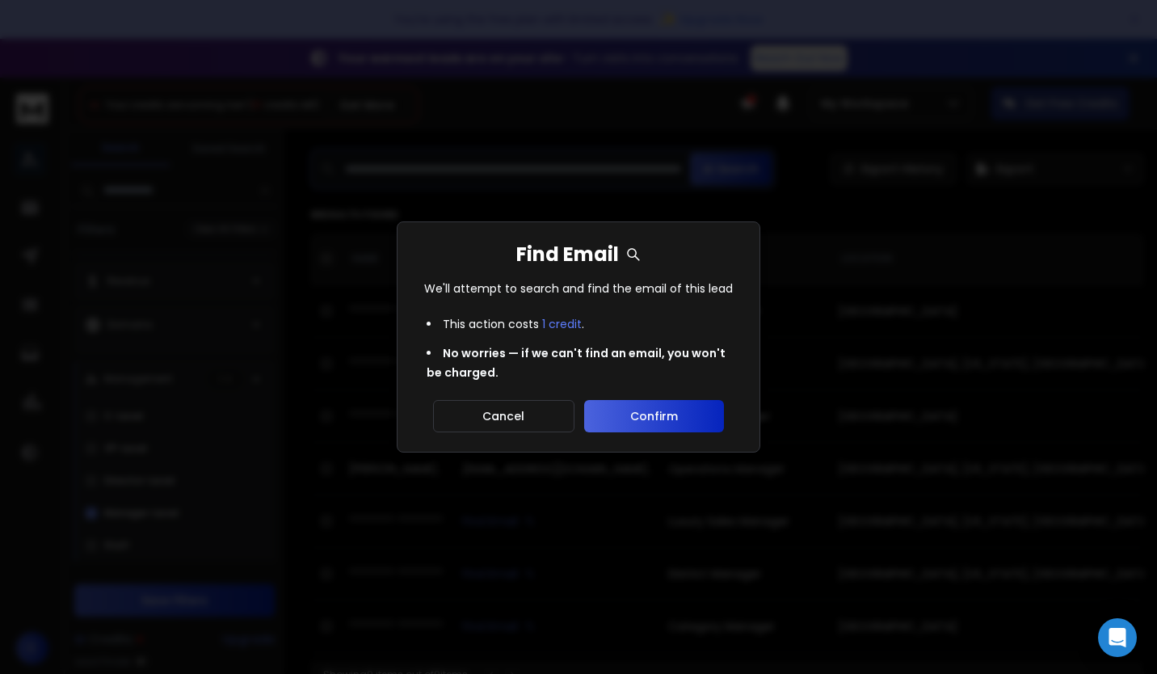
click at [651, 415] on button "Confirm" at bounding box center [654, 416] width 140 height 32
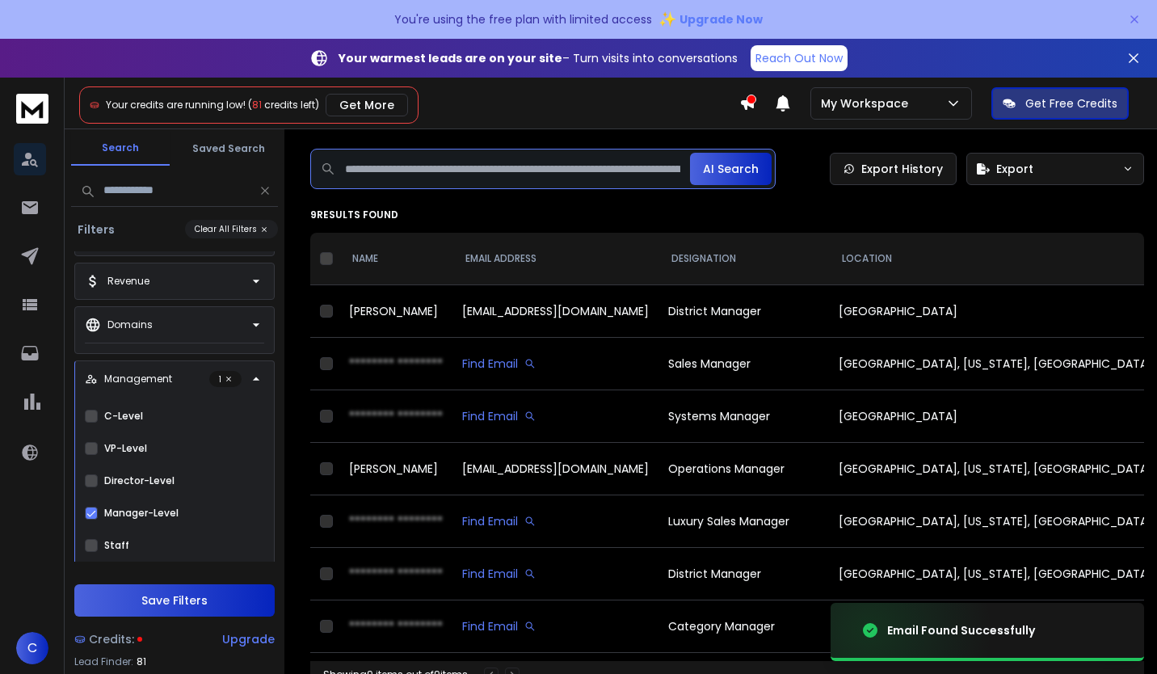
click at [499, 361] on div "Find Email" at bounding box center [555, 364] width 187 height 16
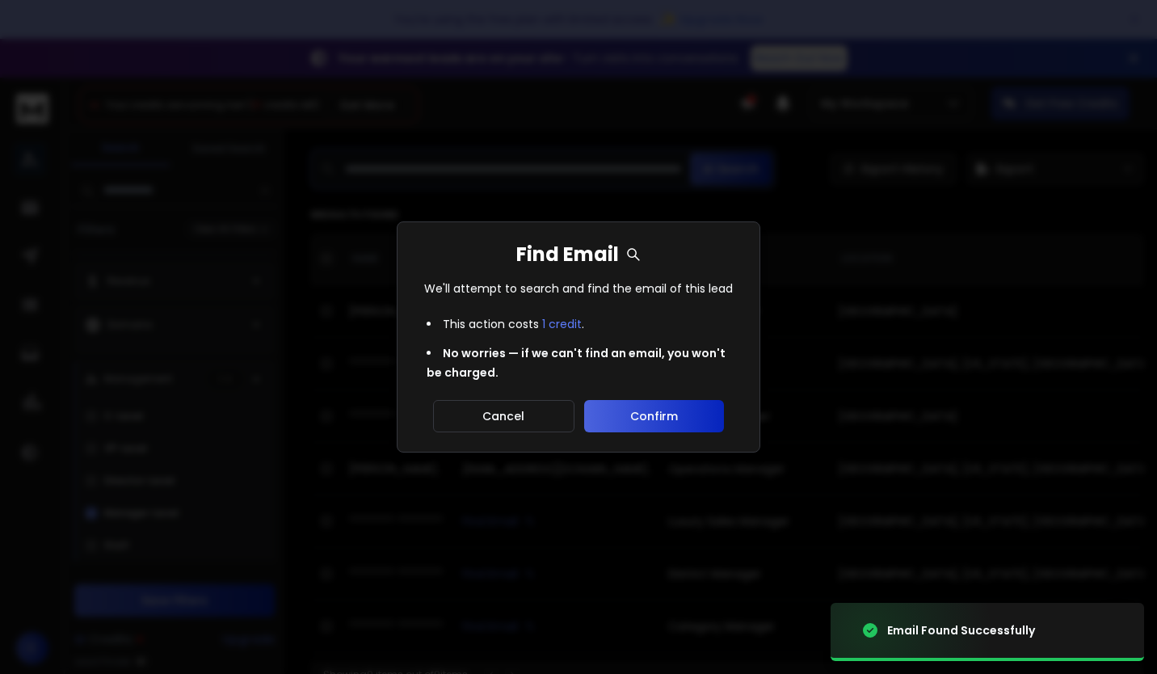
click at [641, 407] on button "Confirm" at bounding box center [654, 416] width 140 height 32
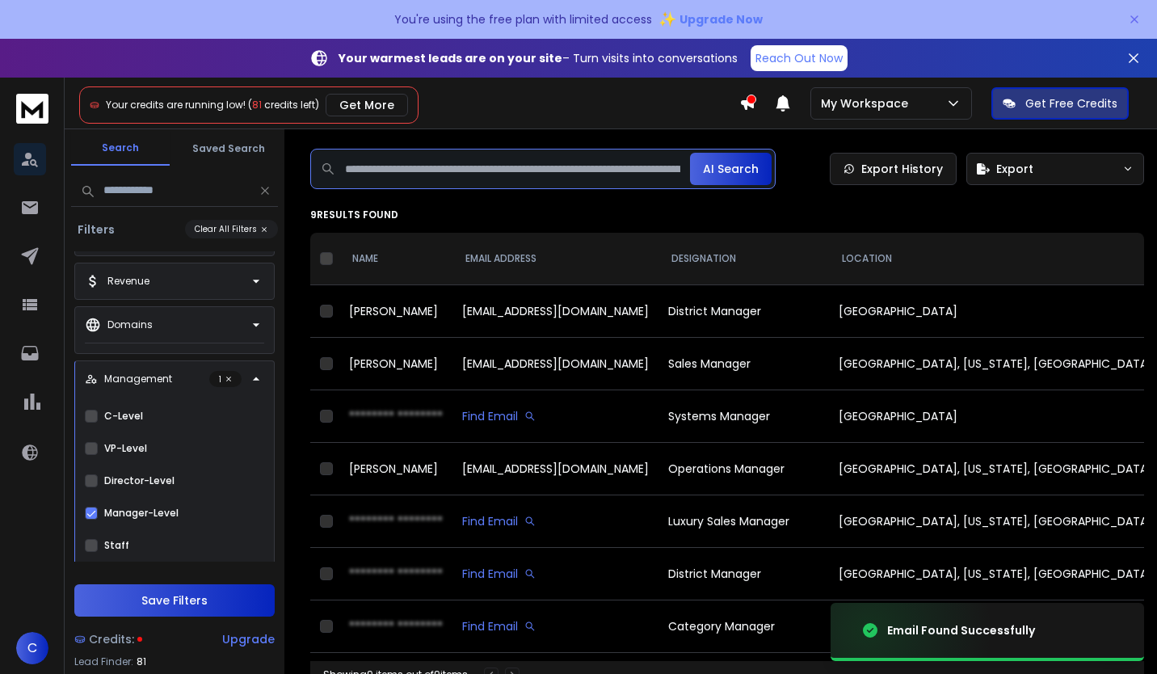
click at [495, 415] on div "Find Email" at bounding box center [555, 416] width 187 height 16
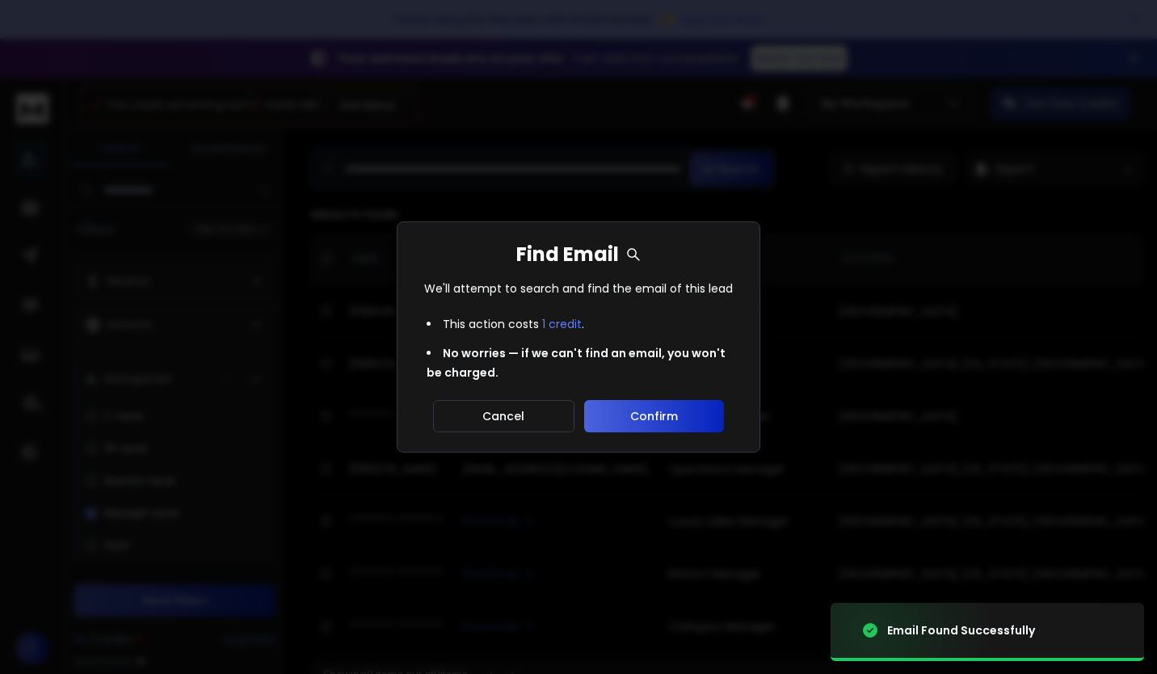
click at [617, 411] on button "Confirm" at bounding box center [654, 416] width 140 height 32
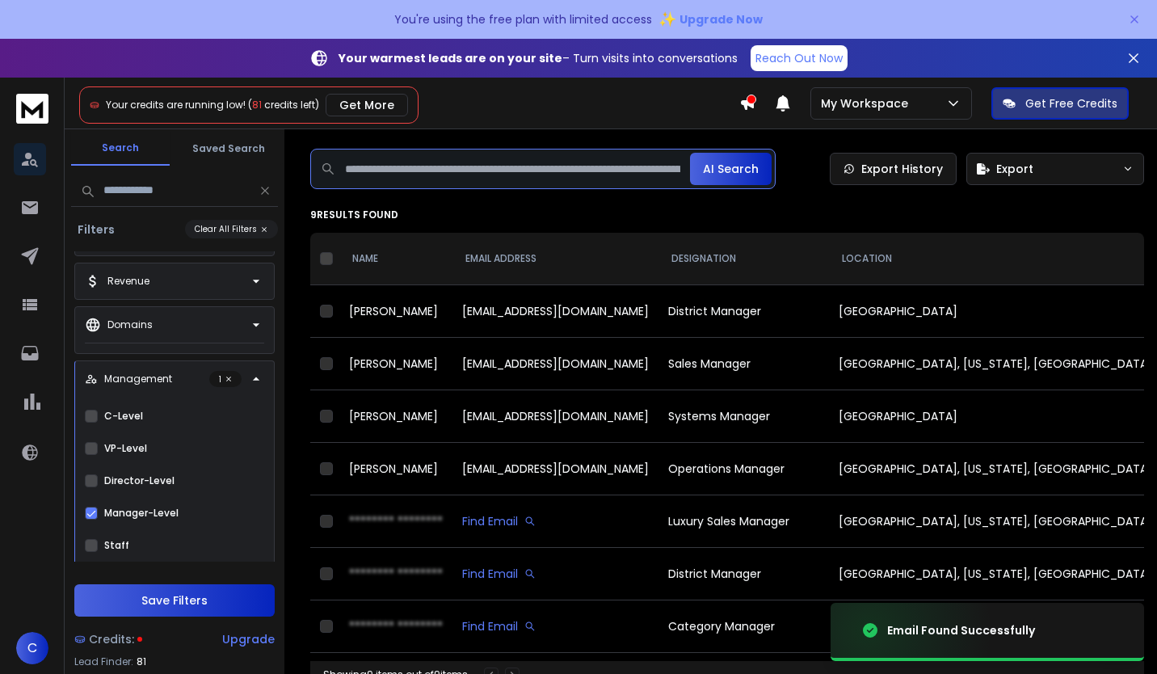
click at [493, 525] on div "Find Email" at bounding box center [555, 521] width 187 height 16
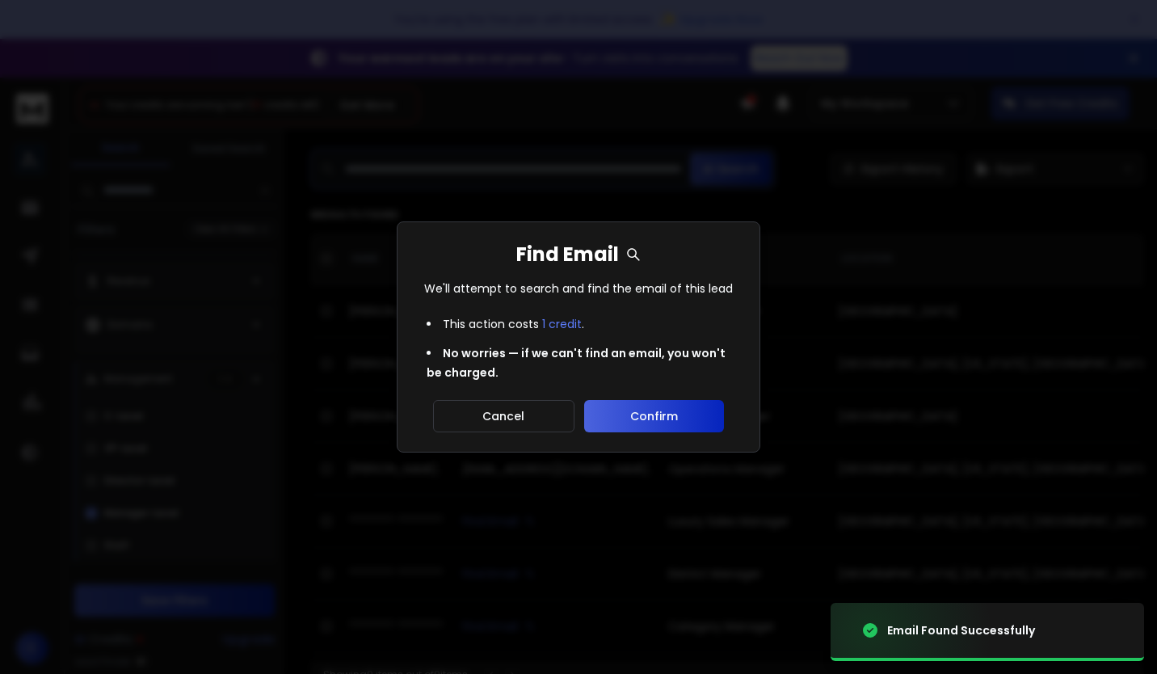
click at [628, 426] on button "Confirm" at bounding box center [654, 416] width 140 height 32
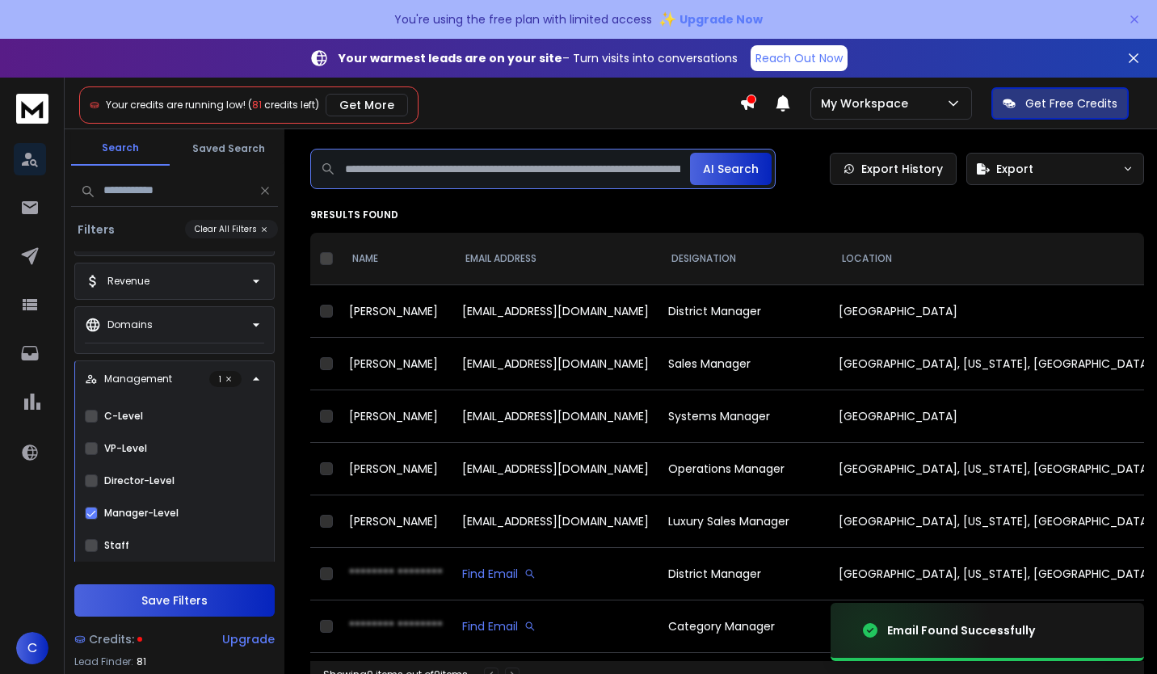
click at [495, 577] on div "Find Email" at bounding box center [555, 574] width 187 height 16
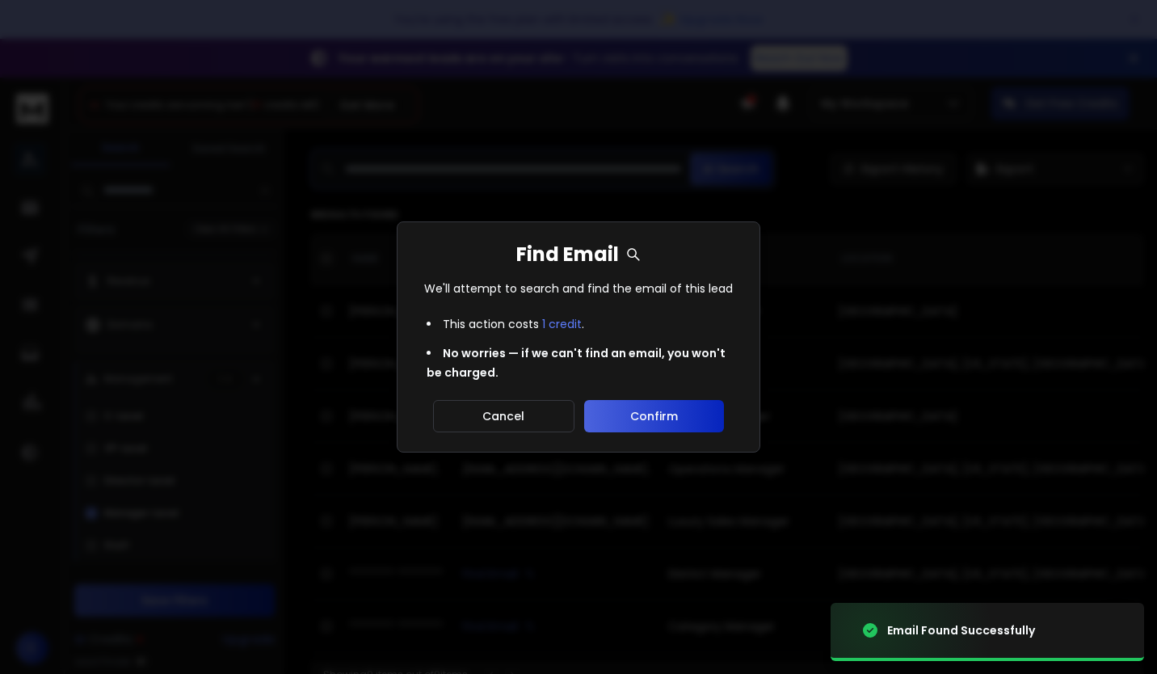
click at [646, 407] on button "Confirm" at bounding box center [654, 416] width 140 height 32
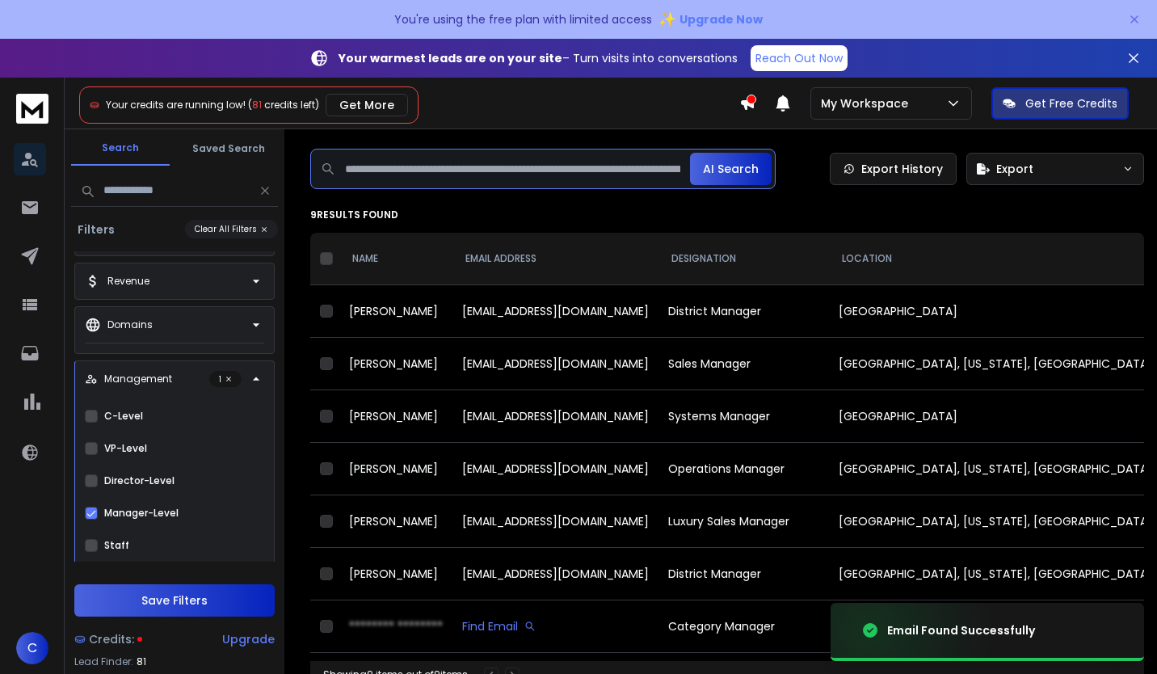
click at [503, 626] on div "Find Email" at bounding box center [555, 626] width 187 height 16
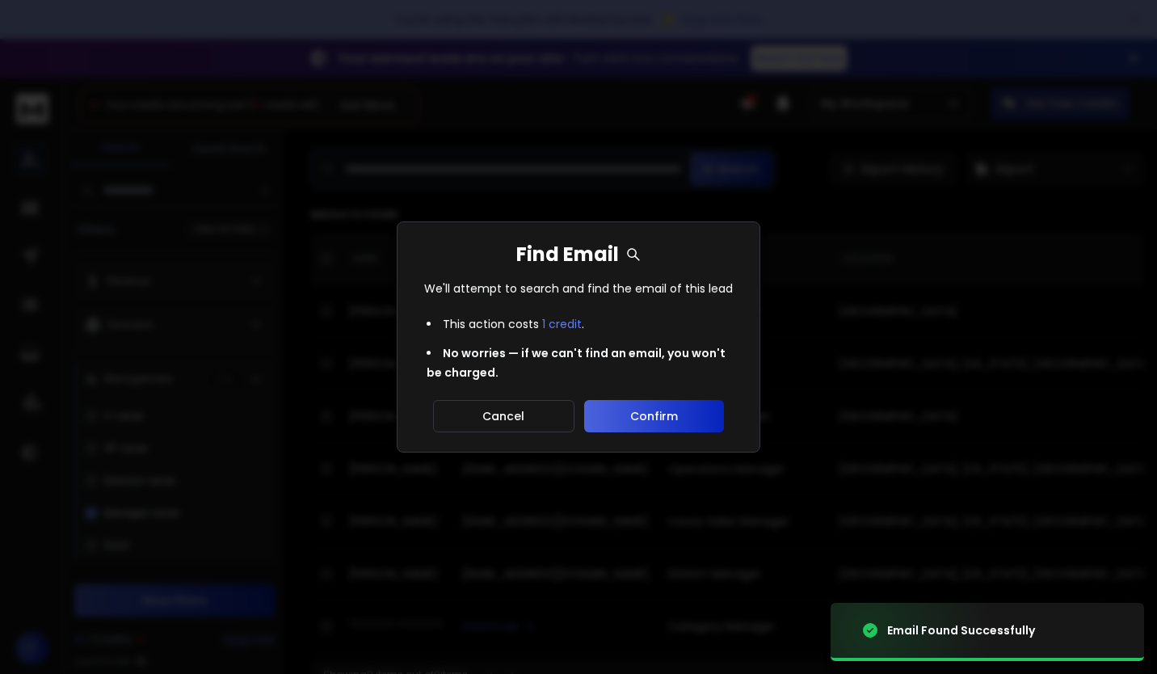
click at [671, 415] on button "Confirm" at bounding box center [654, 416] width 140 height 32
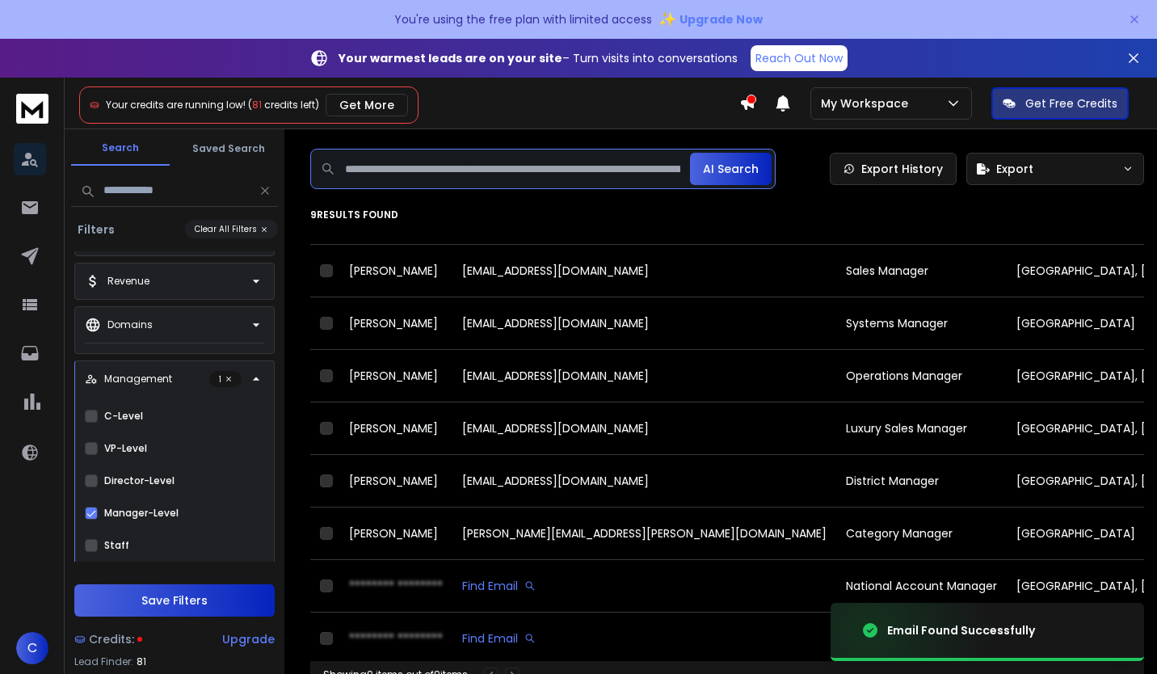
scroll to position [105, 0]
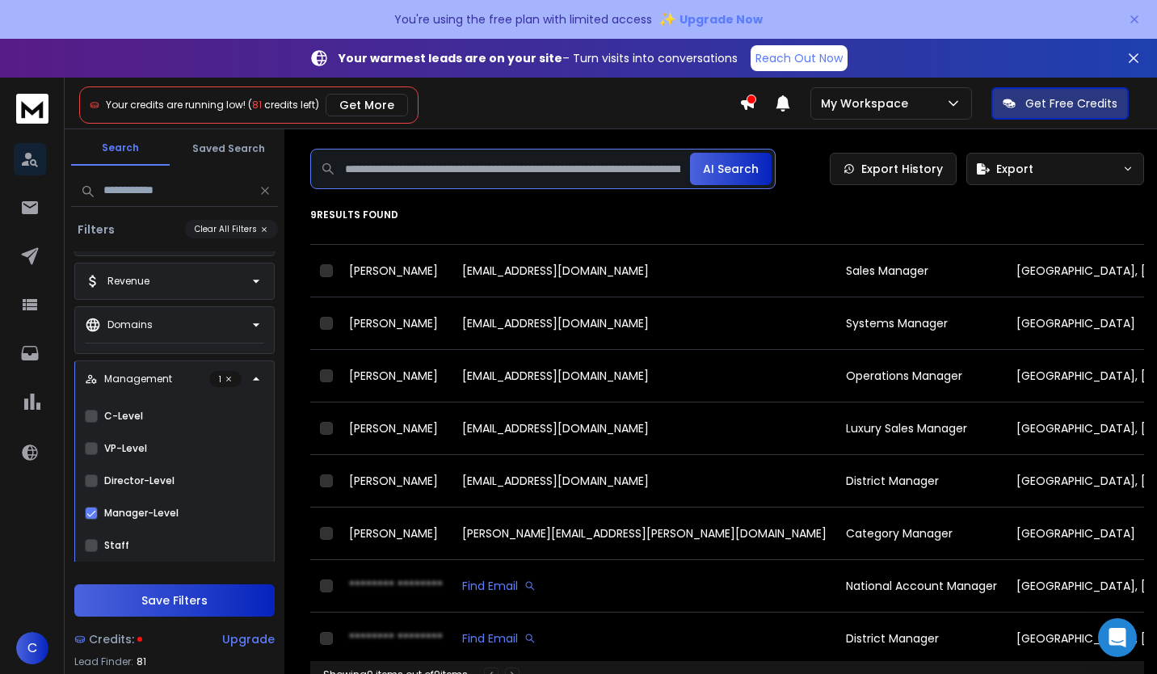
click at [477, 583] on td "Find Email" at bounding box center [645, 586] width 384 height 53
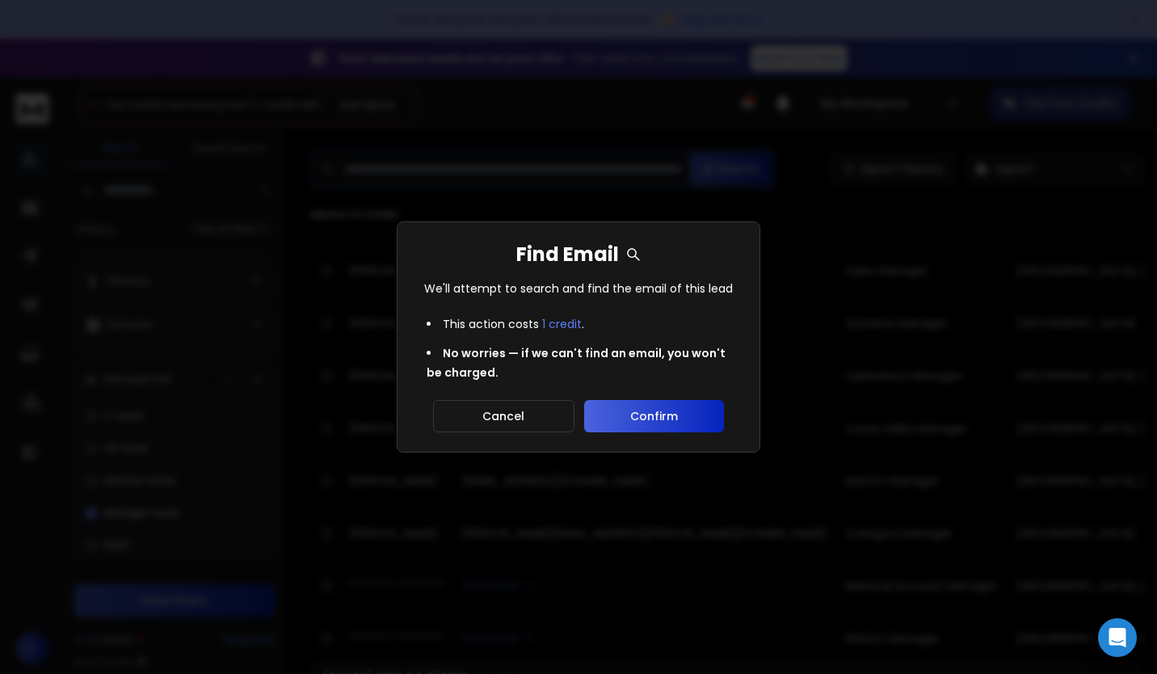
click at [667, 415] on button "Confirm" at bounding box center [654, 416] width 140 height 32
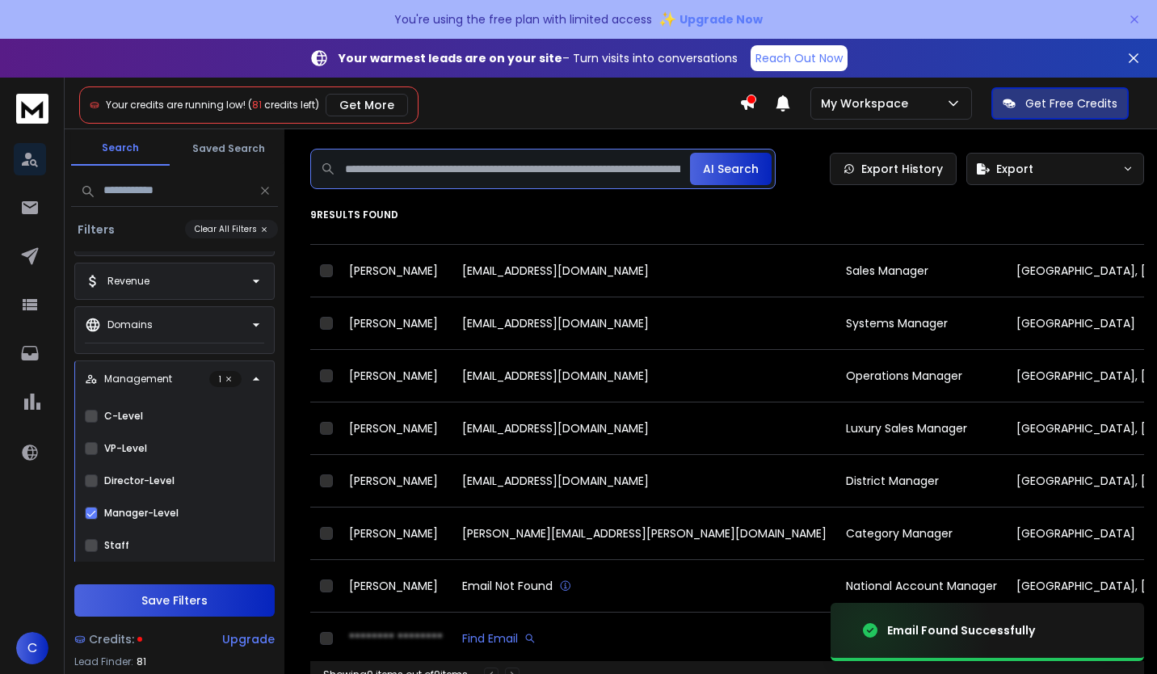
click at [490, 630] on div "Find Email" at bounding box center [644, 638] width 364 height 16
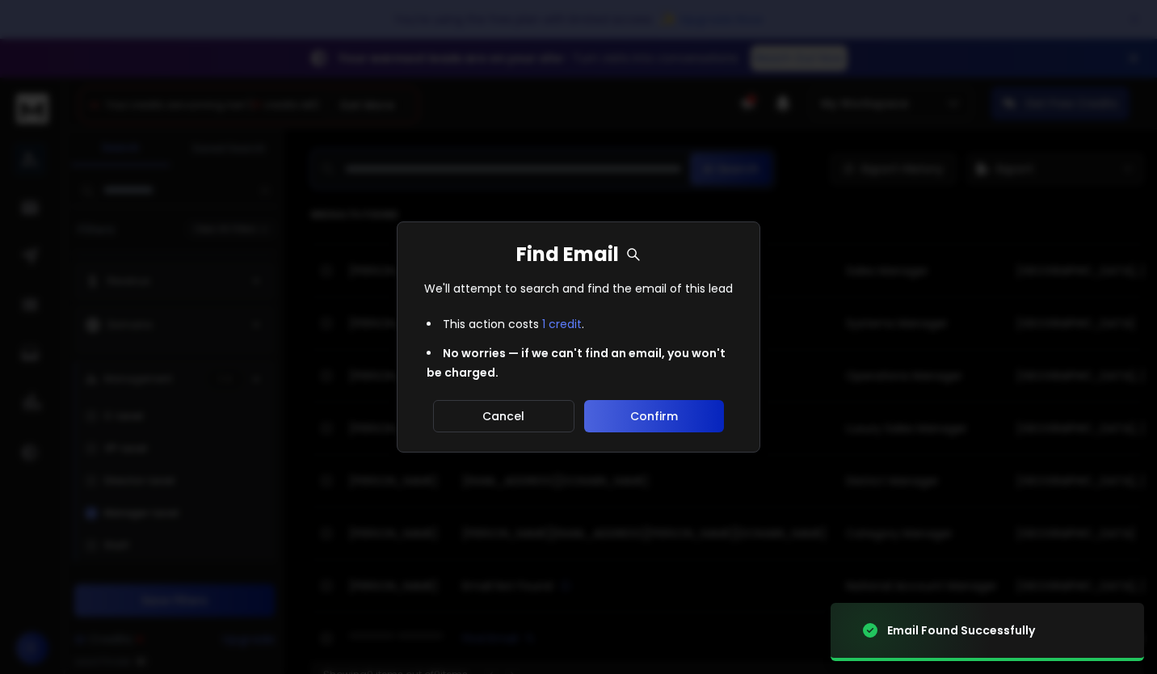
click at [669, 401] on button "Confirm" at bounding box center [654, 416] width 140 height 32
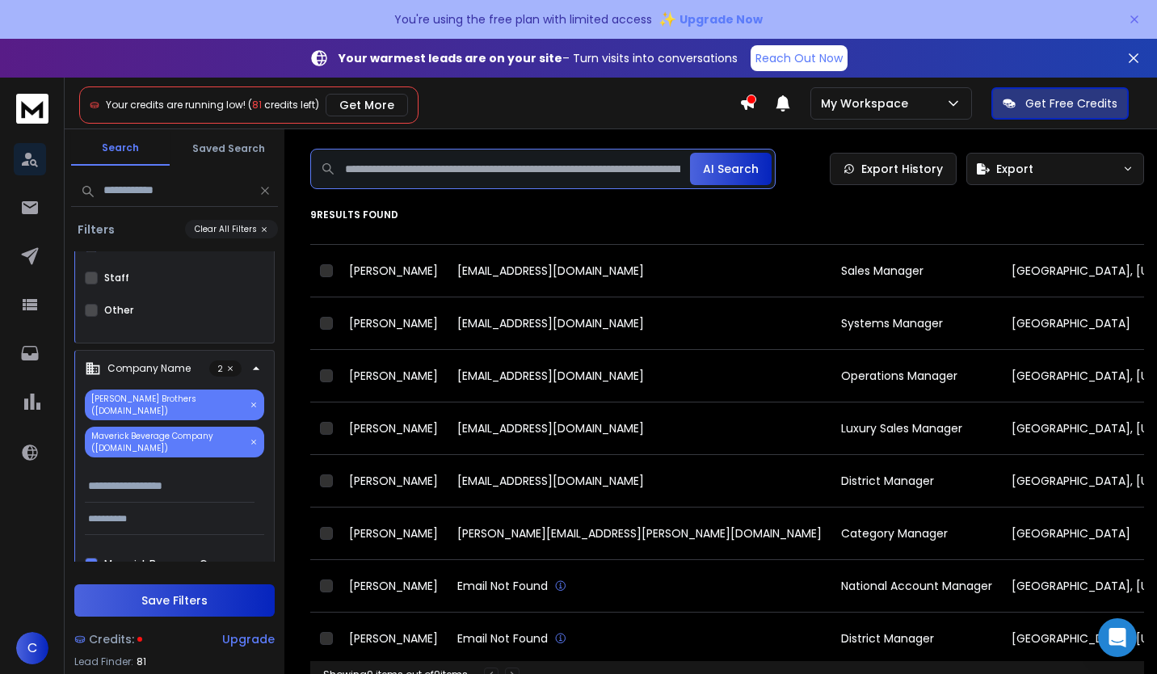
scroll to position [497, 0]
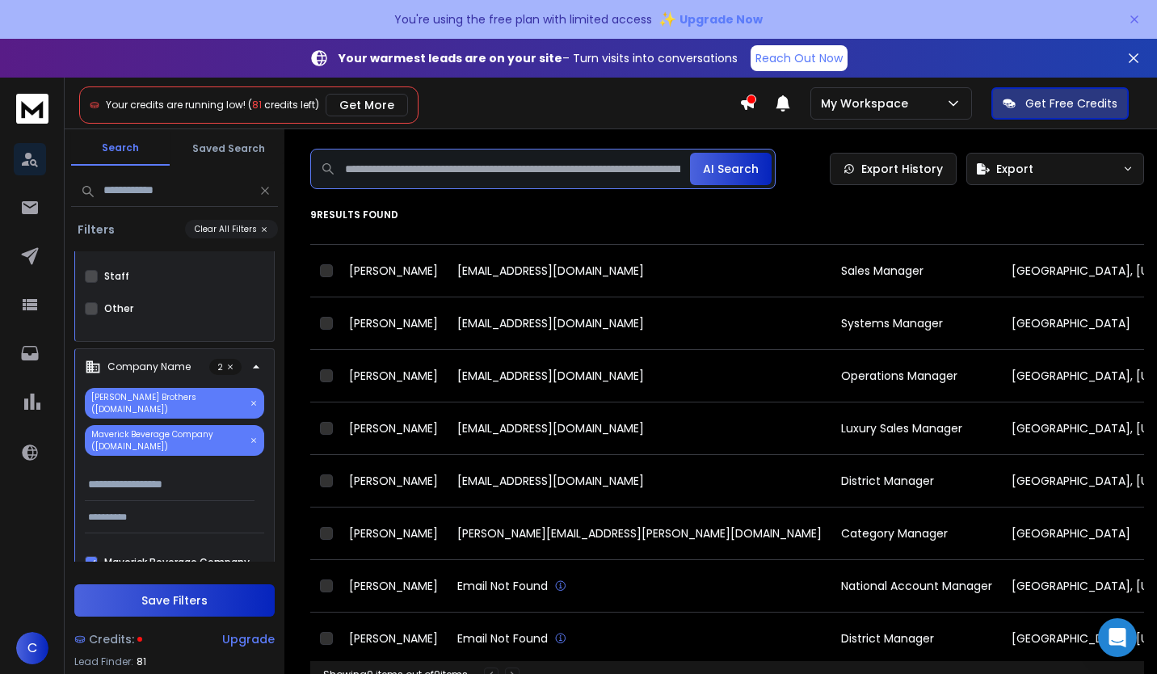
click at [250, 403] on icon at bounding box center [254, 403] width 8 height 8
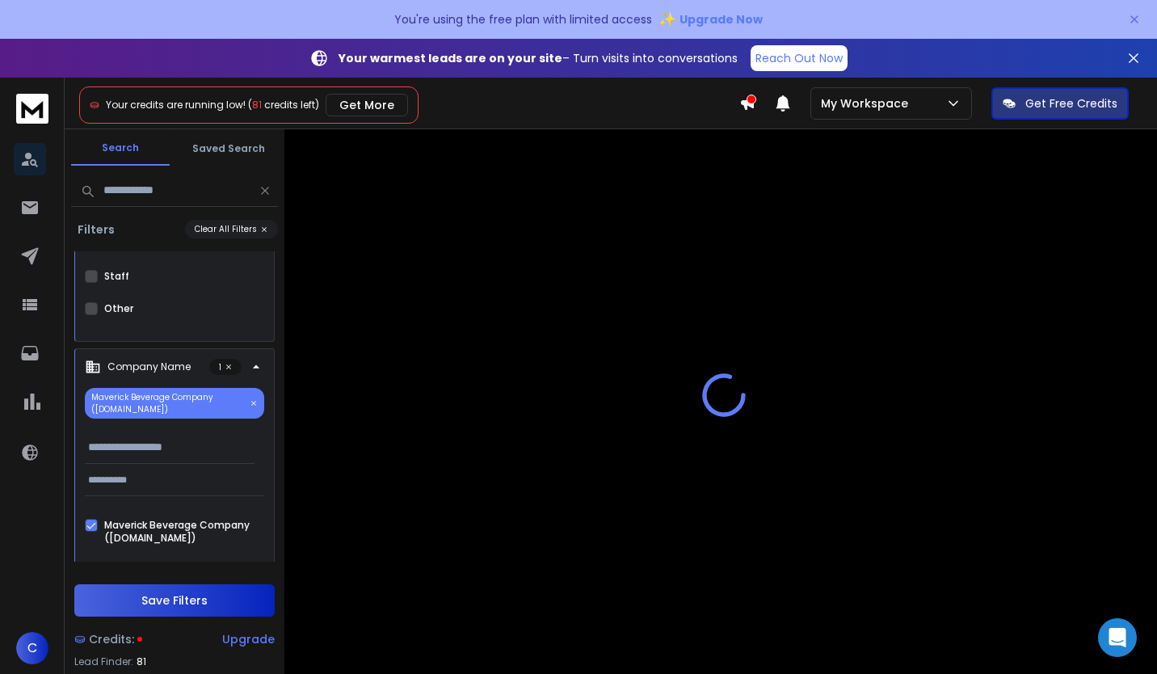
click at [250, 403] on icon at bounding box center [254, 403] width 8 height 8
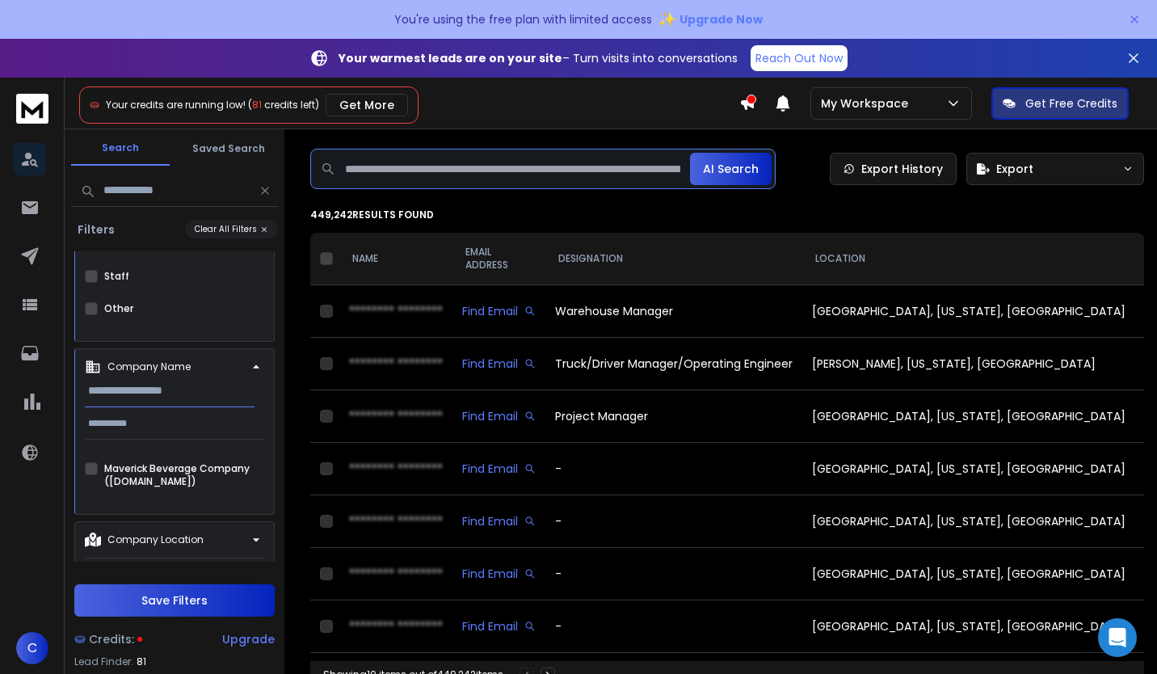
drag, startPoint x: 214, startPoint y: 392, endPoint x: 86, endPoint y: 387, distance: 128.6
click at [86, 387] on input "**********" at bounding box center [170, 391] width 170 height 32
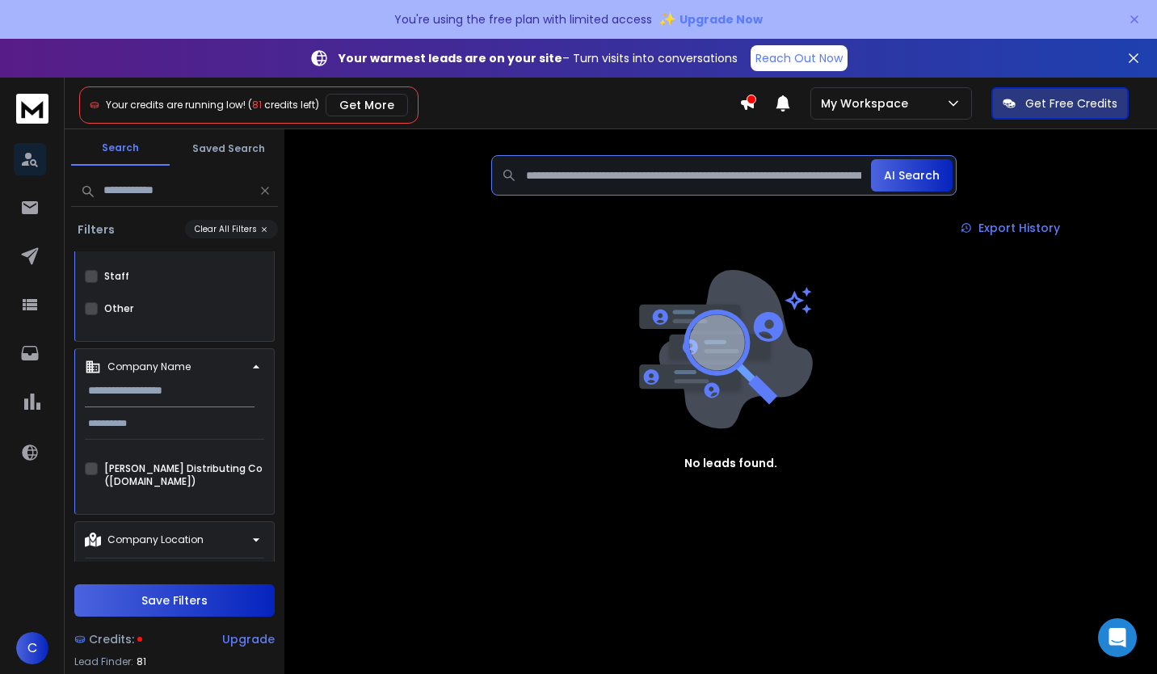
type input "**********"
click at [89, 465] on \(burkedist\ "[PERSON_NAME] Distributing Co ([DOMAIN_NAME])" at bounding box center [91, 468] width 13 height 13
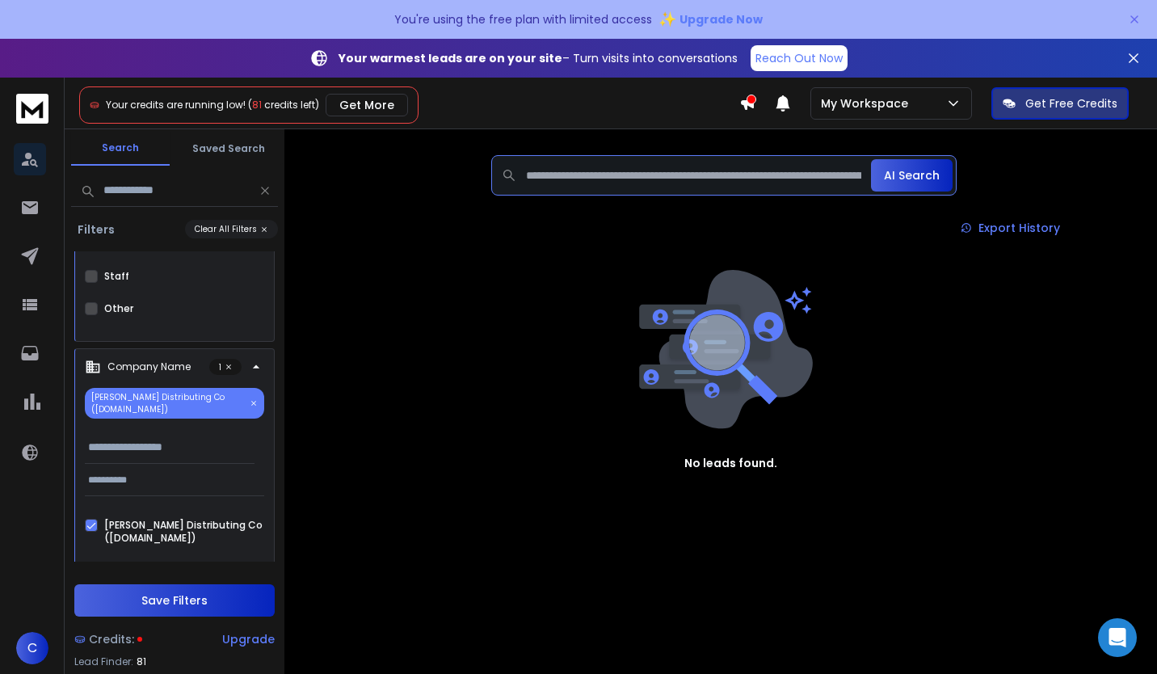
scroll to position [561, 0]
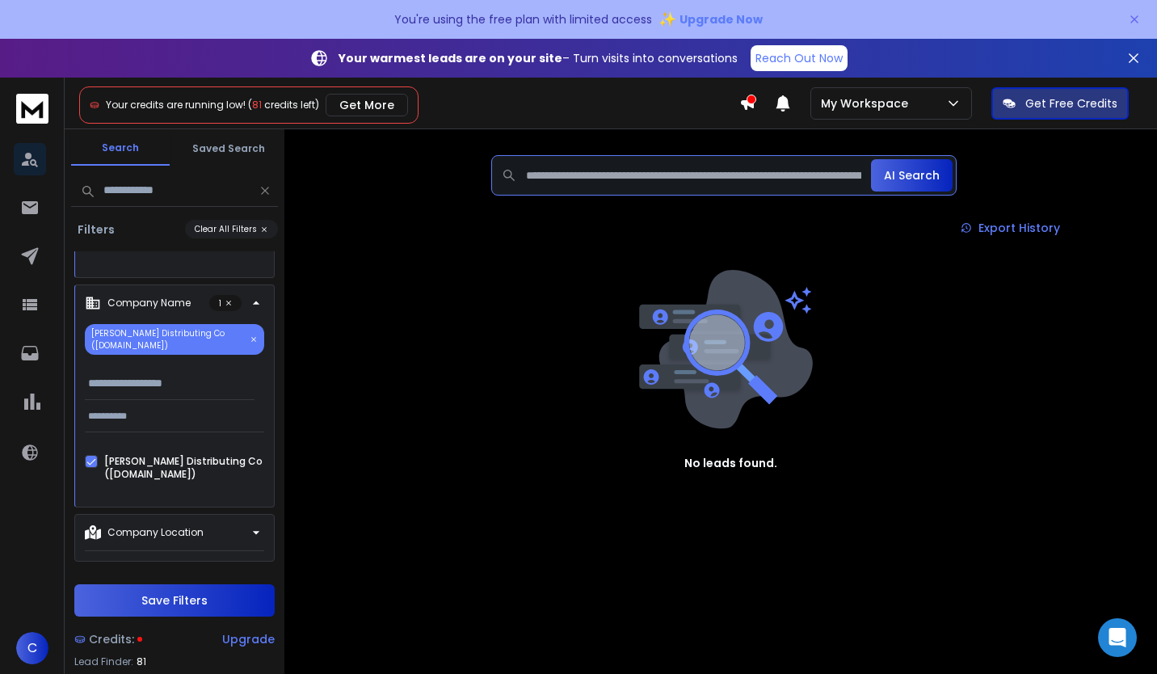
click at [233, 532] on div "Company Location" at bounding box center [174, 532] width 179 height 16
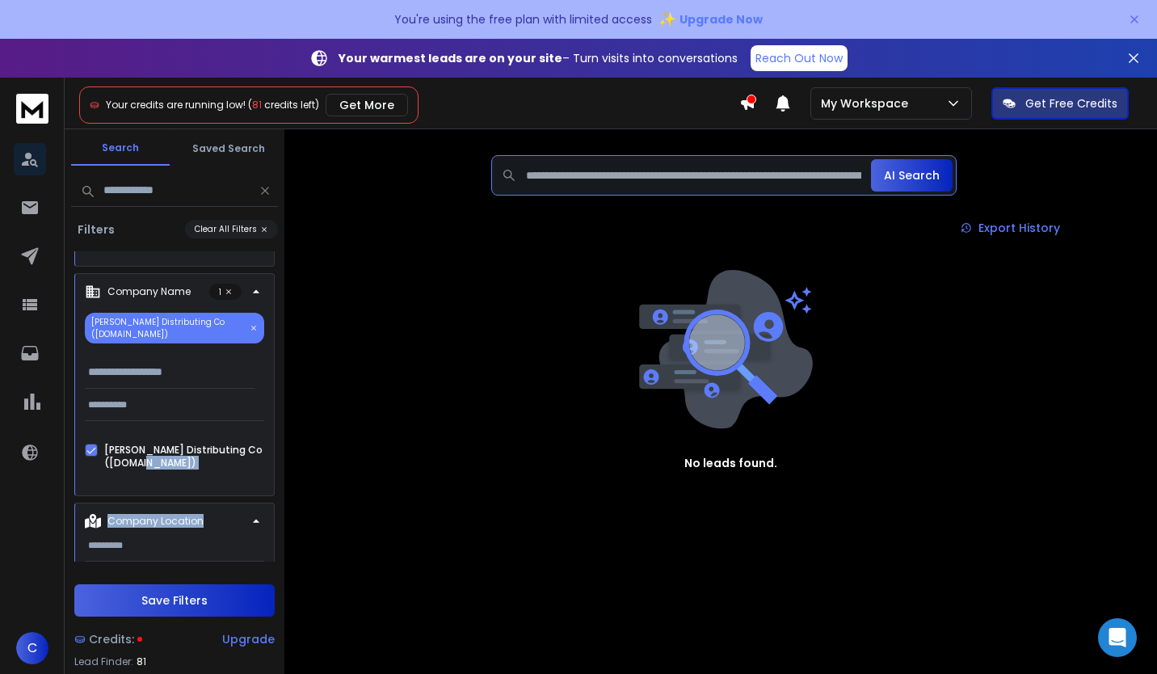
drag, startPoint x: 267, startPoint y: 492, endPoint x: 270, endPoint y: 528, distance: 35.7
click at [270, 528] on div "**********" at bounding box center [174, 406] width 207 height 310
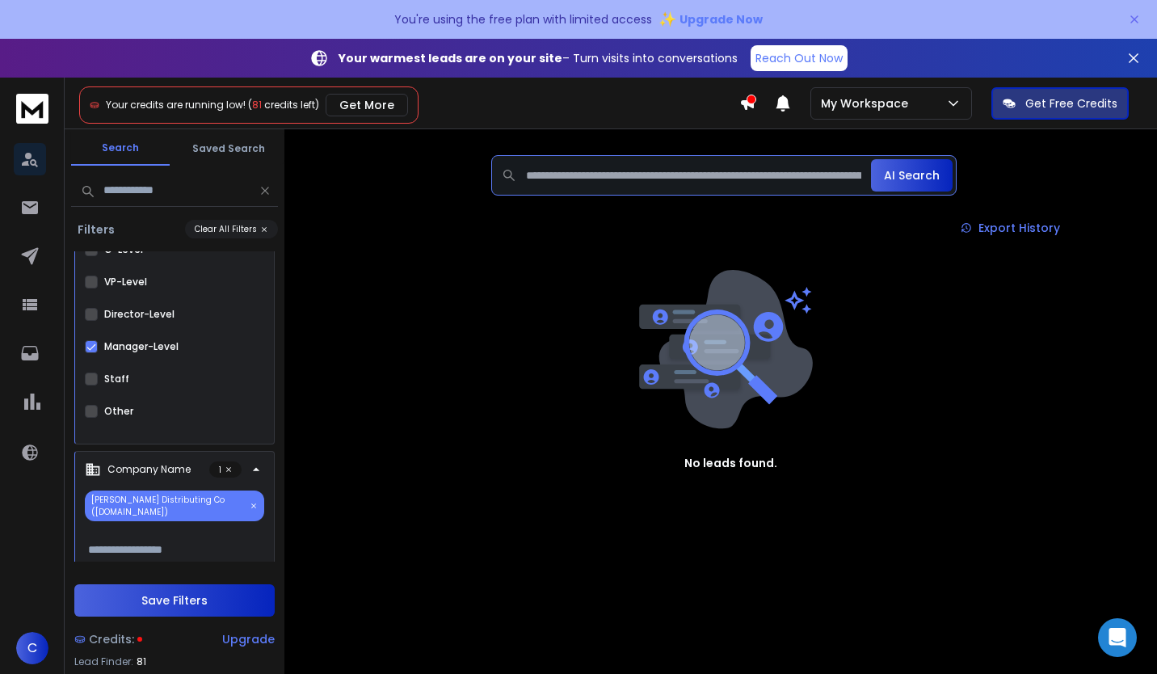
scroll to position [0, 0]
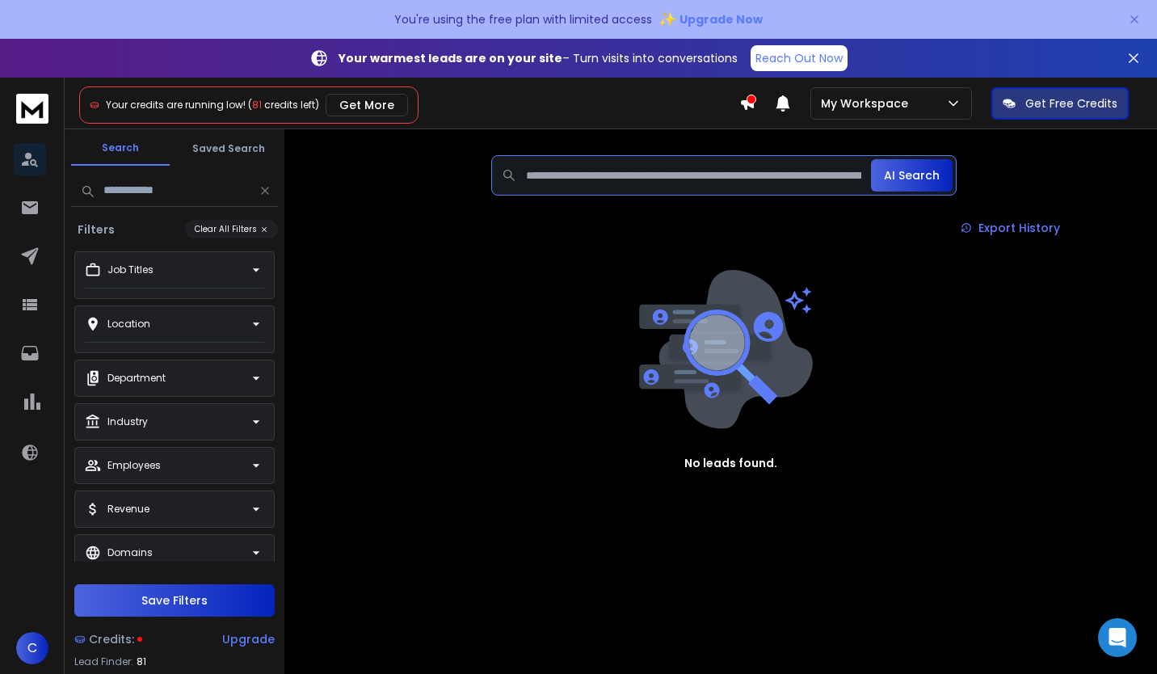
click at [261, 188] on icon at bounding box center [264, 190] width 7 height 7
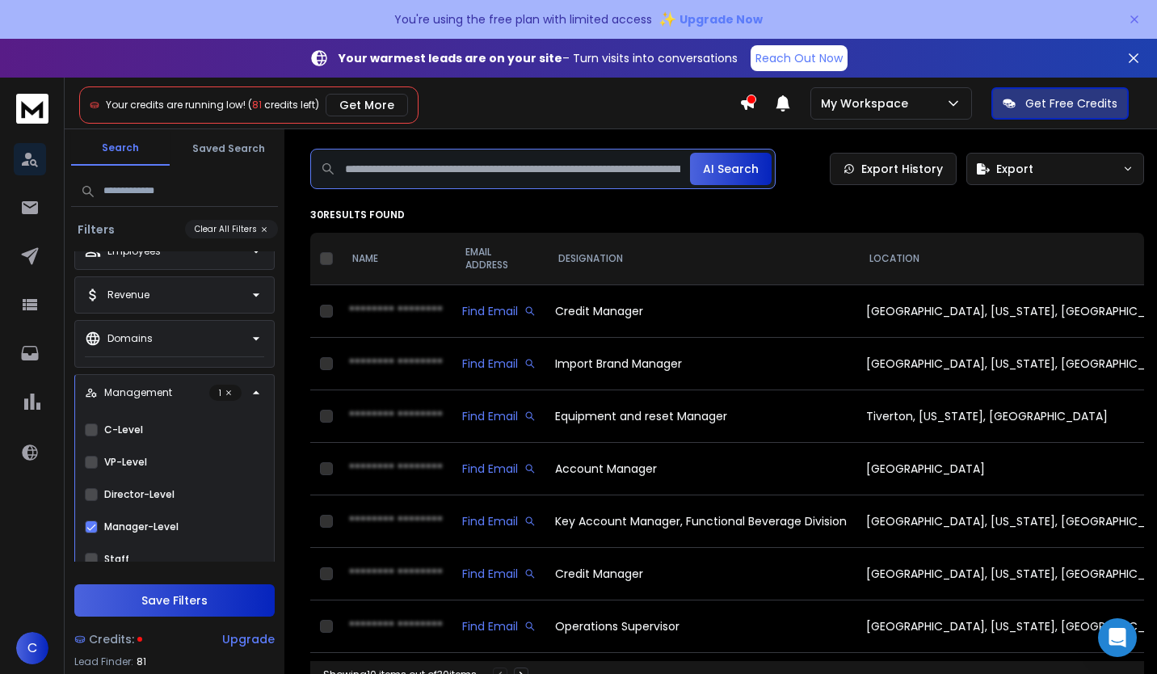
scroll to position [219, 0]
click at [89, 520] on button "Manager-Level" at bounding box center [91, 522] width 13 height 13
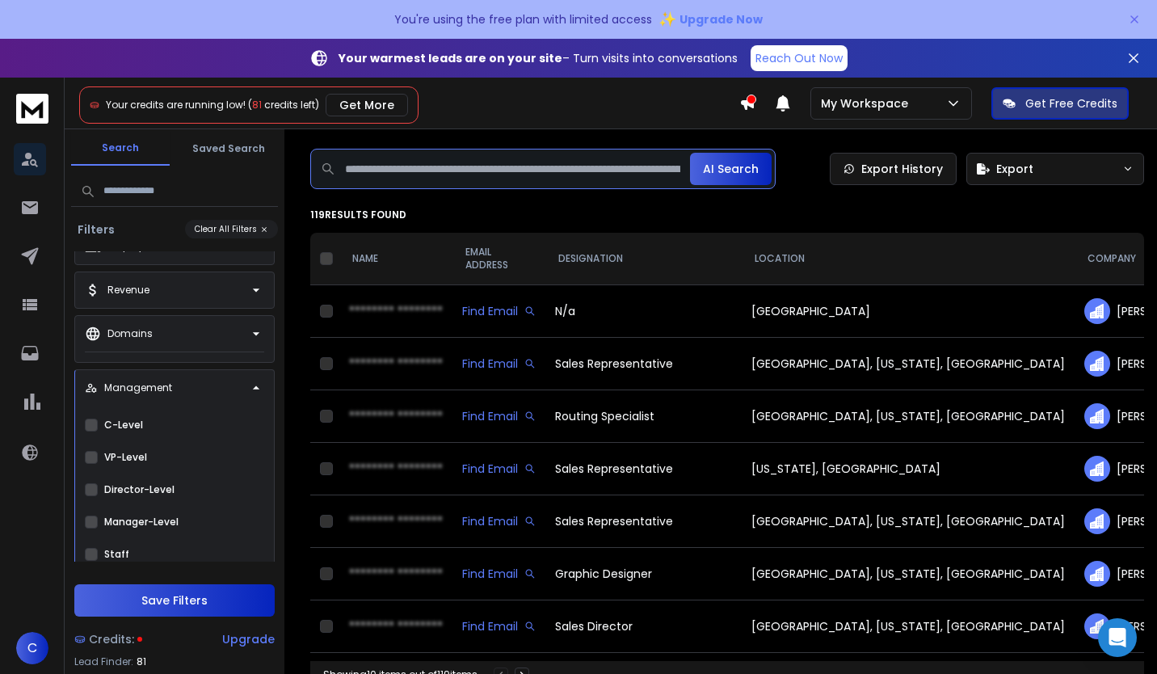
click at [89, 490] on button "Director-Level" at bounding box center [91, 489] width 13 height 13
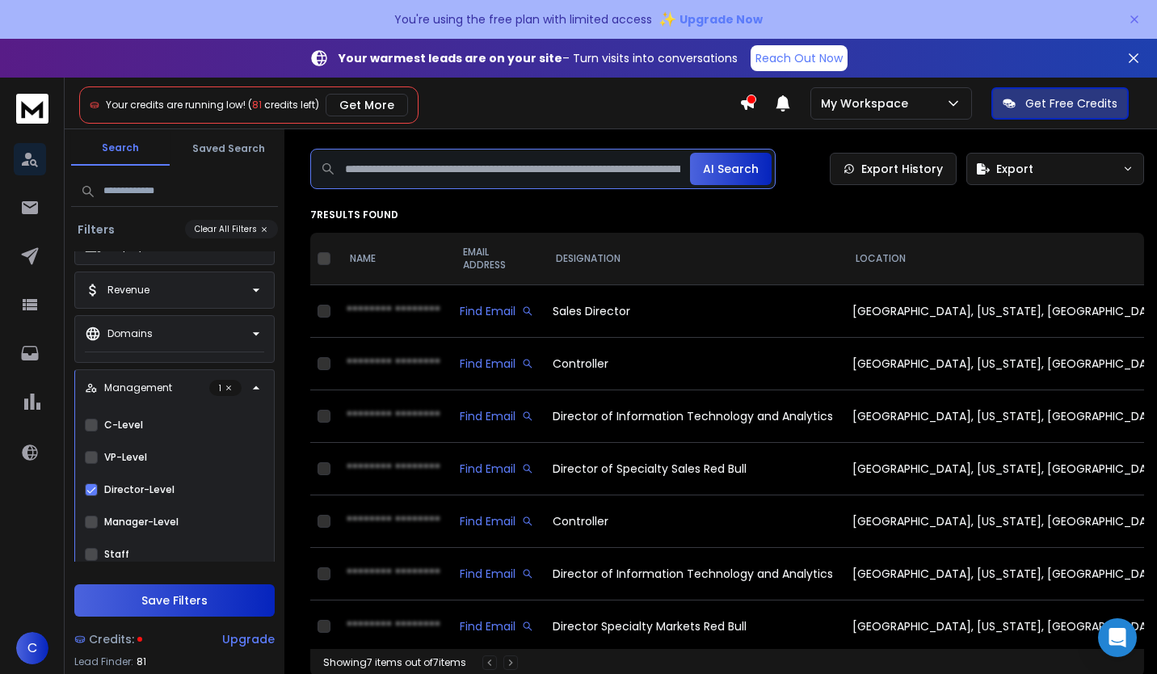
scroll to position [0, 0]
click at [498, 313] on div "Find Email" at bounding box center [499, 311] width 74 height 16
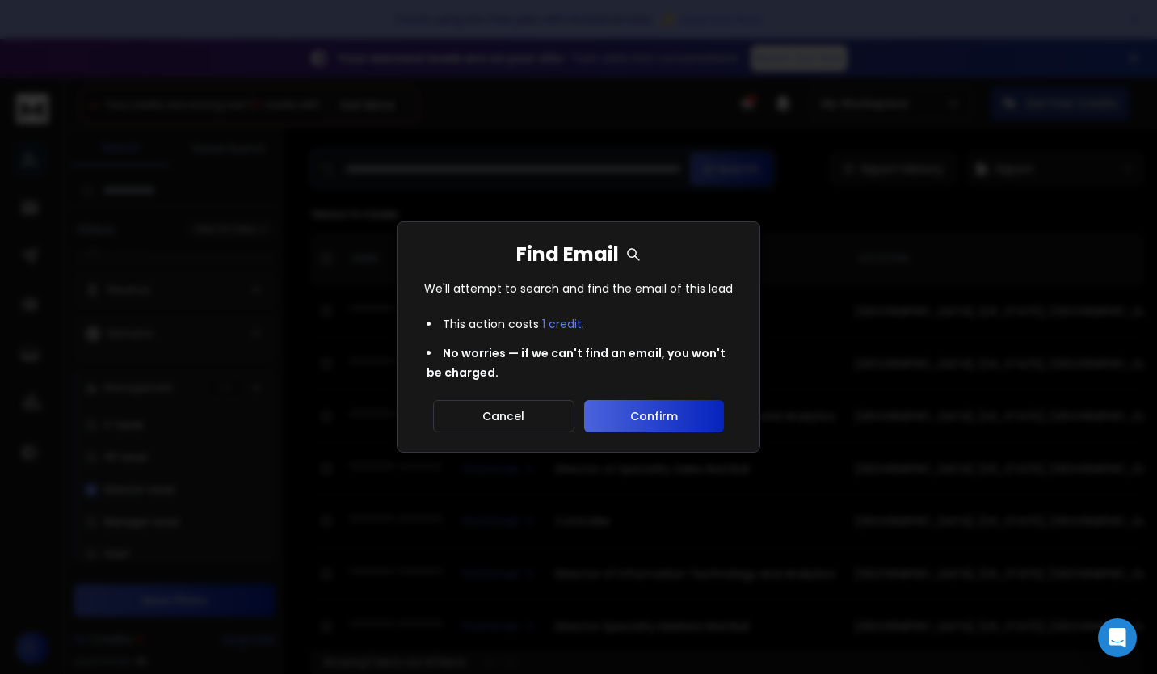
click at [663, 410] on button "Confirm" at bounding box center [654, 416] width 140 height 32
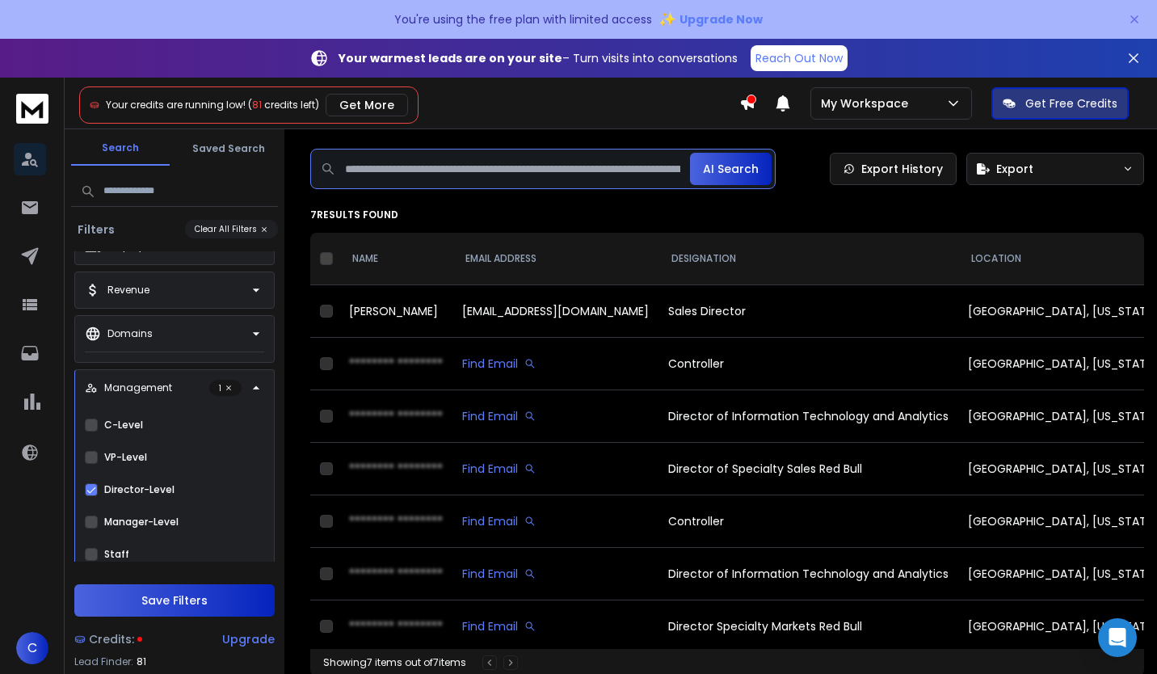
click at [91, 427] on button "C-Level" at bounding box center [91, 425] width 13 height 13
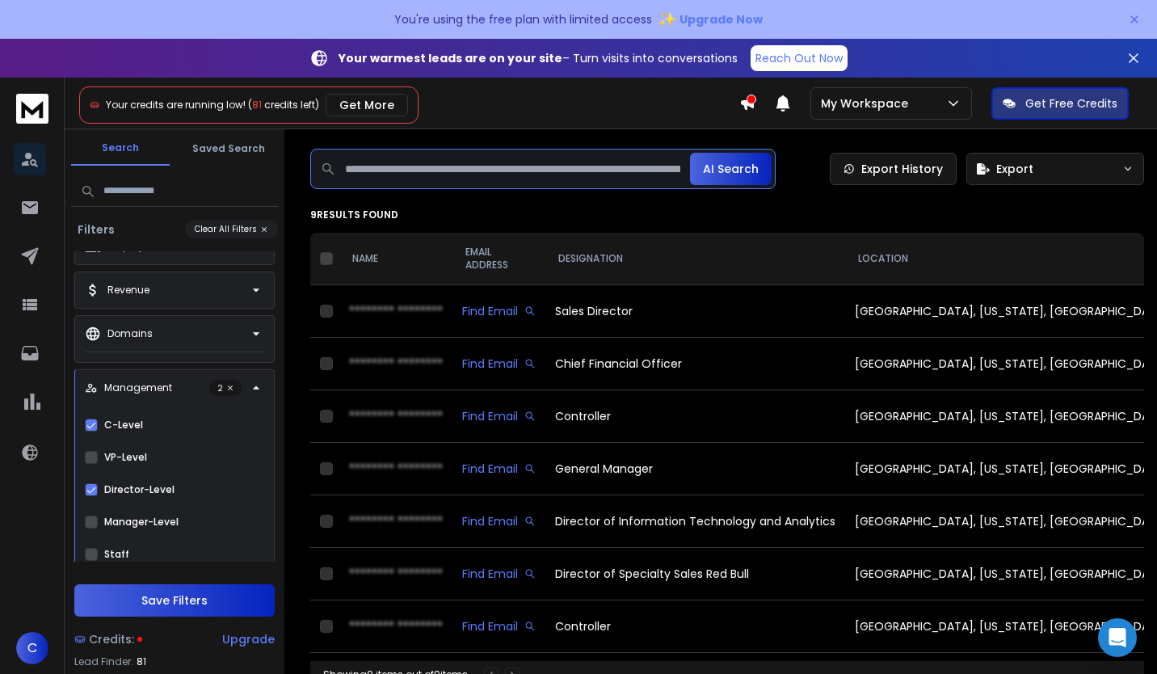
click at [89, 495] on div "Director-Level" at bounding box center [174, 490] width 179 height 32
click at [89, 491] on button "Director-Level" at bounding box center [91, 489] width 13 height 13
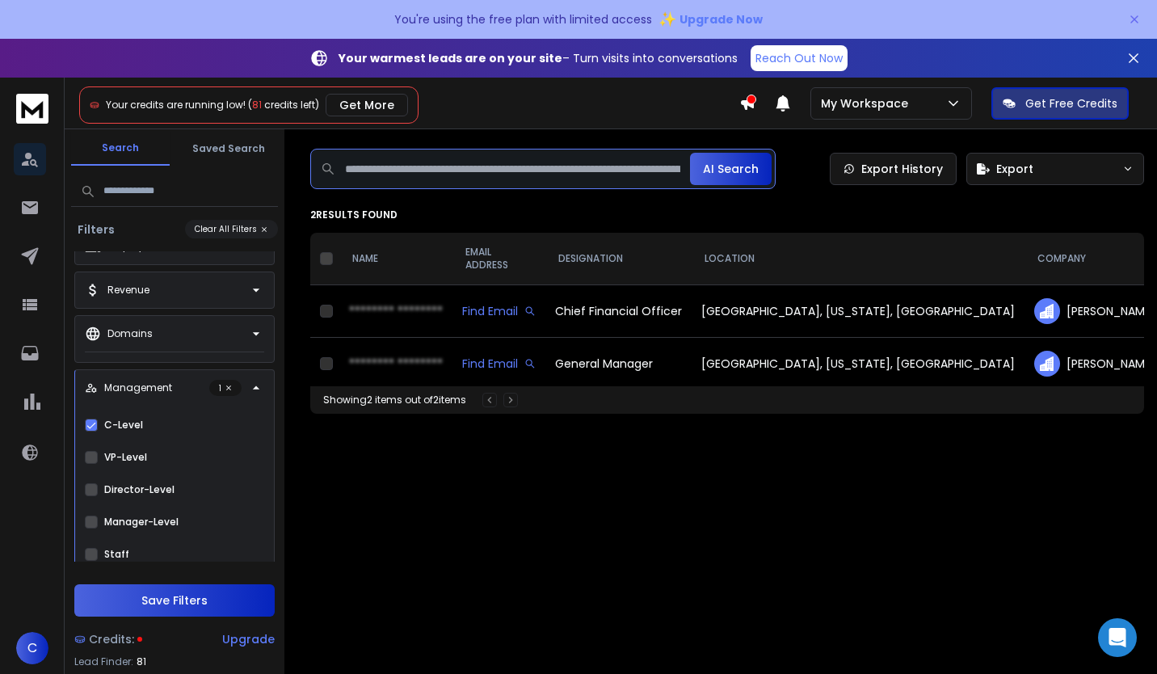
click at [500, 360] on div "Find Email" at bounding box center [499, 364] width 74 height 16
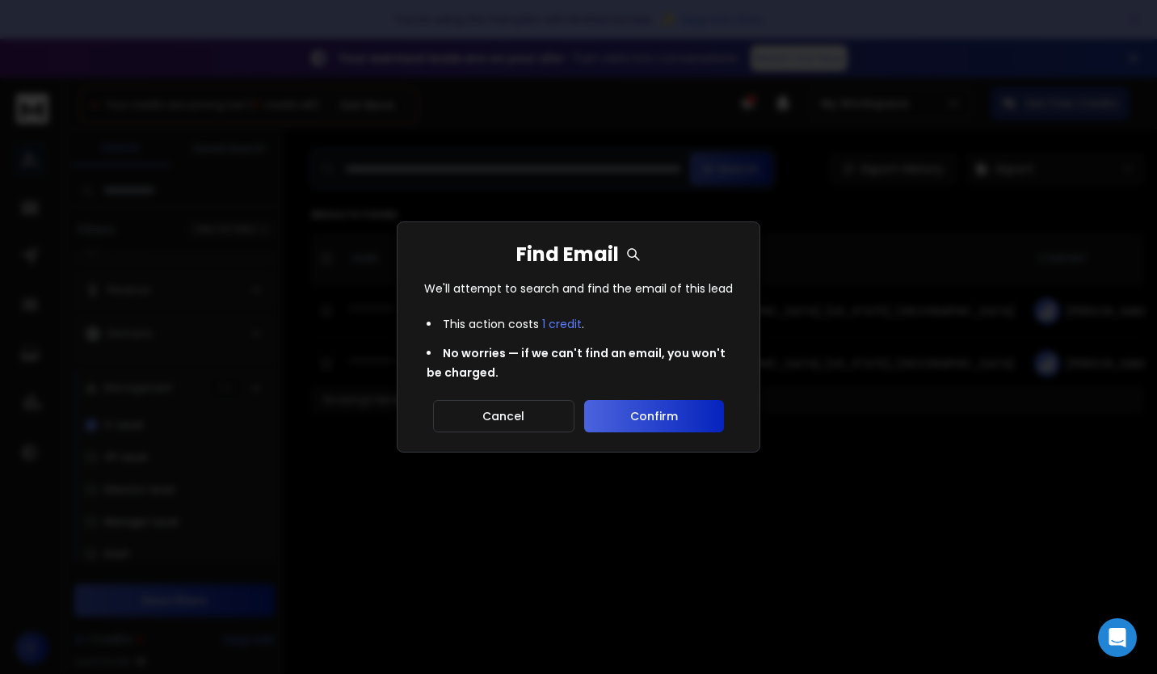
click at [621, 418] on button "Confirm" at bounding box center [654, 416] width 140 height 32
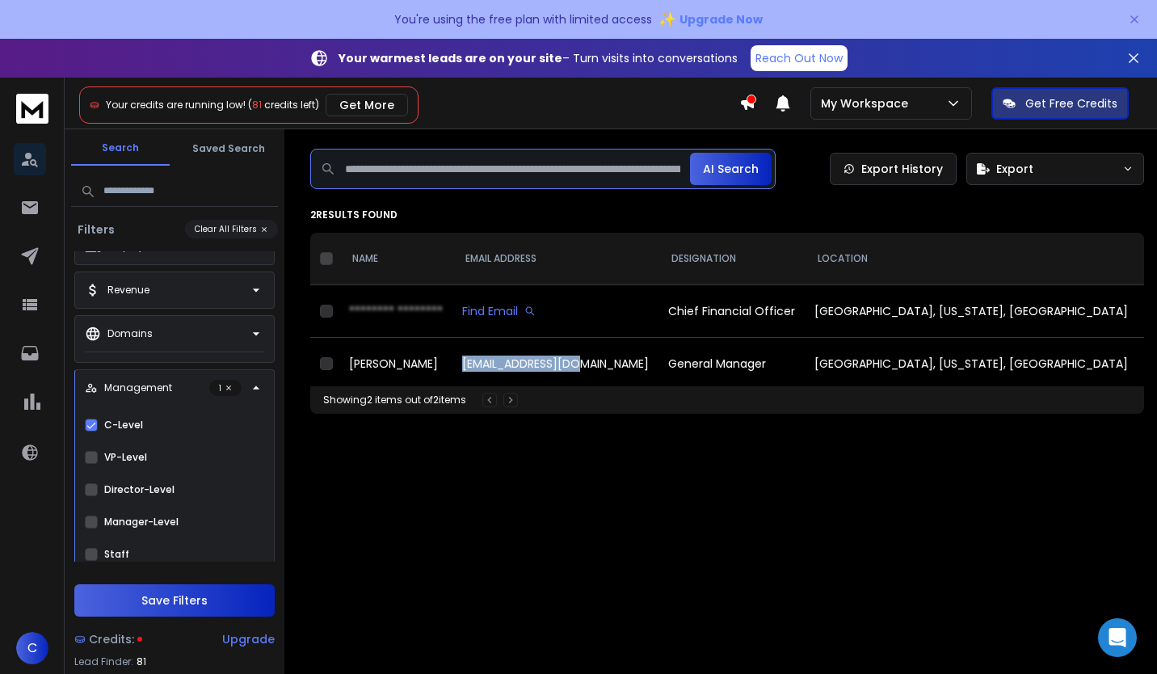
drag, startPoint x: 579, startPoint y: 363, endPoint x: 458, endPoint y: 360, distance: 120.4
click at [458, 360] on td "[EMAIL_ADDRESS][DOMAIN_NAME]" at bounding box center [556, 364] width 206 height 53
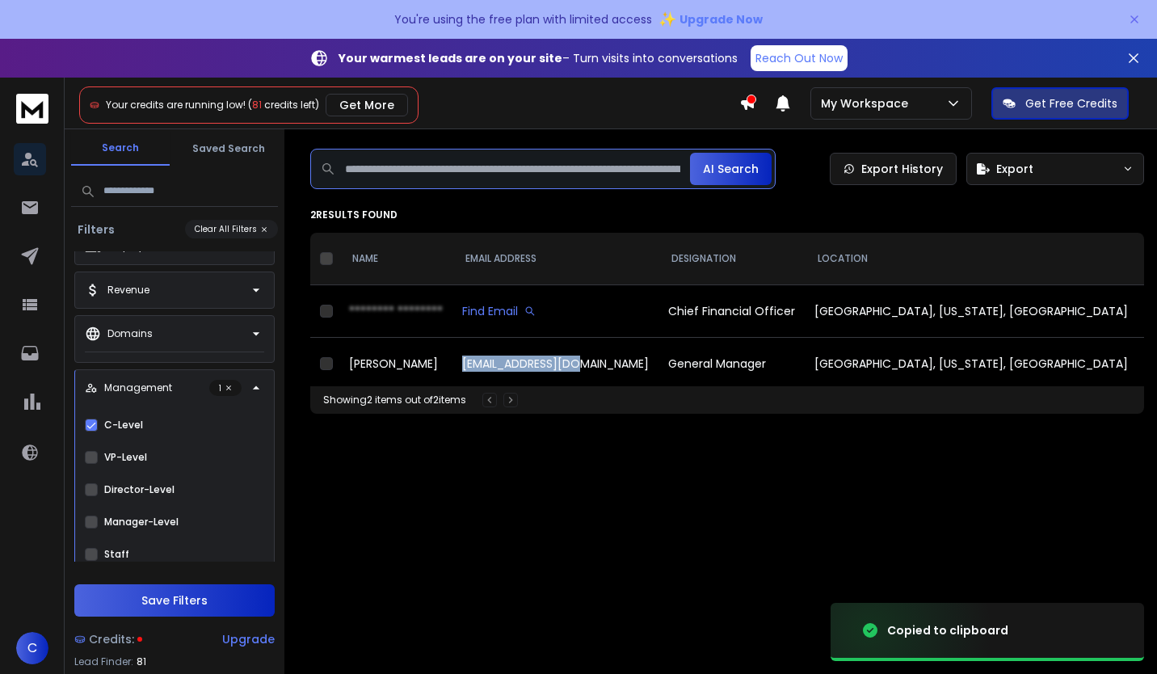
copy div "[EMAIL_ADDRESS][DOMAIN_NAME]"
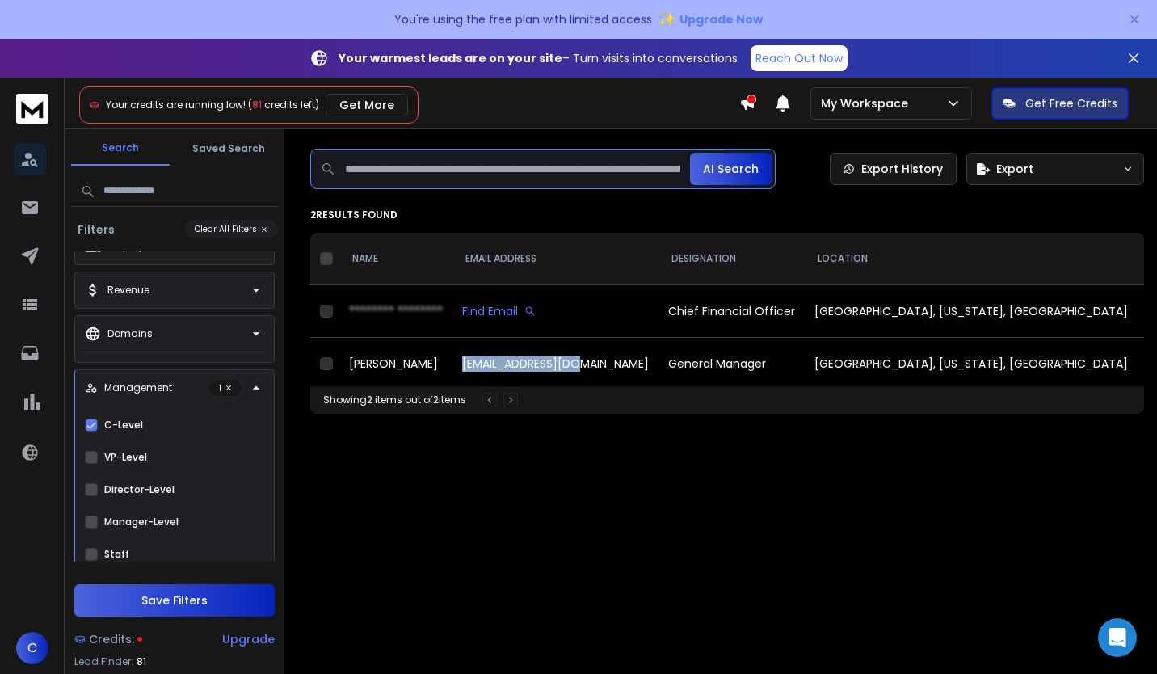
click at [94, 460] on button "VP-Level" at bounding box center [91, 457] width 13 height 13
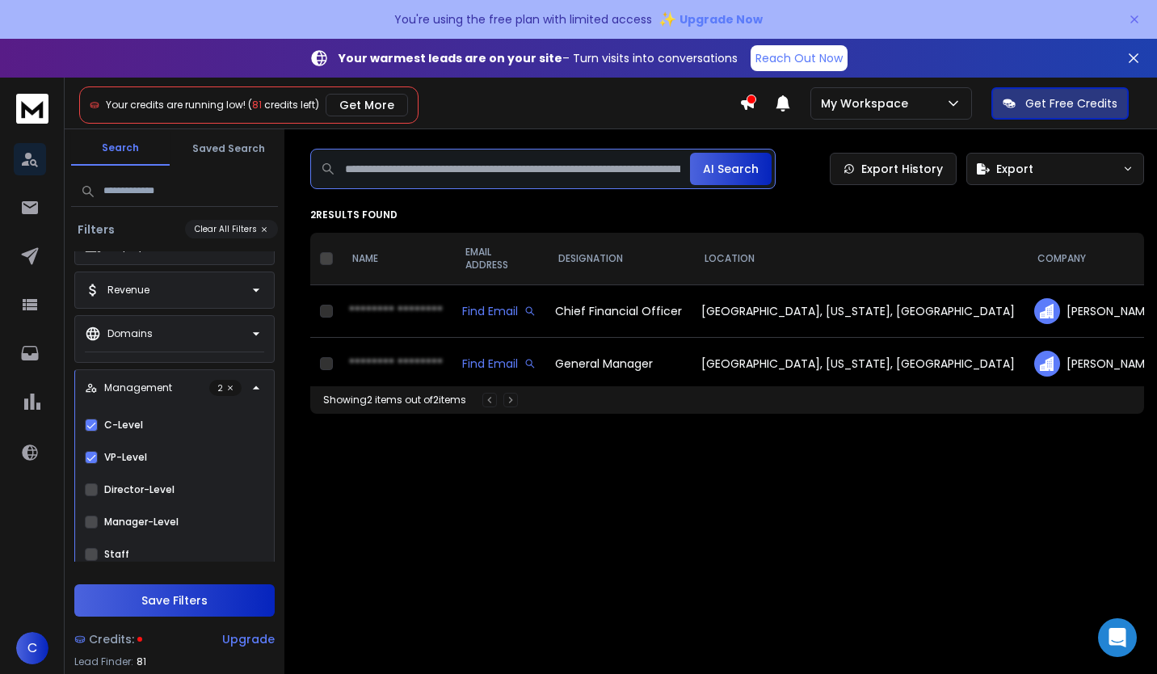
click at [89, 427] on button "C-Level" at bounding box center [91, 425] width 13 height 13
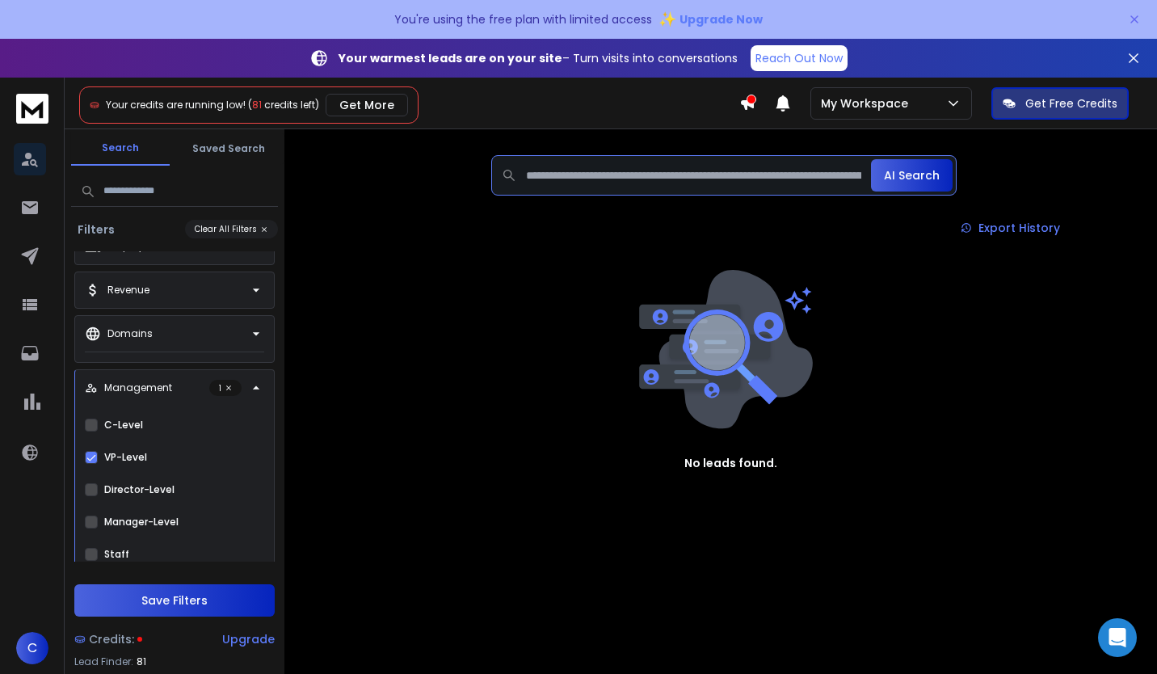
click at [89, 491] on button "Director-Level" at bounding box center [91, 489] width 13 height 13
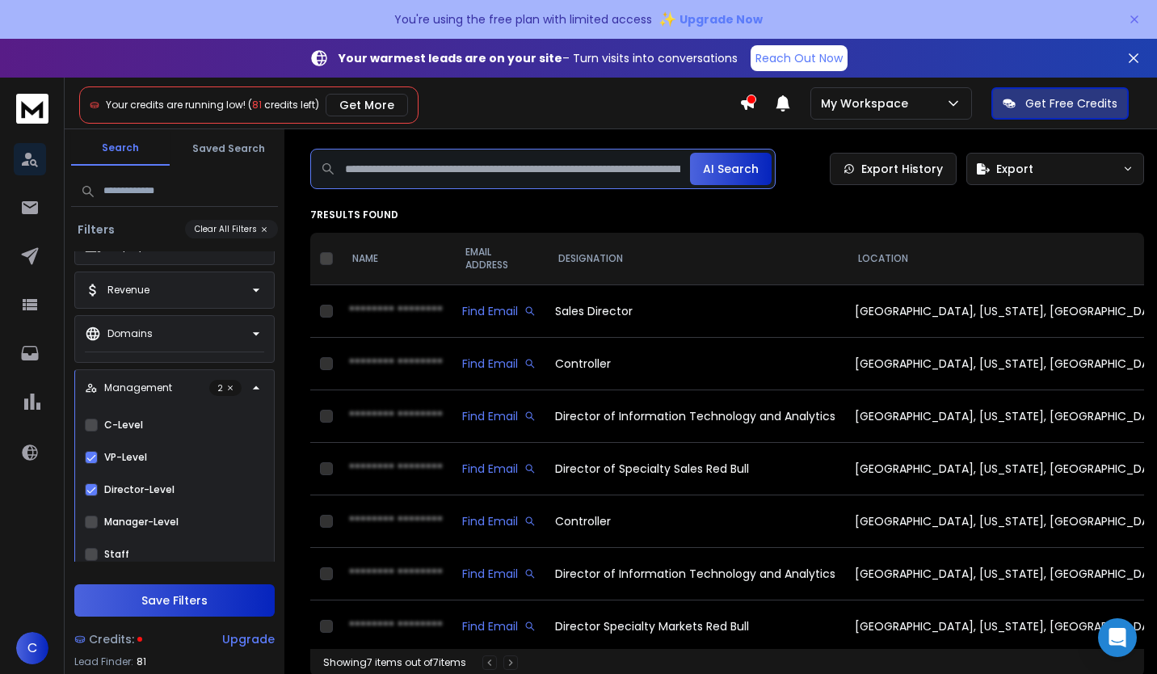
click at [87, 461] on button "VP-Level" at bounding box center [91, 457] width 13 height 13
